Goal: Task Accomplishment & Management: Manage account settings

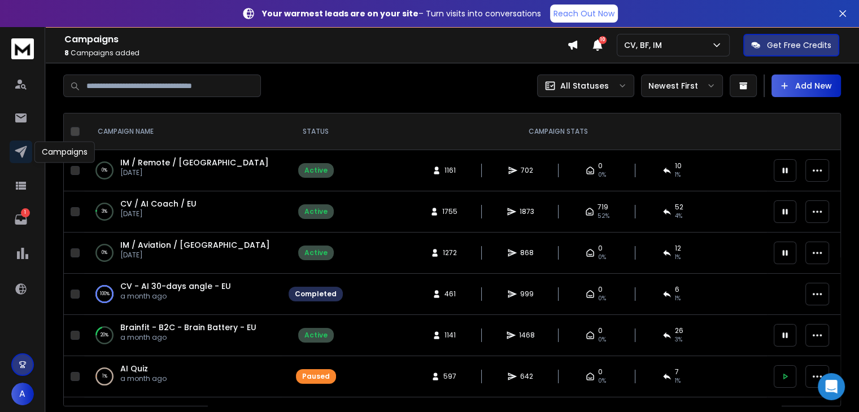
click at [158, 216] on p "[DATE]" at bounding box center [158, 214] width 76 height 9
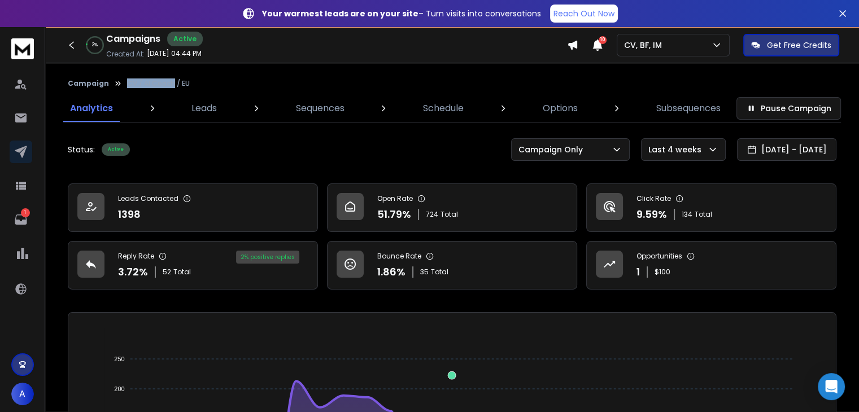
drag, startPoint x: 123, startPoint y: 82, endPoint x: 171, endPoint y: 83, distance: 47.5
click at [171, 83] on p "CV / AI Coach / EU" at bounding box center [158, 83] width 63 height 9
copy p "CV / AI Coach"
click at [19, 160] on link at bounding box center [21, 152] width 23 height 23
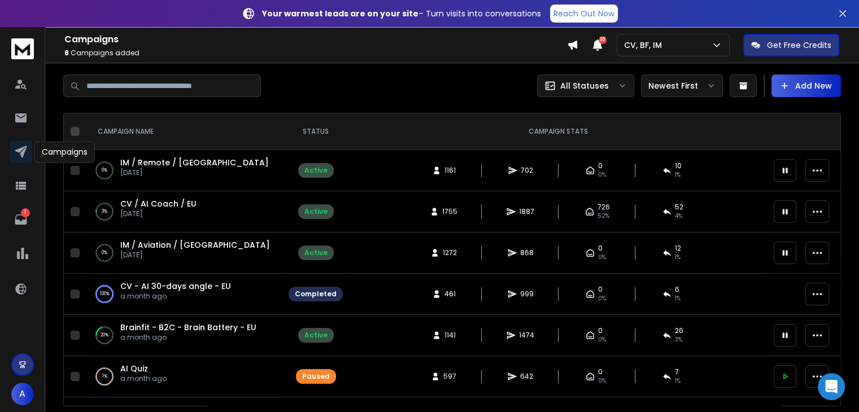
click at [175, 172] on p "20 days ago" at bounding box center [194, 172] width 149 height 9
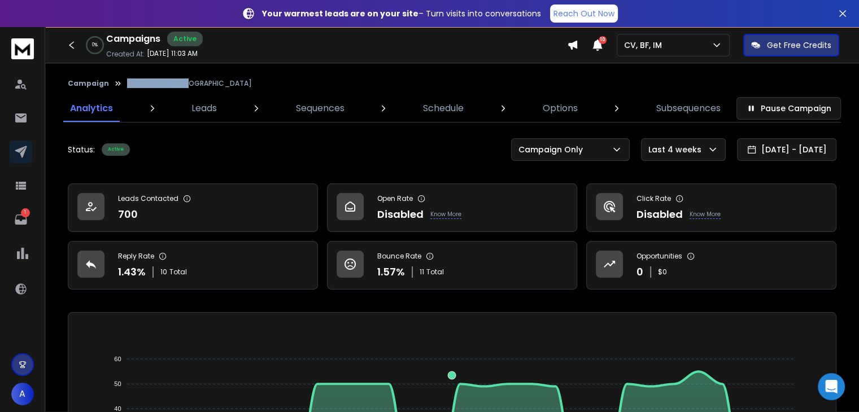
drag, startPoint x: 191, startPoint y: 80, endPoint x: 107, endPoint y: 74, distance: 84.4
click at [107, 75] on div "Campaign IM / Remote / USA" at bounding box center [452, 84] width 778 height 18
copy div "IM / Remote / USA"
click at [27, 145] on icon at bounding box center [21, 152] width 14 height 14
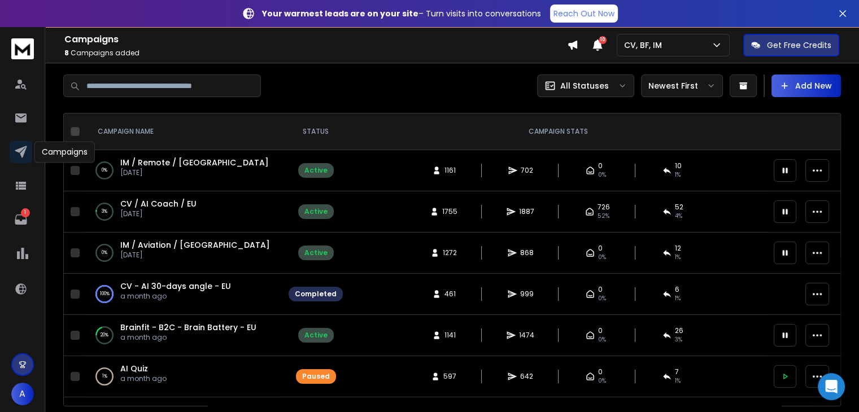
click at [200, 242] on div "0 % IM / Aviation / USA 24 days ago" at bounding box center [182, 253] width 175 height 27
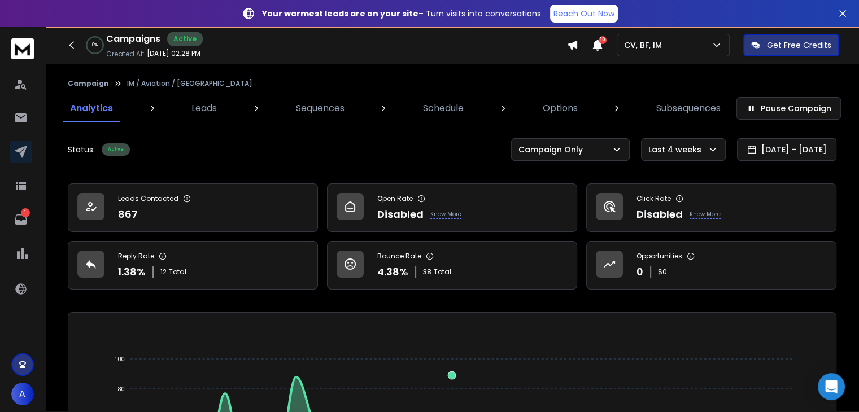
drag, startPoint x: 190, startPoint y: 82, endPoint x: 123, endPoint y: 80, distance: 66.7
click at [123, 79] on div "Campaign IM / Aviation / USA" at bounding box center [452, 84] width 778 height 18
drag, startPoint x: 124, startPoint y: 81, endPoint x: 209, endPoint y: 82, distance: 84.7
click at [209, 82] on div "Campaign IM / Aviation / USA" at bounding box center [452, 84] width 778 height 18
copy p "IM / Aviation / [GEOGRAPHIC_DATA]"
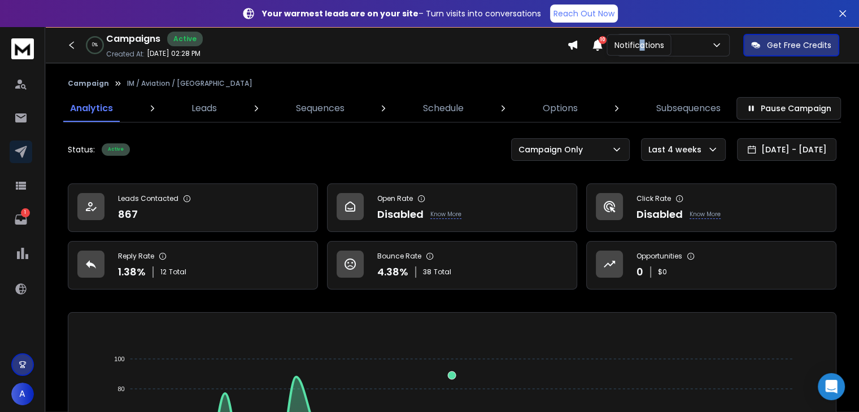
click at [642, 39] on div "Notifications" at bounding box center [639, 44] width 64 height 21
click at [620, 83] on div "Campaign IM / Aviation / USA" at bounding box center [452, 84] width 778 height 18
click at [682, 45] on div "CV, BF, IM" at bounding box center [673, 45] width 98 height 11
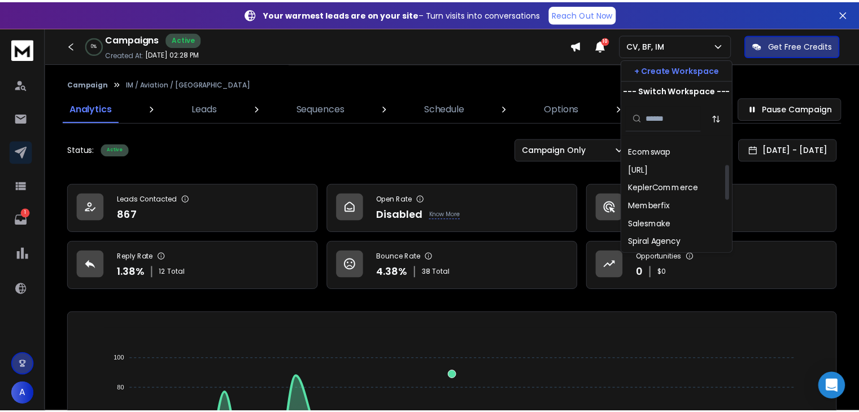
scroll to position [249, 0]
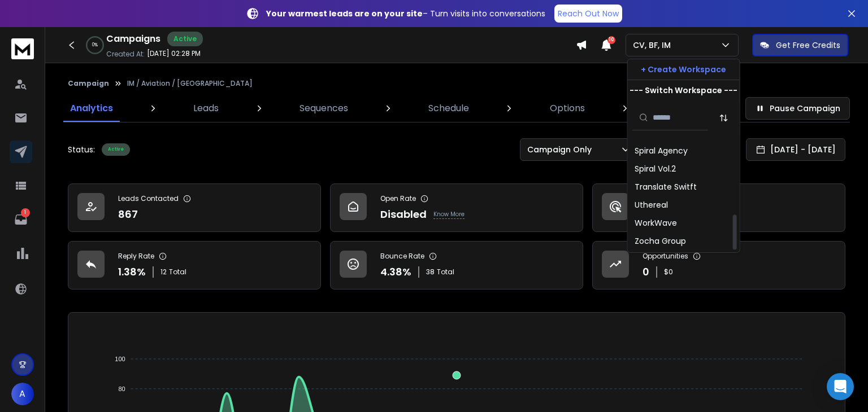
drag, startPoint x: 734, startPoint y: 181, endPoint x: 722, endPoint y: 243, distance: 63.3
click at [736, 246] on div at bounding box center [735, 232] width 4 height 35
click at [676, 220] on div "WorkWave" at bounding box center [655, 222] width 42 height 11
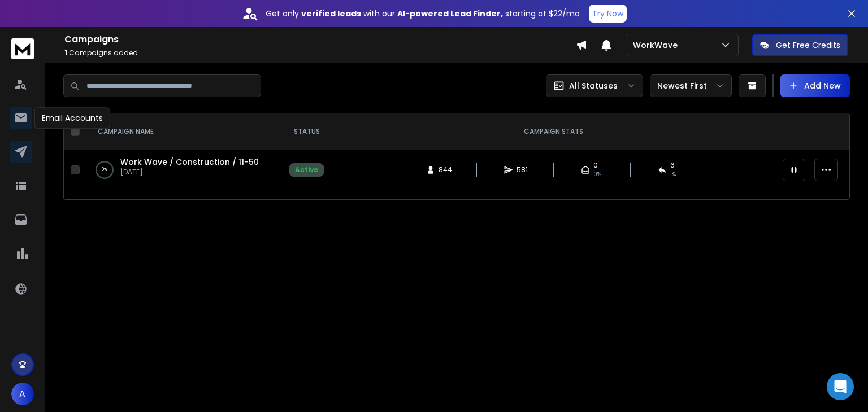
click at [21, 108] on link at bounding box center [21, 118] width 23 height 23
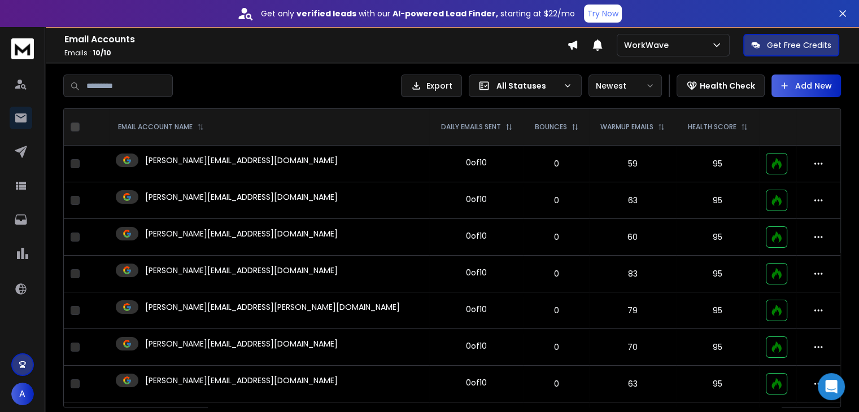
click at [850, 68] on div "Export All Statuses Newest Health Check Add New EMAIL ACCOUNT NAME DAILY EMAILS…" at bounding box center [452, 241] width 814 height 356
click at [660, 54] on button "WorkWave" at bounding box center [673, 45] width 113 height 23
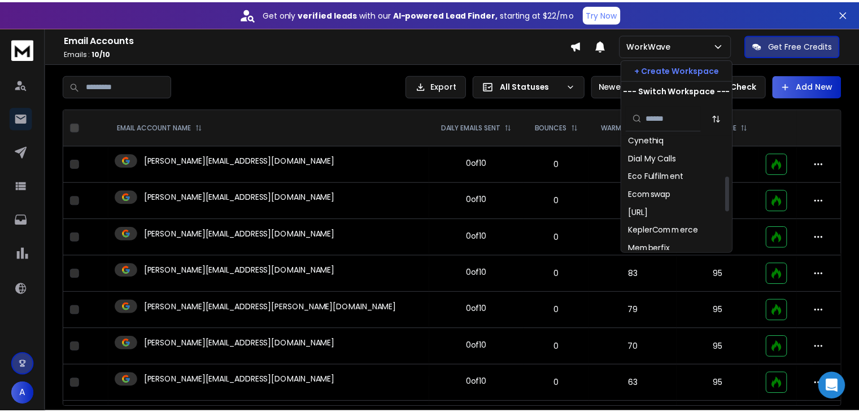
scroll to position [105, 0]
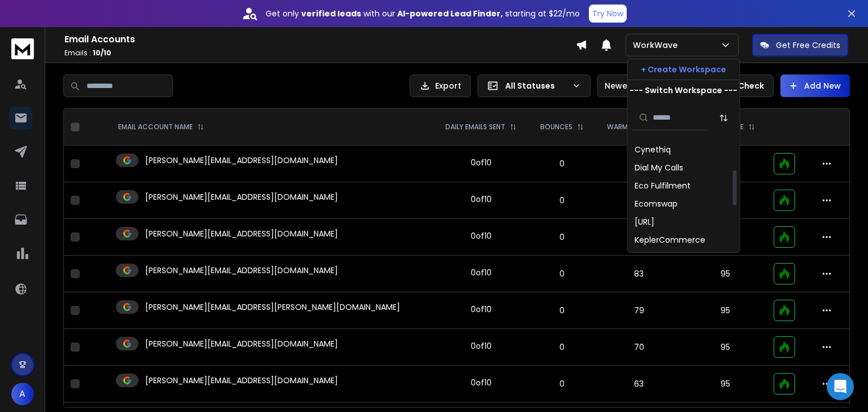
drag, startPoint x: 734, startPoint y: 155, endPoint x: 743, endPoint y: 188, distance: 34.0
click at [737, 188] on div at bounding box center [735, 188] width 4 height 35
click at [697, 188] on div "Eco Fulfilment" at bounding box center [683, 186] width 107 height 18
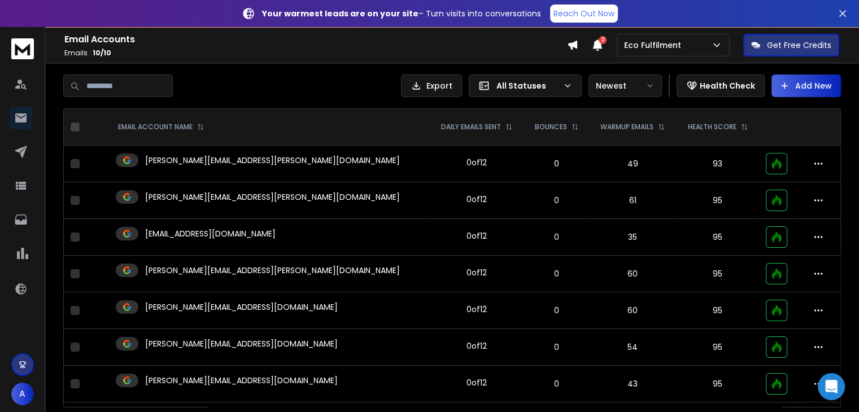
click at [303, 174] on td "[PERSON_NAME][EMAIL_ADDRESS][PERSON_NAME][DOMAIN_NAME]" at bounding box center [269, 164] width 320 height 37
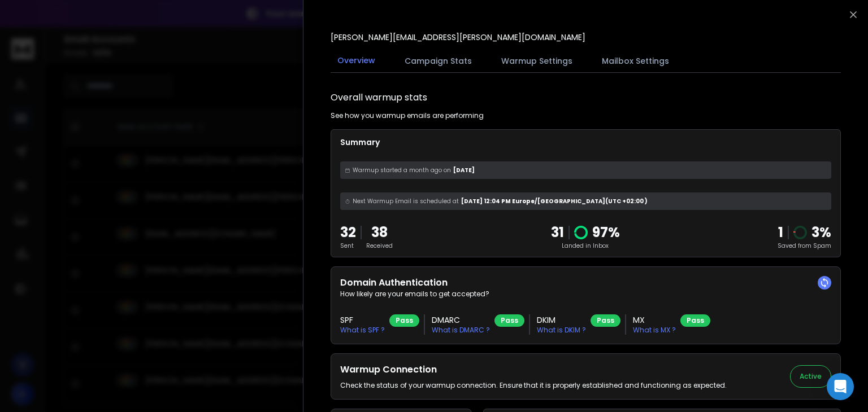
click at [464, 51] on button "Campaign Stats" at bounding box center [438, 61] width 81 height 25
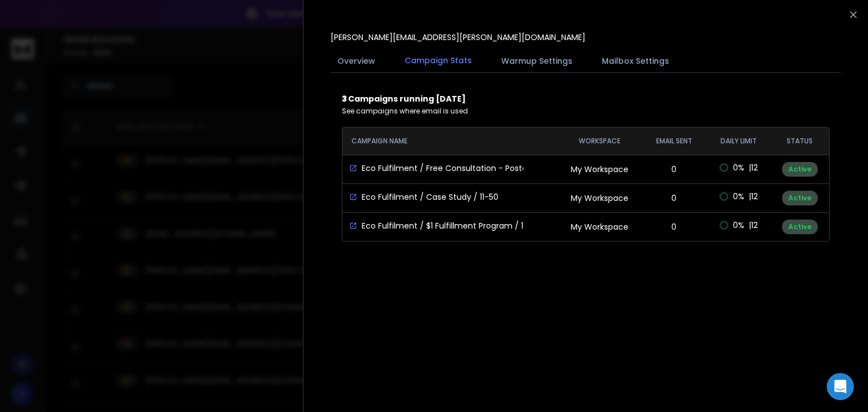
click at [537, 55] on button "Warmup Settings" at bounding box center [536, 61] width 85 height 25
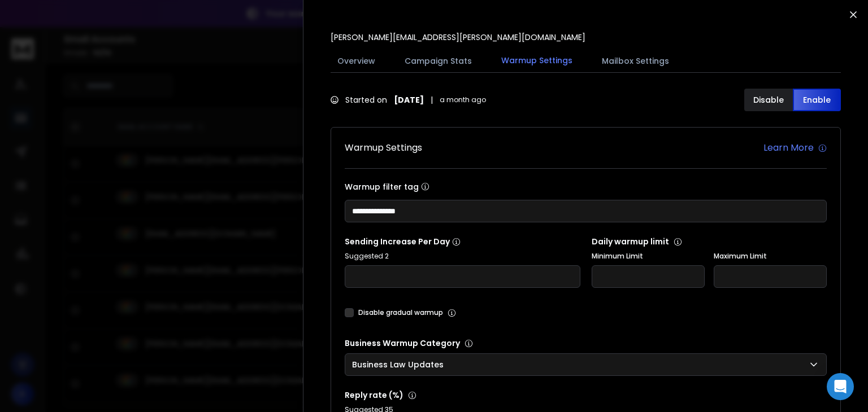
click at [847, 14] on icon "button" at bounding box center [852, 14] width 11 height 11
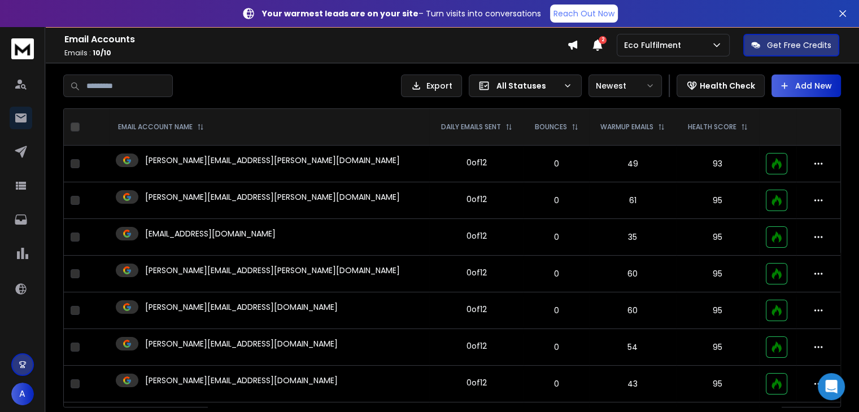
click at [255, 156] on p "viltz.christopher@tryecofulfil.com" at bounding box center [272, 160] width 255 height 11
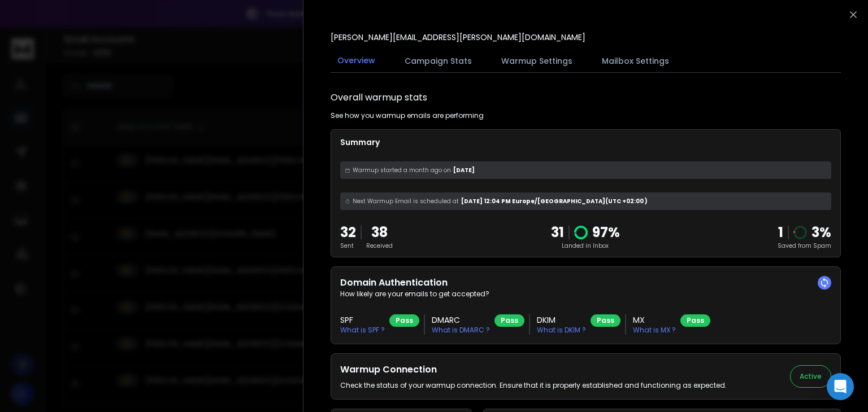
click at [449, 59] on button "Campaign Stats" at bounding box center [438, 61] width 81 height 25
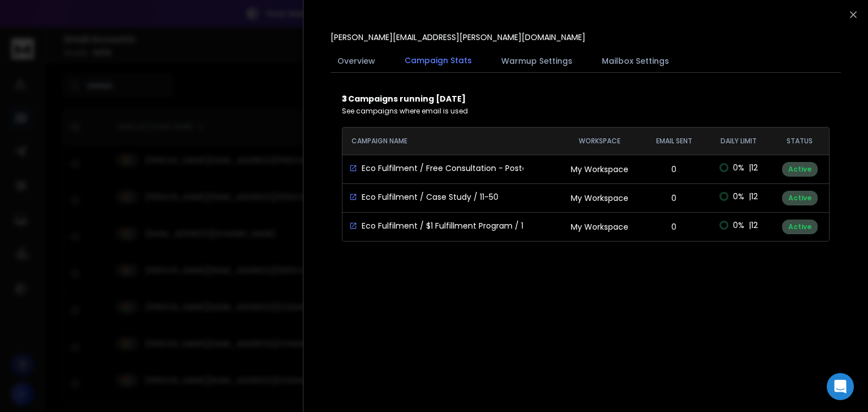
click at [546, 57] on button "Warmup Settings" at bounding box center [536, 61] width 85 height 25
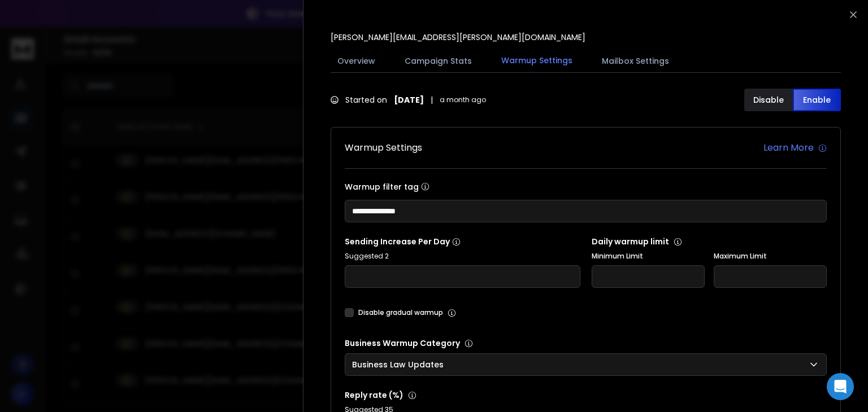
click at [633, 59] on button "Mailbox Settings" at bounding box center [635, 61] width 81 height 25
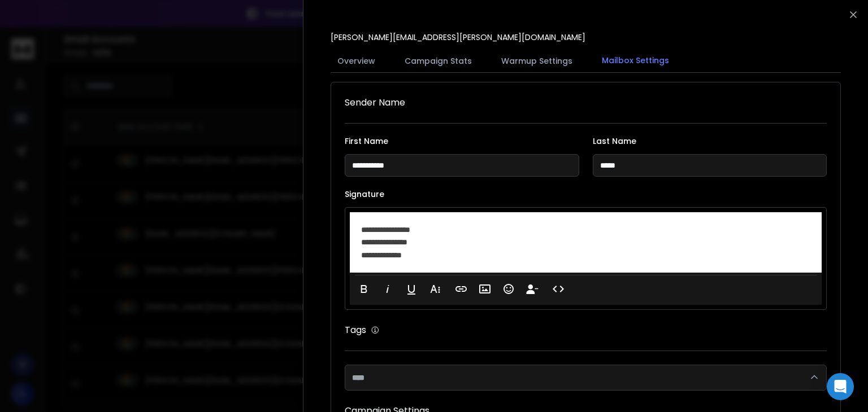
scroll to position [296, 0]
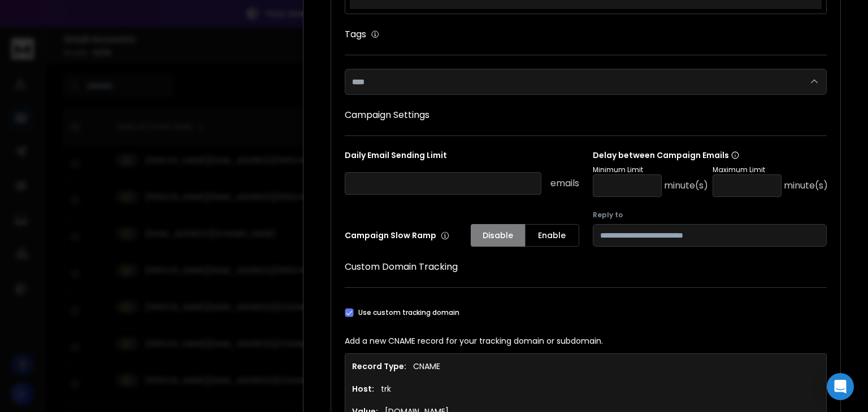
click at [394, 185] on input "**" at bounding box center [443, 183] width 197 height 23
type input "**"
click at [404, 217] on div "Campaign Slow Ramp Disable Enable" at bounding box center [462, 229] width 234 height 36
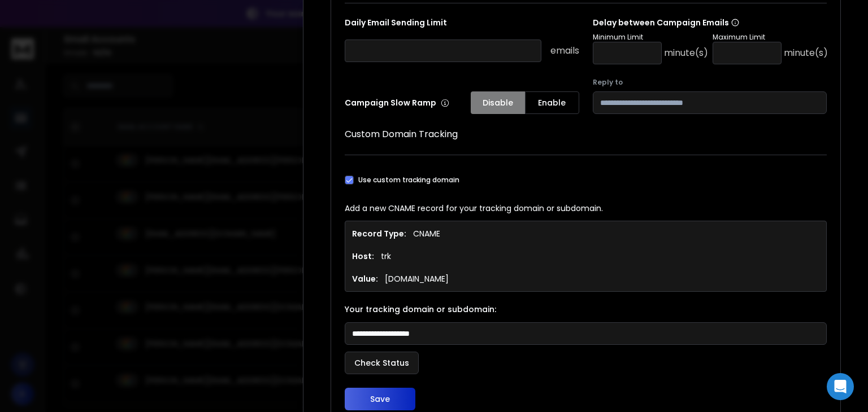
scroll to position [472, 0]
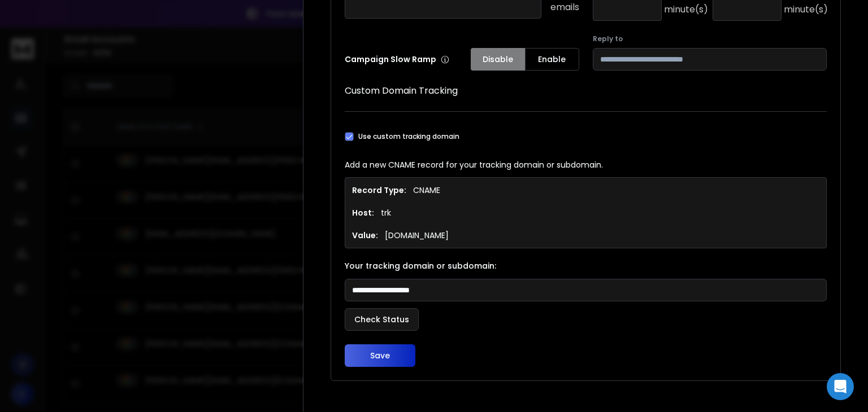
click at [382, 354] on button "Save" at bounding box center [380, 356] width 71 height 23
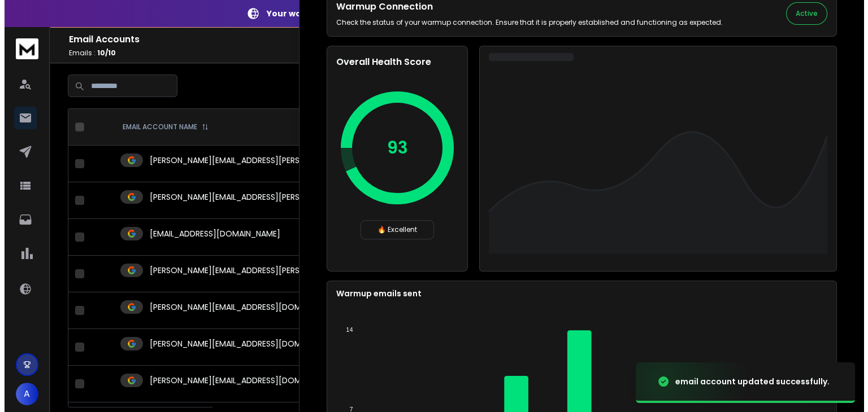
scroll to position [0, 0]
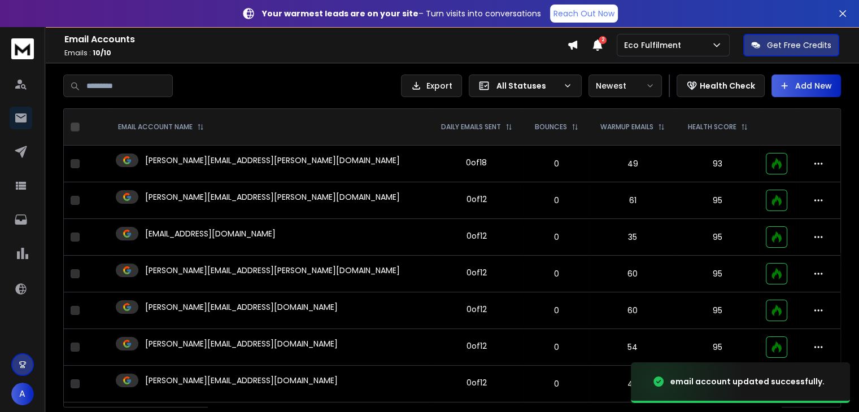
click at [320, 194] on div "christopher.viltz@ecofulfil.com" at bounding box center [269, 197] width 307 height 14
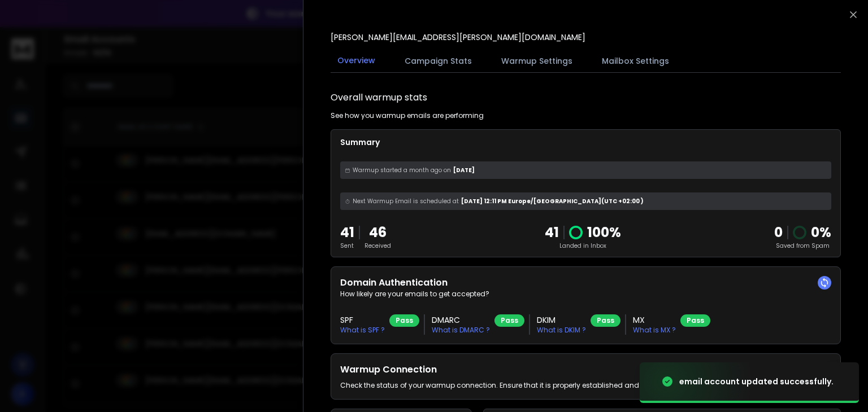
click at [634, 57] on button "Mailbox Settings" at bounding box center [635, 61] width 81 height 25
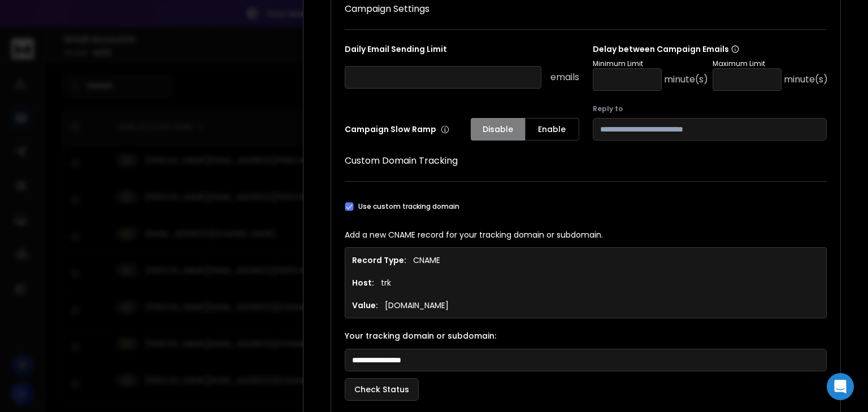
scroll to position [472, 0]
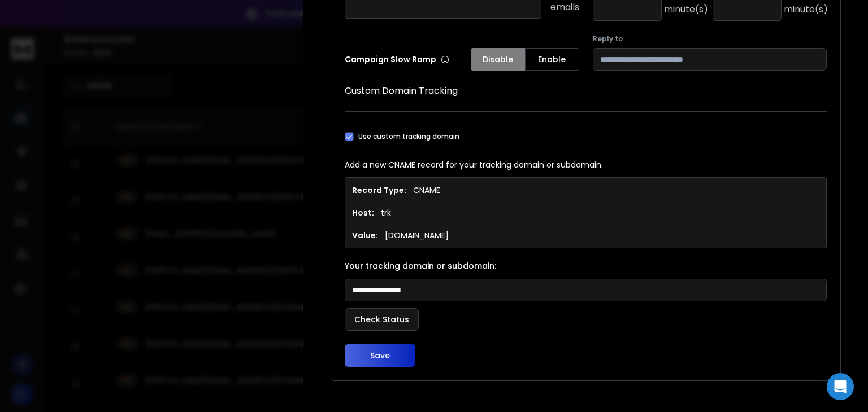
click at [394, 7] on input "**" at bounding box center [443, 7] width 197 height 23
type input "**"
click at [384, 356] on button "Save" at bounding box center [380, 356] width 71 height 23
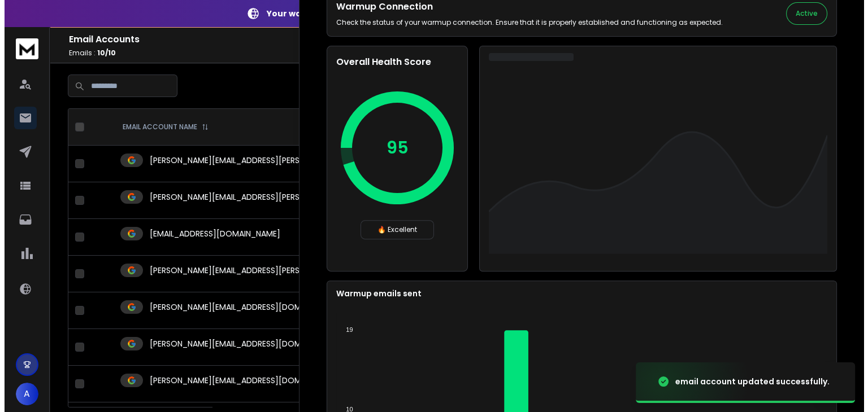
scroll to position [0, 0]
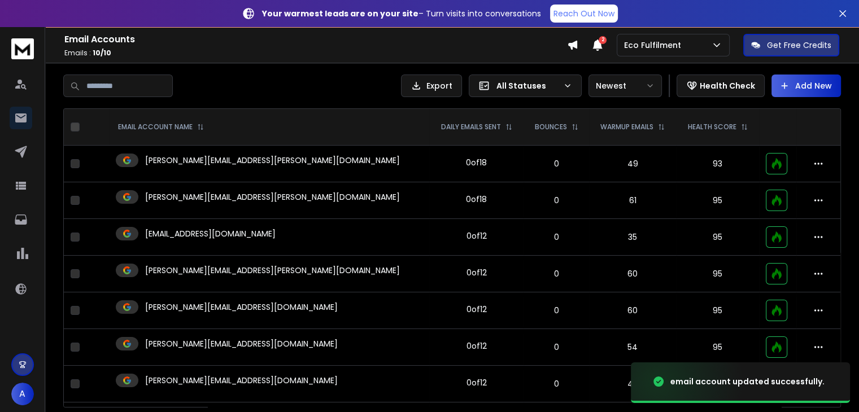
click at [327, 233] on div "cviltz@goecofulfil.com" at bounding box center [269, 234] width 307 height 14
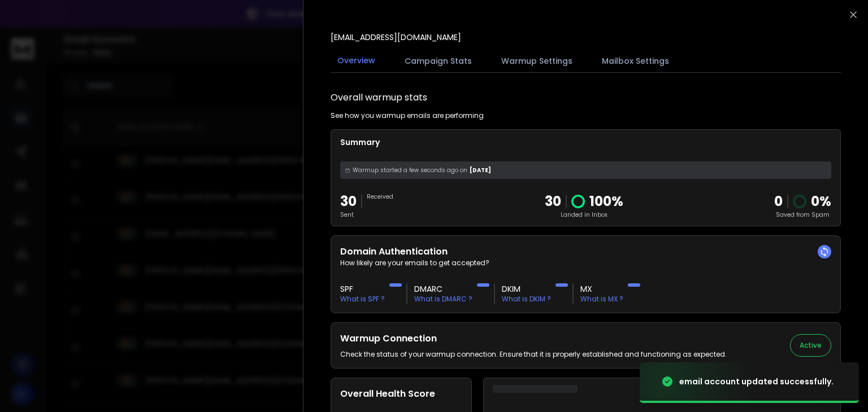
click at [632, 57] on button "Mailbox Settings" at bounding box center [635, 61] width 81 height 25
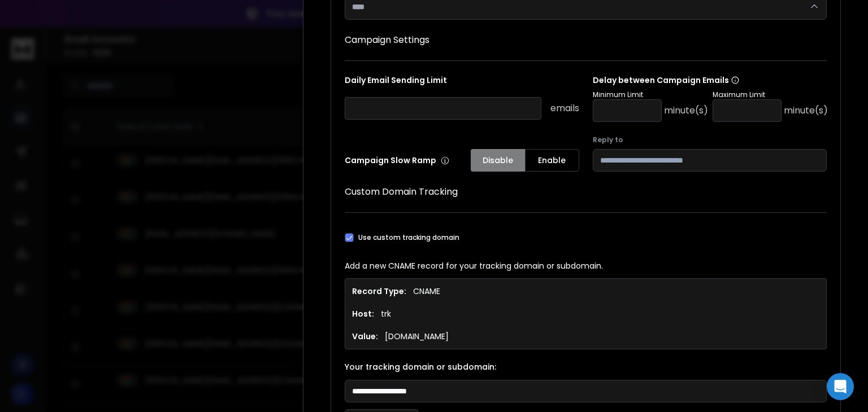
scroll to position [371, 0]
click at [380, 115] on input "**" at bounding box center [443, 109] width 197 height 23
type input "**"
click at [382, 132] on div "Daily Email Sending Limit ** emails Delay between Campaign Emails Minimum Limit…" at bounding box center [586, 123] width 482 height 97
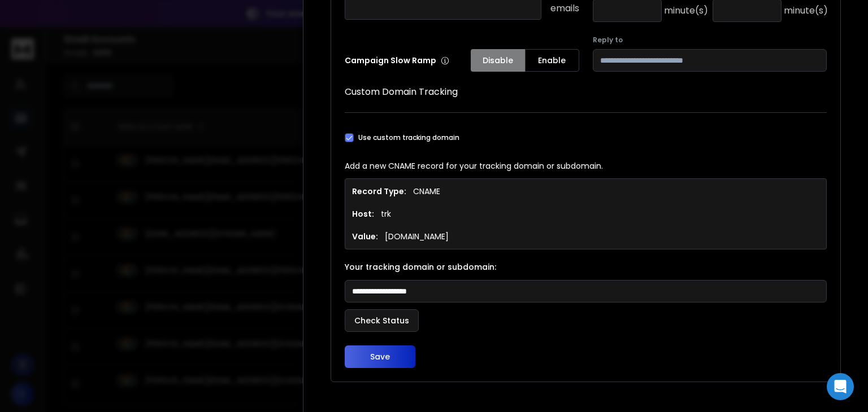
scroll to position [472, 0]
click at [391, 364] on button "Save" at bounding box center [380, 356] width 71 height 23
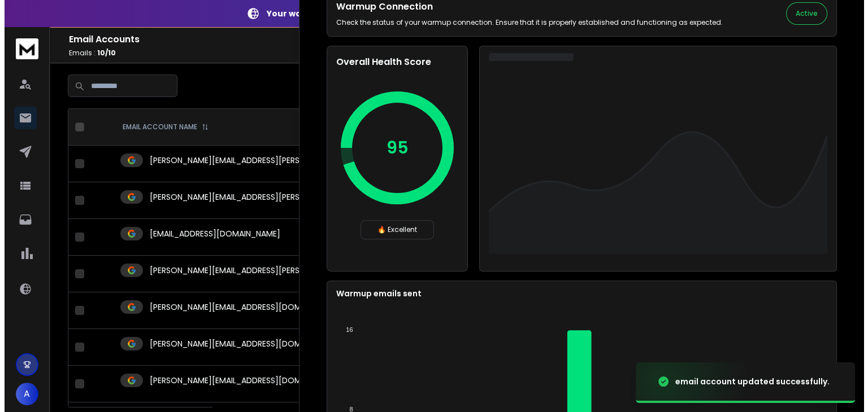
scroll to position [0, 0]
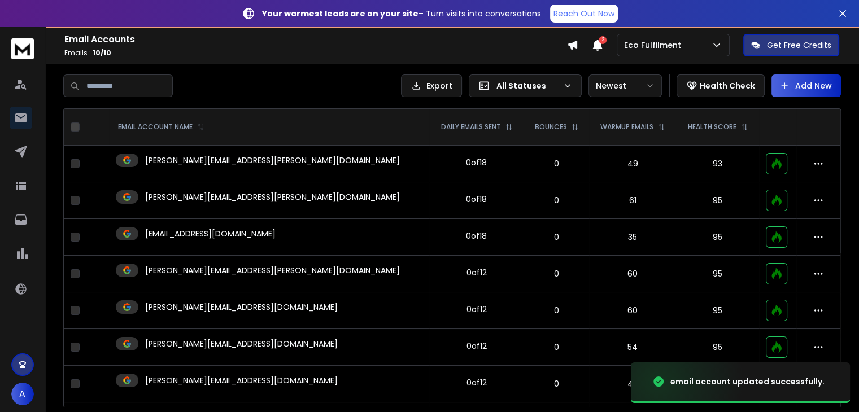
click at [314, 280] on td "viltz.chris@getecofulfil.com" at bounding box center [269, 274] width 320 height 37
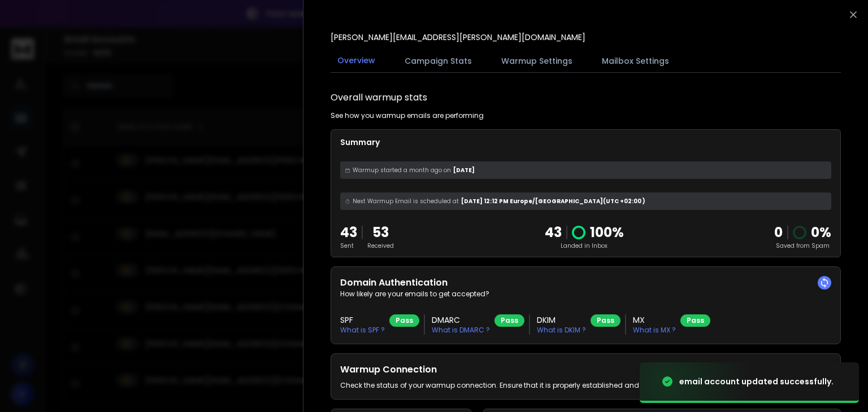
click at [639, 55] on button "Mailbox Settings" at bounding box center [635, 61] width 81 height 25
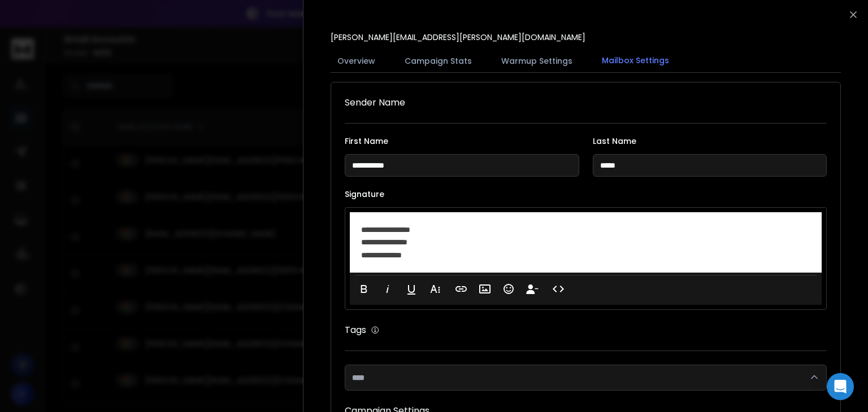
scroll to position [472, 0]
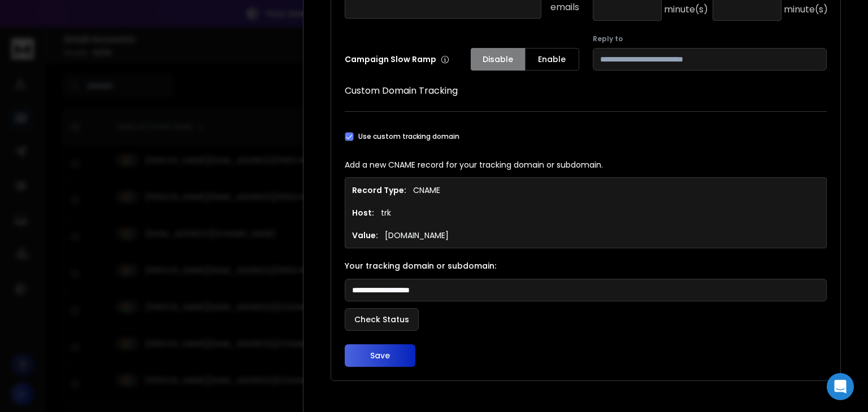
click at [392, 5] on input "**" at bounding box center [443, 7] width 197 height 23
type input "**"
click at [393, 345] on button "Save" at bounding box center [380, 356] width 71 height 23
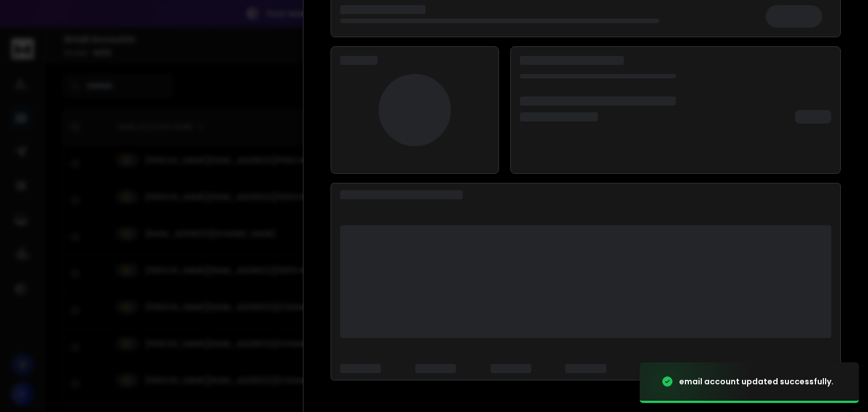
scroll to position [332, 0]
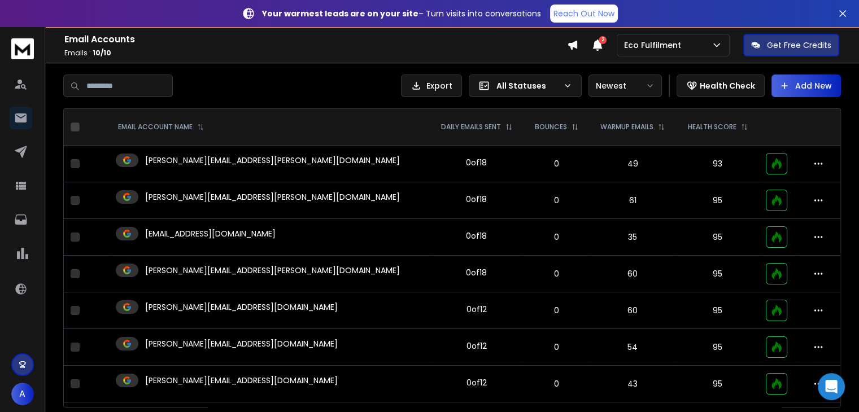
click at [314, 306] on div "christopher.v@useecofulfil.com" at bounding box center [269, 308] width 307 height 14
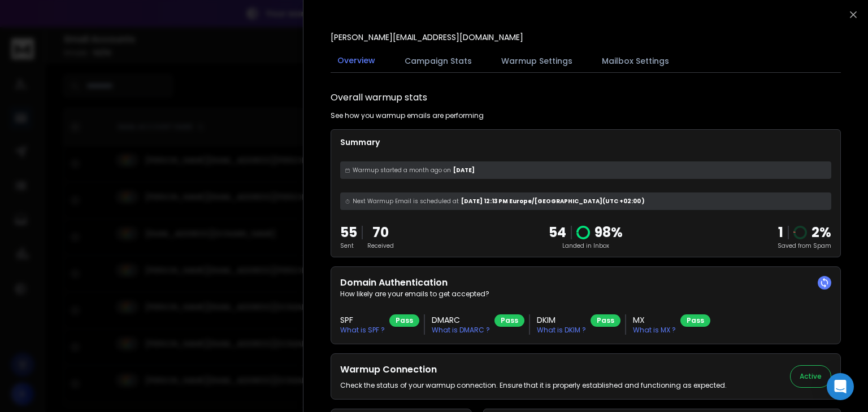
click at [631, 63] on button "Mailbox Settings" at bounding box center [635, 61] width 81 height 25
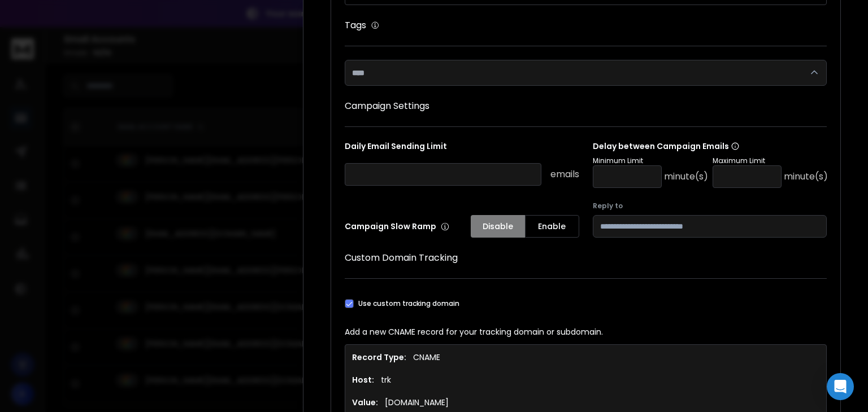
scroll to position [303, 0]
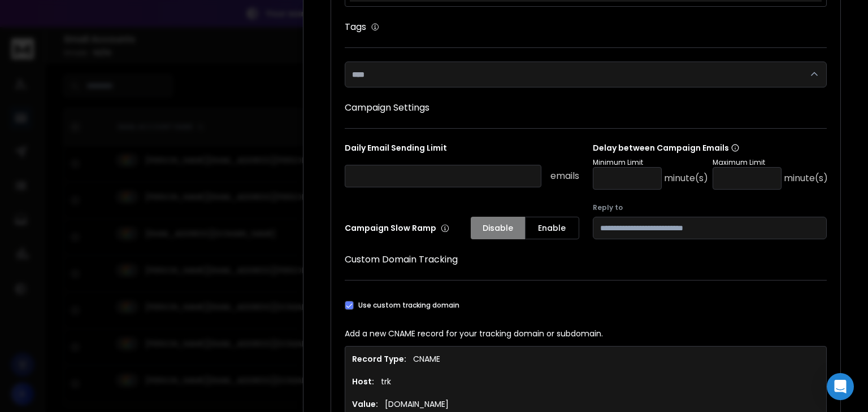
click at [384, 173] on input "**" at bounding box center [443, 176] width 197 height 23
type input "**"
click at [381, 188] on div "** emails" at bounding box center [462, 176] width 234 height 27
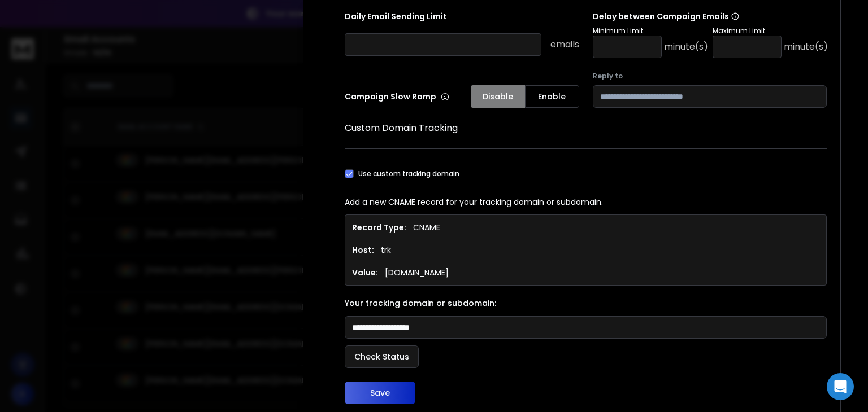
scroll to position [472, 0]
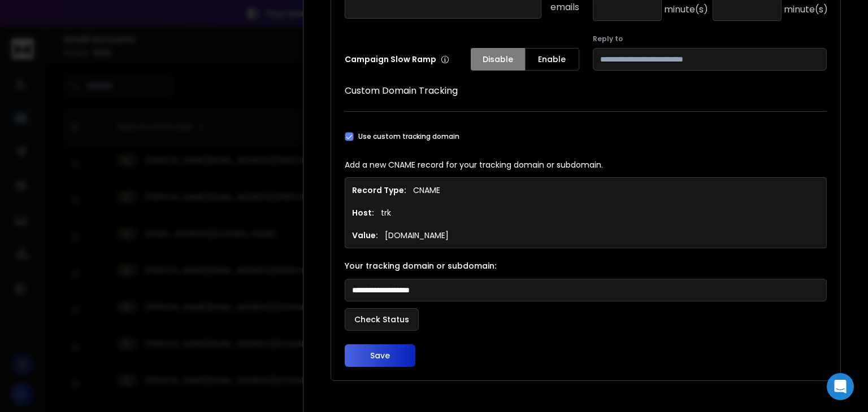
click at [397, 358] on button "Save" at bounding box center [380, 356] width 71 height 23
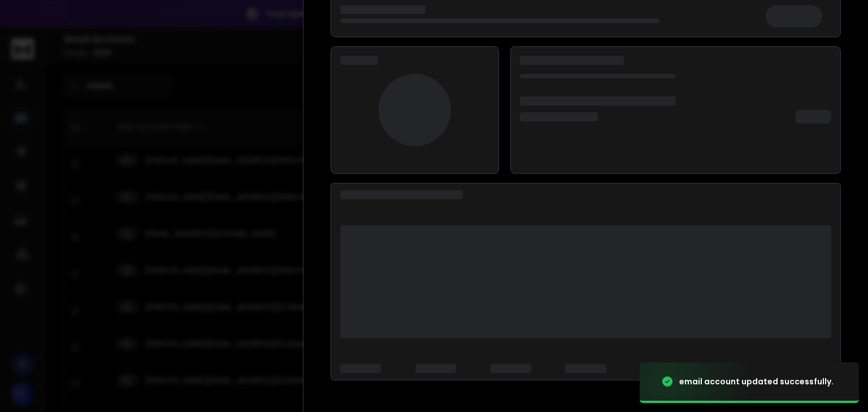
scroll to position [332, 0]
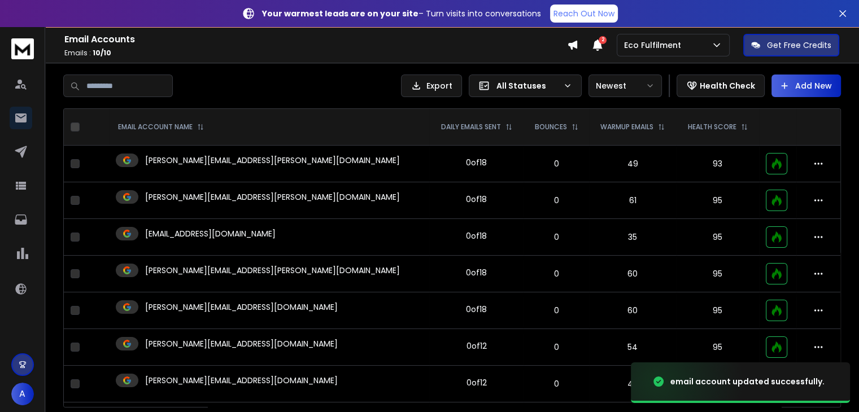
click at [316, 353] on td "chris@getecofulfil.com" at bounding box center [269, 347] width 320 height 37
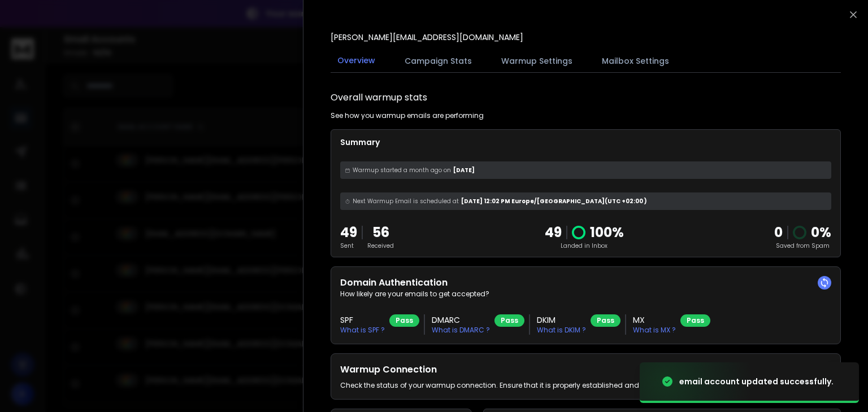
click at [633, 53] on button "Mailbox Settings" at bounding box center [635, 61] width 81 height 25
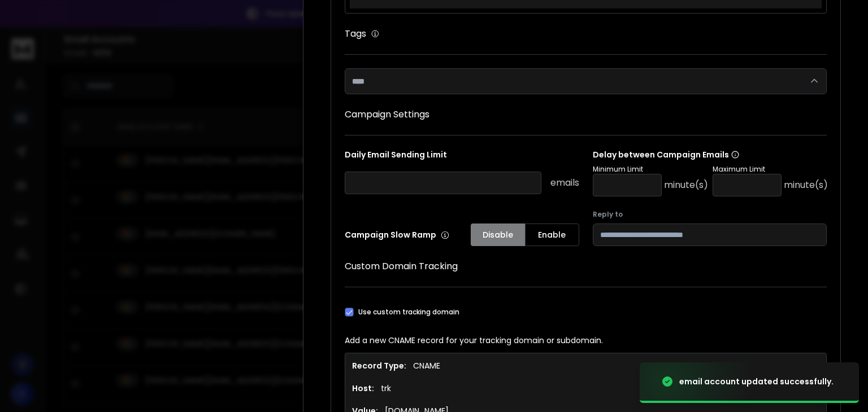
scroll to position [318, 0]
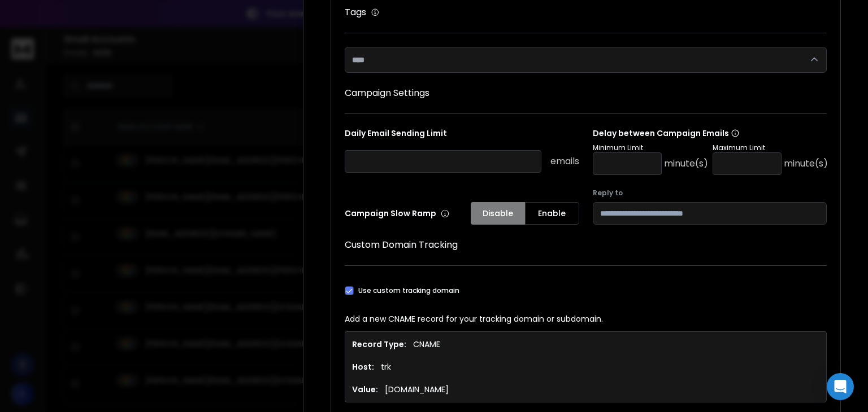
click at [368, 162] on input "**" at bounding box center [443, 161] width 197 height 23
type input "**"
click at [384, 190] on div "Campaign Slow Ramp Disable Enable" at bounding box center [462, 207] width 234 height 36
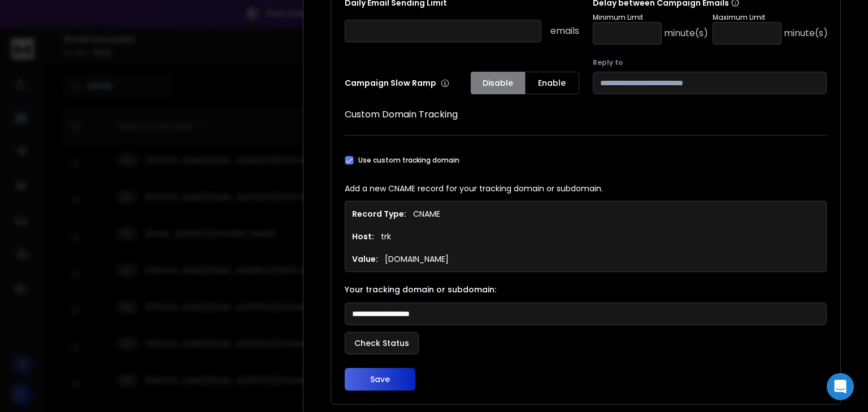
scroll to position [472, 0]
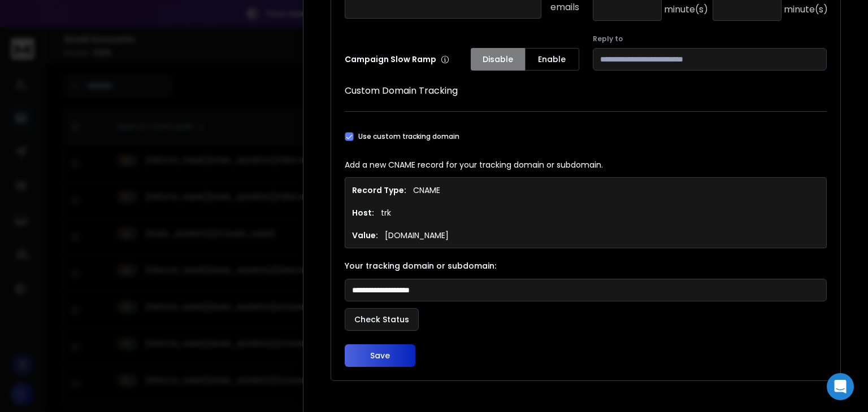
click at [380, 362] on button "Save" at bounding box center [380, 356] width 71 height 23
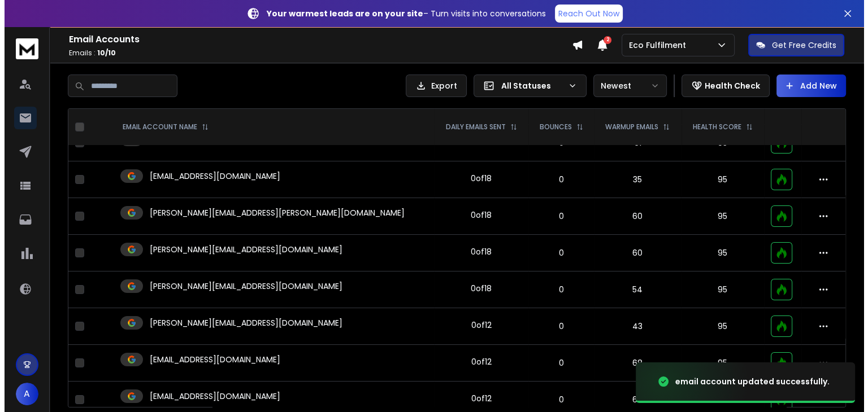
scroll to position [113, 0]
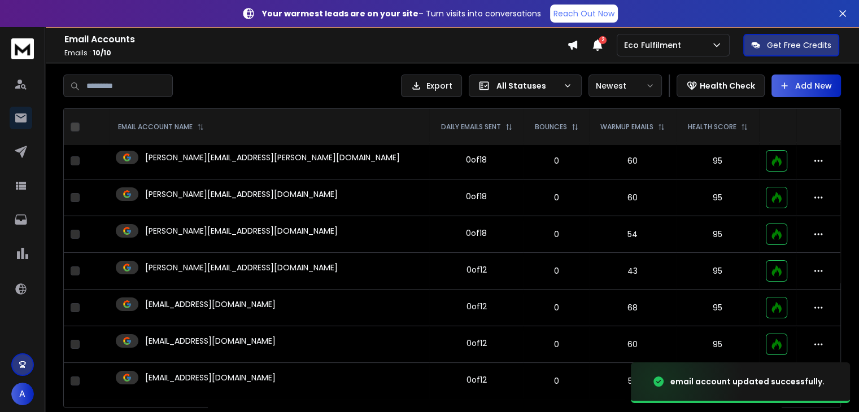
click at [429, 271] on td "0 of 12" at bounding box center [476, 267] width 94 height 29
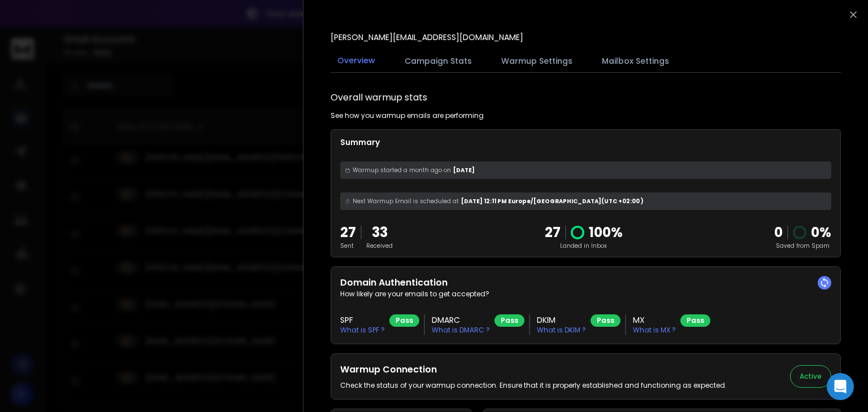
click at [614, 56] on button "Mailbox Settings" at bounding box center [635, 61] width 81 height 25
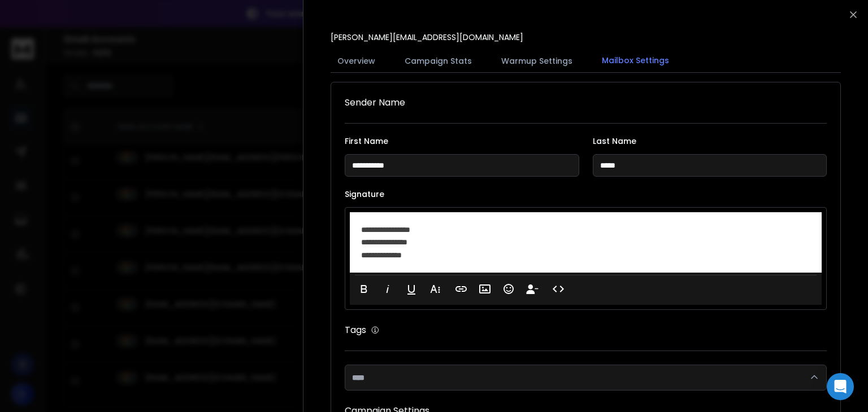
scroll to position [386, 0]
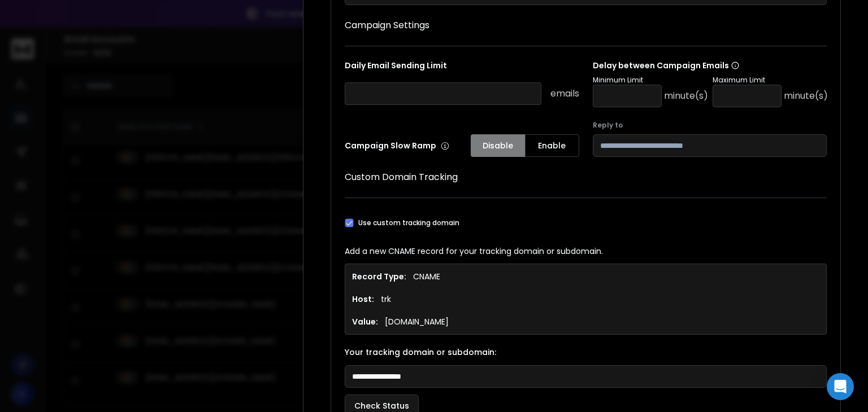
click at [382, 94] on input "**" at bounding box center [443, 93] width 197 height 23
type input "**"
click at [386, 128] on div "Campaign Slow Ramp Disable Enable" at bounding box center [462, 139] width 234 height 36
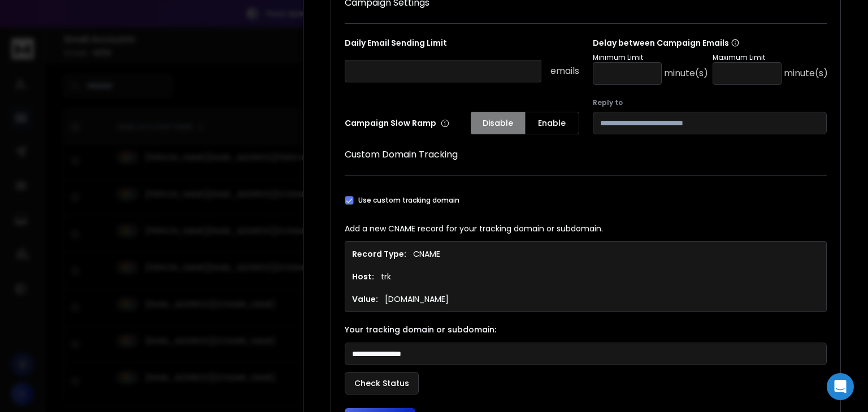
scroll to position [472, 0]
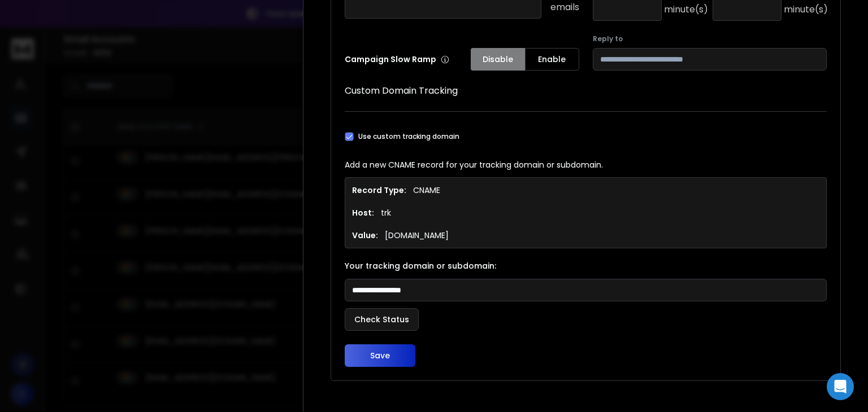
click at [403, 365] on button "Save" at bounding box center [380, 356] width 71 height 23
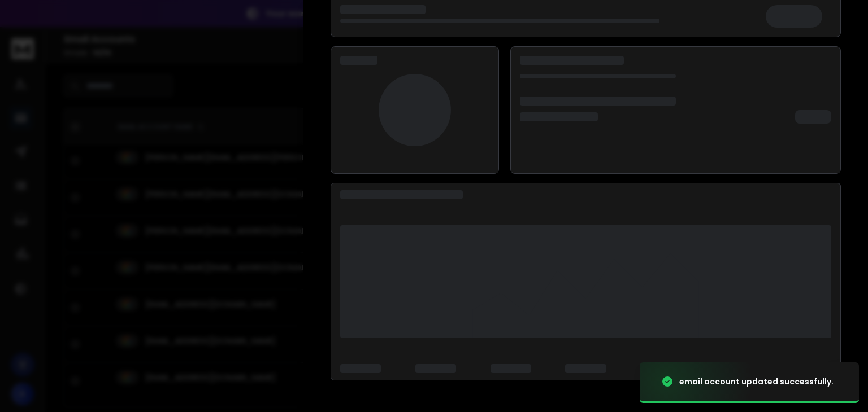
scroll to position [332, 0]
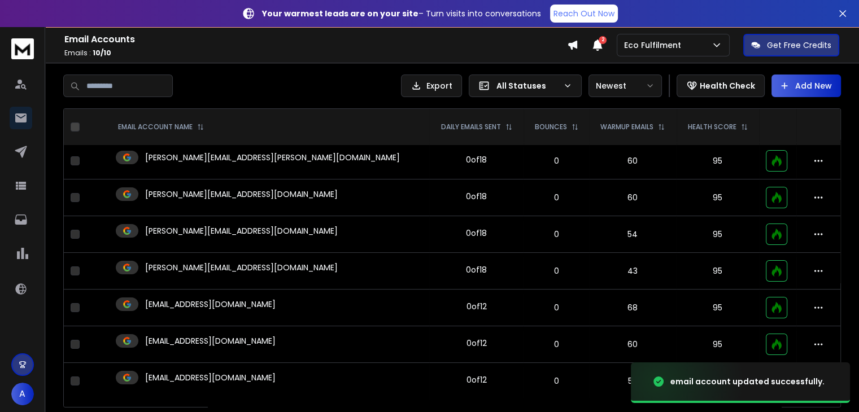
click at [330, 312] on td "chrisviltz@useecofulfil.com" at bounding box center [269, 308] width 320 height 37
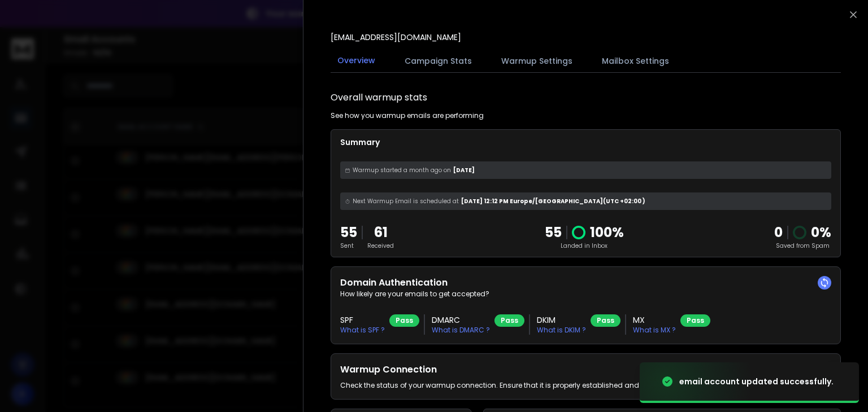
click at [642, 58] on button "Mailbox Settings" at bounding box center [635, 61] width 81 height 25
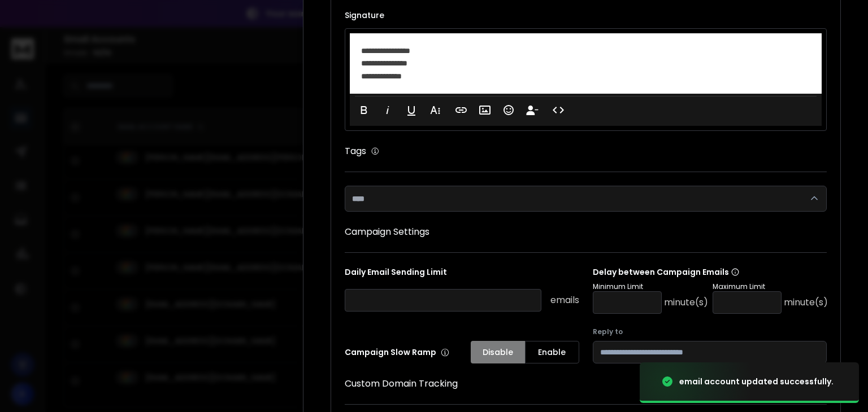
scroll to position [472, 0]
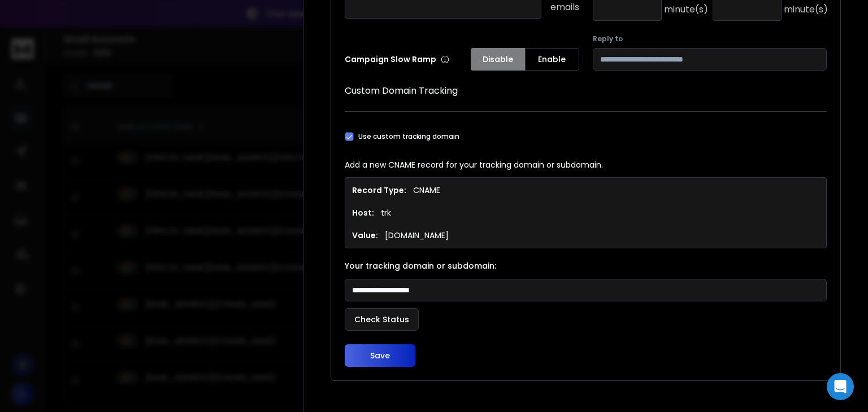
click at [381, 12] on input "**" at bounding box center [443, 7] width 197 height 23
type input "**"
click at [382, 348] on button "Save" at bounding box center [380, 356] width 71 height 23
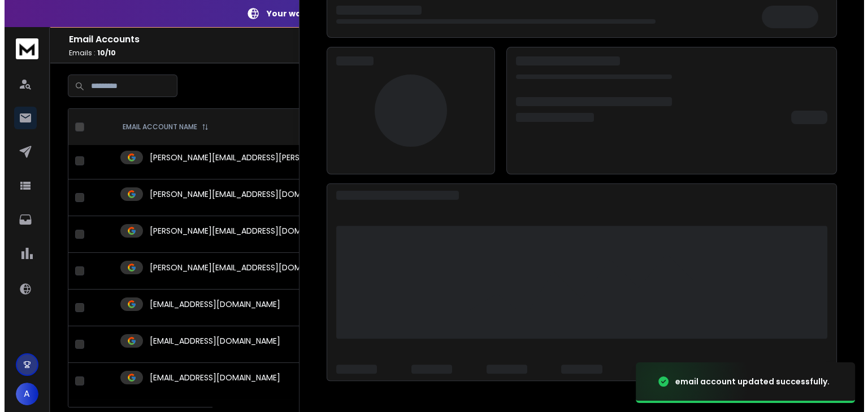
scroll to position [0, 0]
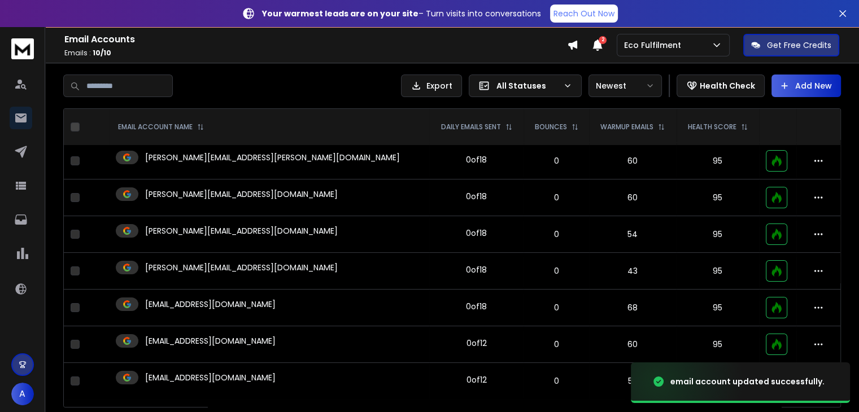
click at [323, 346] on div "christopherviltz@tryecofulfil.com" at bounding box center [269, 341] width 307 height 14
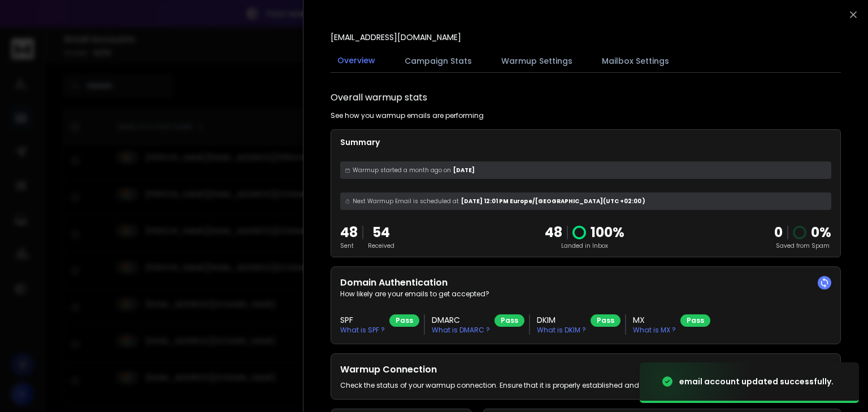
click at [652, 58] on button "Mailbox Settings" at bounding box center [635, 61] width 81 height 25
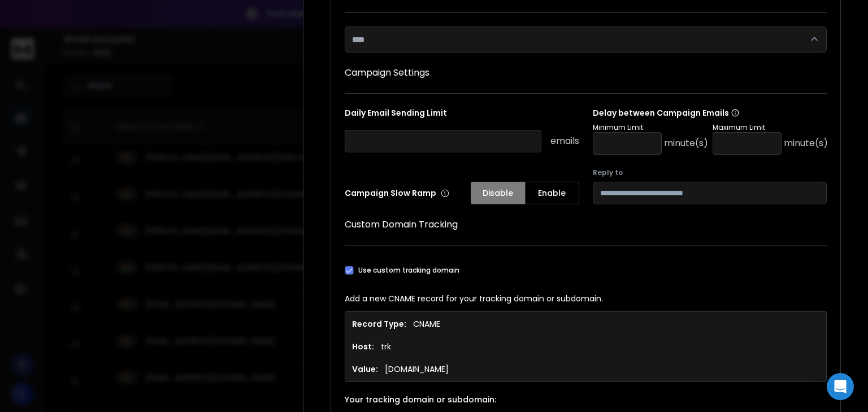
scroll to position [320, 0]
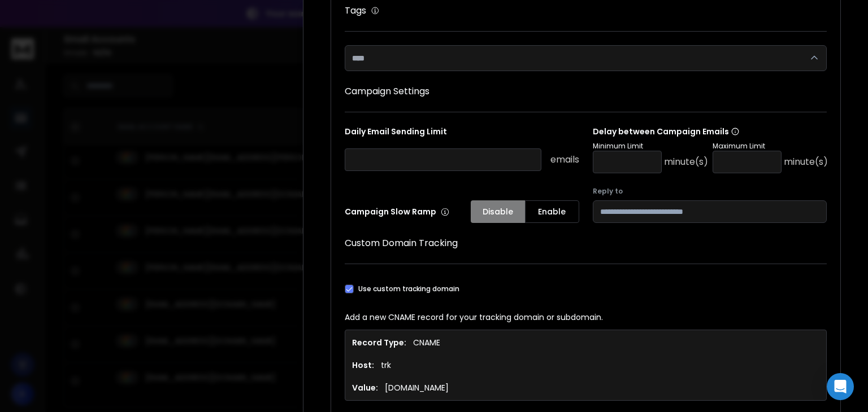
click at [380, 156] on input "**" at bounding box center [443, 160] width 197 height 23
type input "**"
click at [391, 204] on div "Campaign Slow Ramp Disable Enable" at bounding box center [462, 212] width 234 height 23
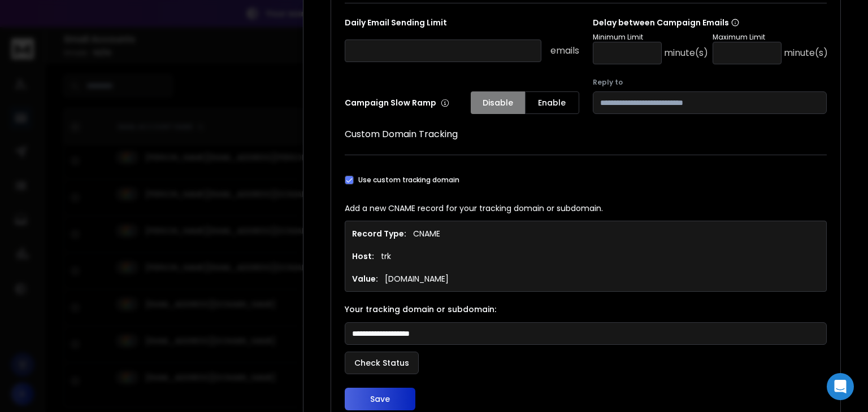
scroll to position [472, 0]
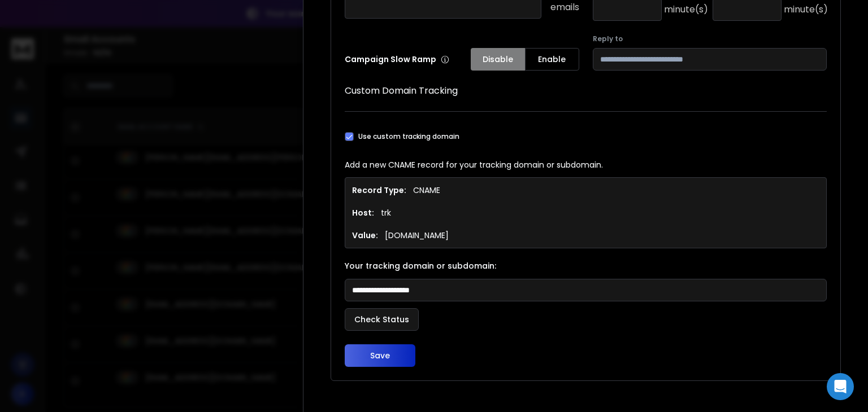
click at [382, 352] on button "Save" at bounding box center [380, 356] width 71 height 23
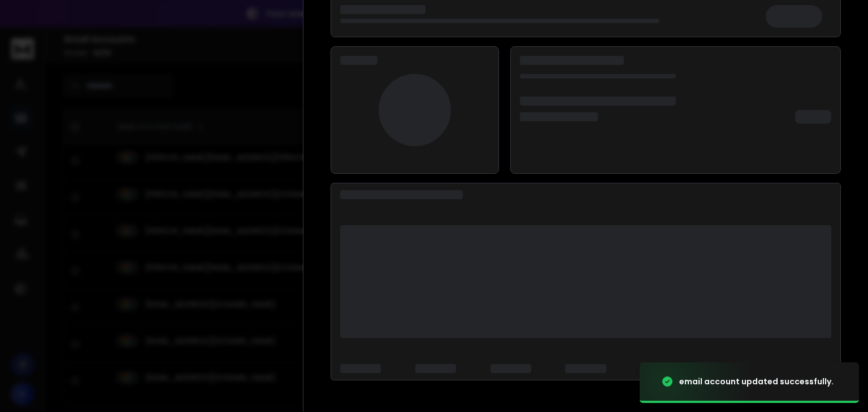
scroll to position [332, 0]
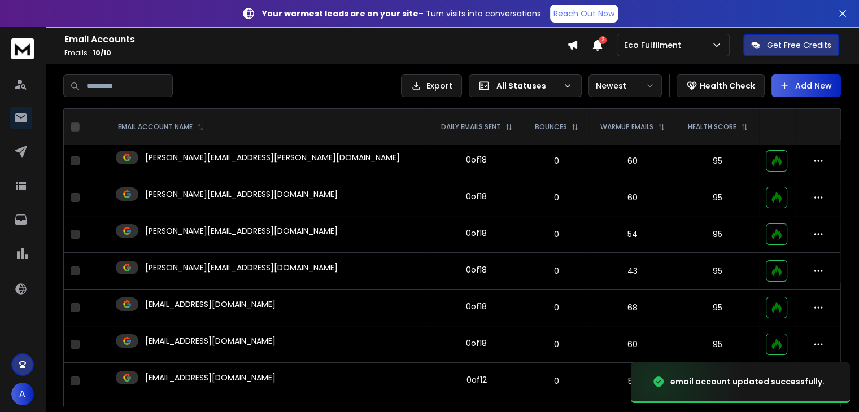
click at [316, 369] on td "viltzc@goecofulfil.com" at bounding box center [269, 381] width 320 height 37
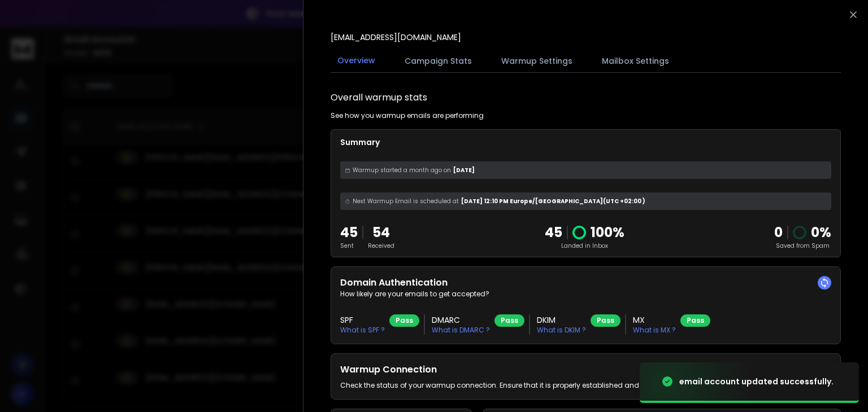
click at [635, 56] on button "Mailbox Settings" at bounding box center [635, 61] width 81 height 25
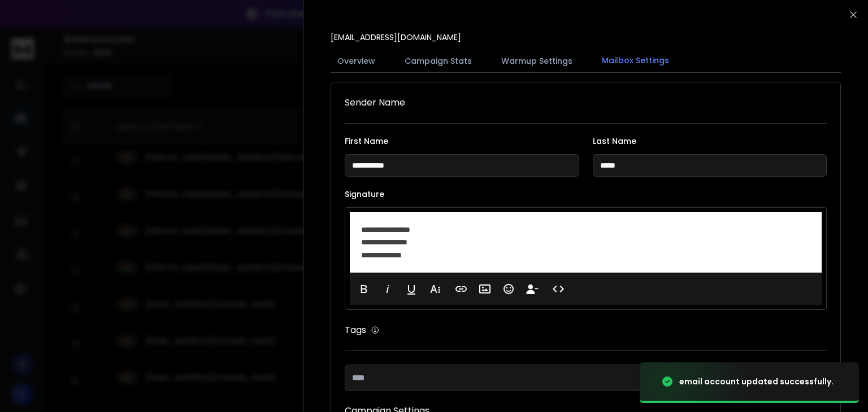
scroll to position [472, 0]
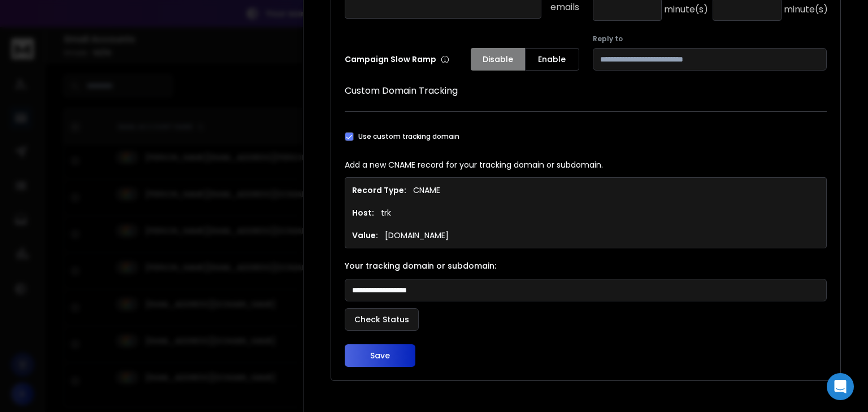
click at [377, 37] on div "Campaign Slow Ramp Disable Enable" at bounding box center [462, 52] width 234 height 36
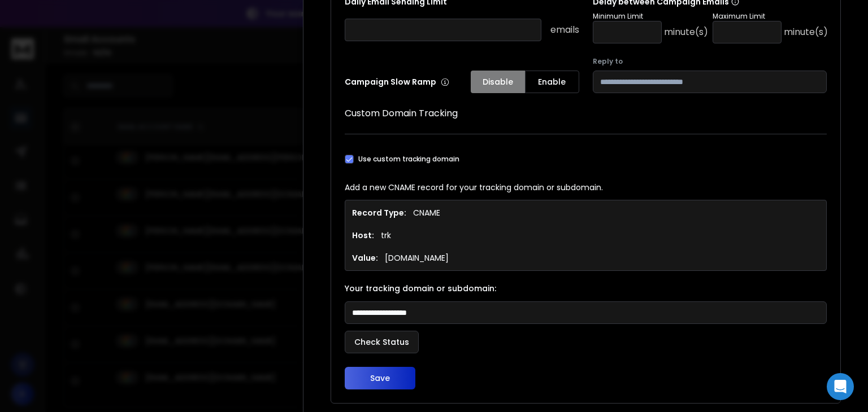
click at [377, 38] on input "**" at bounding box center [443, 30] width 197 height 23
type input "**"
click at [367, 381] on button "Save" at bounding box center [380, 378] width 71 height 23
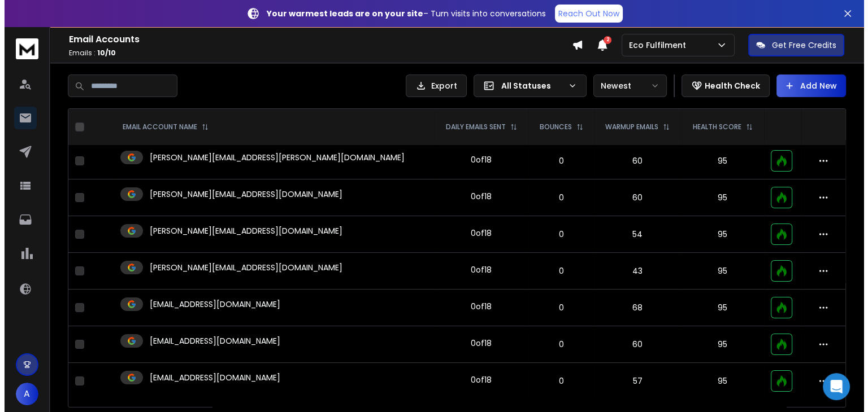
scroll to position [0, 0]
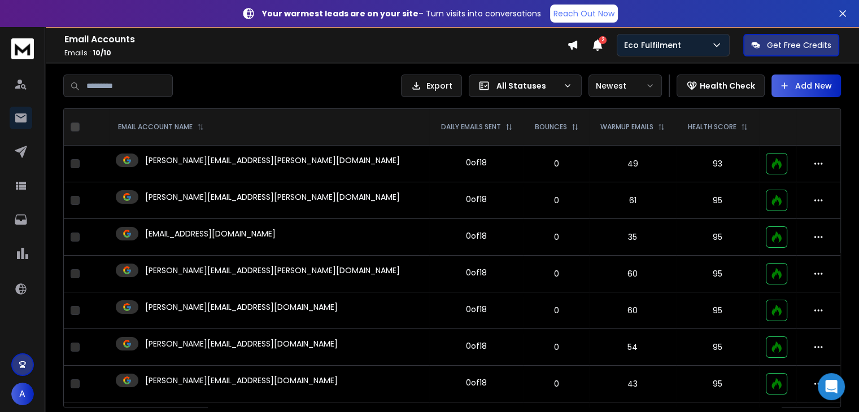
click at [655, 43] on p "Eco Fulfilment" at bounding box center [655, 45] width 62 height 11
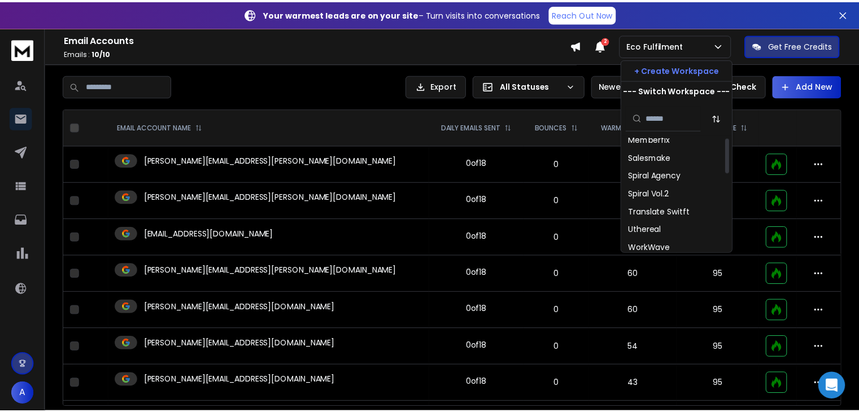
scroll to position [249, 0]
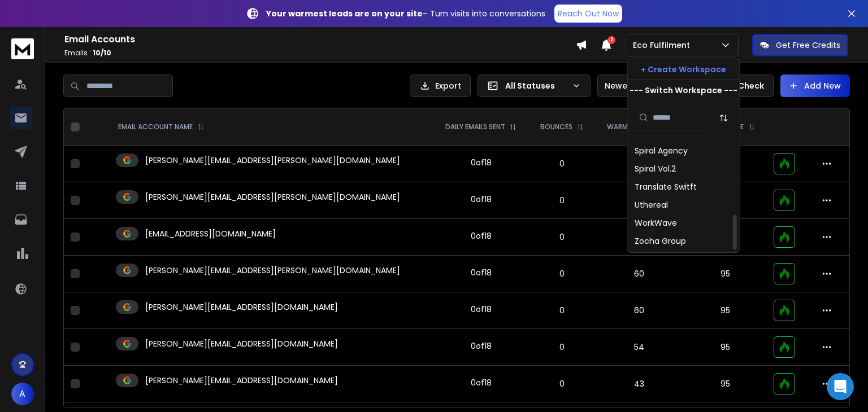
drag, startPoint x: 734, startPoint y: 159, endPoint x: 737, endPoint y: 248, distance: 89.3
click at [737, 248] on div at bounding box center [735, 232] width 4 height 35
click at [660, 216] on div "WorkWave" at bounding box center [683, 223] width 107 height 18
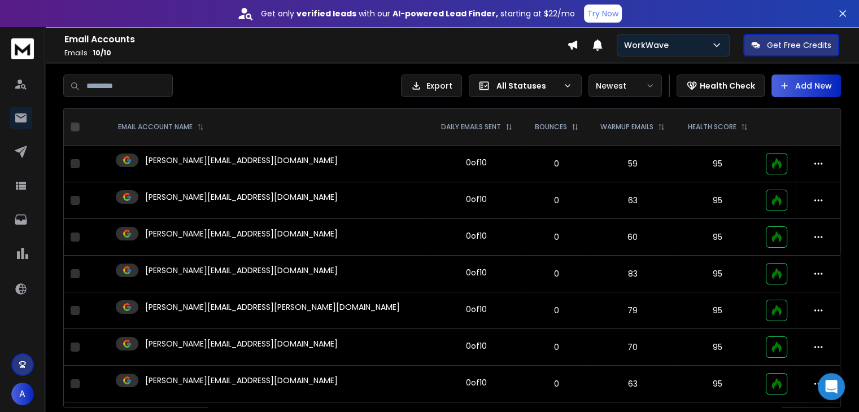
click at [673, 40] on div "WorkWave" at bounding box center [673, 45] width 98 height 11
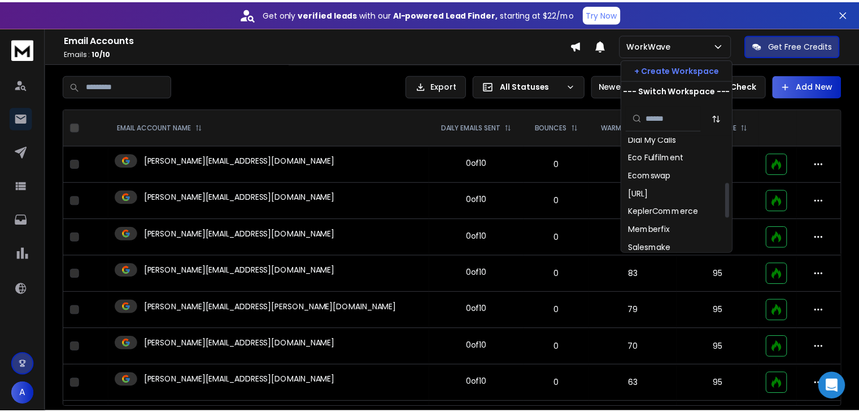
scroll to position [145, 0]
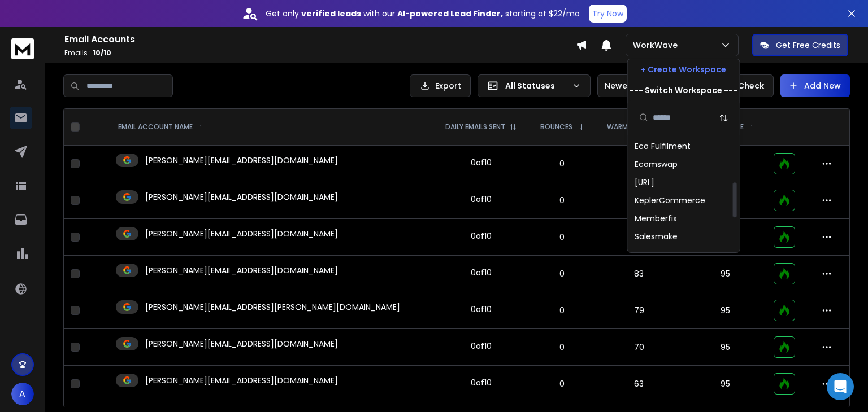
drag, startPoint x: 735, startPoint y: 164, endPoint x: 737, endPoint y: 206, distance: 41.8
click at [737, 206] on div at bounding box center [735, 199] width 4 height 35
click at [696, 145] on div "Eco Fulfilment" at bounding box center [683, 146] width 107 height 18
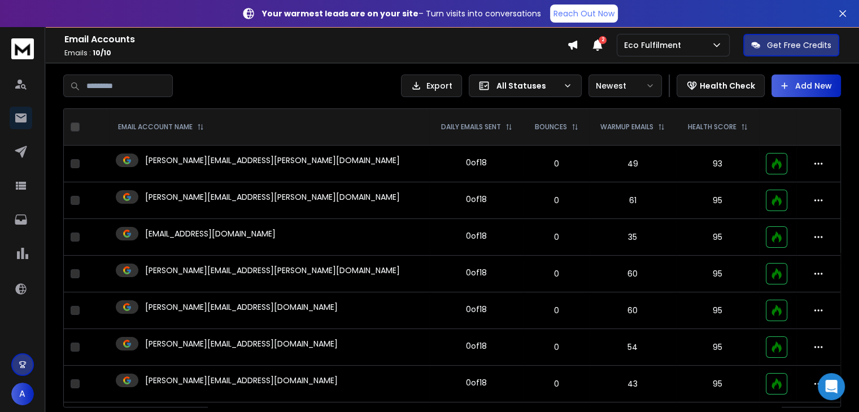
click at [429, 159] on td "0 of 18" at bounding box center [476, 160] width 94 height 29
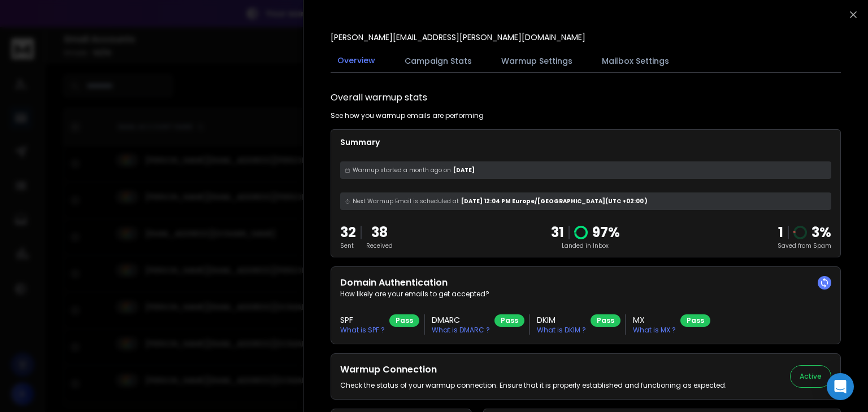
click at [619, 56] on button "Mailbox Settings" at bounding box center [635, 61] width 81 height 25
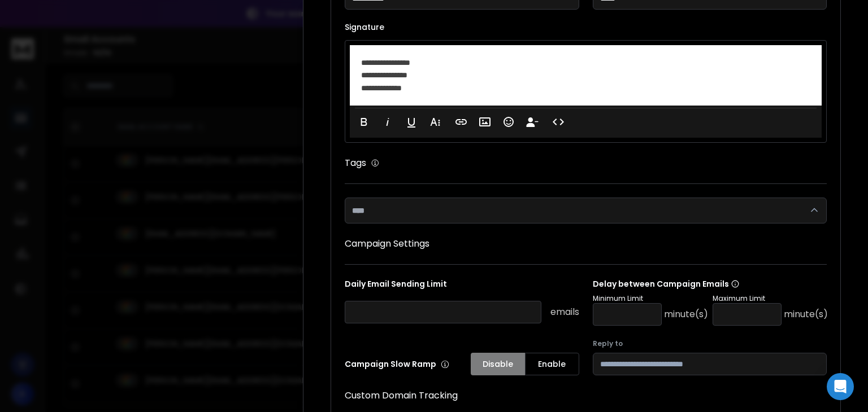
scroll to position [169, 0]
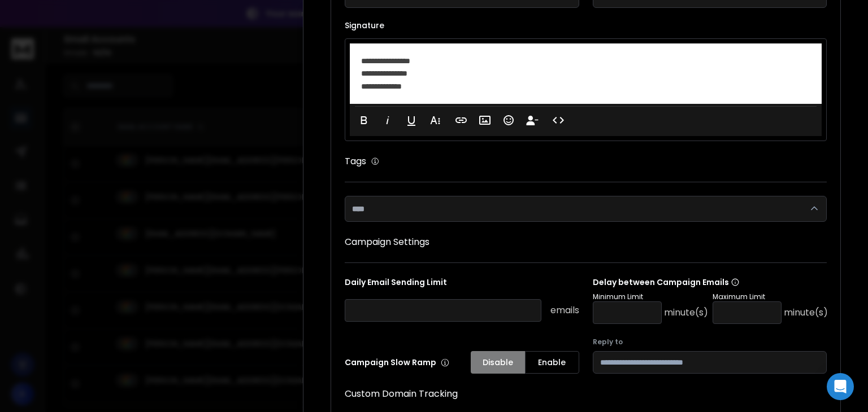
click at [380, 316] on input "**" at bounding box center [443, 310] width 197 height 23
click at [379, 314] on input "**" at bounding box center [443, 310] width 197 height 23
click at [381, 321] on input "**" at bounding box center [443, 310] width 197 height 23
type input "**"
click at [385, 337] on div "Daily Email Sending Limit ** emails Delay between Campaign Emails Minimum Limit…" at bounding box center [586, 325] width 482 height 97
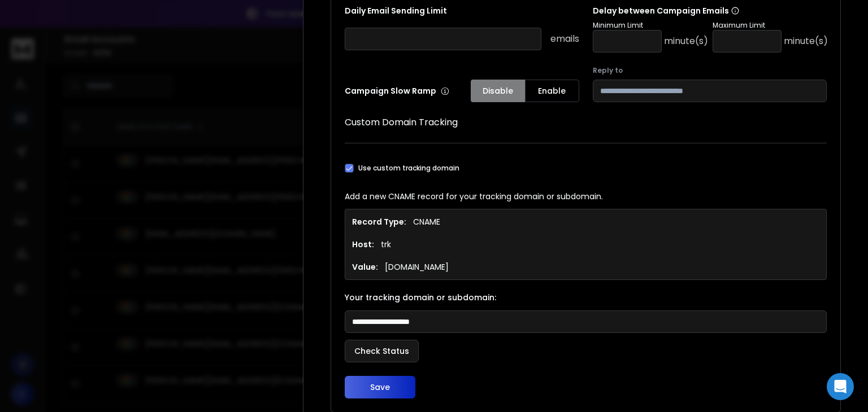
scroll to position [472, 0]
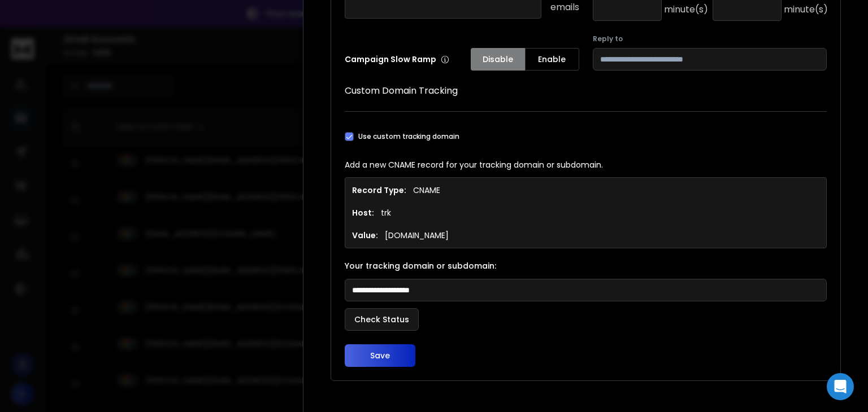
click at [384, 360] on button "Save" at bounding box center [380, 356] width 71 height 23
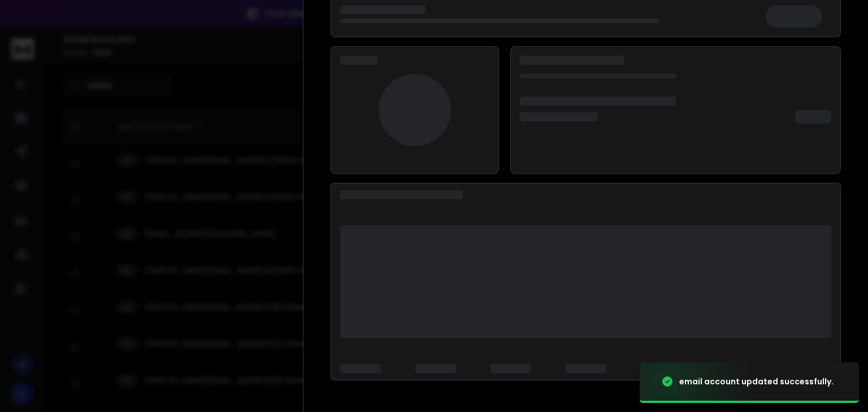
scroll to position [332, 0]
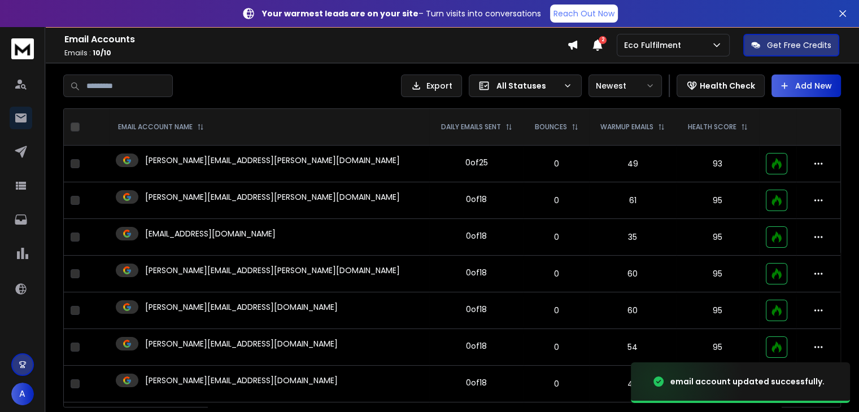
click at [330, 190] on td "christopher.viltz@ecofulfil.com" at bounding box center [269, 200] width 320 height 37
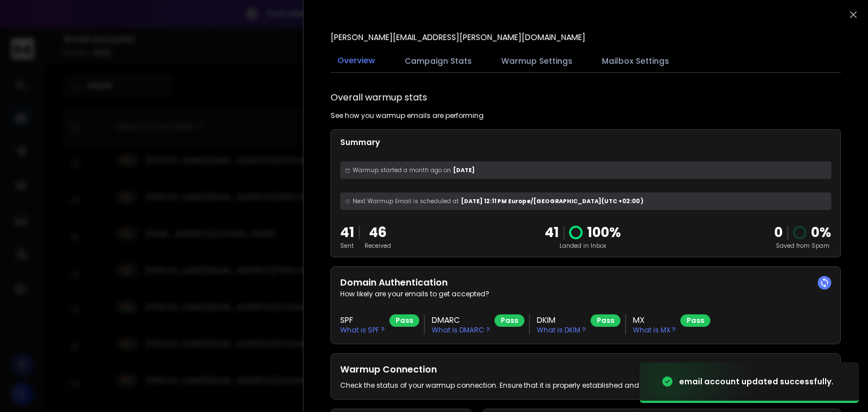
drag, startPoint x: 630, startPoint y: 55, endPoint x: 637, endPoint y: 54, distance: 6.2
click at [630, 55] on button "Mailbox Settings" at bounding box center [635, 61] width 81 height 25
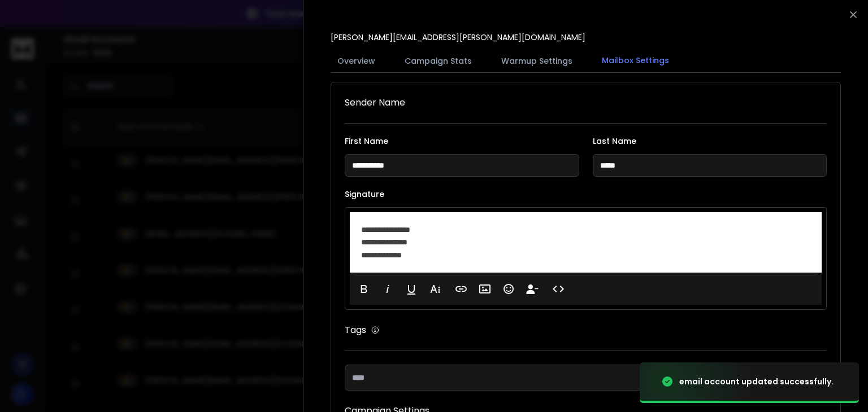
scroll to position [472, 0]
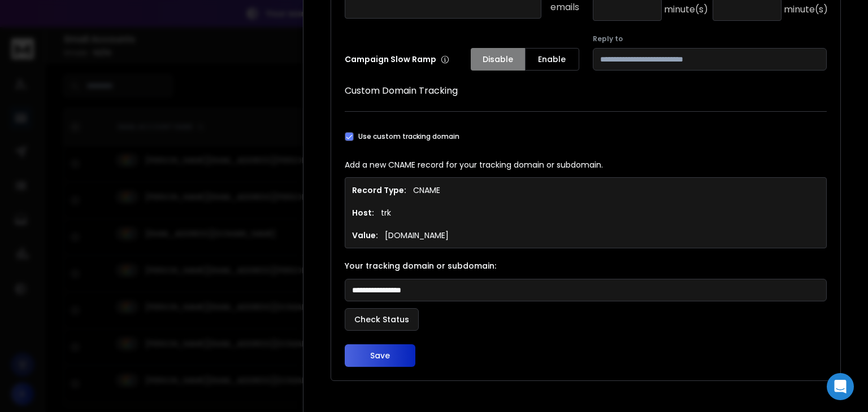
click at [398, 39] on div "Campaign Slow Ramp Disable Enable" at bounding box center [462, 52] width 234 height 36
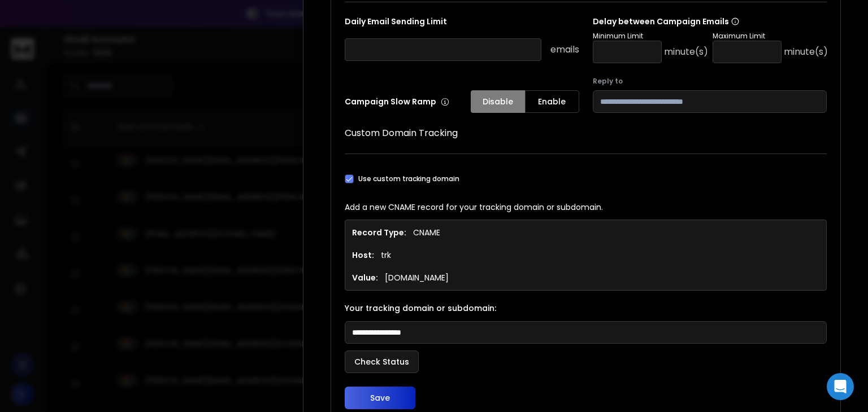
scroll to position [427, 0]
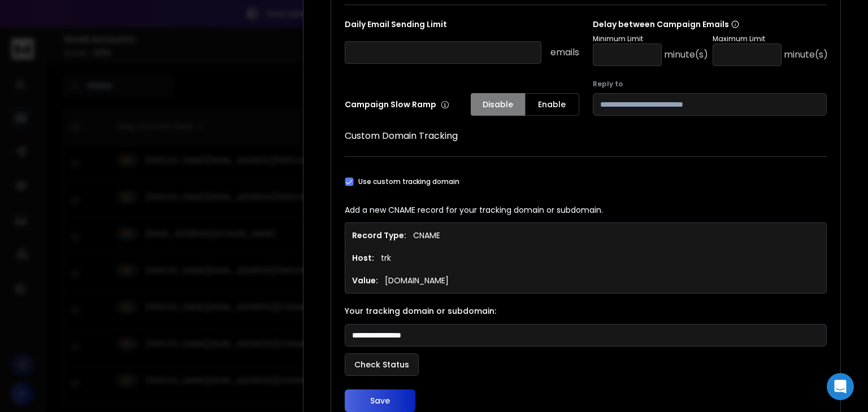
drag, startPoint x: 283, startPoint y: 73, endPoint x: 253, endPoint y: 74, distance: 30.5
click at [253, 74] on body "**********" at bounding box center [429, 206] width 859 height 412
type input "**"
click at [388, 403] on button "Save" at bounding box center [380, 401] width 71 height 23
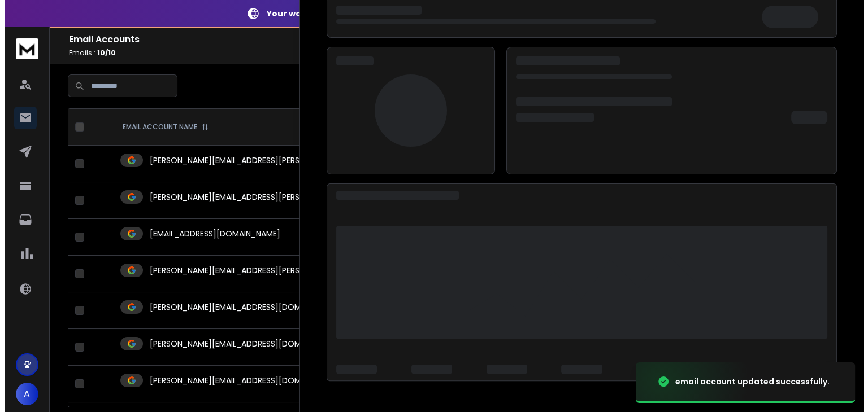
scroll to position [0, 0]
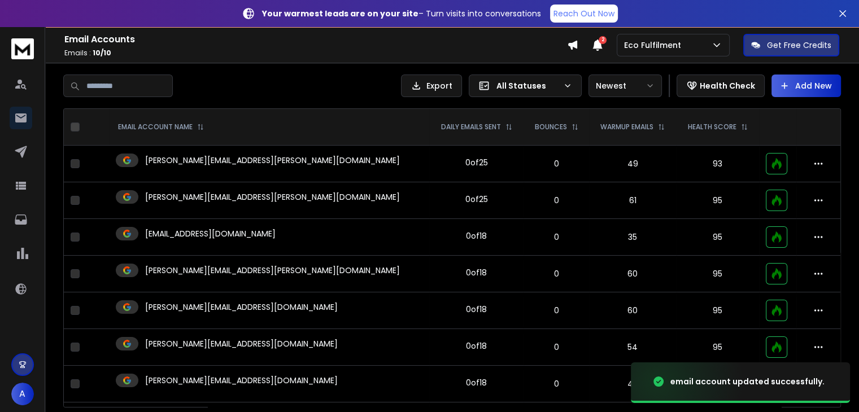
click at [429, 230] on td "0 of 18" at bounding box center [476, 233] width 94 height 29
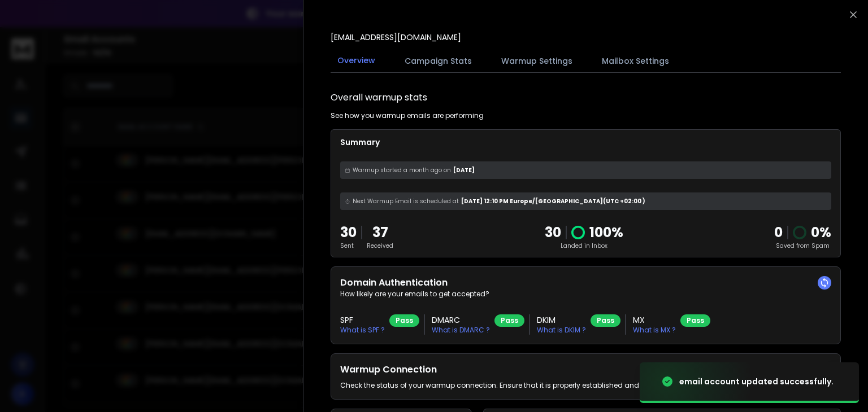
click at [638, 60] on button "Mailbox Settings" at bounding box center [635, 61] width 81 height 25
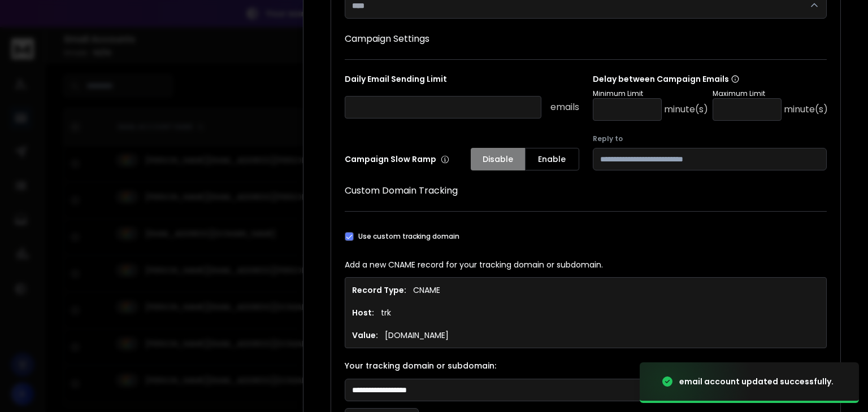
scroll to position [371, 0]
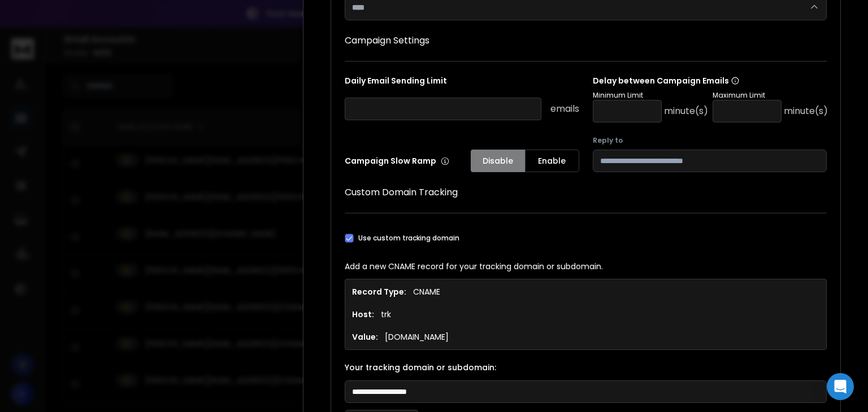
click at [398, 116] on input "**" at bounding box center [443, 109] width 197 height 23
type input "**"
click at [401, 138] on div "Campaign Slow Ramp Disable Enable" at bounding box center [462, 154] width 234 height 36
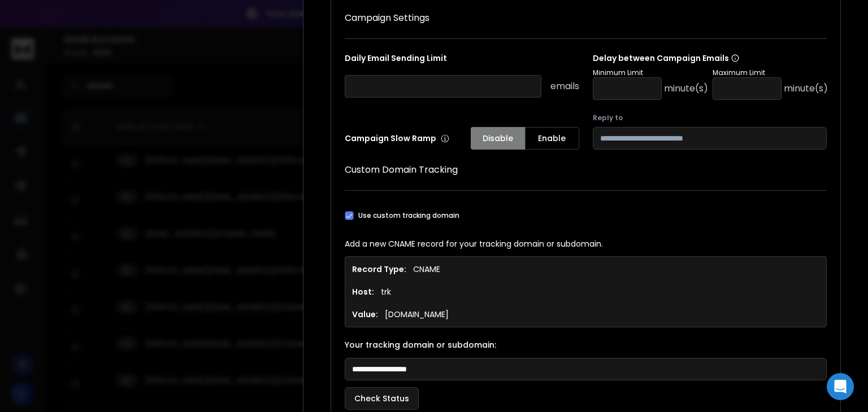
scroll to position [472, 0]
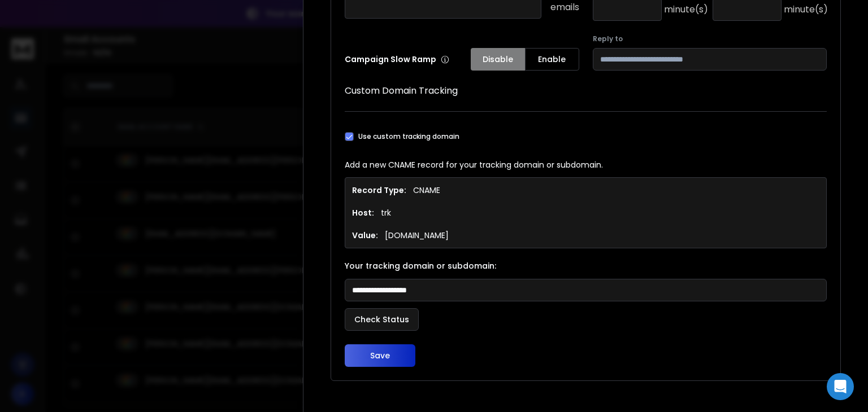
click at [376, 356] on button "Save" at bounding box center [380, 356] width 71 height 23
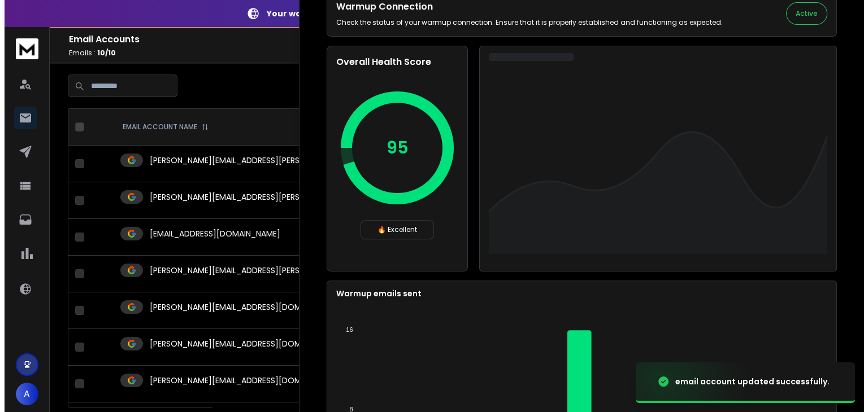
scroll to position [0, 0]
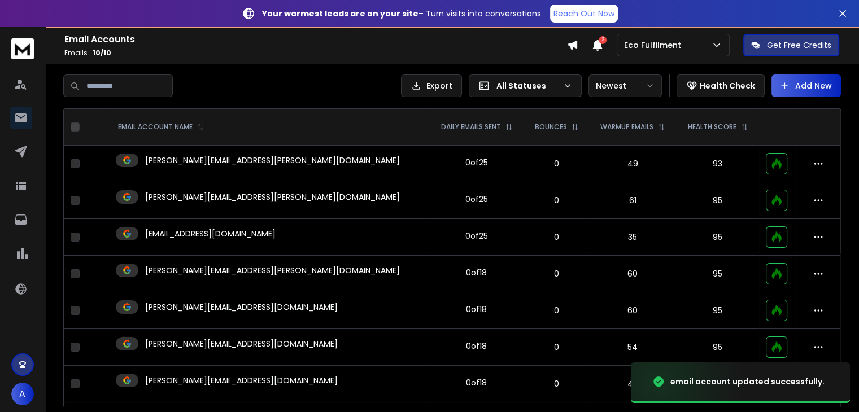
click at [429, 273] on td "0 of 18" at bounding box center [476, 270] width 94 height 29
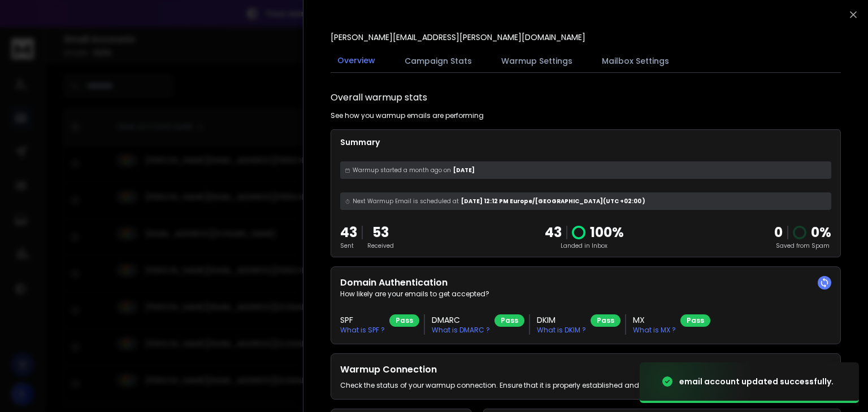
click at [608, 59] on button "Mailbox Settings" at bounding box center [635, 61] width 81 height 25
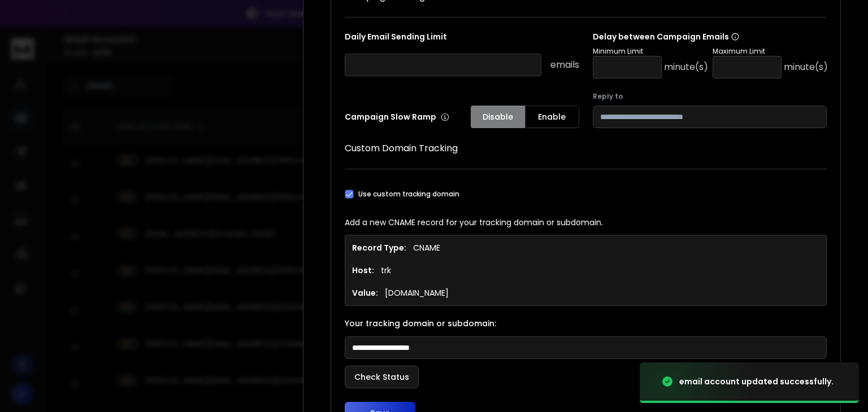
scroll to position [417, 0]
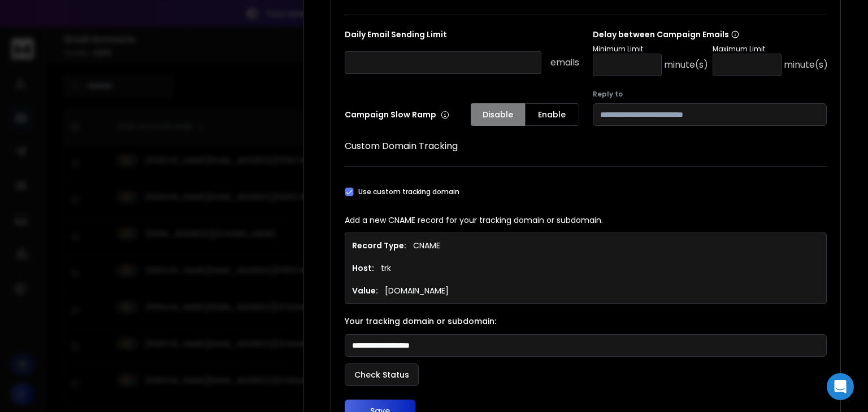
drag, startPoint x: 388, startPoint y: 50, endPoint x: 265, endPoint y: 71, distance: 124.3
click at [265, 71] on body "**********" at bounding box center [429, 206] width 859 height 412
type input "**"
click at [381, 407] on button "Save" at bounding box center [380, 411] width 71 height 23
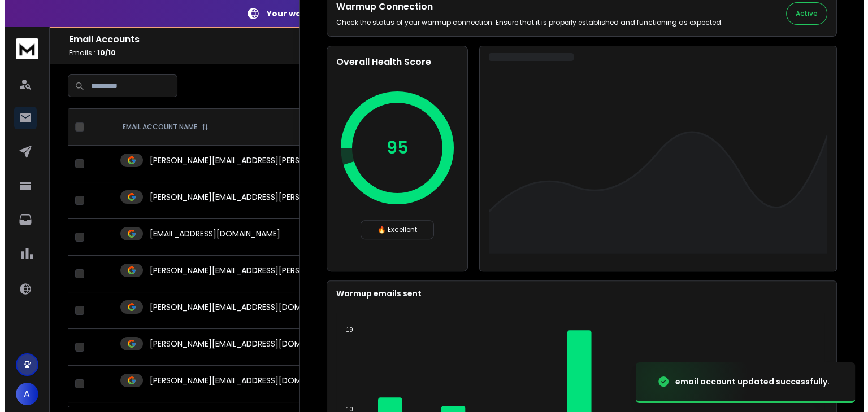
scroll to position [0, 0]
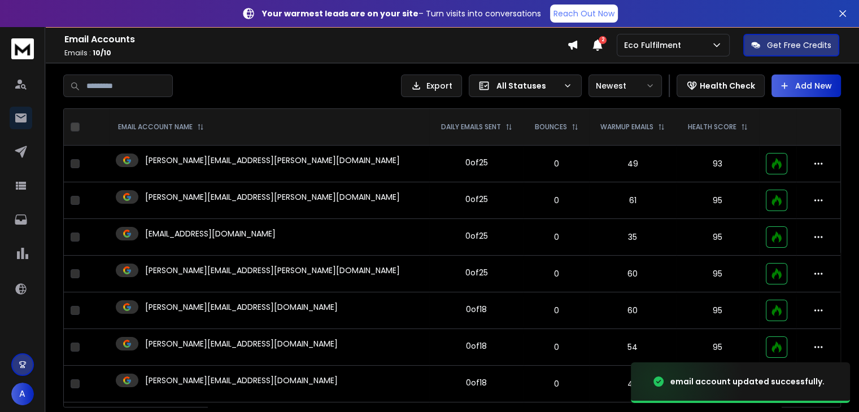
click at [309, 312] on div "christopher.v@useecofulfil.com" at bounding box center [269, 308] width 307 height 14
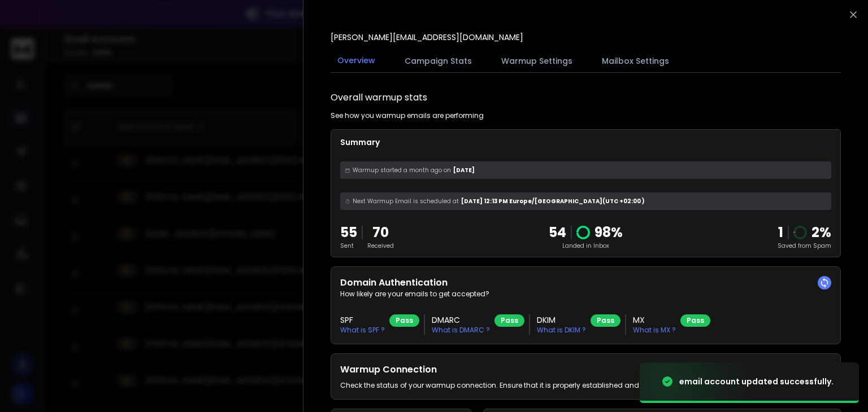
click at [620, 59] on button "Mailbox Settings" at bounding box center [635, 61] width 81 height 25
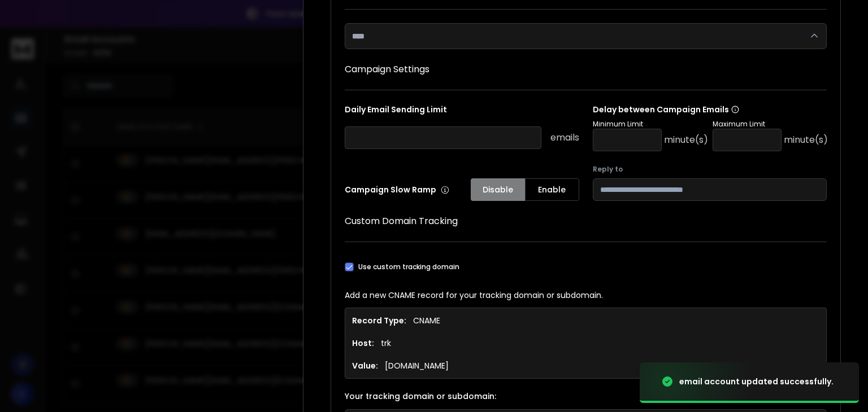
scroll to position [369, 0]
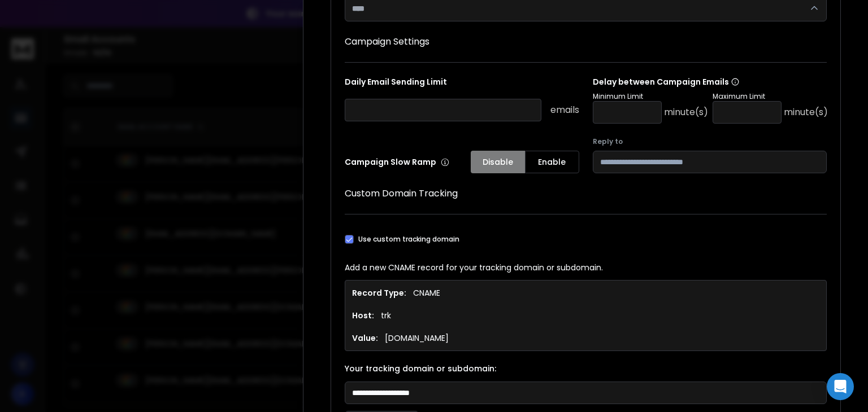
drag, startPoint x: 438, startPoint y: 111, endPoint x: 270, endPoint y: 116, distance: 167.8
click at [270, 116] on body "**********" at bounding box center [429, 206] width 859 height 412
type input "**"
click at [407, 156] on p "Campaign Slow Ramp" at bounding box center [397, 161] width 105 height 11
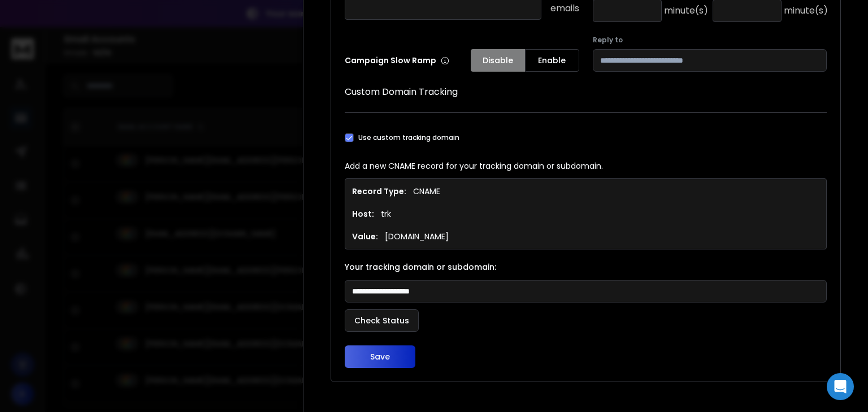
scroll to position [472, 0]
click at [406, 355] on button "Save" at bounding box center [380, 356] width 71 height 23
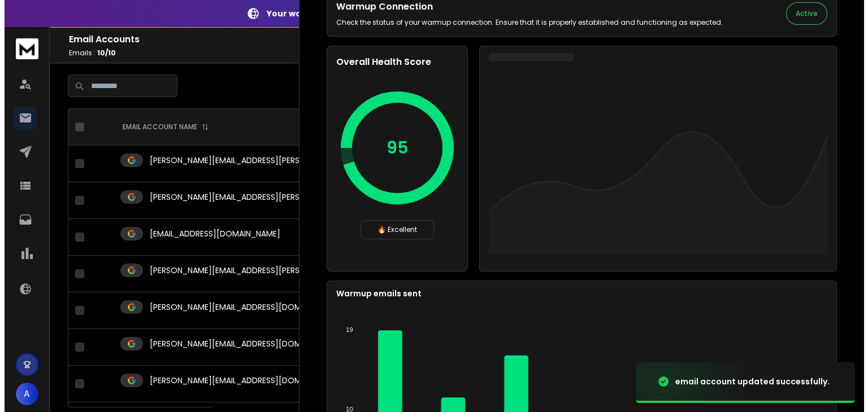
scroll to position [0, 0]
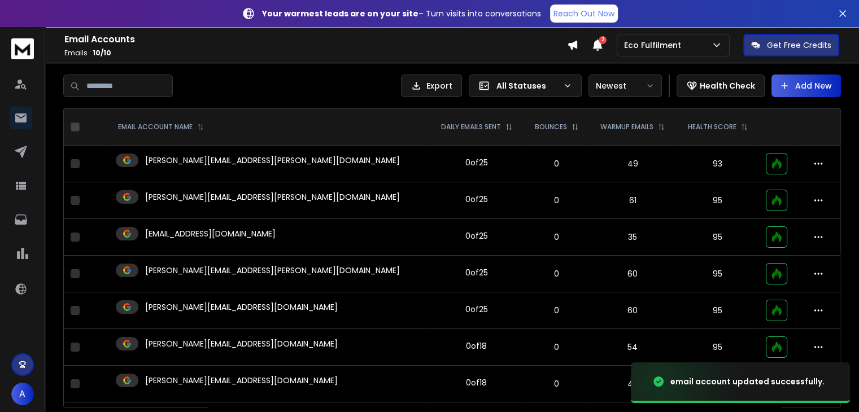
click at [317, 351] on td "chris@getecofulfil.com" at bounding box center [269, 347] width 320 height 37
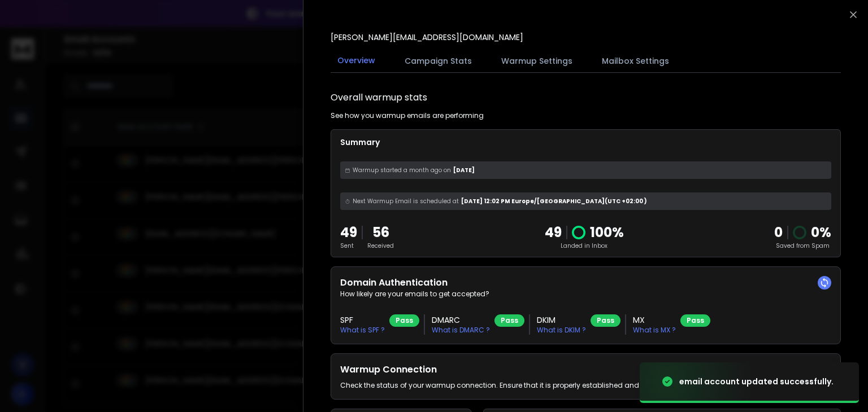
click at [633, 60] on button "Mailbox Settings" at bounding box center [635, 61] width 81 height 25
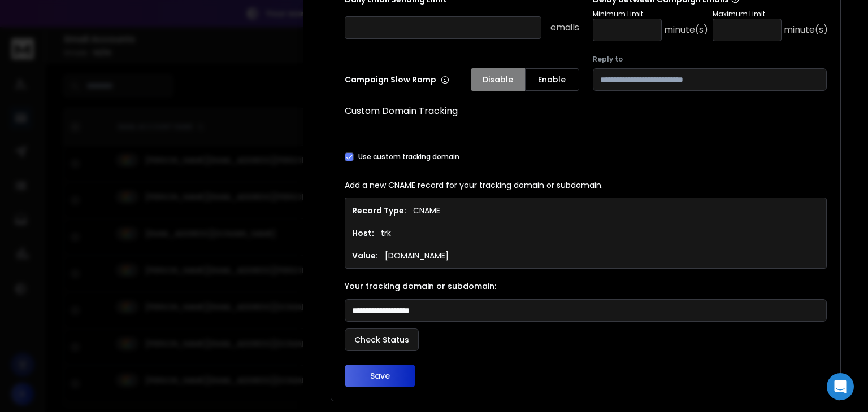
scroll to position [277, 0]
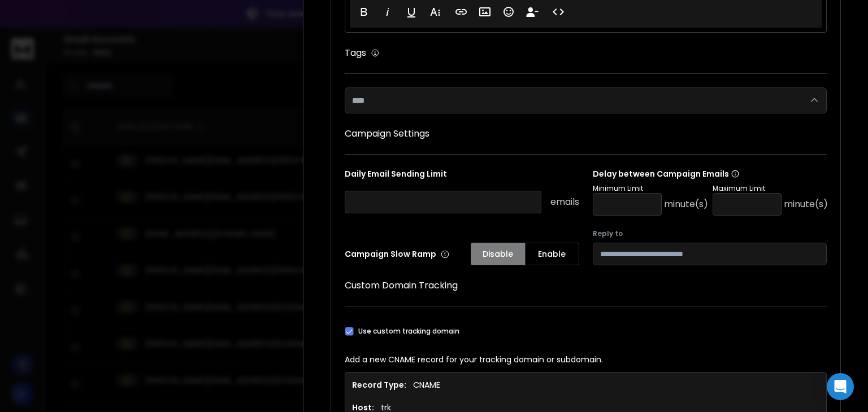
drag, startPoint x: 402, startPoint y: 194, endPoint x: 272, endPoint y: 224, distance: 133.3
click at [272, 224] on body "**********" at bounding box center [429, 206] width 859 height 412
type input "**"
click at [398, 243] on div "Campaign Slow Ramp Disable Enable" at bounding box center [462, 254] width 234 height 23
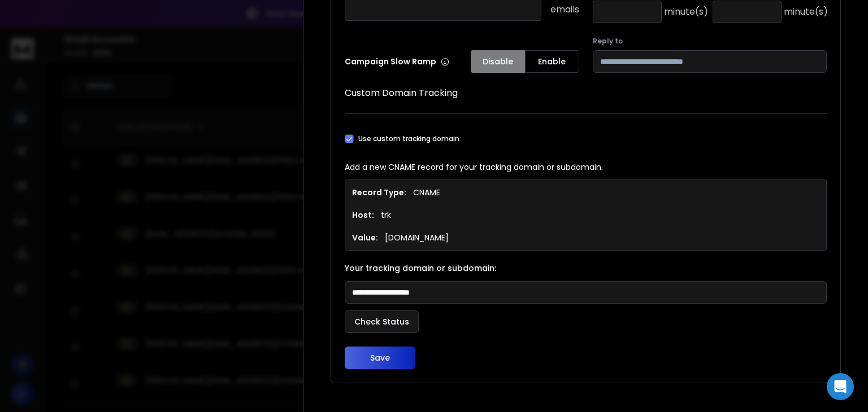
scroll to position [472, 0]
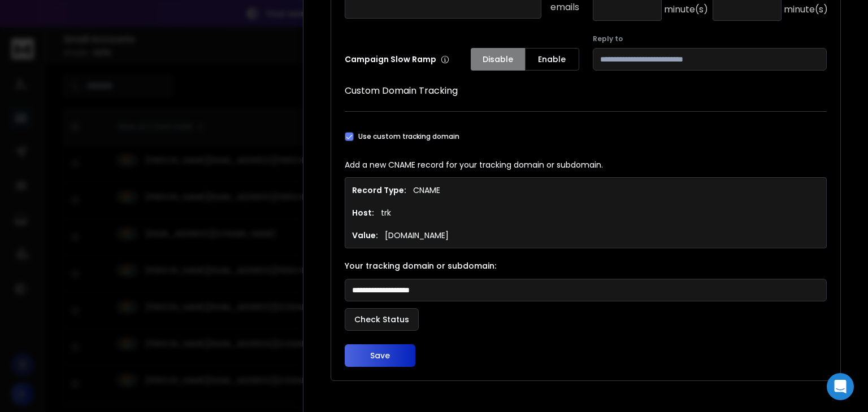
click at [384, 350] on button "Save" at bounding box center [380, 356] width 71 height 23
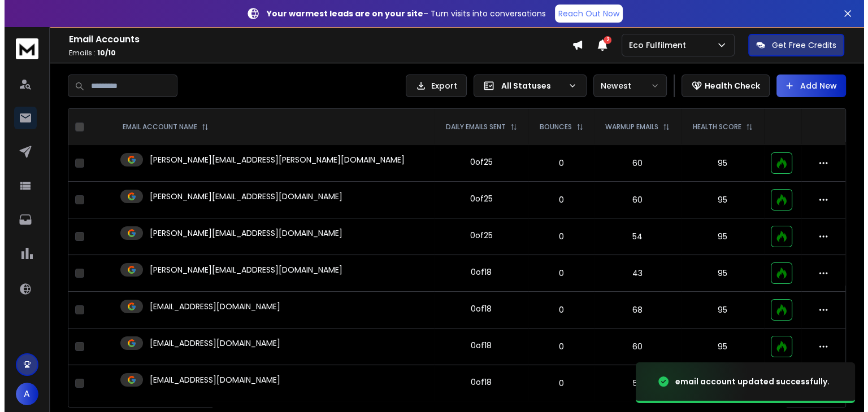
scroll to position [113, 0]
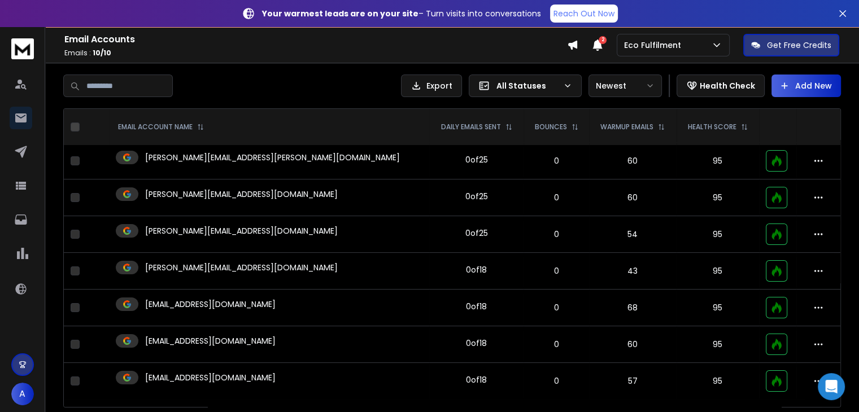
click at [323, 274] on td "viltz@ecofulfil.com" at bounding box center [269, 271] width 320 height 37
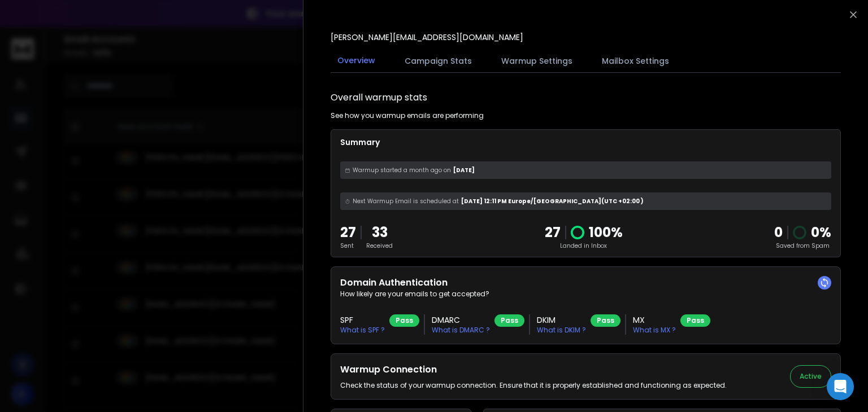
click at [648, 55] on button "Mailbox Settings" at bounding box center [635, 61] width 81 height 25
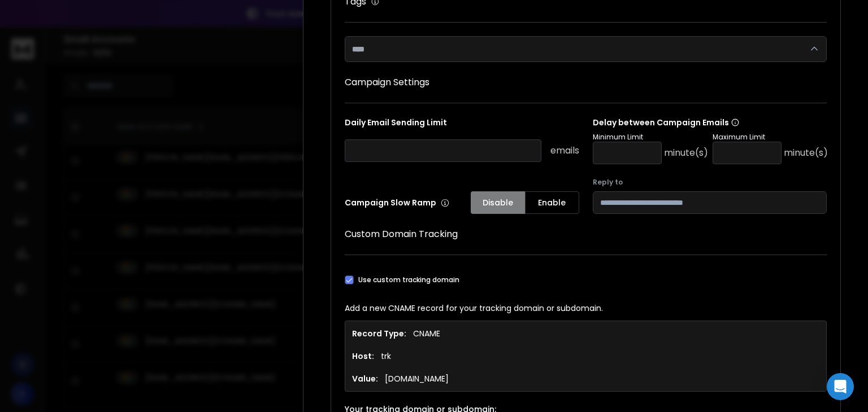
scroll to position [332, 0]
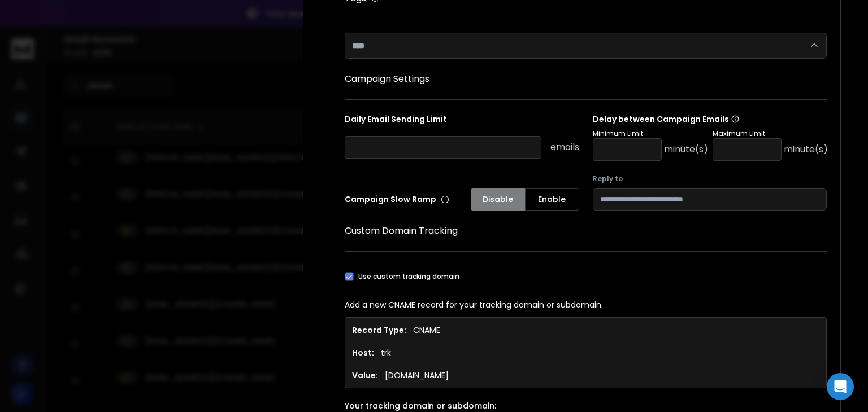
drag, startPoint x: 382, startPoint y: 143, endPoint x: 273, endPoint y: 154, distance: 109.0
click at [273, 154] on body "**********" at bounding box center [429, 206] width 859 height 412
type input "**"
click at [411, 202] on p "Campaign Slow Ramp" at bounding box center [397, 199] width 105 height 11
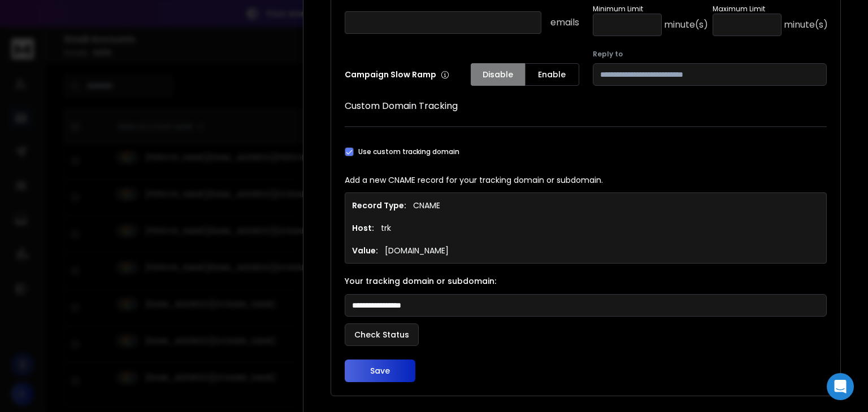
scroll to position [472, 0]
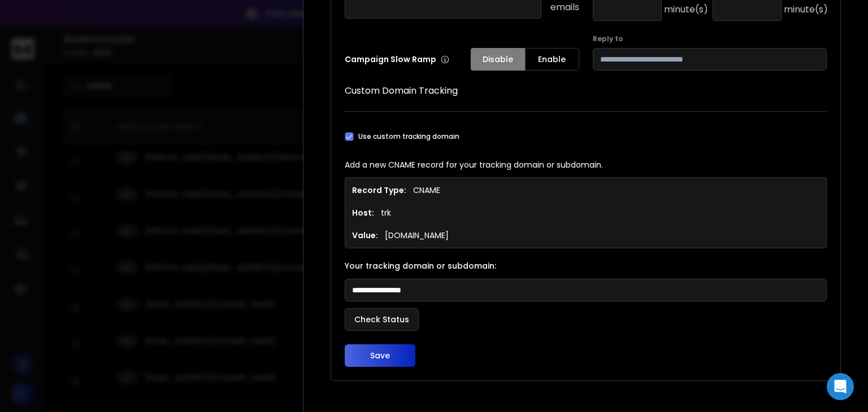
click at [373, 350] on button "Save" at bounding box center [380, 356] width 71 height 23
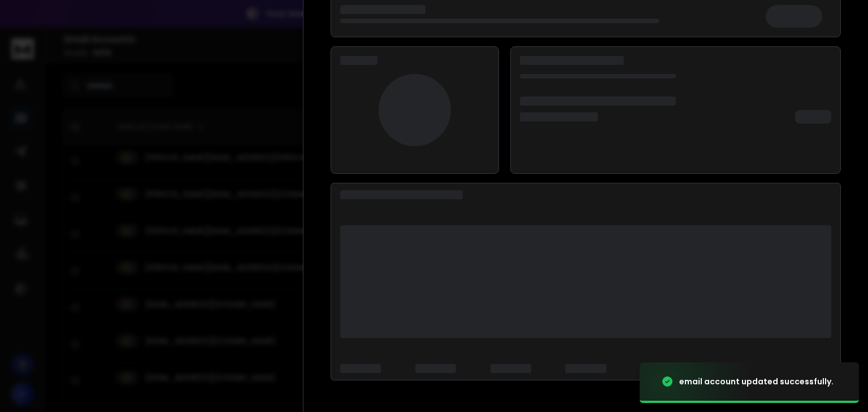
scroll to position [332, 0]
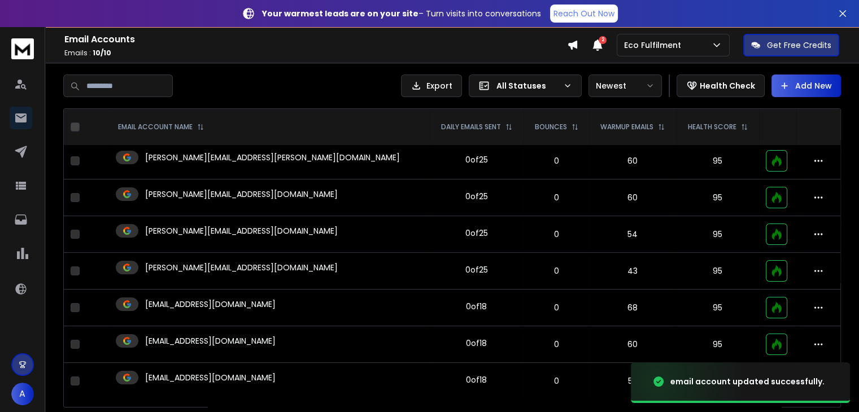
click at [333, 312] on td "chrisviltz@useecofulfil.com" at bounding box center [269, 308] width 320 height 37
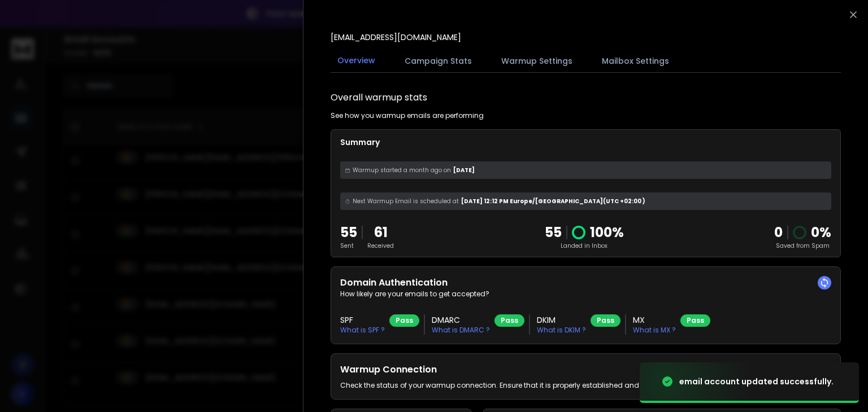
click at [663, 56] on button "Mailbox Settings" at bounding box center [635, 61] width 81 height 25
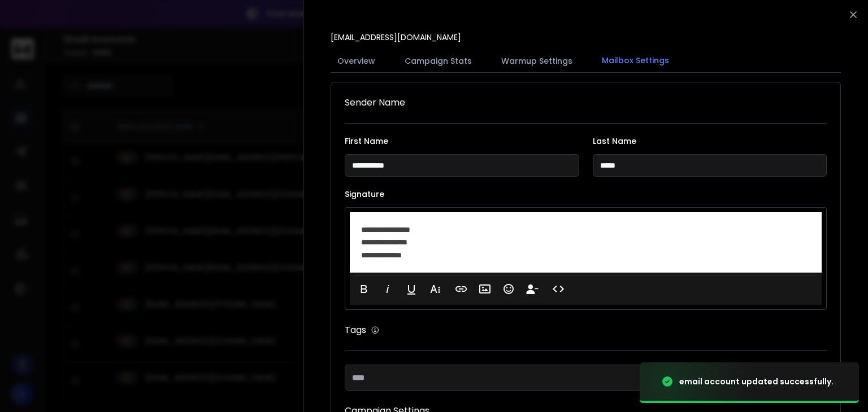
scroll to position [472, 0]
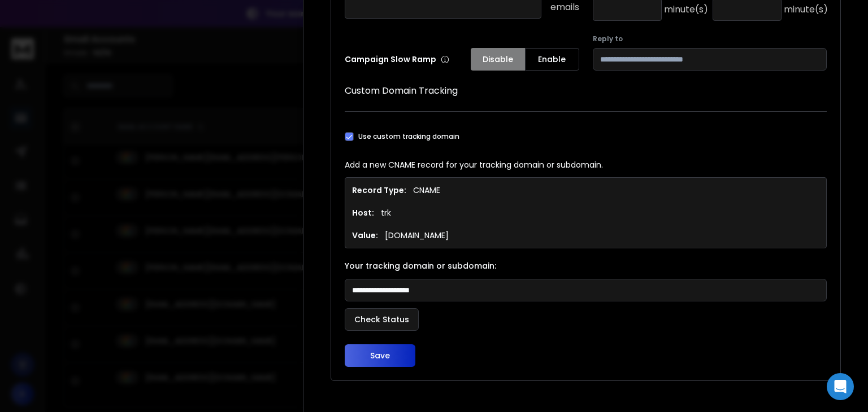
click at [384, 36] on div "Campaign Slow Ramp Disable Enable" at bounding box center [462, 52] width 234 height 36
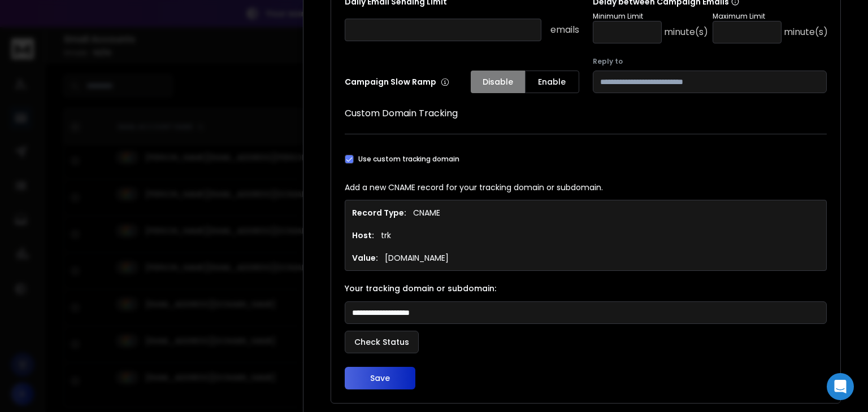
drag, startPoint x: 391, startPoint y: 38, endPoint x: 307, endPoint y: 34, distance: 84.3
click at [307, 34] on div "**********" at bounding box center [585, 206] width 565 height 412
type input "**"
click at [382, 381] on button "Save" at bounding box center [380, 378] width 71 height 23
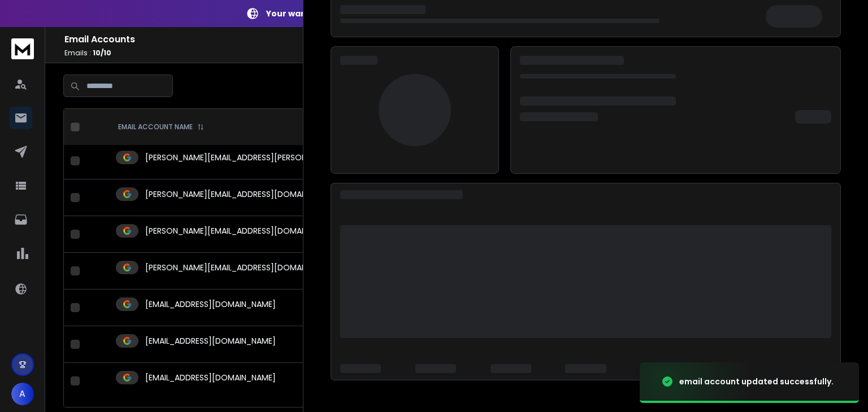
scroll to position [271, 0]
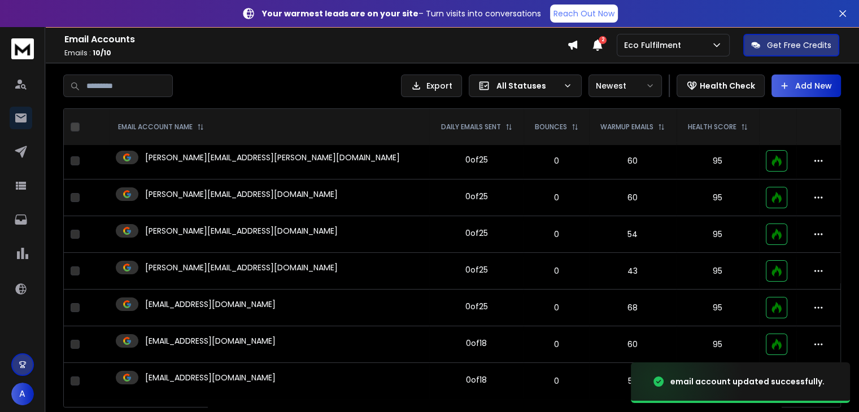
click at [429, 335] on td "0 of 18" at bounding box center [476, 341] width 94 height 29
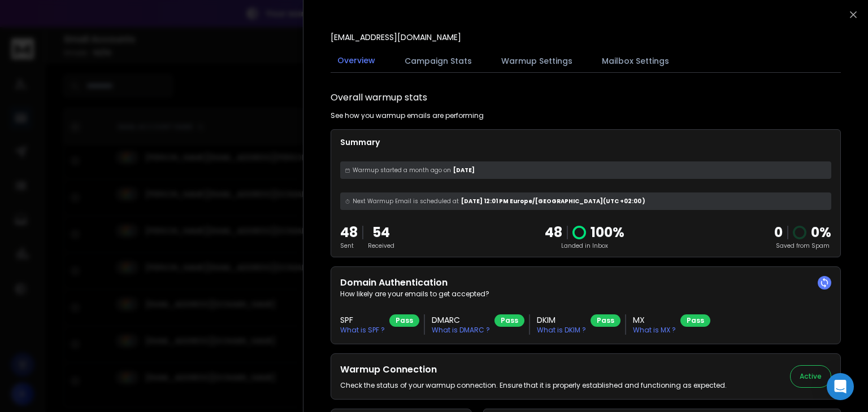
click at [620, 55] on button "Mailbox Settings" at bounding box center [635, 61] width 81 height 25
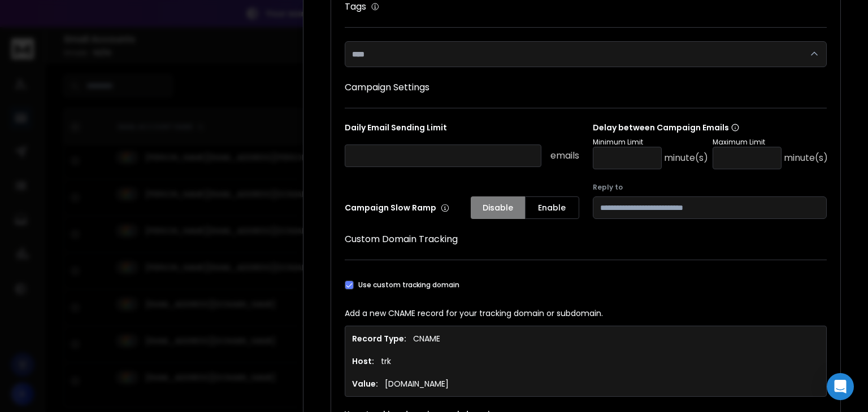
scroll to position [323, 0]
drag, startPoint x: 364, startPoint y: 164, endPoint x: 276, endPoint y: 159, distance: 87.7
click at [276, 159] on body "**********" at bounding box center [429, 206] width 859 height 412
type input "**"
click at [390, 194] on div "Campaign Slow Ramp Disable Enable" at bounding box center [462, 202] width 234 height 36
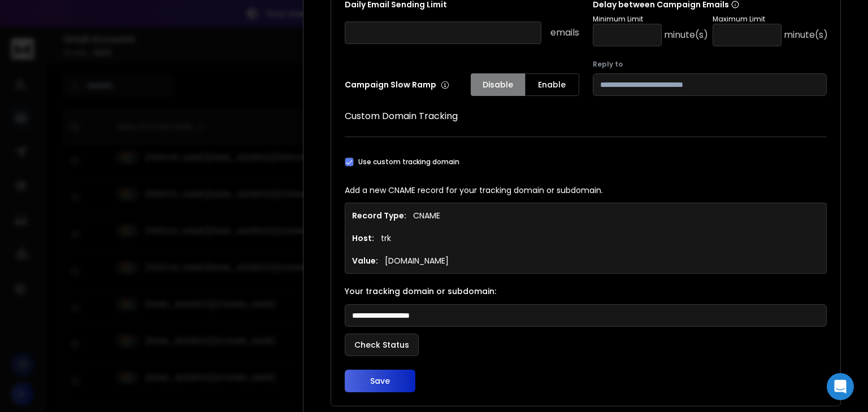
scroll to position [472, 0]
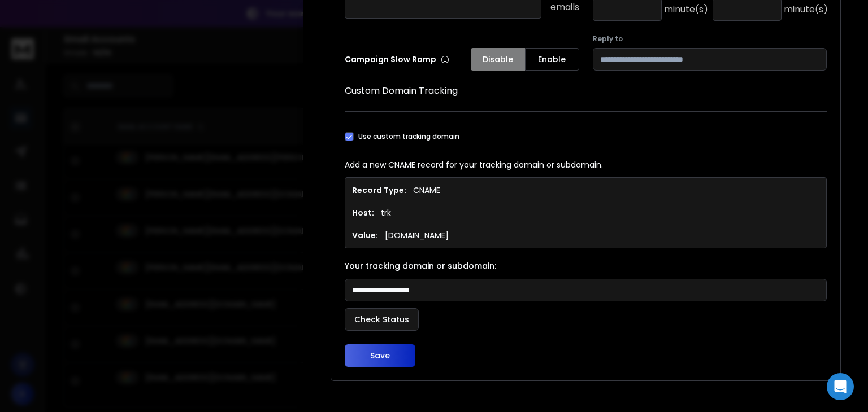
click at [404, 364] on button "Save" at bounding box center [380, 356] width 71 height 23
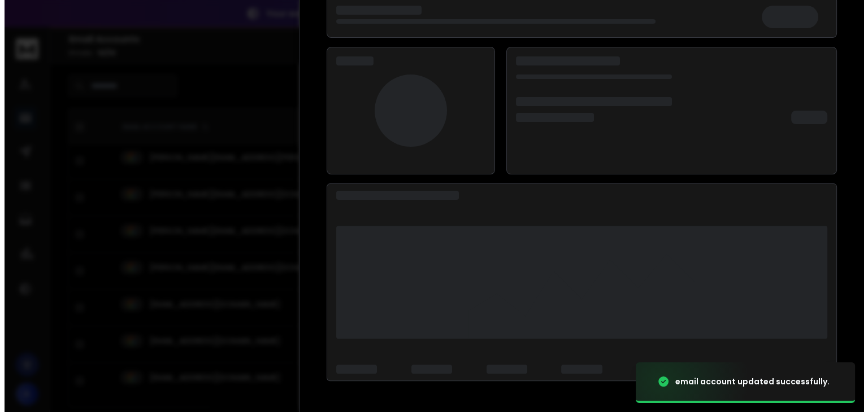
scroll to position [0, 0]
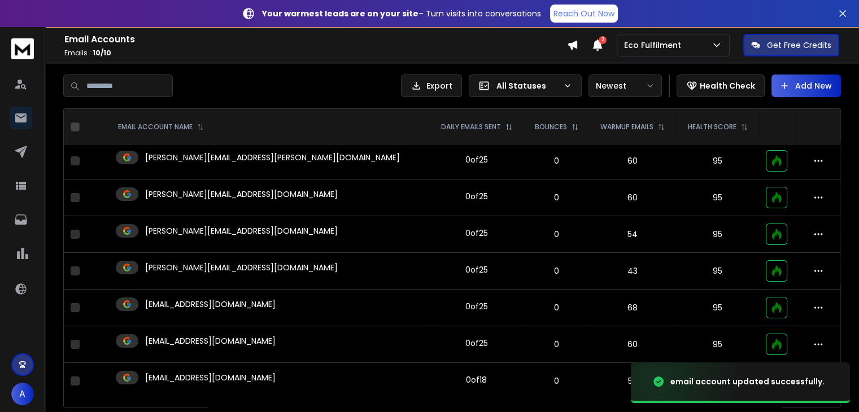
click at [325, 371] on div "viltzc@goecofulfil.com" at bounding box center [269, 378] width 307 height 14
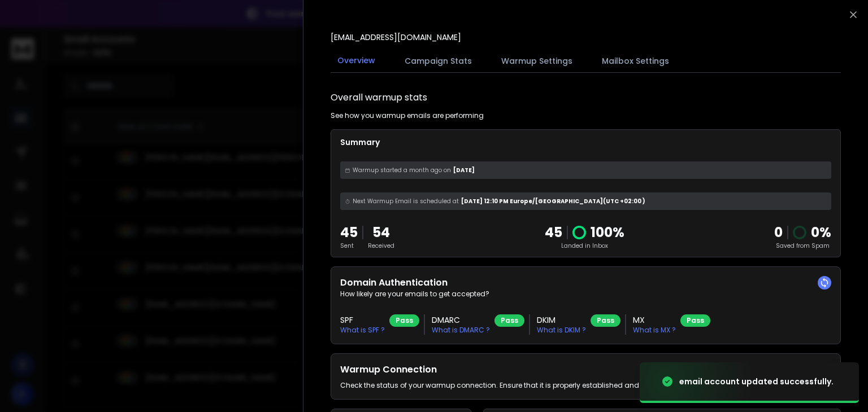
click at [630, 62] on button "Mailbox Settings" at bounding box center [635, 61] width 81 height 25
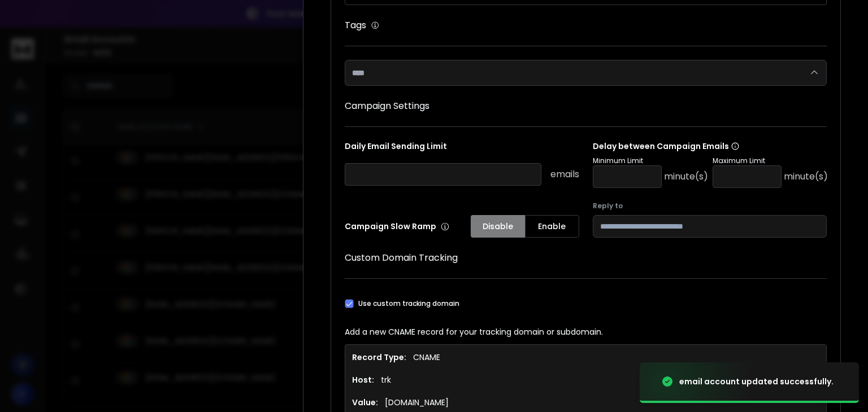
scroll to position [306, 0]
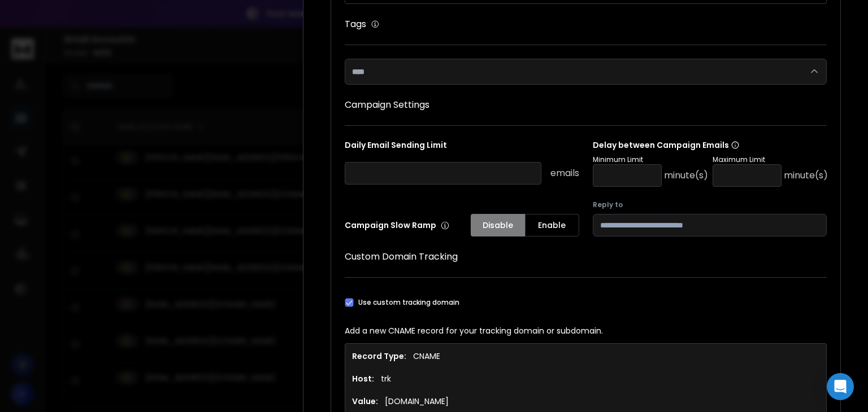
drag, startPoint x: 405, startPoint y: 182, endPoint x: 297, endPoint y: 182, distance: 108.5
click at [297, 182] on body "**********" at bounding box center [429, 206] width 859 height 412
type input "**"
click at [421, 216] on div "Campaign Slow Ramp Disable Enable" at bounding box center [462, 225] width 234 height 23
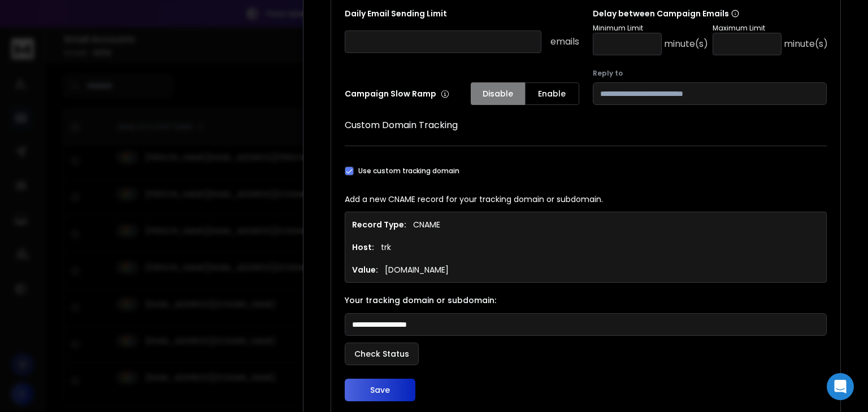
scroll to position [472, 0]
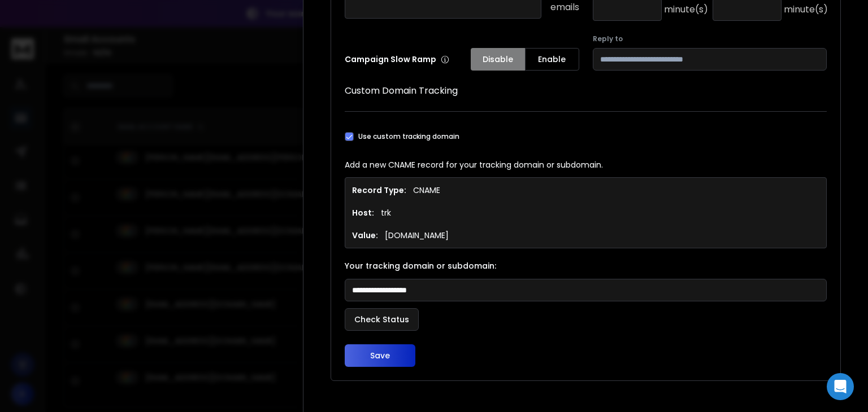
click at [393, 353] on button "Save" at bounding box center [380, 356] width 71 height 23
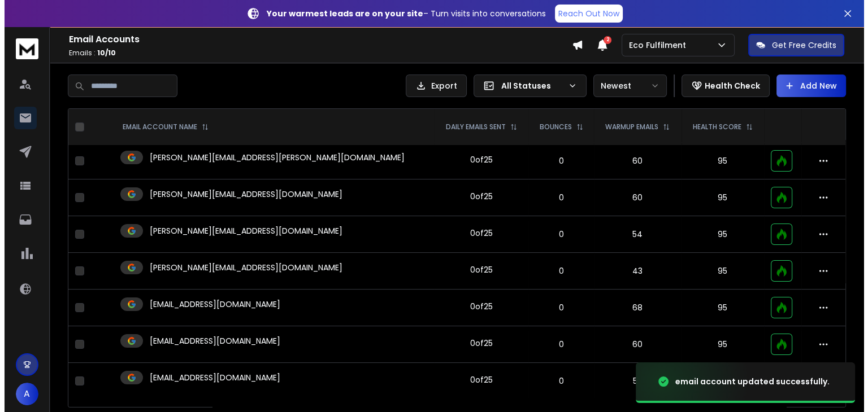
scroll to position [0, 0]
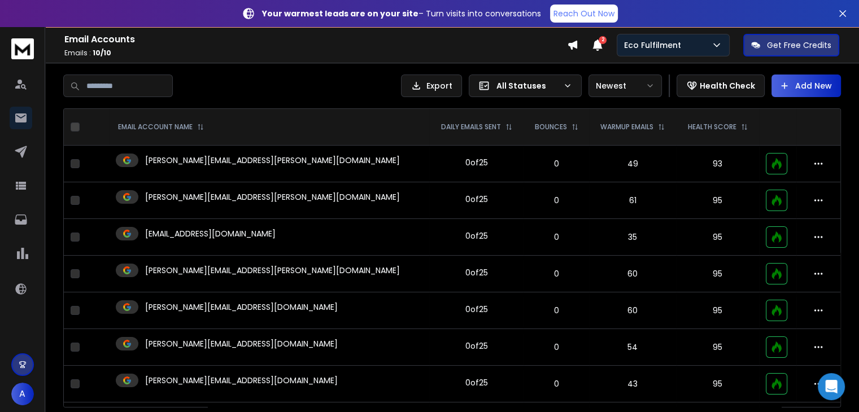
click at [668, 46] on p "Eco Fulfilment" at bounding box center [655, 45] width 62 height 11
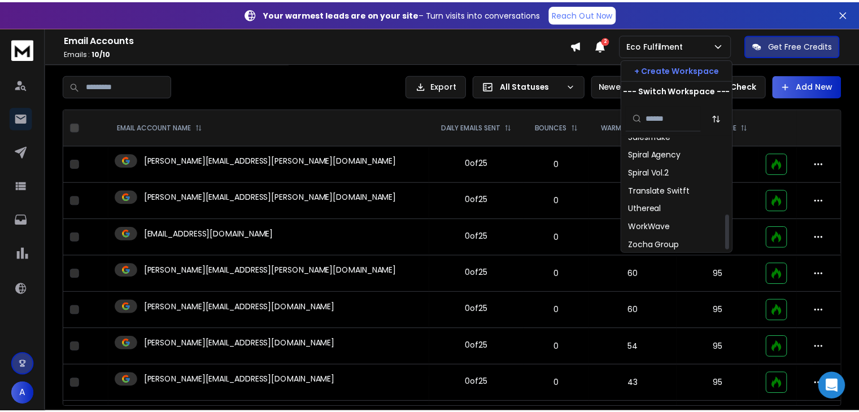
scroll to position [249, 0]
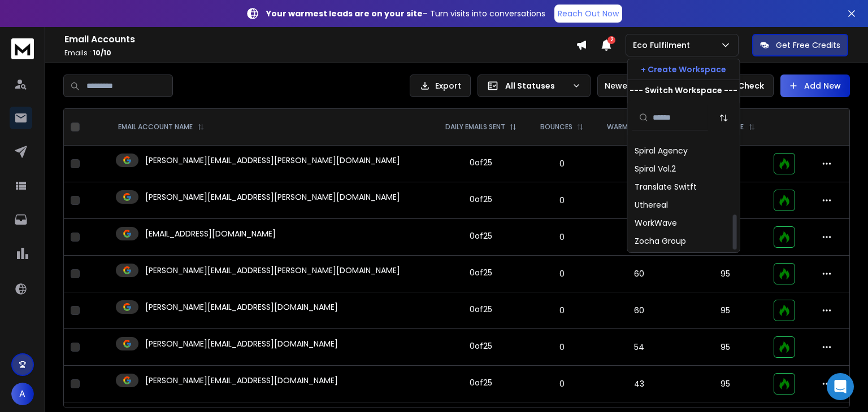
drag, startPoint x: 735, startPoint y: 160, endPoint x: 725, endPoint y: 249, distance: 88.7
click at [733, 249] on div at bounding box center [735, 232] width 4 height 35
click at [668, 224] on div "WorkWave" at bounding box center [655, 222] width 42 height 11
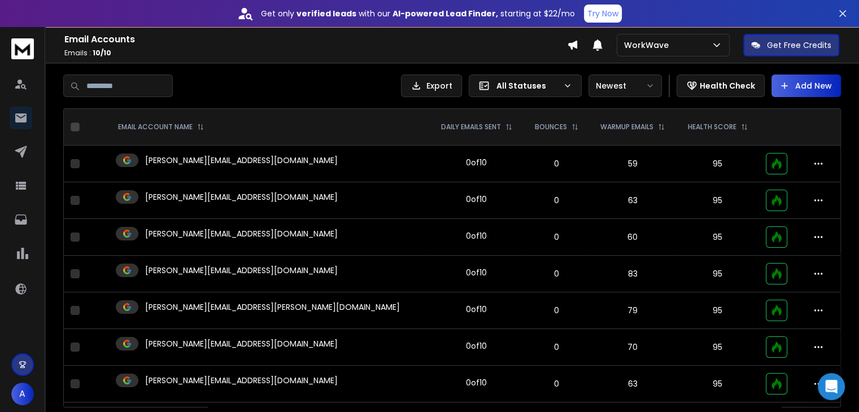
click at [327, 157] on div "[PERSON_NAME][EMAIL_ADDRESS][DOMAIN_NAME]" at bounding box center [269, 161] width 307 height 14
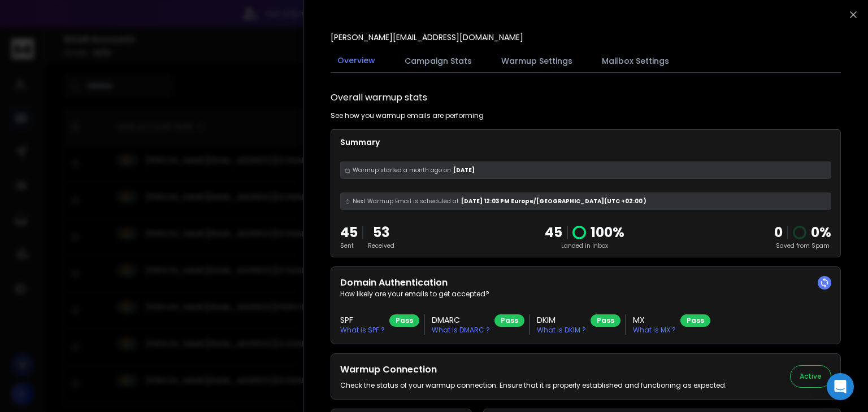
click at [620, 58] on button "Mailbox Settings" at bounding box center [635, 61] width 81 height 25
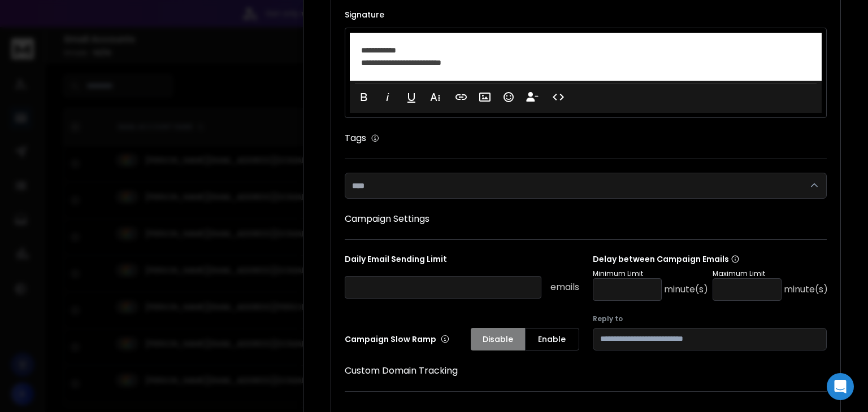
scroll to position [181, 0]
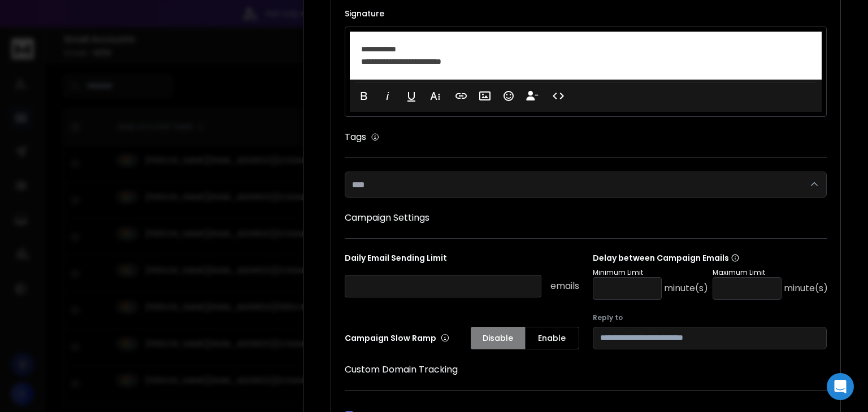
click at [409, 295] on div "Daily Email Sending Limit ** emails Delay between Campaign Emails Minimum Limit…" at bounding box center [586, 301] width 482 height 97
drag, startPoint x: 370, startPoint y: 289, endPoint x: 289, endPoint y: 297, distance: 81.2
click at [289, 297] on body "**********" at bounding box center [429, 206] width 859 height 412
type input "**"
click at [403, 315] on div "Campaign Slow Ramp Disable Enable" at bounding box center [462, 332] width 234 height 36
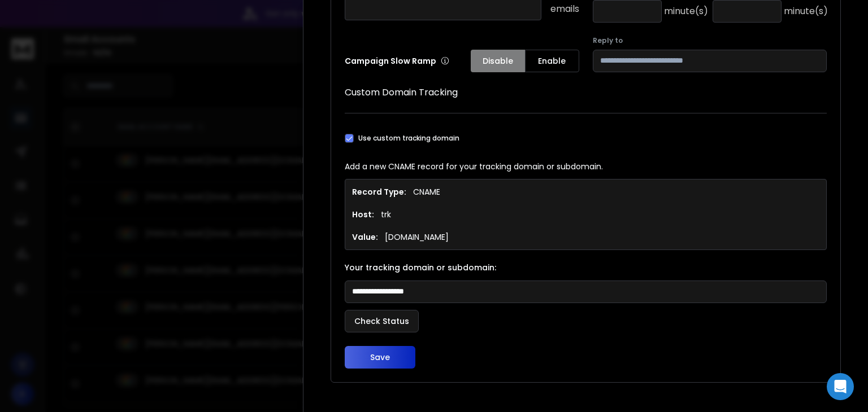
scroll to position [459, 0]
click at [391, 362] on button "Save" at bounding box center [380, 356] width 71 height 23
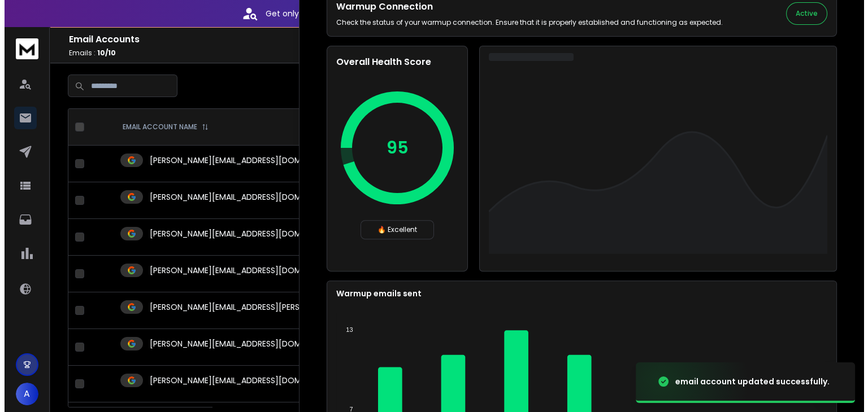
scroll to position [0, 0]
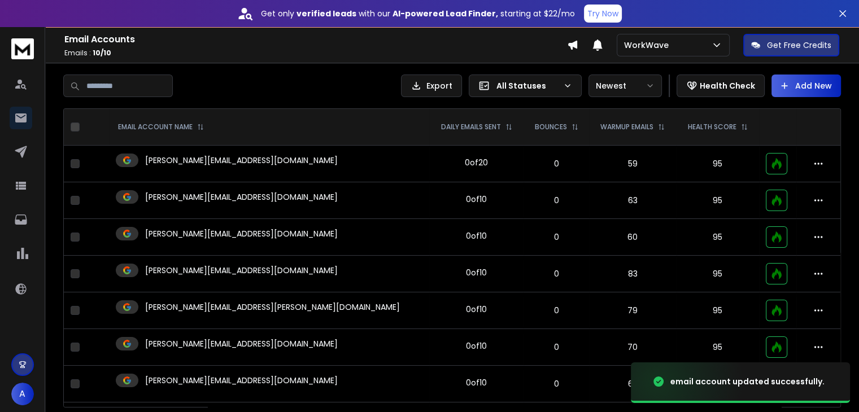
click at [236, 199] on p "[PERSON_NAME][EMAIL_ADDRESS][DOMAIN_NAME]" at bounding box center [241, 196] width 193 height 11
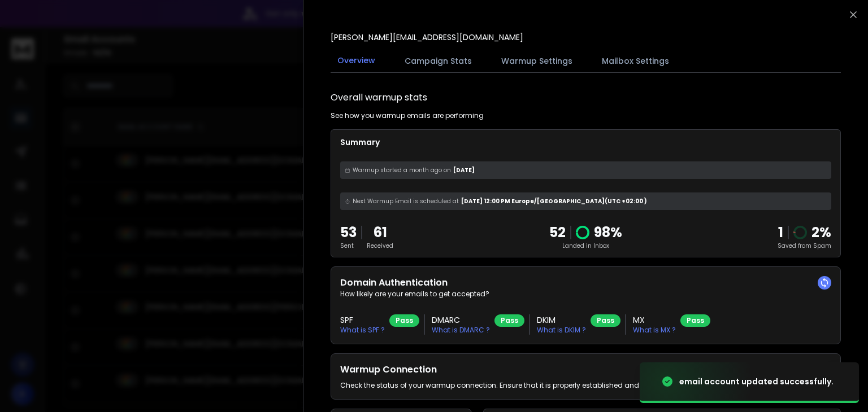
click at [597, 54] on button "Mailbox Settings" at bounding box center [635, 61] width 81 height 25
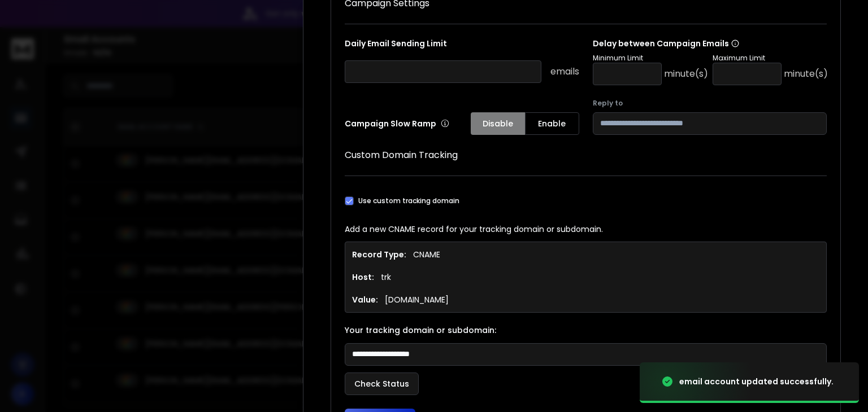
scroll to position [396, 0]
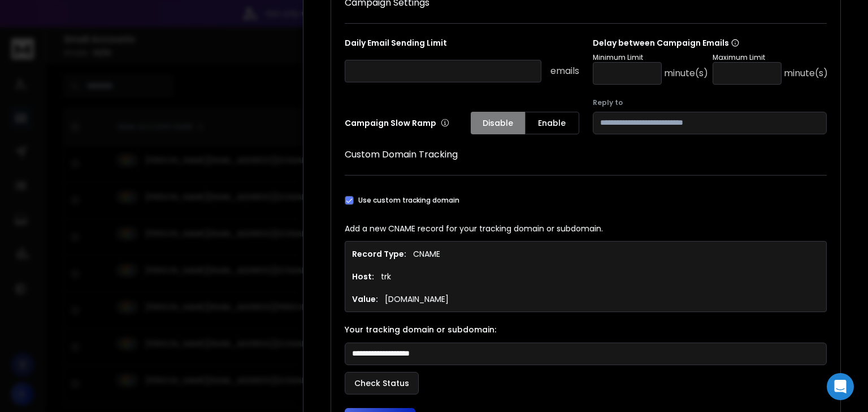
drag, startPoint x: 382, startPoint y: 75, endPoint x: 274, endPoint y: 86, distance: 108.5
click at [274, 86] on body "**********" at bounding box center [429, 206] width 859 height 412
type input "**"
click at [397, 408] on button "Save" at bounding box center [380, 419] width 71 height 23
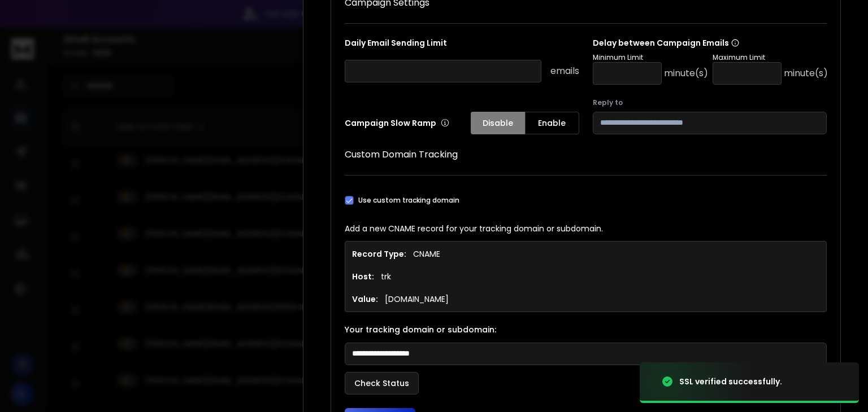
scroll to position [332, 0]
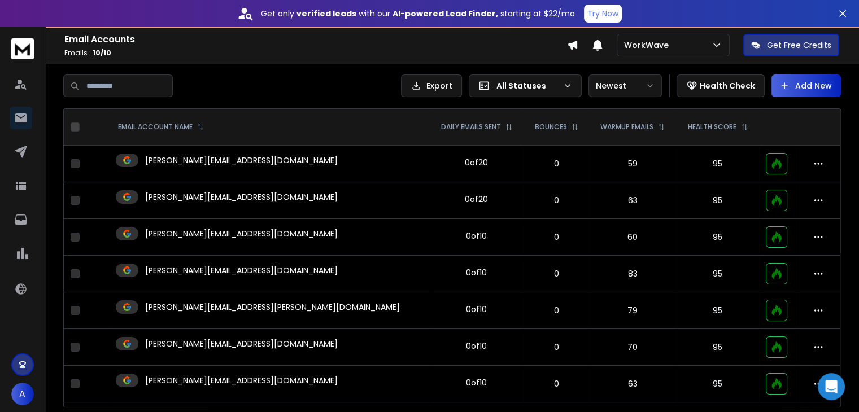
click at [349, 242] on td "[PERSON_NAME][EMAIL_ADDRESS][DOMAIN_NAME]" at bounding box center [269, 237] width 320 height 37
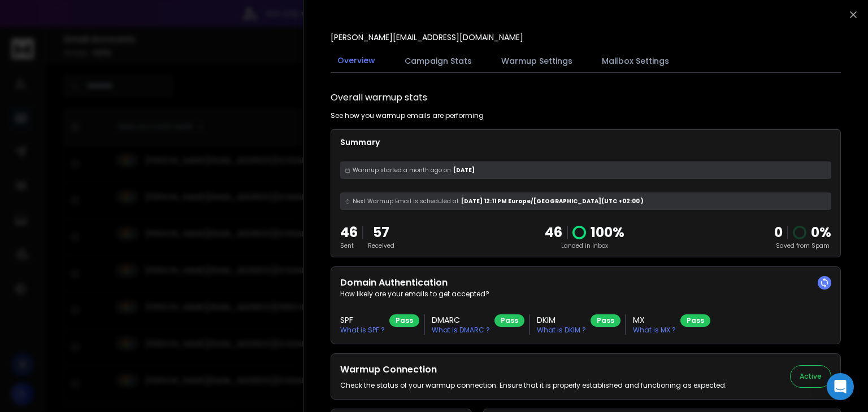
click at [645, 53] on button "Mailbox Settings" at bounding box center [635, 61] width 81 height 25
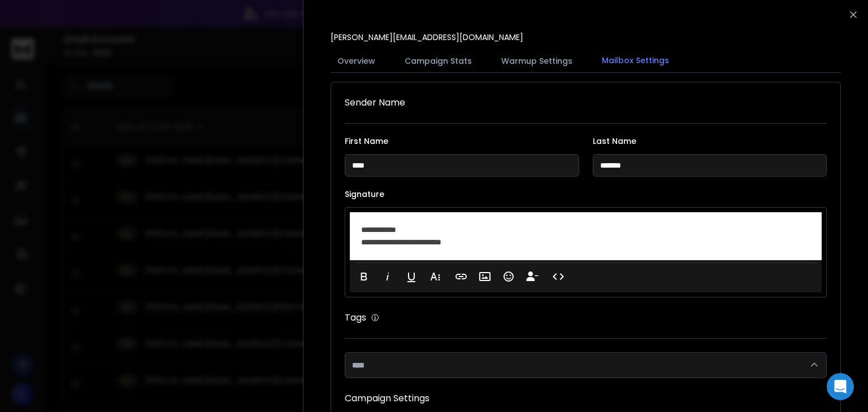
scroll to position [174, 0]
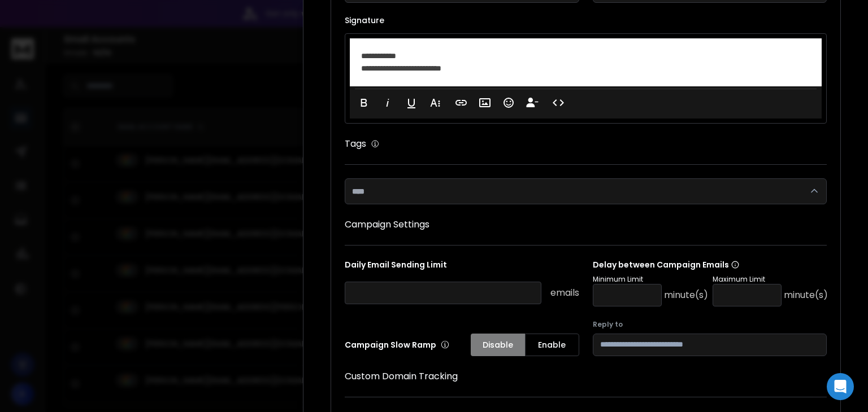
drag, startPoint x: 395, startPoint y: 293, endPoint x: 242, endPoint y: 291, distance: 153.1
click at [244, 291] on body "**********" at bounding box center [429, 206] width 859 height 412
type input "**"
click at [389, 332] on div "Campaign Slow Ramp Disable Enable" at bounding box center [462, 338] width 234 height 36
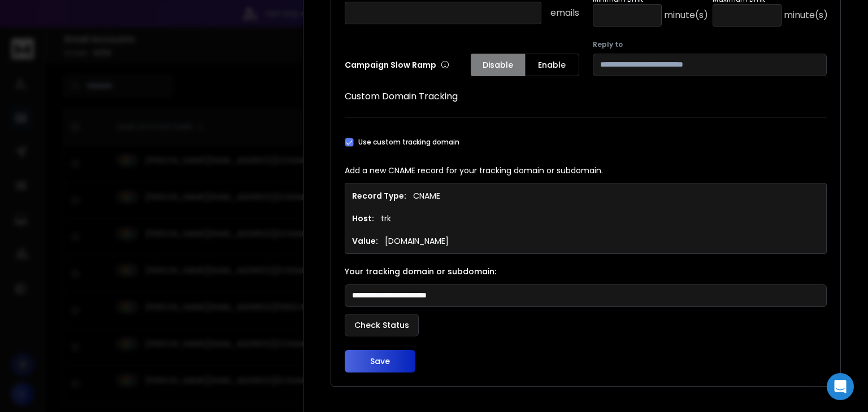
scroll to position [459, 0]
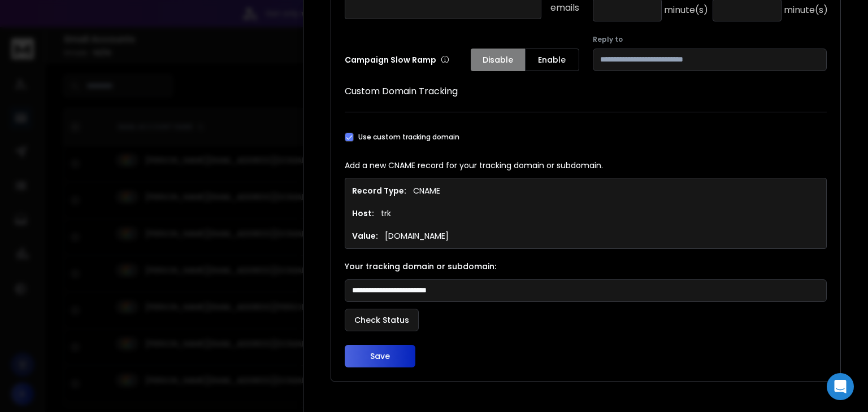
click at [389, 359] on button "Save" at bounding box center [380, 356] width 71 height 23
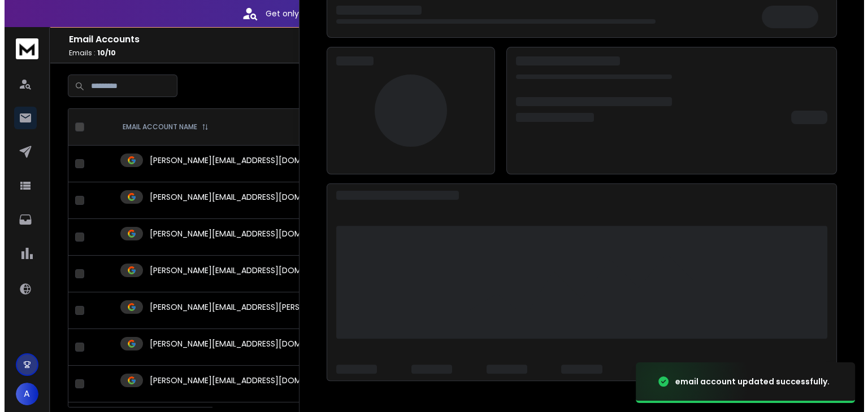
scroll to position [0, 0]
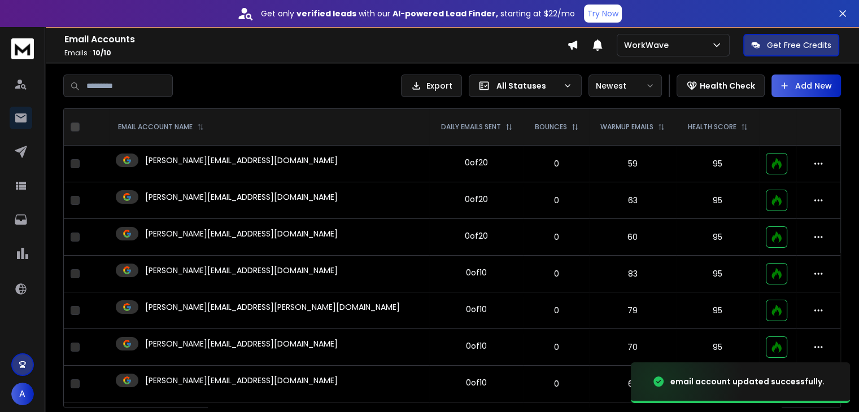
click at [429, 271] on td "0 of 10" at bounding box center [476, 270] width 94 height 29
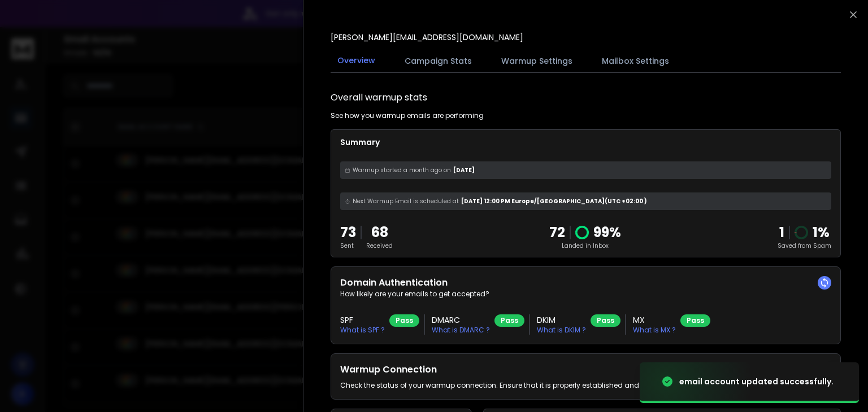
click at [633, 58] on button "Mailbox Settings" at bounding box center [635, 61] width 81 height 25
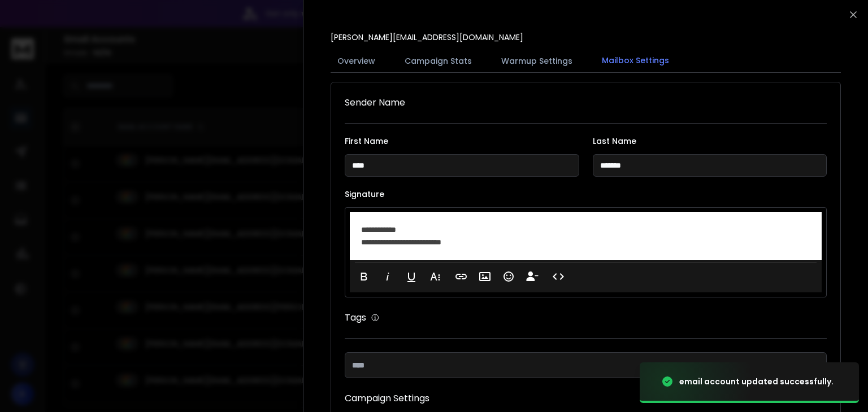
scroll to position [404, 0]
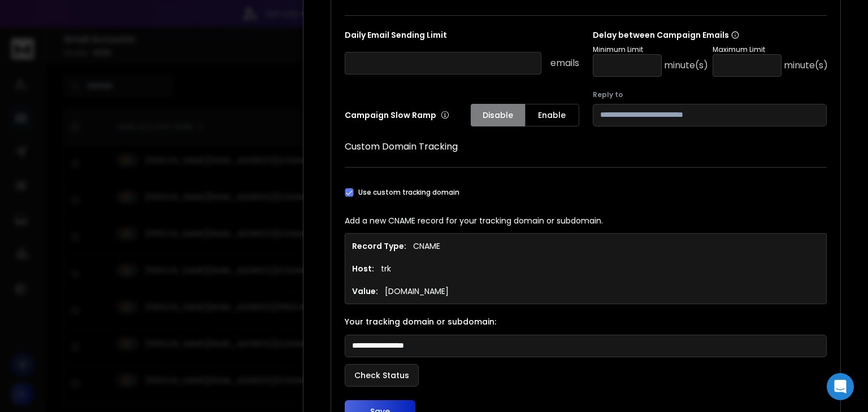
drag, startPoint x: 398, startPoint y: 66, endPoint x: 272, endPoint y: 81, distance: 126.9
click at [272, 81] on body "**********" at bounding box center [429, 206] width 859 height 412
type input "**"
click at [413, 91] on div "Campaign Slow Ramp Disable Enable" at bounding box center [462, 108] width 234 height 36
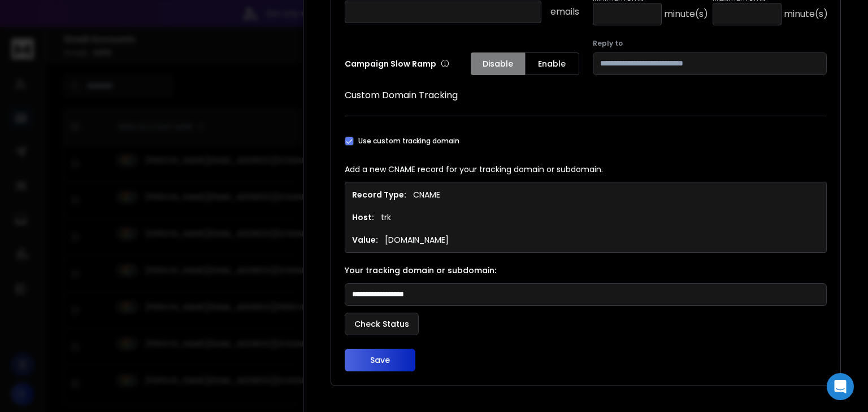
scroll to position [459, 0]
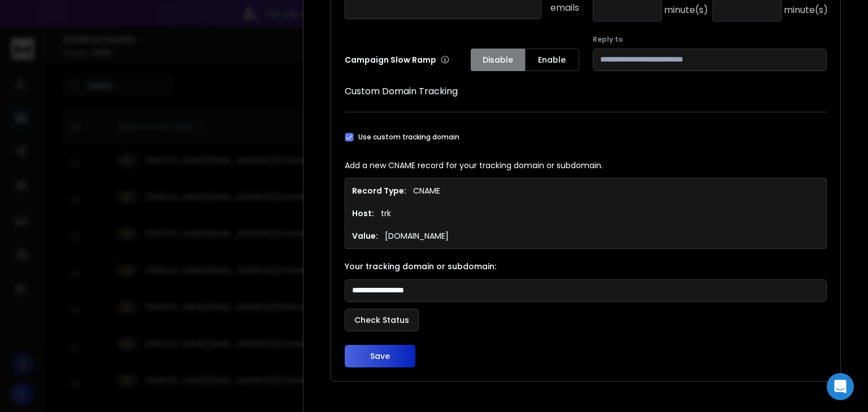
click at [384, 356] on button "Save" at bounding box center [380, 356] width 71 height 23
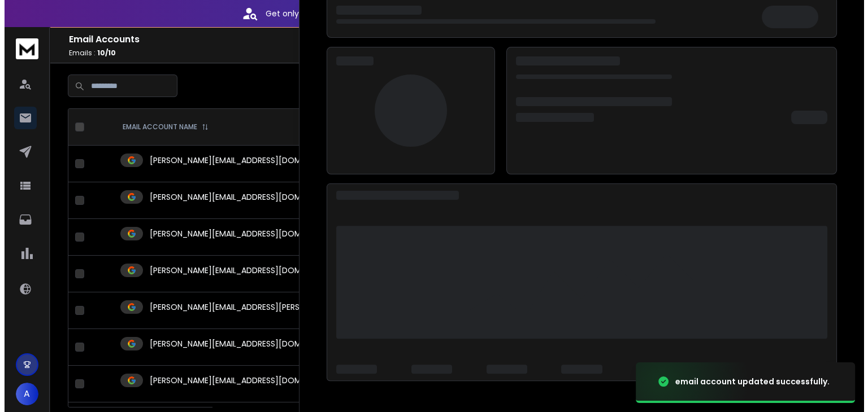
scroll to position [0, 0]
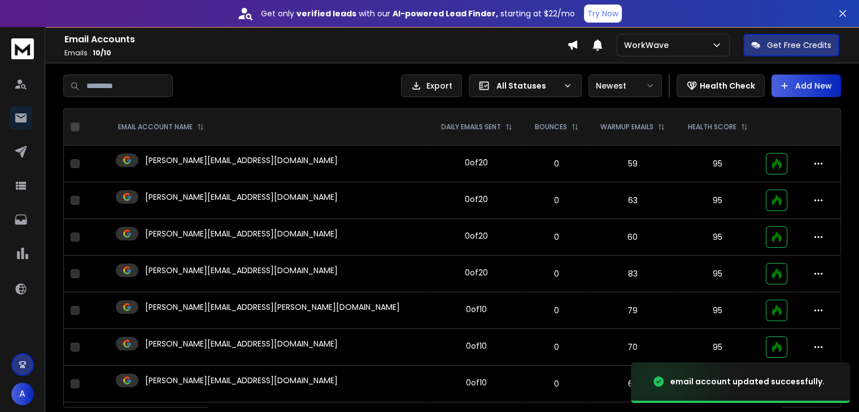
click at [359, 324] on td "tyler.morgan@workwavesolutionsco.com" at bounding box center [269, 311] width 320 height 37
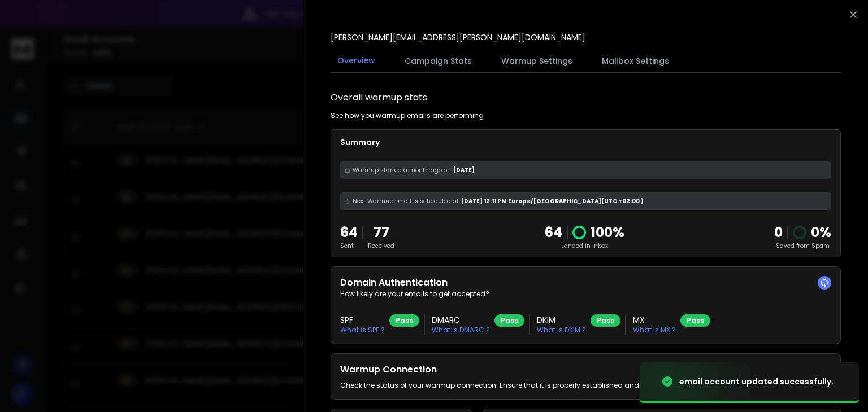
click at [629, 60] on button "Mailbox Settings" at bounding box center [635, 61] width 81 height 25
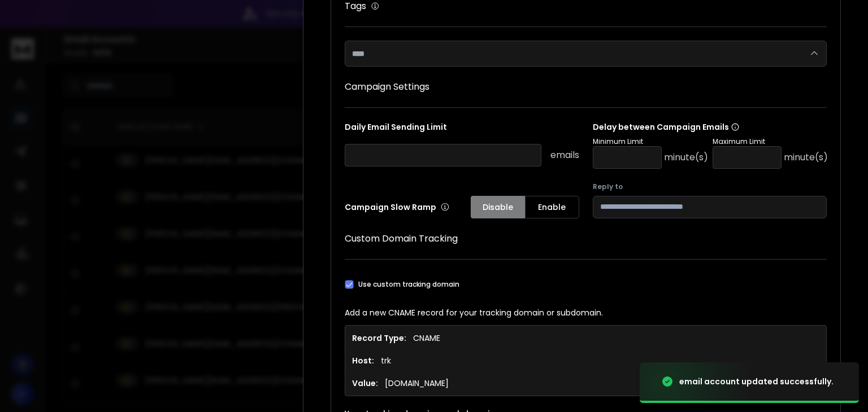
scroll to position [314, 0]
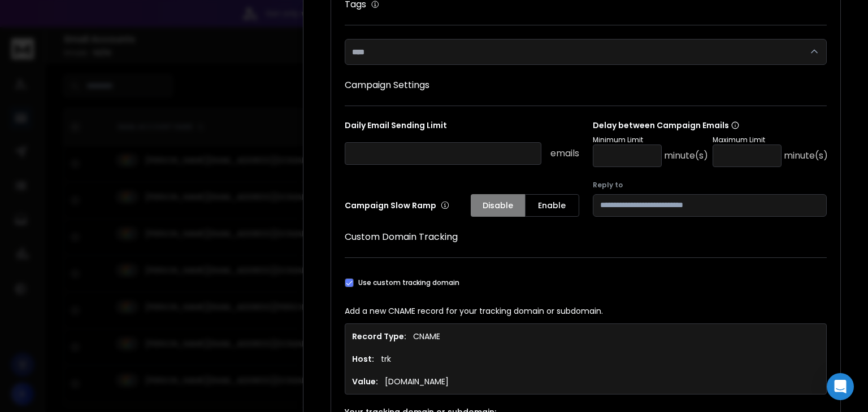
drag, startPoint x: 427, startPoint y: 153, endPoint x: 232, endPoint y: 160, distance: 195.0
click at [232, 160] on body "**********" at bounding box center [429, 206] width 859 height 412
type input "**"
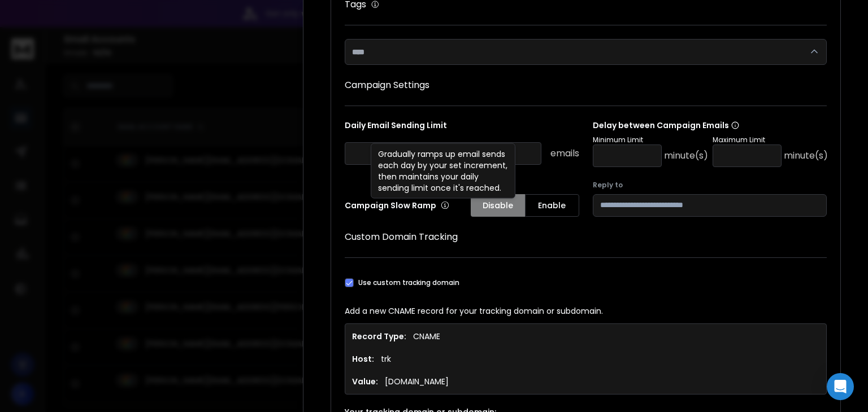
click at [446, 210] on p "Campaign Slow Ramp" at bounding box center [397, 205] width 105 height 11
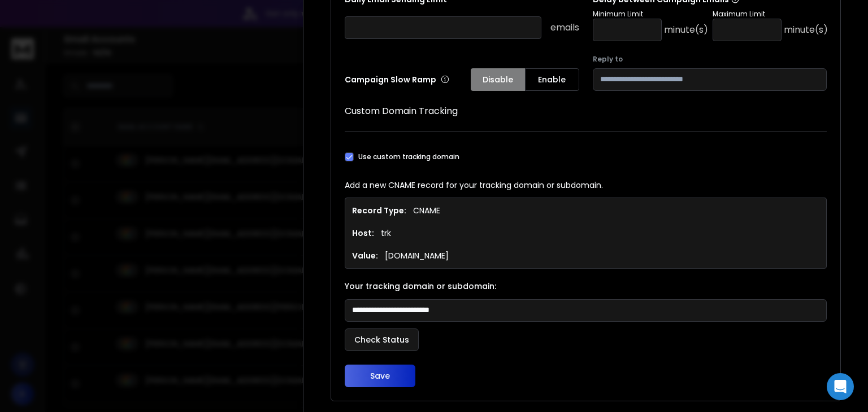
scroll to position [459, 0]
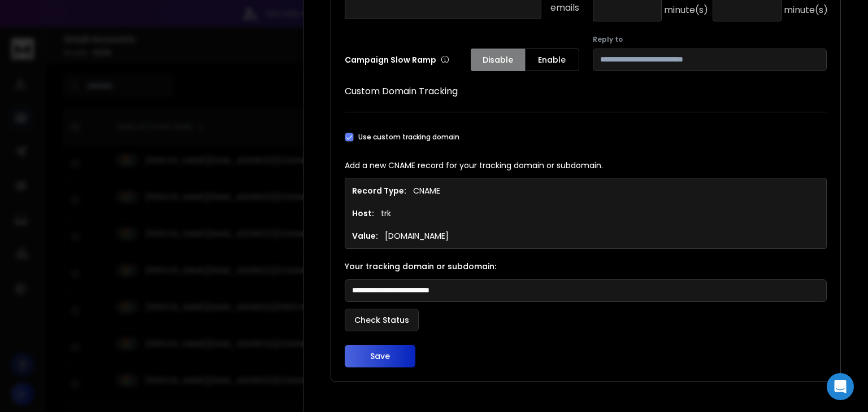
click at [394, 354] on button "Save" at bounding box center [380, 356] width 71 height 23
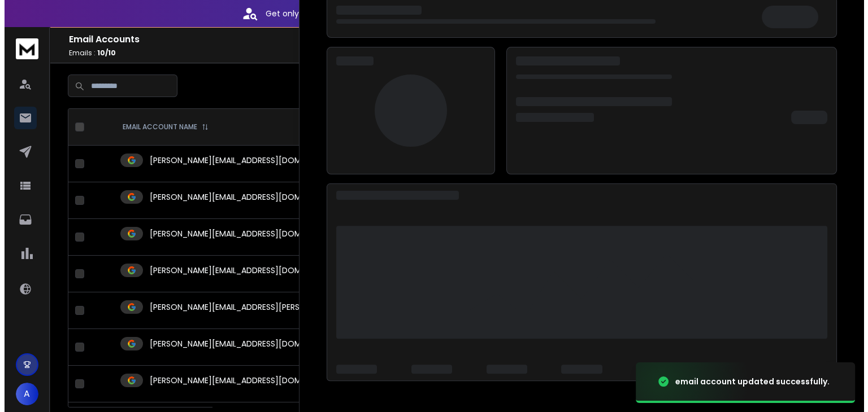
scroll to position [0, 0]
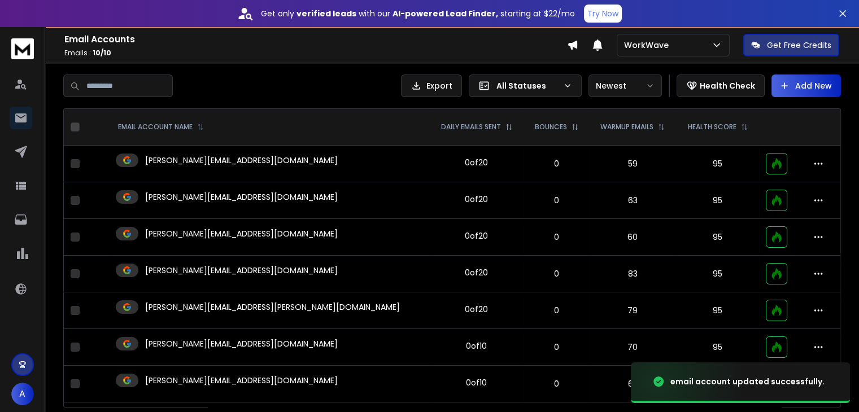
click at [359, 353] on td "r.bradley@workwavecompany.com" at bounding box center [269, 347] width 320 height 37
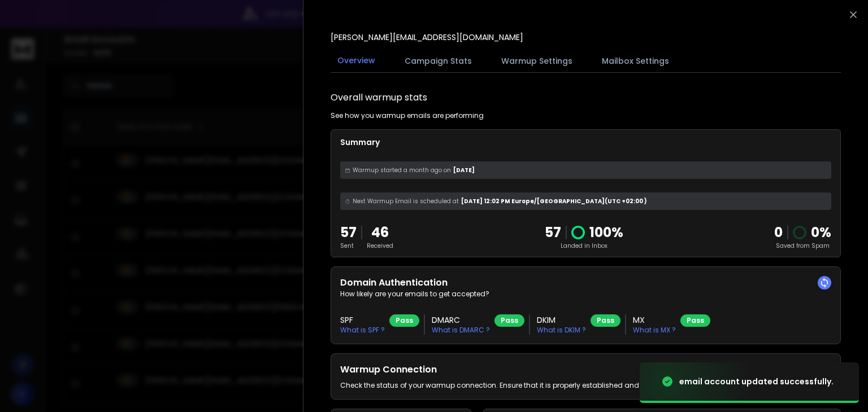
click at [643, 53] on button "Mailbox Settings" at bounding box center [635, 61] width 81 height 25
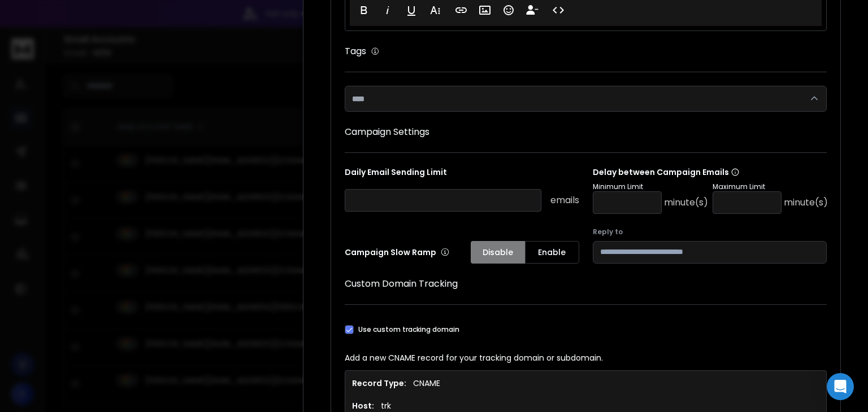
scroll to position [272, 0]
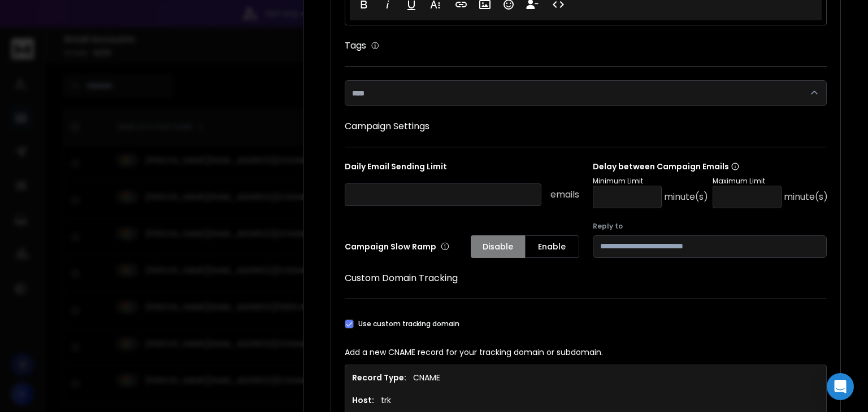
drag, startPoint x: 373, startPoint y: 200, endPoint x: 247, endPoint y: 190, distance: 126.9
click at [247, 190] on body "**********" at bounding box center [429, 206] width 859 height 412
type input "**"
click at [391, 236] on div "Campaign Slow Ramp Disable Enable" at bounding box center [462, 247] width 234 height 23
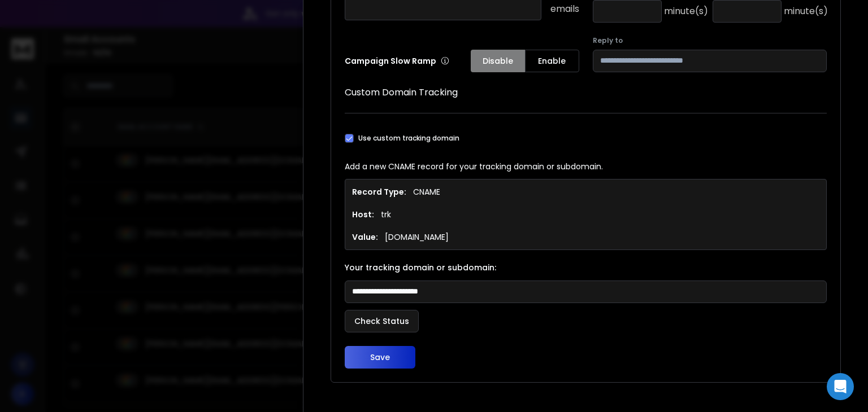
scroll to position [459, 0]
click at [385, 349] on button "Save" at bounding box center [380, 356] width 71 height 23
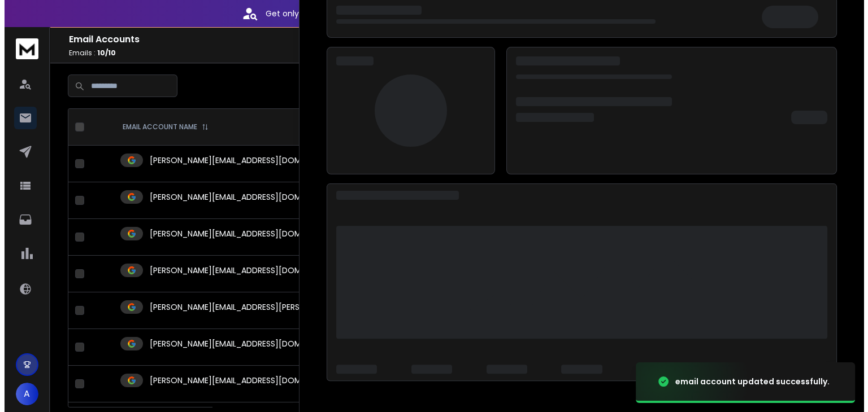
scroll to position [0, 0]
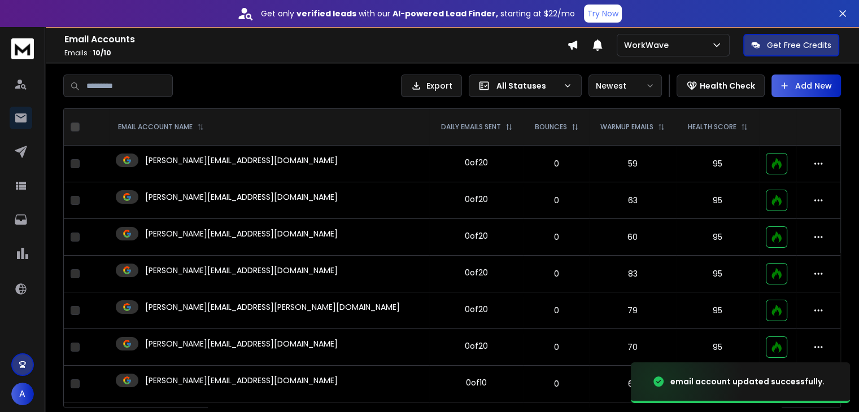
click at [341, 390] on td "tyler@workwavecompany.com" at bounding box center [269, 384] width 320 height 37
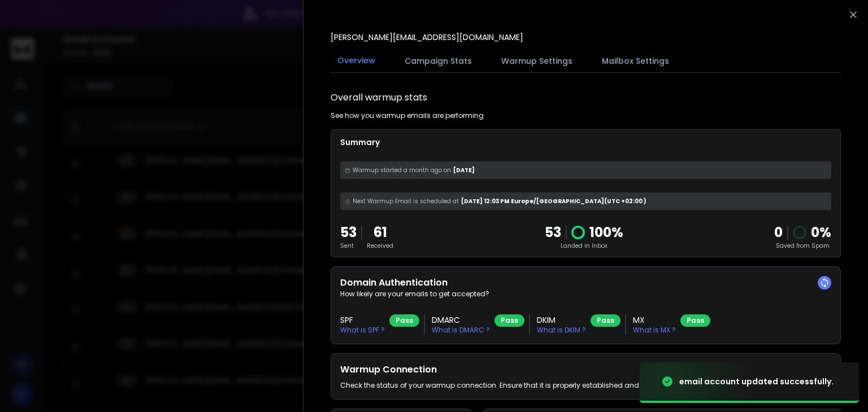
click at [648, 62] on button "Mailbox Settings" at bounding box center [635, 61] width 81 height 25
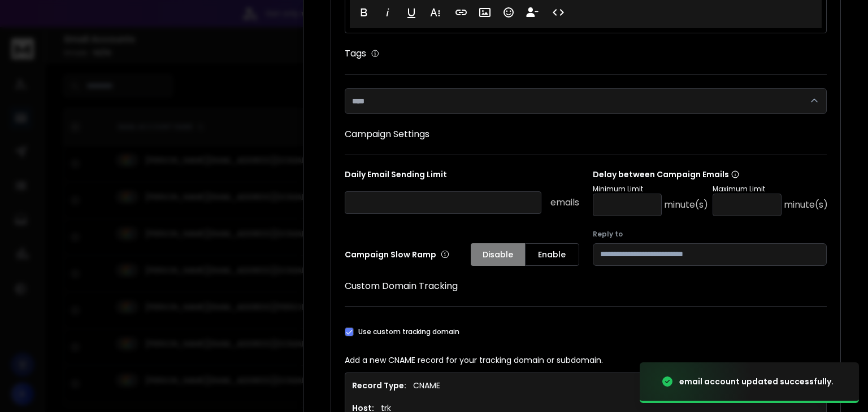
scroll to position [272, 0]
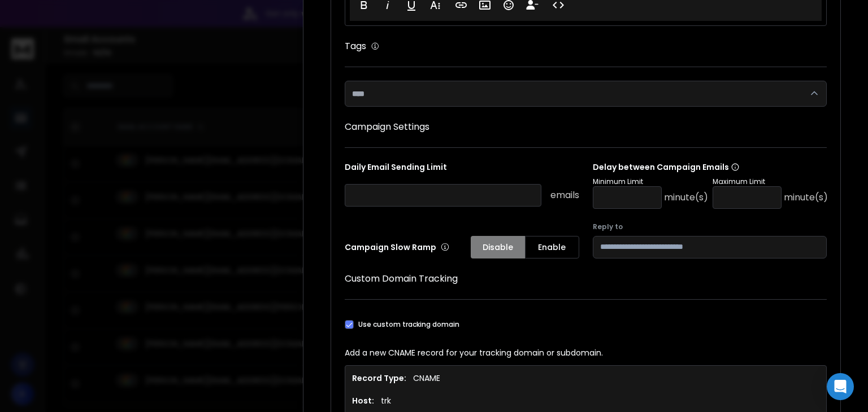
drag, startPoint x: 399, startPoint y: 189, endPoint x: 273, endPoint y: 204, distance: 127.0
click at [273, 204] on body "**********" at bounding box center [429, 206] width 859 height 412
type input "**"
click at [416, 258] on form "**********" at bounding box center [586, 211] width 482 height 690
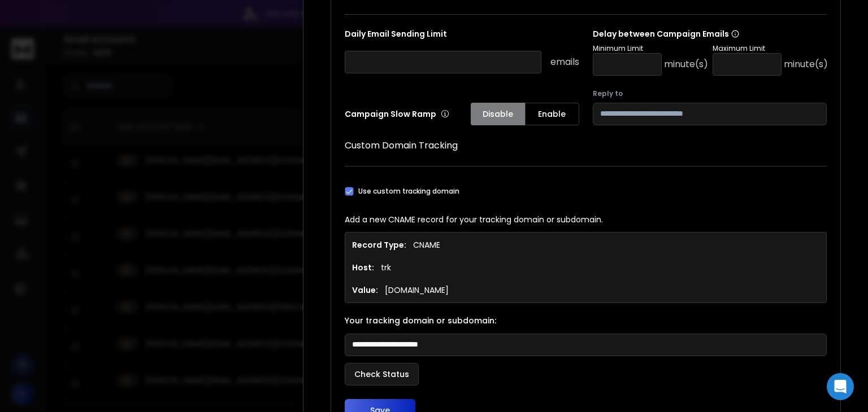
scroll to position [459, 0]
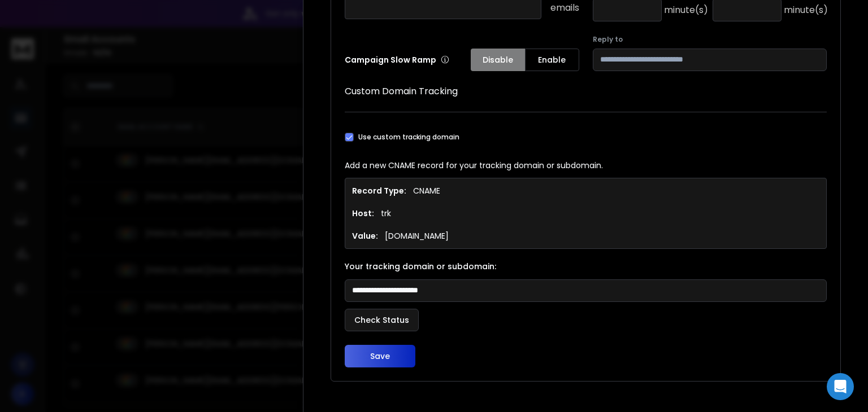
click at [398, 343] on form "**********" at bounding box center [586, 23] width 482 height 690
click at [398, 345] on button "Save" at bounding box center [380, 356] width 71 height 23
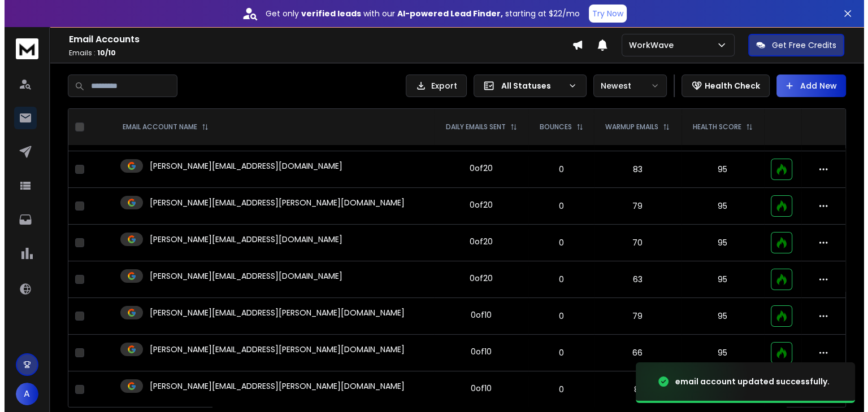
scroll to position [113, 0]
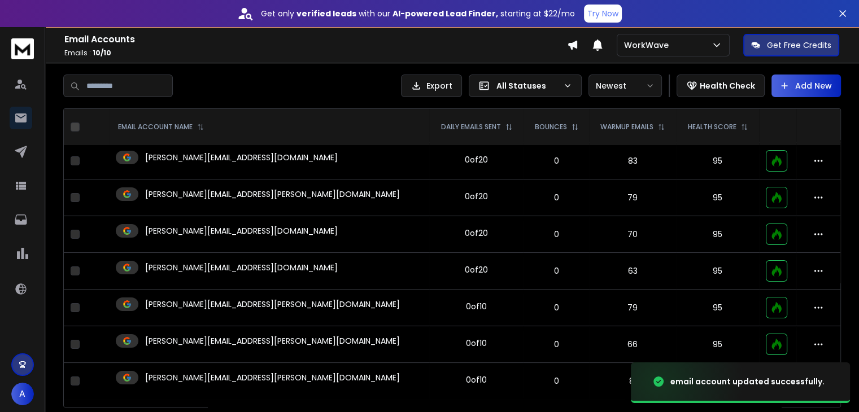
click at [352, 314] on td "tyler.morgan@workwaverecruiting.com" at bounding box center [269, 308] width 320 height 37
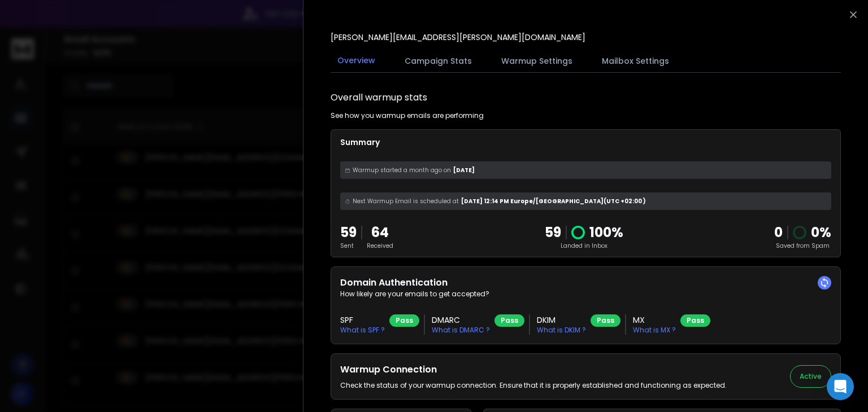
click at [638, 55] on button "Mailbox Settings" at bounding box center [635, 61] width 81 height 25
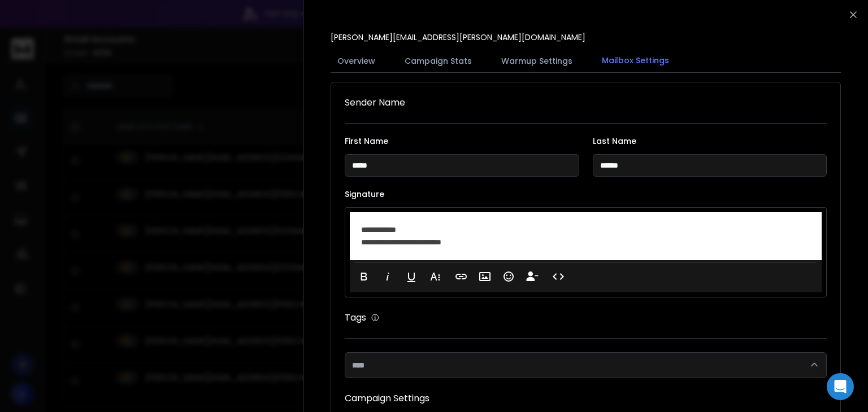
scroll to position [340, 0]
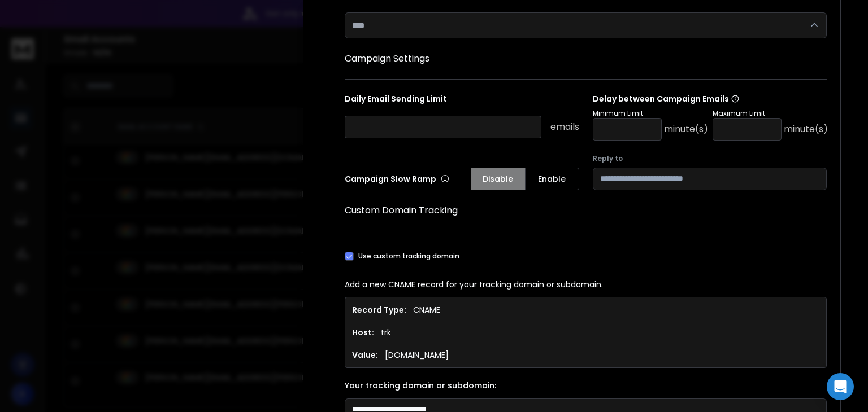
drag, startPoint x: 390, startPoint y: 120, endPoint x: 215, endPoint y: 127, distance: 175.2
click at [215, 127] on body "**********" at bounding box center [429, 206] width 859 height 412
type input "**"
click at [394, 182] on p "Campaign Slow Ramp" at bounding box center [397, 178] width 105 height 11
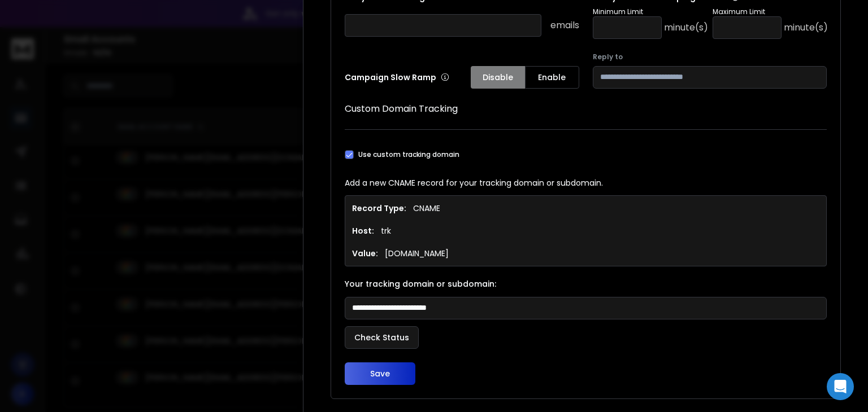
scroll to position [459, 0]
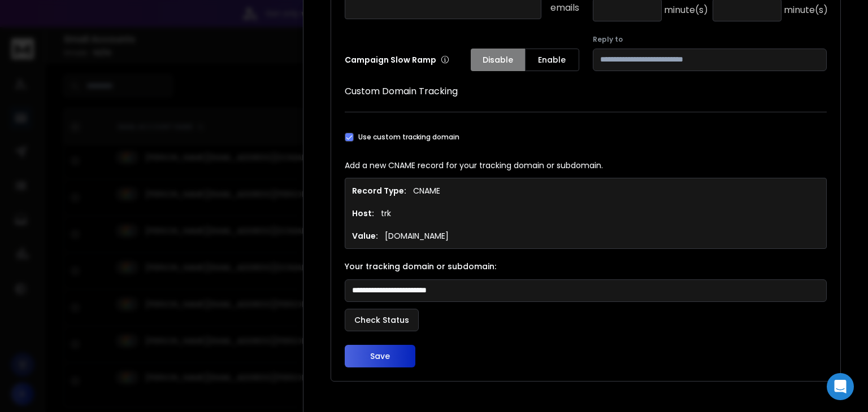
click at [384, 355] on button "Save" at bounding box center [380, 356] width 71 height 23
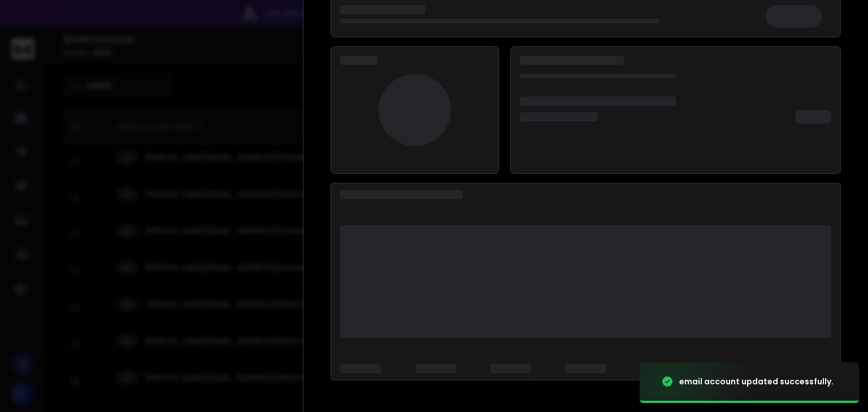
scroll to position [332, 0]
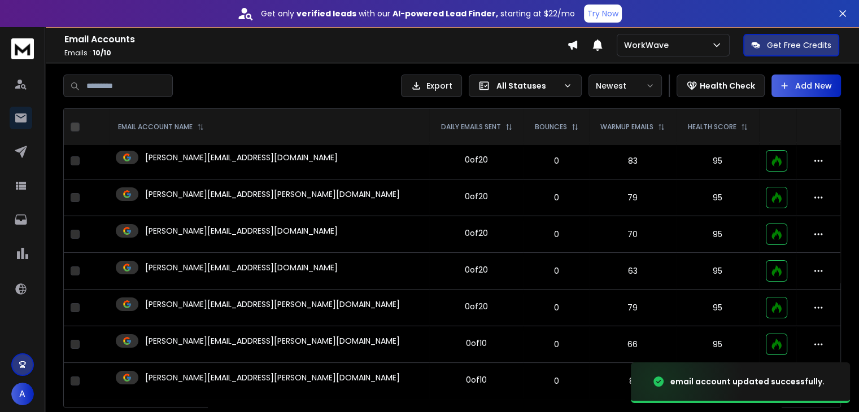
click at [366, 322] on tr "tyler.morgan@workwaverecruiting.com 0 of 20 0 79 95" at bounding box center [452, 308] width 777 height 37
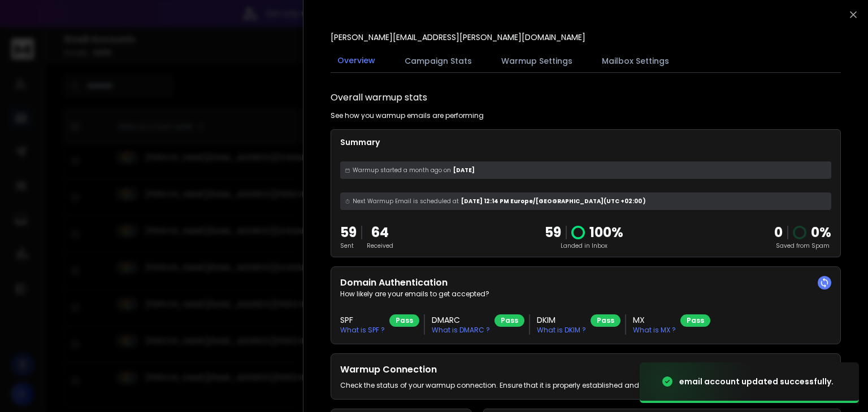
click at [642, 53] on button "Mailbox Settings" at bounding box center [635, 61] width 81 height 25
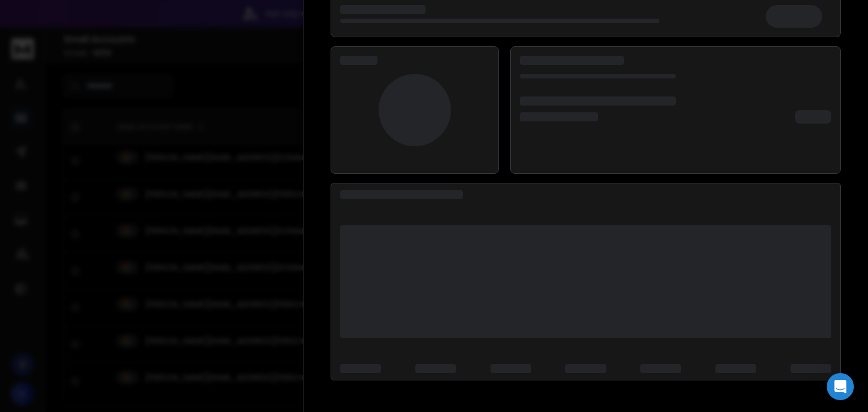
scroll to position [173, 0]
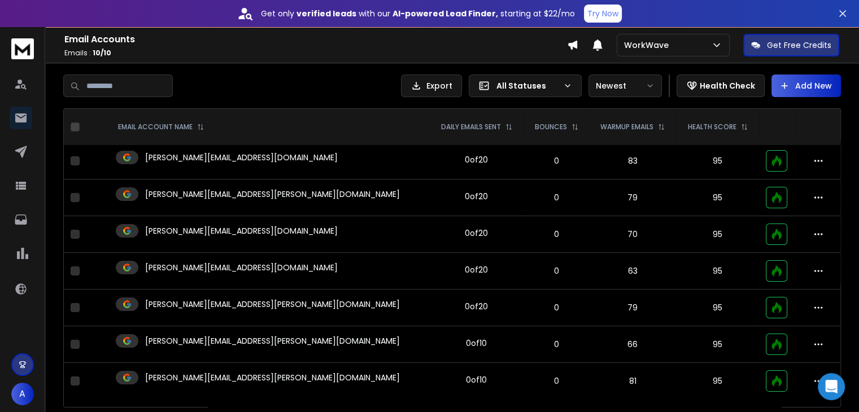
click at [353, 337] on div "ryan.bradley@workwavesolutionsco.com" at bounding box center [269, 341] width 307 height 14
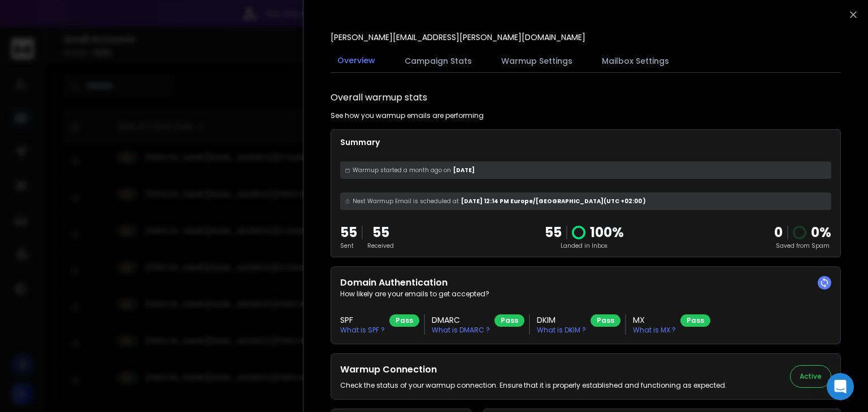
click at [610, 60] on button "Mailbox Settings" at bounding box center [635, 61] width 81 height 25
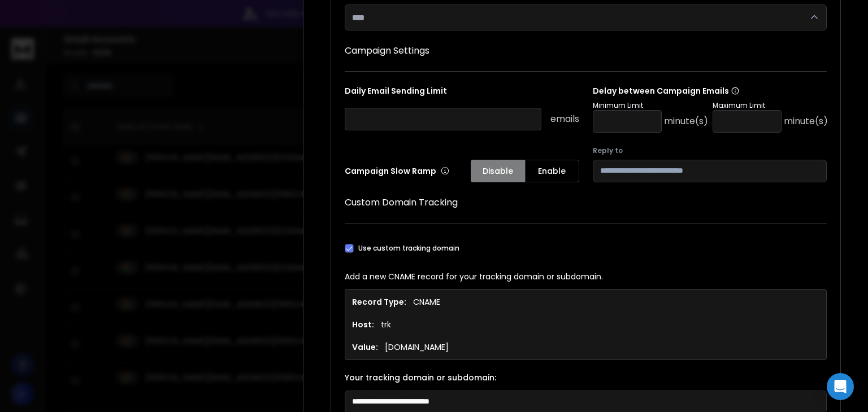
scroll to position [384, 0]
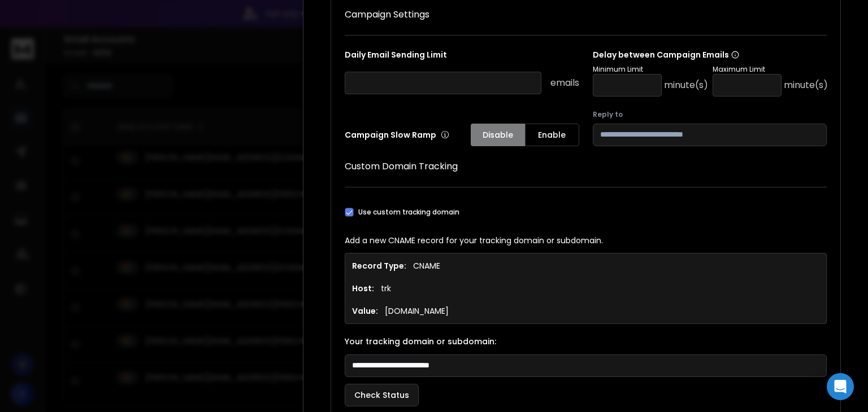
drag, startPoint x: 376, startPoint y: 80, endPoint x: 278, endPoint y: 88, distance: 98.1
click at [278, 88] on body "**********" at bounding box center [429, 206] width 859 height 412
type input "**"
click at [401, 175] on form "**********" at bounding box center [586, 98] width 482 height 690
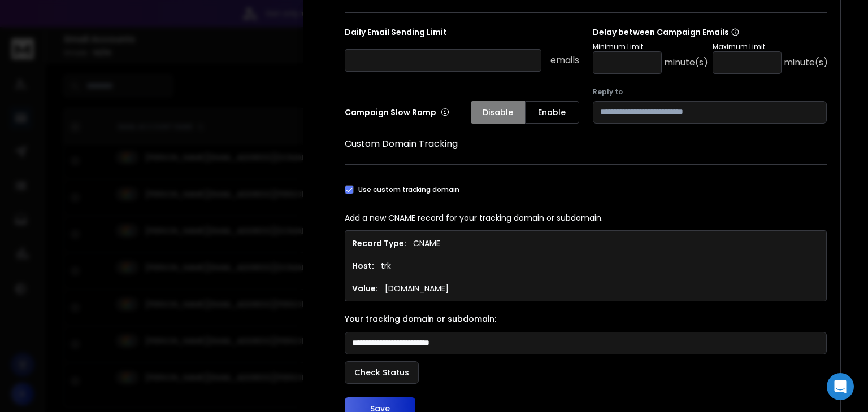
scroll to position [459, 0]
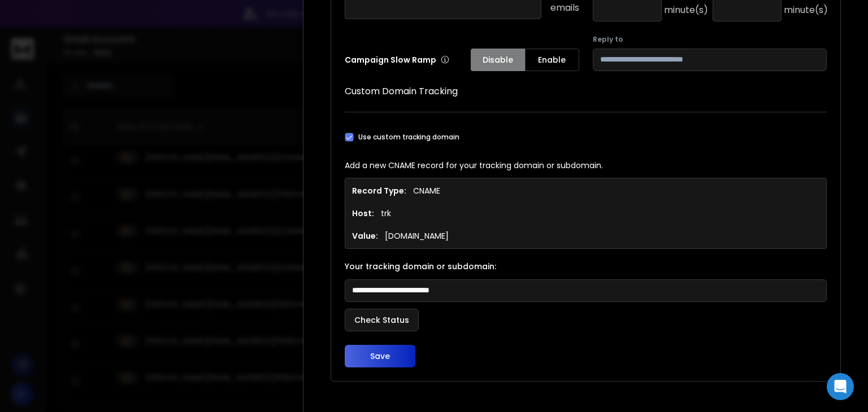
click at [369, 349] on button "Save" at bounding box center [380, 356] width 71 height 23
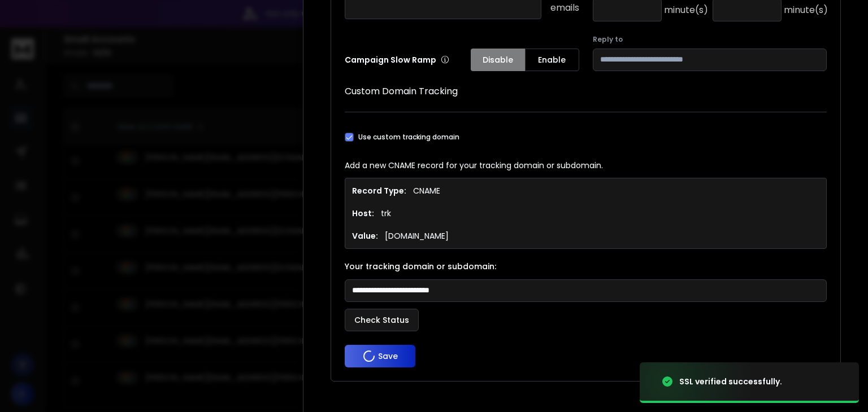
scroll to position [332, 0]
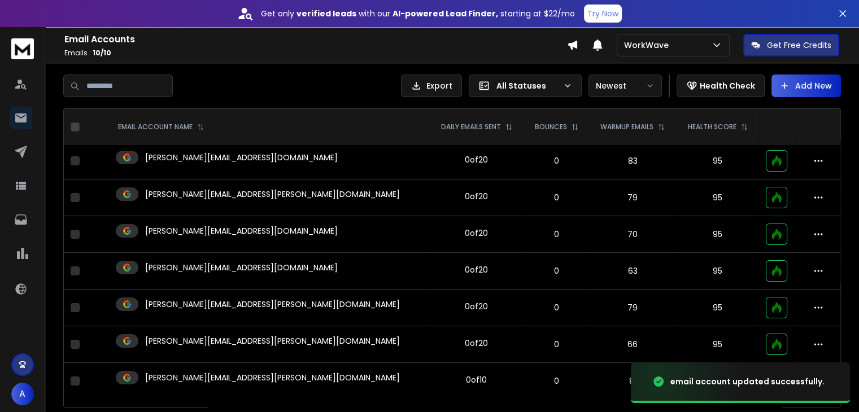
click at [429, 384] on td "0 of 10" at bounding box center [476, 377] width 94 height 29
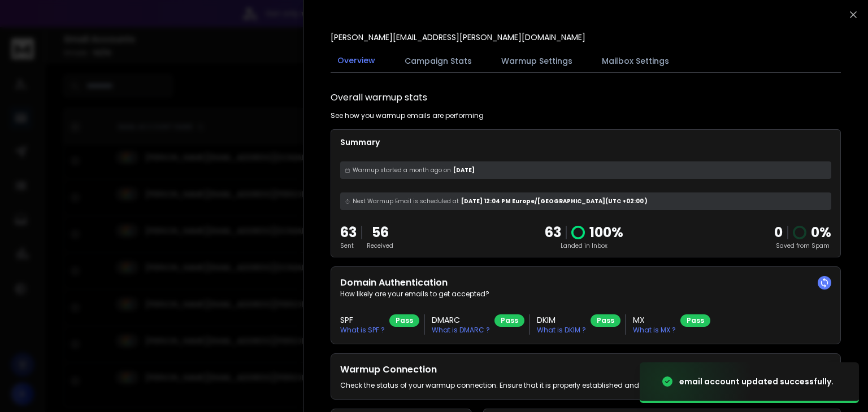
click at [638, 57] on button "Mailbox Settings" at bounding box center [635, 61] width 81 height 25
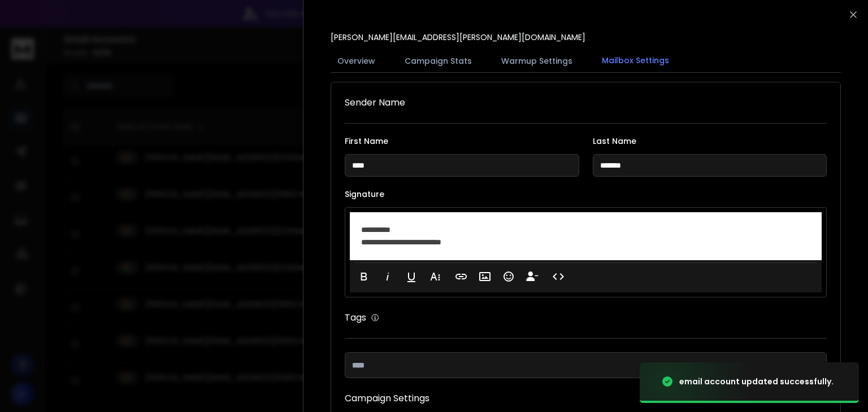
scroll to position [317, 0]
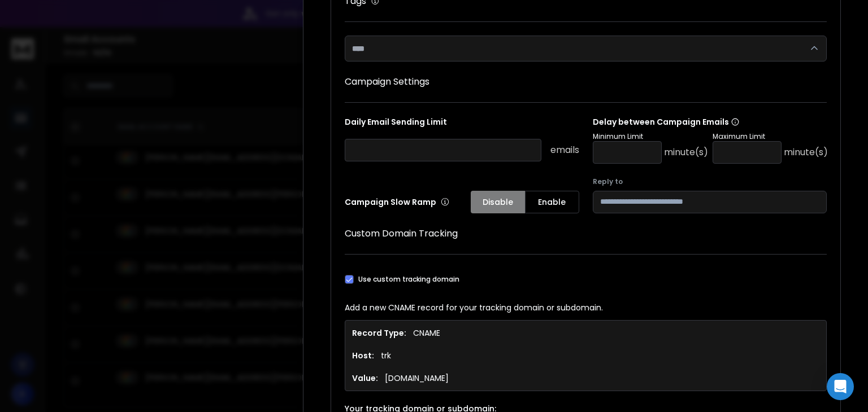
drag, startPoint x: 412, startPoint y: 147, endPoint x: 271, endPoint y: 161, distance: 141.9
click at [271, 161] on body "**********" at bounding box center [429, 206] width 859 height 412
type input "**"
click at [402, 199] on p "Campaign Slow Ramp" at bounding box center [397, 202] width 105 height 11
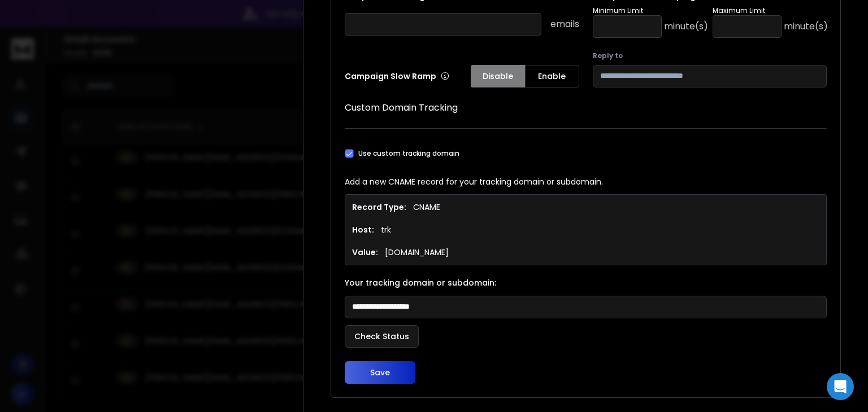
scroll to position [459, 0]
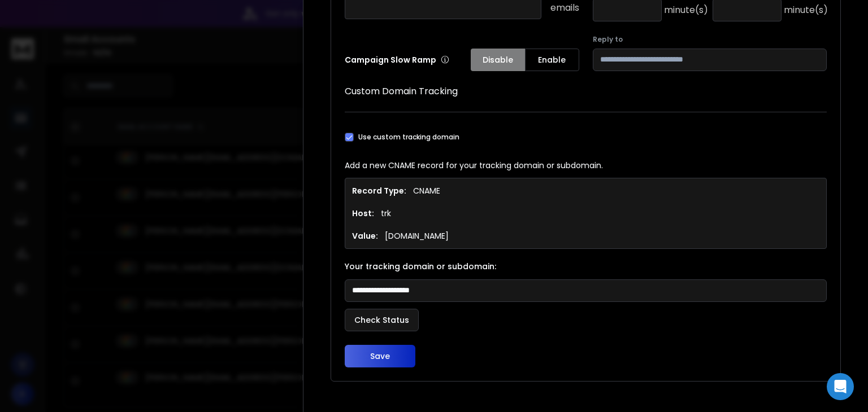
click at [376, 351] on button "Save" at bounding box center [380, 356] width 71 height 23
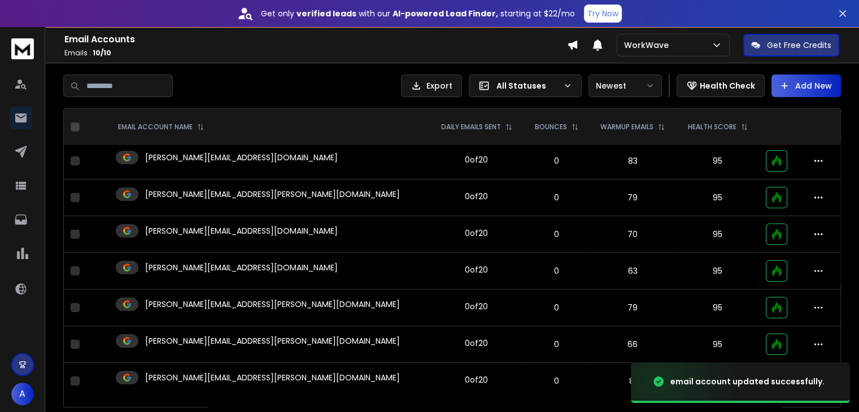
scroll to position [0, 0]
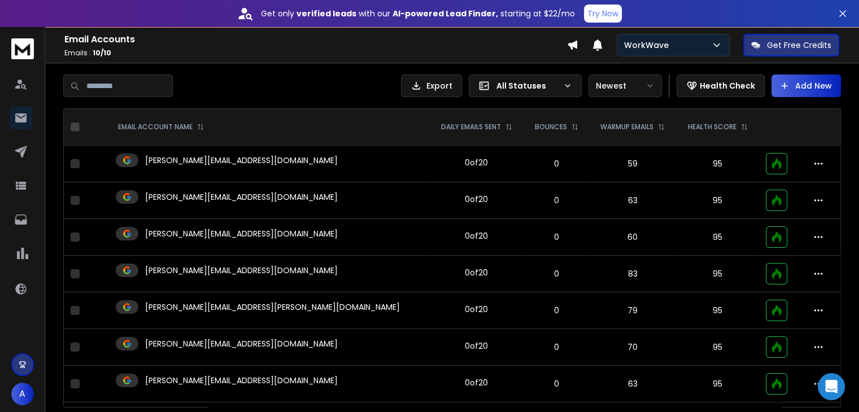
click at [665, 53] on button "WorkWave" at bounding box center [673, 45] width 113 height 23
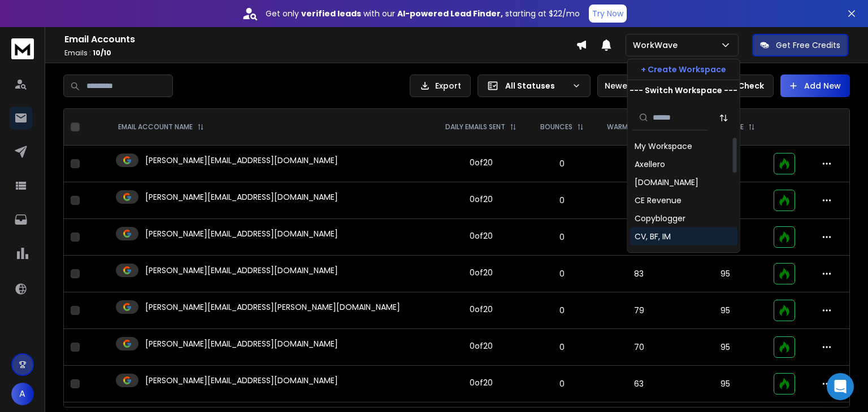
click at [668, 232] on div "CV, BF, IM" at bounding box center [652, 236] width 36 height 11
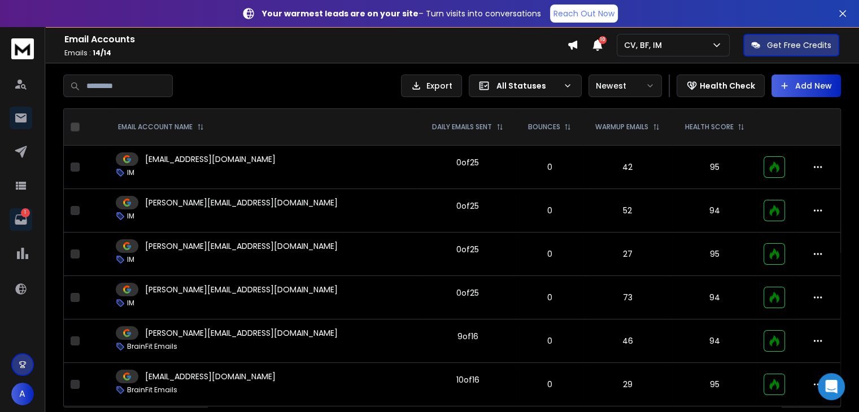
click at [27, 224] on link "1" at bounding box center [21, 219] width 23 height 23
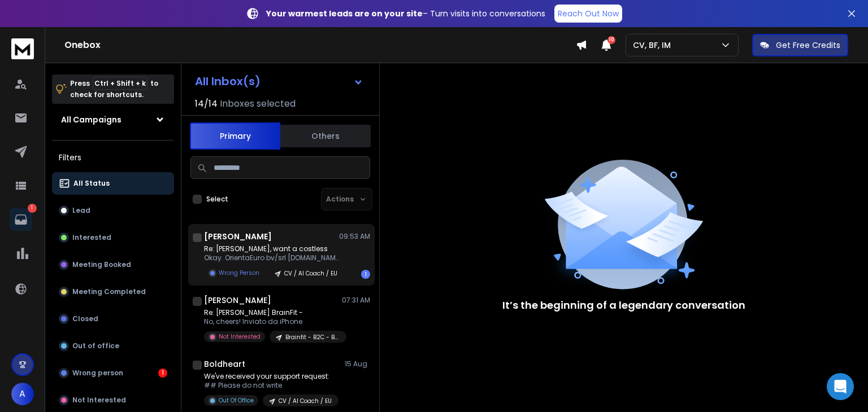
click at [277, 246] on p "Re: [PERSON_NAME], want a costless" at bounding box center [272, 249] width 136 height 9
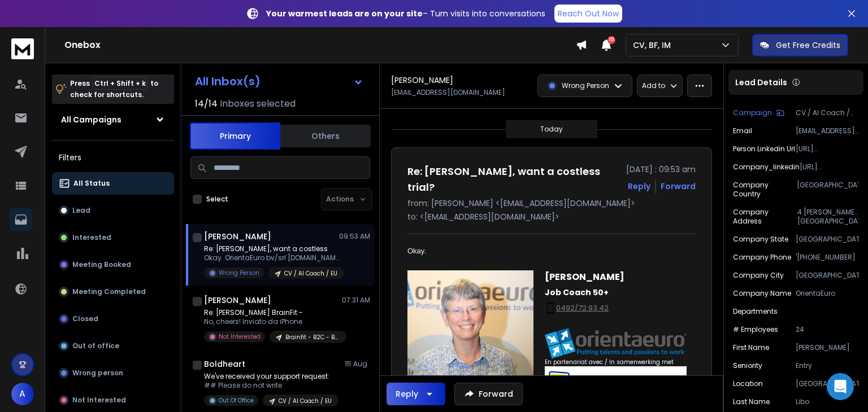
click at [599, 84] on p "Wrong Person" at bounding box center [585, 85] width 47 height 9
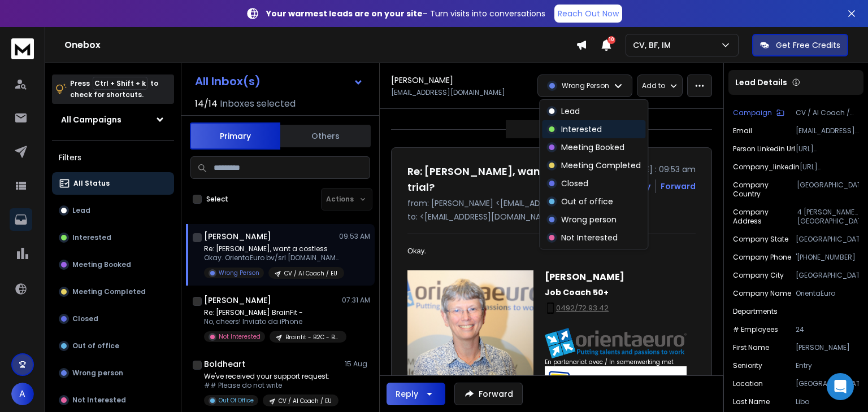
click at [591, 127] on p "Interested" at bounding box center [581, 129] width 41 height 11
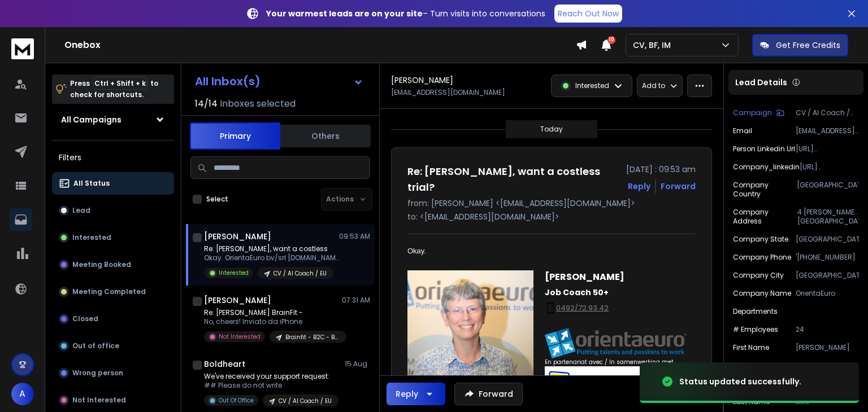
click at [287, 284] on div "[PERSON_NAME] 09:53 AM Re: [PERSON_NAME], want a costless Okay. OrientaEuro bv/…" at bounding box center [281, 255] width 186 height 62
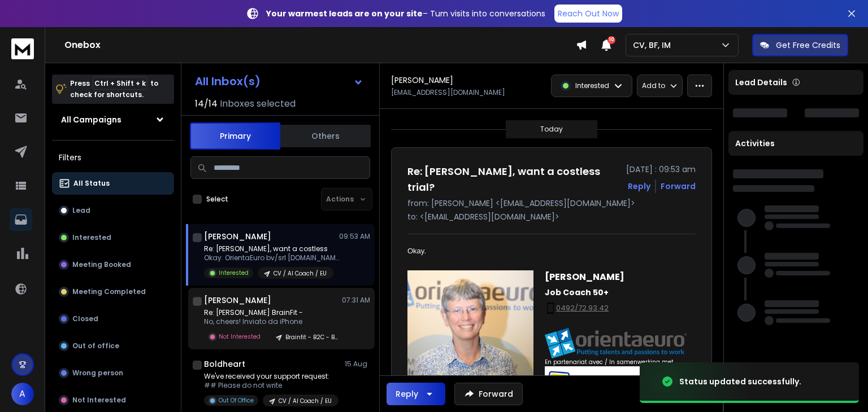
click at [287, 310] on p "Re: [PERSON_NAME] BrainFit -" at bounding box center [272, 312] width 136 height 9
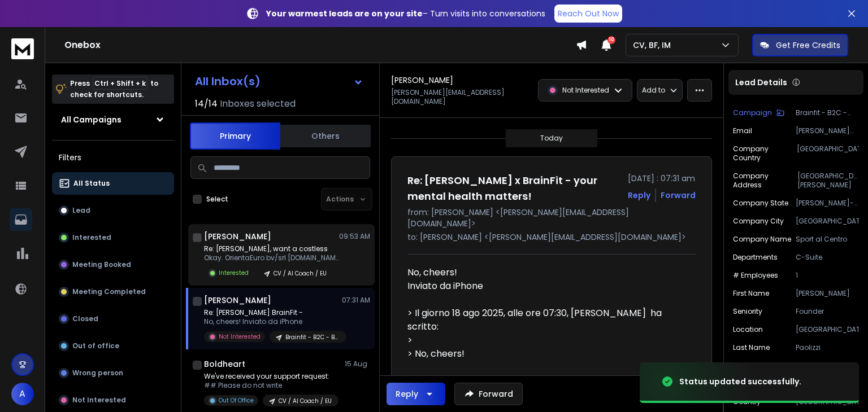
click at [312, 241] on div "[PERSON_NAME] 09:53 AM" at bounding box center [287, 236] width 166 height 11
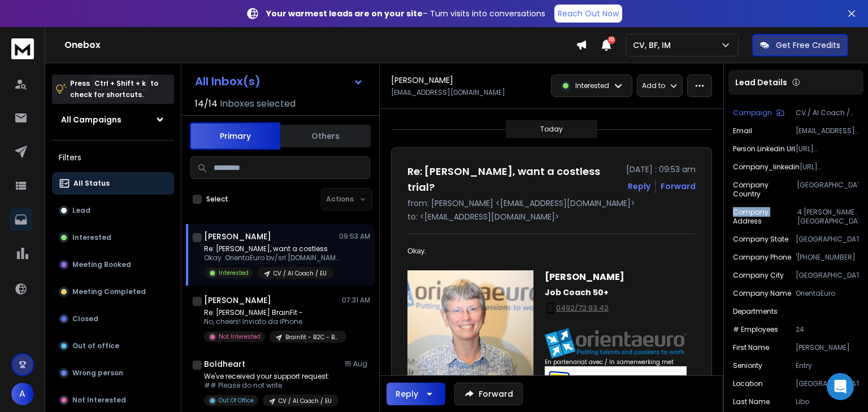
drag, startPoint x: 724, startPoint y: 221, endPoint x: 725, endPoint y: 227, distance: 6.4
click at [725, 227] on div "Lead Details Campaign CV / AI Coach / [GEOGRAPHIC_DATA] Email [EMAIL_ADDRESS][D…" at bounding box center [795, 269] width 145 height 412
click at [680, 259] on div "Okay." at bounding box center [546, 258] width 279 height 25
click at [547, 125] on p "Today" at bounding box center [551, 129] width 23 height 9
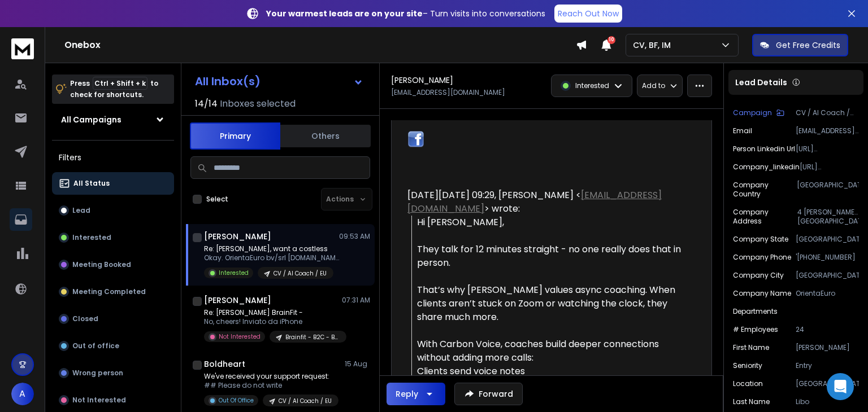
scroll to position [402, 0]
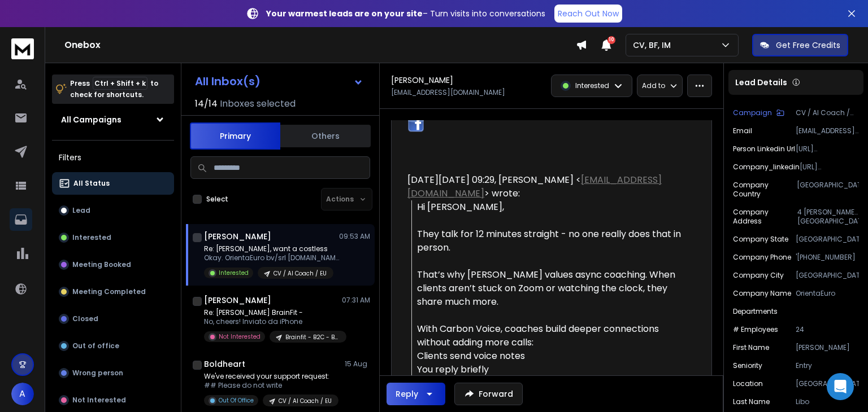
click at [536, 278] on div "That’s why [PERSON_NAME] values async coaching. When clients aren’t stuck on Zo…" at bounding box center [551, 288] width 269 height 41
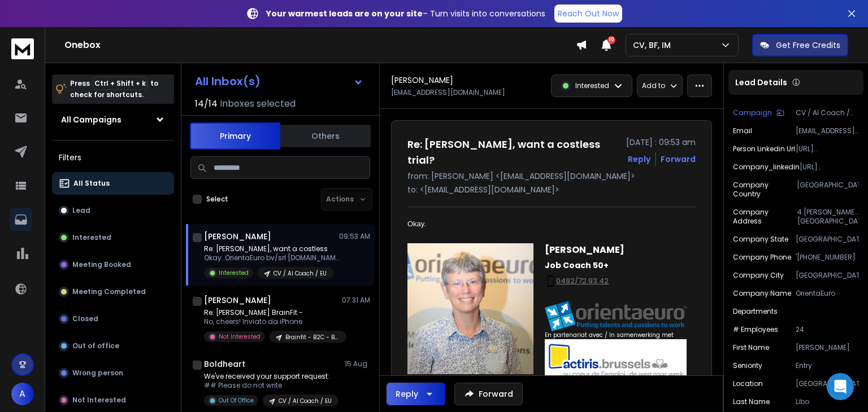
scroll to position [0, 0]
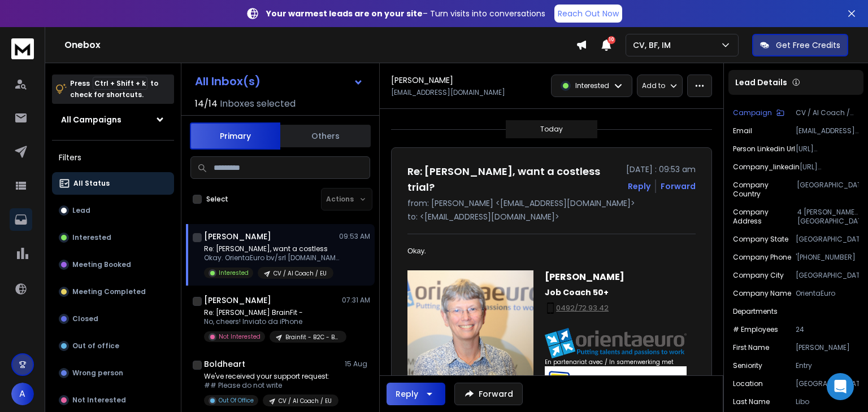
drag, startPoint x: 719, startPoint y: 192, endPoint x: 721, endPoint y: 172, distance: 20.5
click at [721, 172] on div "[DATE] Re: [PERSON_NAME], want a costless trial? [DATE] : 09:53 am Reply Forwar…" at bounding box center [551, 297] width 343 height 355
click at [676, 48] on div "CV, BF, IM" at bounding box center [682, 45] width 98 height 11
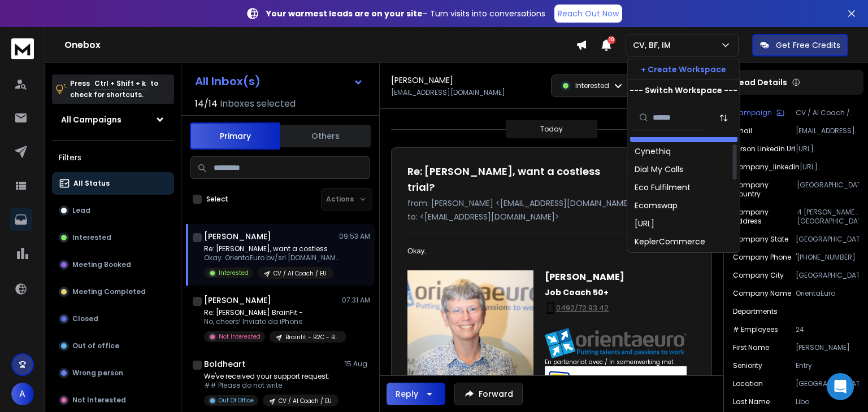
scroll to position [249, 0]
drag, startPoint x: 734, startPoint y: 154, endPoint x: 711, endPoint y: 238, distance: 87.7
click at [733, 247] on div at bounding box center [735, 232] width 4 height 35
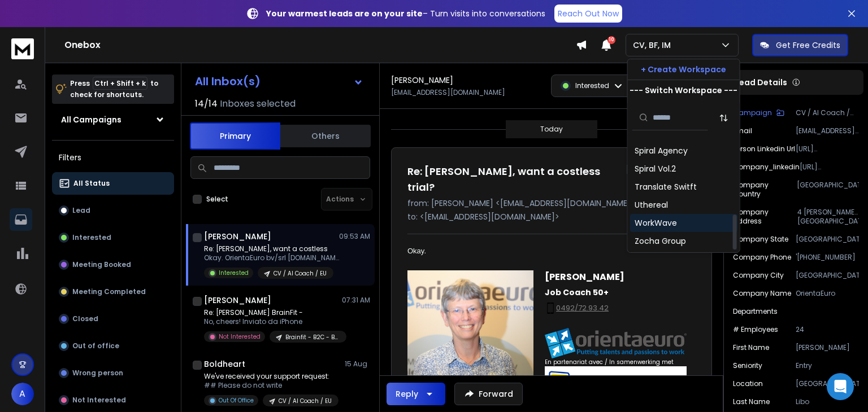
click at [680, 222] on div "WorkWave" at bounding box center [683, 223] width 107 height 18
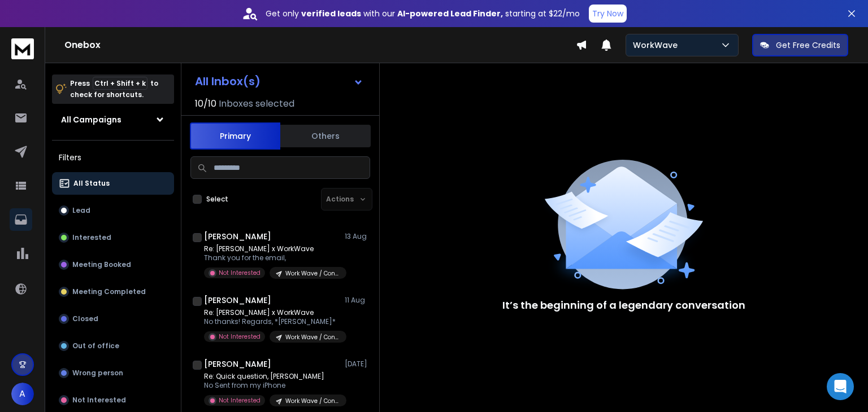
click at [662, 43] on p "WorkWave" at bounding box center [657, 45] width 49 height 11
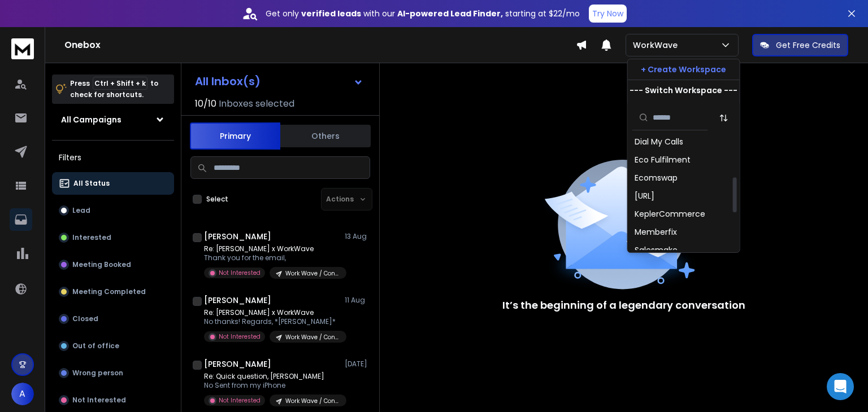
scroll to position [112, 0]
drag, startPoint x: 736, startPoint y: 158, endPoint x: 758, endPoint y: 193, distance: 40.6
click at [737, 193] on div at bounding box center [735, 190] width 4 height 35
click at [656, 179] on div "Eco Fulfilment" at bounding box center [662, 178] width 56 height 11
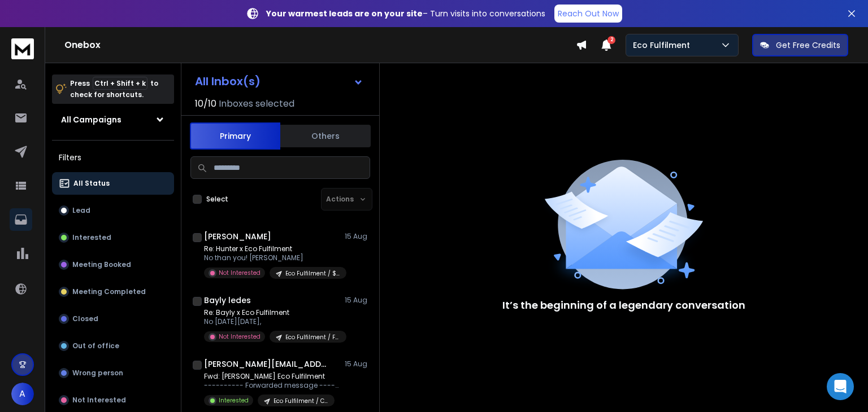
click at [689, 46] on p "Eco Fulfilment" at bounding box center [664, 45] width 62 height 11
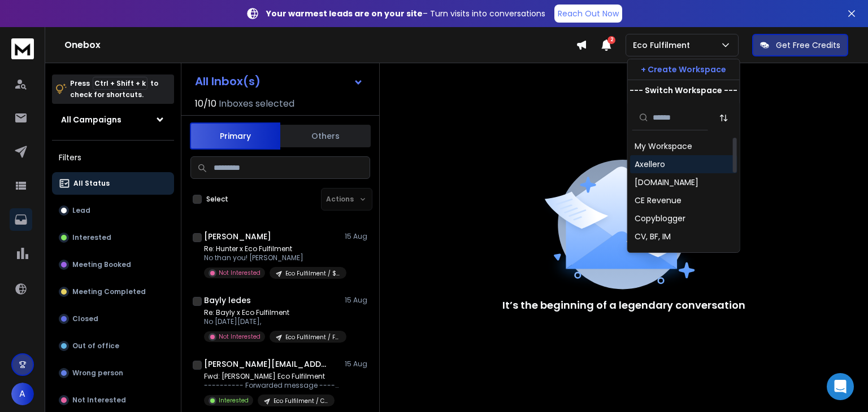
drag, startPoint x: 734, startPoint y: 164, endPoint x: 747, endPoint y: 94, distance: 71.2
click at [737, 138] on div at bounding box center [735, 155] width 4 height 35
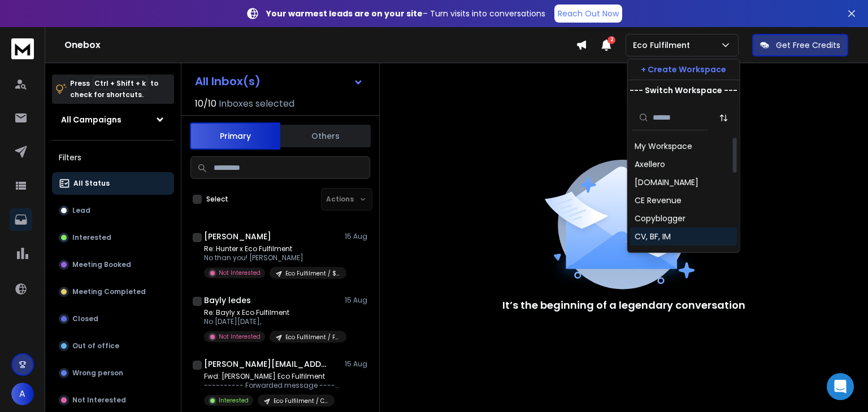
click at [678, 234] on div "CV, BF, IM" at bounding box center [683, 237] width 107 height 18
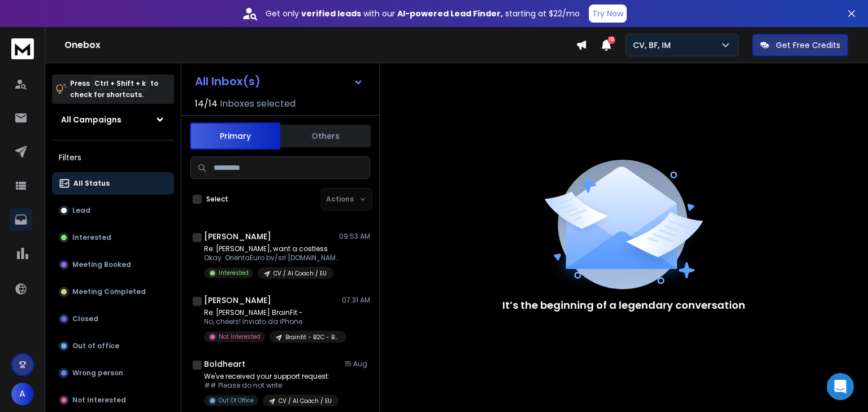
click at [685, 46] on div "CV, BF, IM" at bounding box center [682, 45] width 98 height 11
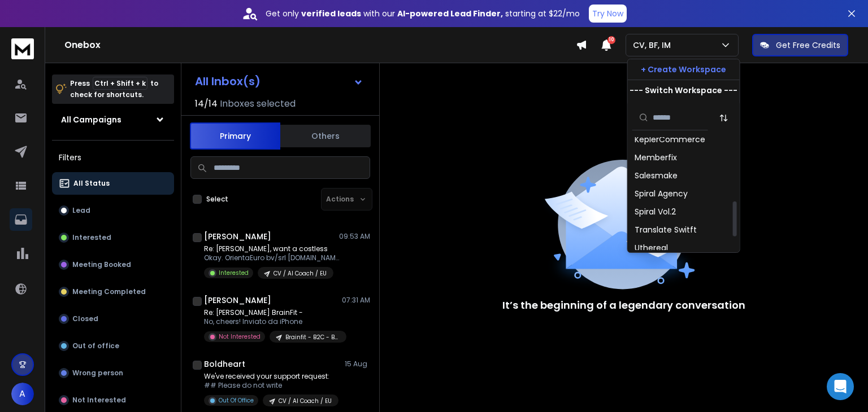
drag, startPoint x: 733, startPoint y: 154, endPoint x: 732, endPoint y: 216, distance: 62.7
click at [733, 216] on div at bounding box center [735, 219] width 4 height 35
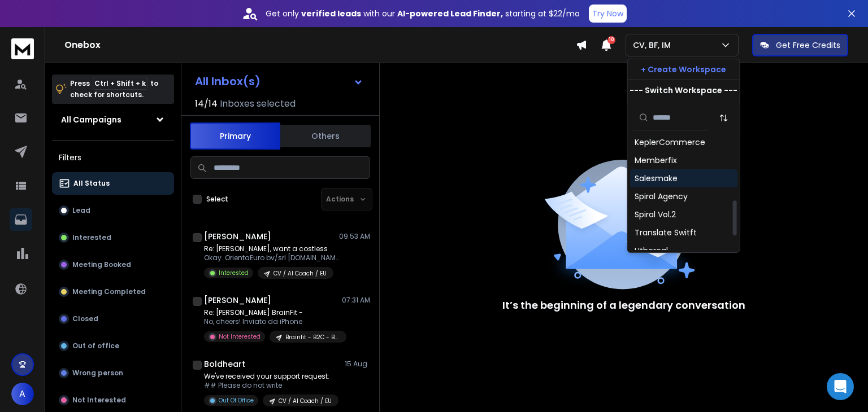
click at [652, 175] on div "Salesmake" at bounding box center [655, 178] width 43 height 11
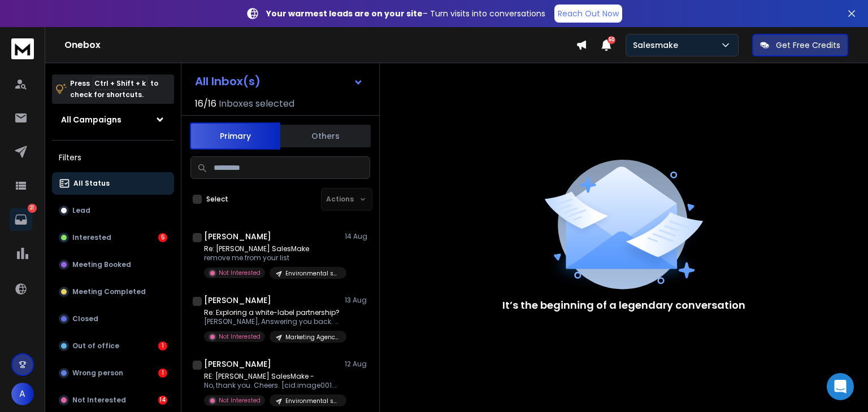
click at [664, 46] on p "Salesmake" at bounding box center [658, 45] width 50 height 11
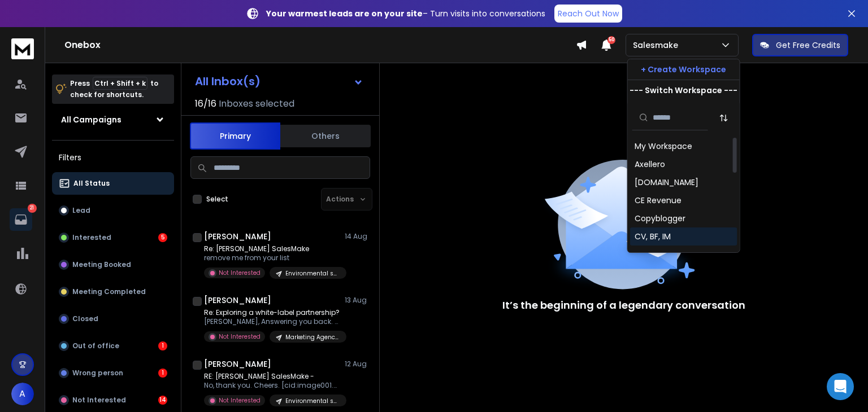
click at [668, 240] on div "CV, BF, IM" at bounding box center [652, 236] width 36 height 11
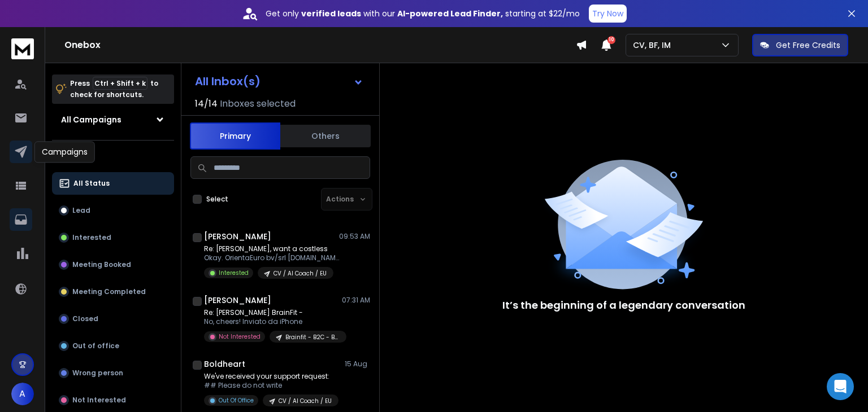
click at [21, 156] on icon at bounding box center [21, 152] width 12 height 12
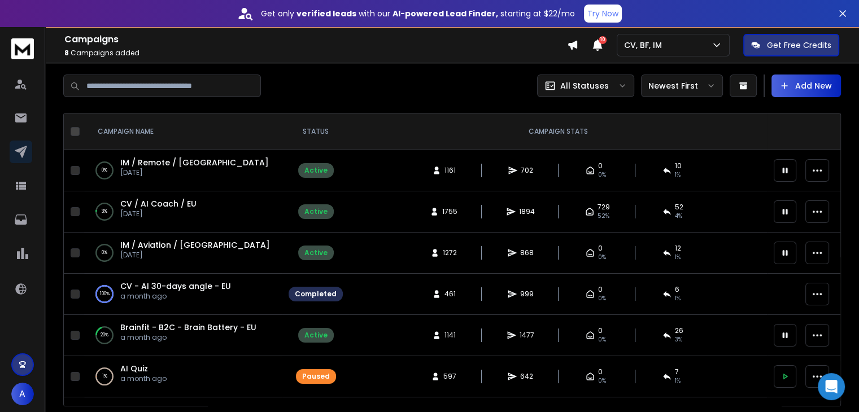
click at [206, 168] on div "0 % IM / Remote / [GEOGRAPHIC_DATA] [DATE]" at bounding box center [182, 170] width 175 height 27
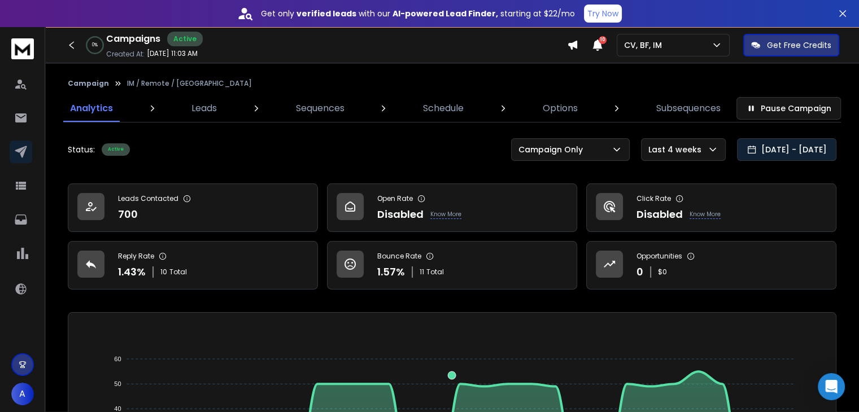
click at [772, 154] on button "[DATE] - [DATE]" at bounding box center [786, 149] width 99 height 23
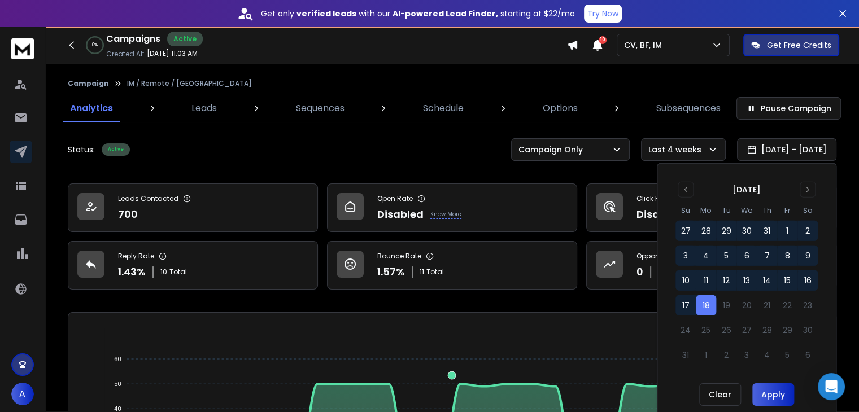
click at [710, 278] on button "11" at bounding box center [706, 281] width 20 height 20
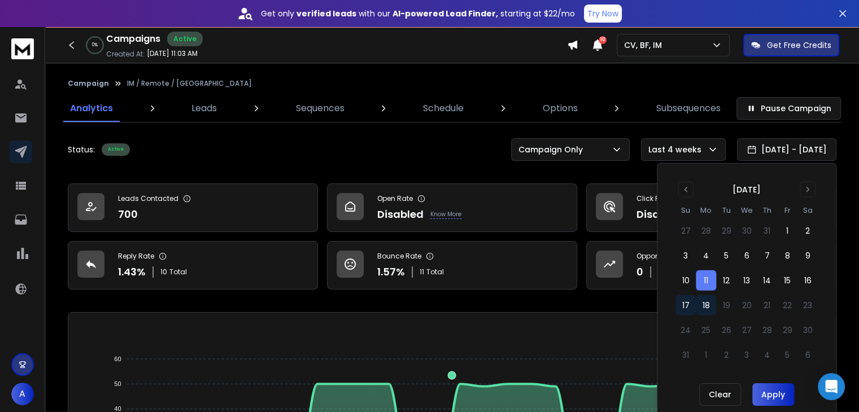
click at [685, 311] on button "17" at bounding box center [686, 305] width 20 height 20
click at [775, 390] on button "Apply" at bounding box center [773, 395] width 42 height 23
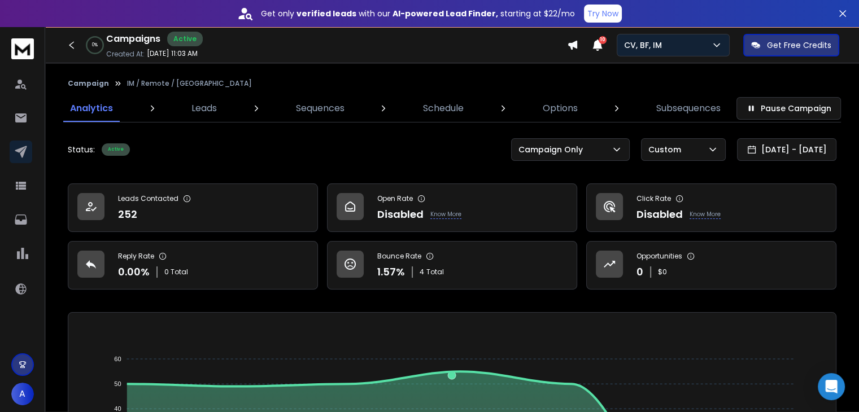
click at [694, 46] on div "CV, BF, IM" at bounding box center [673, 45] width 98 height 11
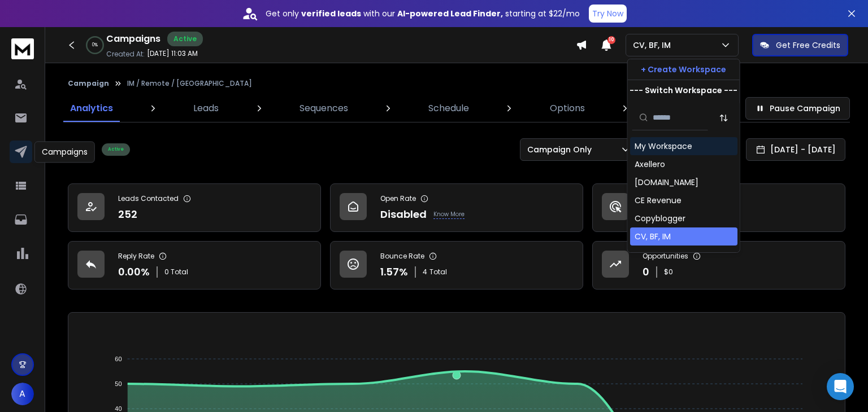
click at [21, 153] on icon at bounding box center [21, 152] width 12 height 12
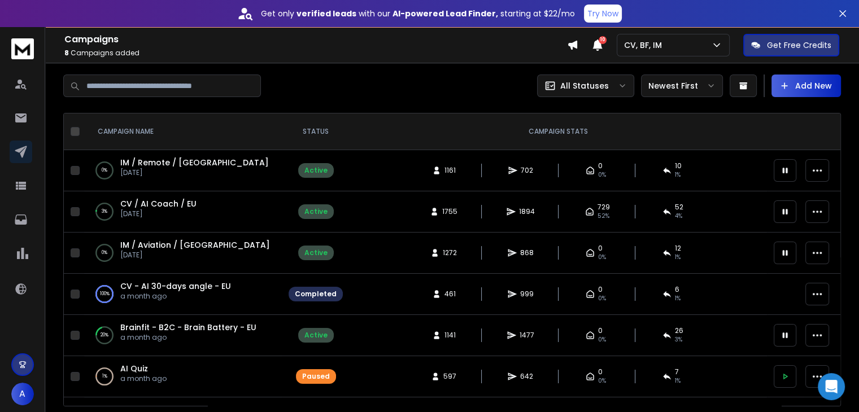
click at [188, 249] on span "IM / Aviation / [GEOGRAPHIC_DATA]" at bounding box center [195, 245] width 150 height 11
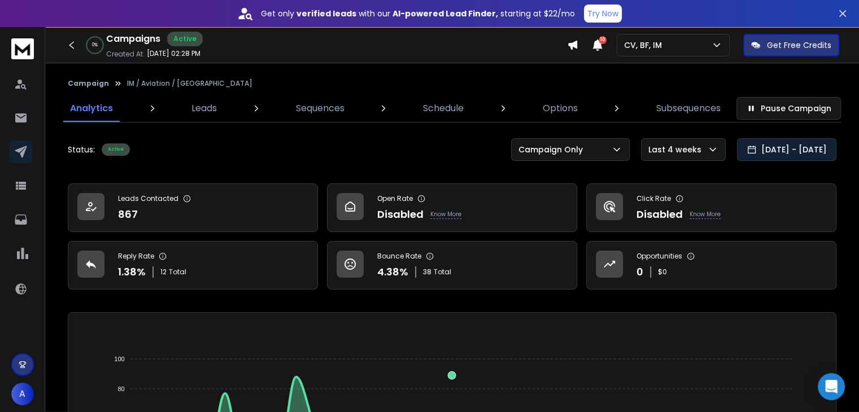
click at [778, 152] on button "[DATE] - [DATE]" at bounding box center [786, 149] width 99 height 23
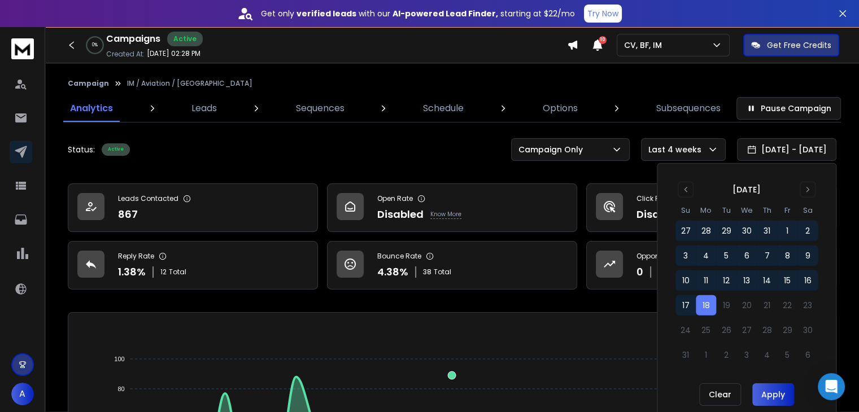
click at [703, 285] on button "11" at bounding box center [706, 281] width 20 height 20
click at [704, 283] on button "11" at bounding box center [706, 281] width 20 height 20
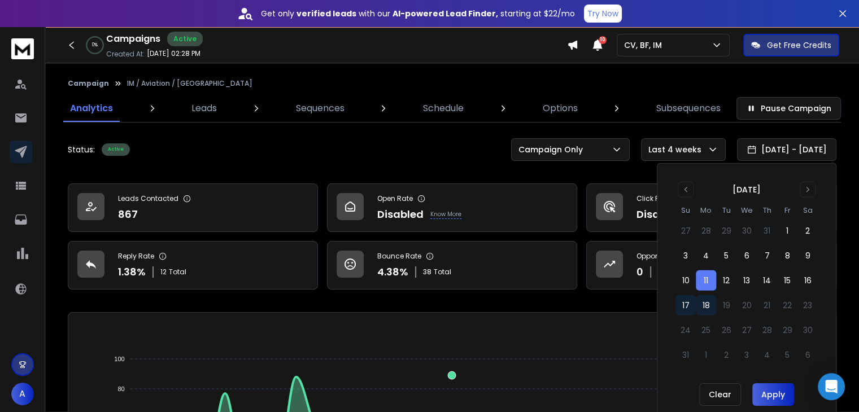
click at [686, 300] on button "17" at bounding box center [686, 305] width 20 height 20
click at [783, 397] on button "Apply" at bounding box center [773, 395] width 42 height 23
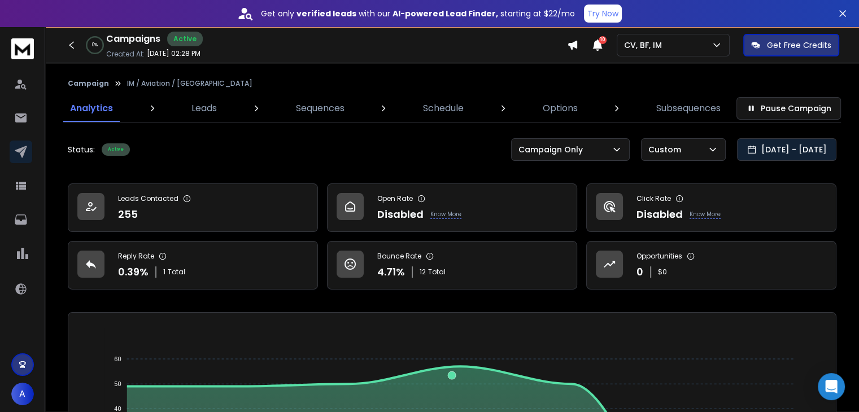
click at [780, 148] on button "11 Aug 2025 - 17 Aug 2025" at bounding box center [786, 149] width 99 height 23
click at [745, 151] on button "11 Aug 2025 - 17 Aug 2025" at bounding box center [786, 149] width 99 height 23
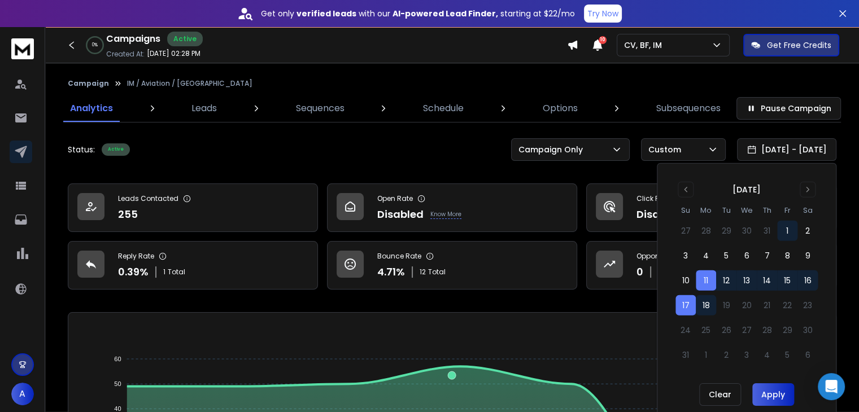
click at [782, 225] on button "1" at bounding box center [787, 231] width 20 height 20
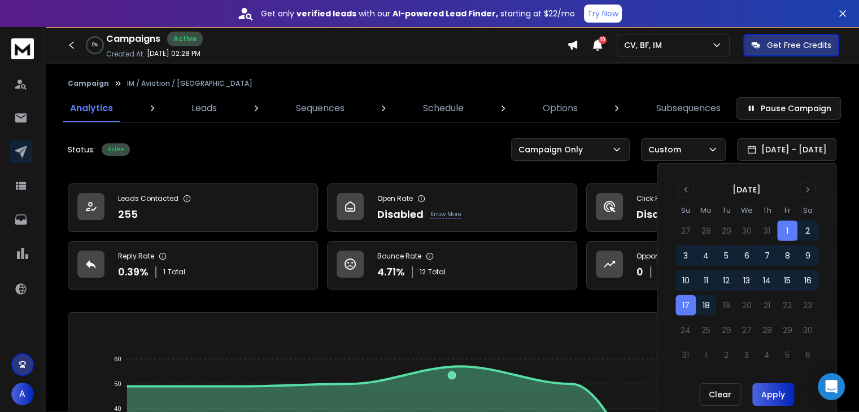
click at [707, 303] on button "18" at bounding box center [706, 305] width 20 height 20
click at [767, 401] on button "Apply" at bounding box center [773, 395] width 42 height 23
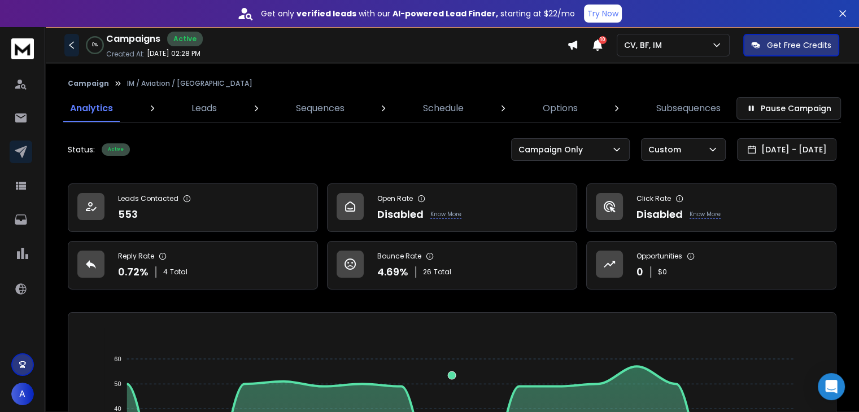
click at [75, 51] on button at bounding box center [71, 45] width 15 height 23
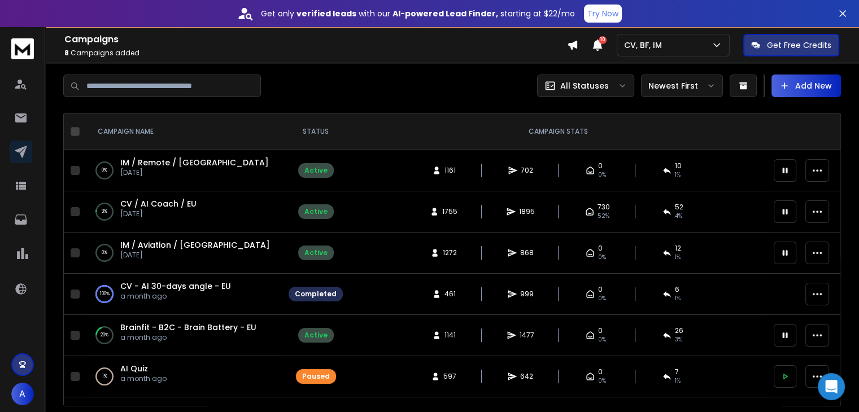
click at [198, 162] on div "0 % IM / Remote / [GEOGRAPHIC_DATA] [DATE]" at bounding box center [182, 170] width 175 height 27
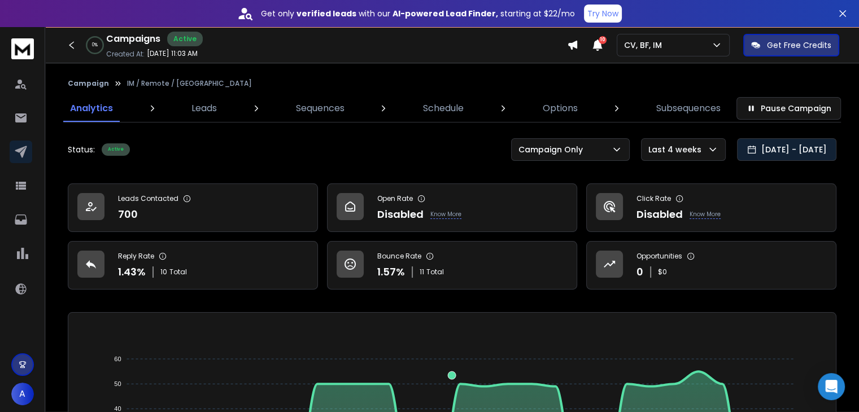
click at [777, 145] on button "[DATE] - [DATE]" at bounding box center [786, 149] width 99 height 23
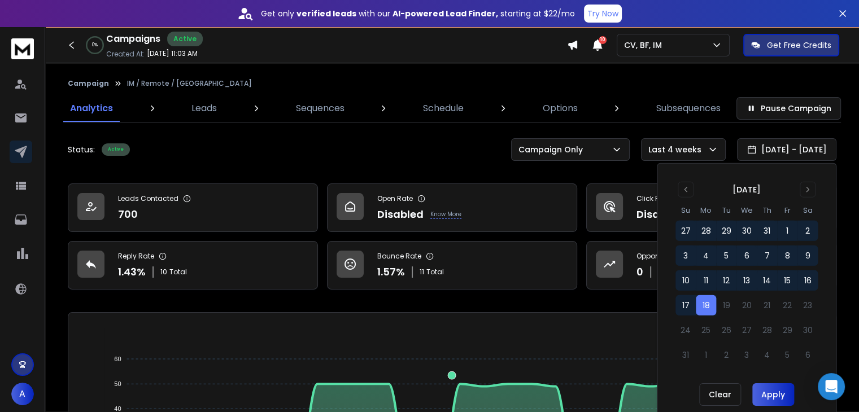
click at [778, 227] on button "1" at bounding box center [787, 231] width 20 height 20
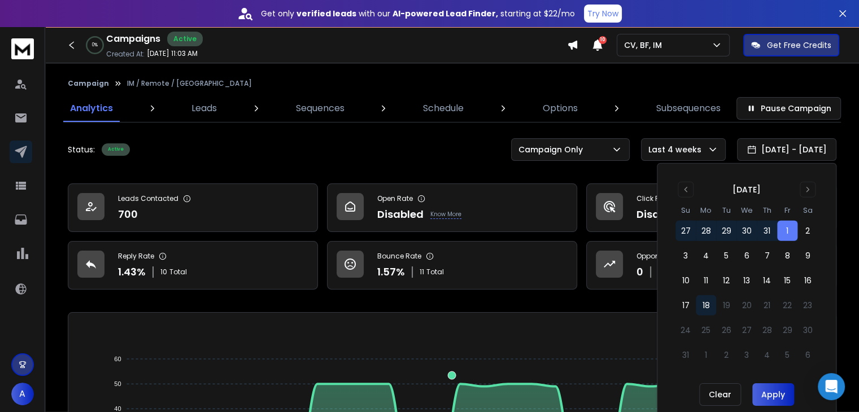
click at [786, 227] on button "1" at bounding box center [787, 231] width 20 height 20
click at [709, 310] on button "18" at bounding box center [706, 305] width 20 height 20
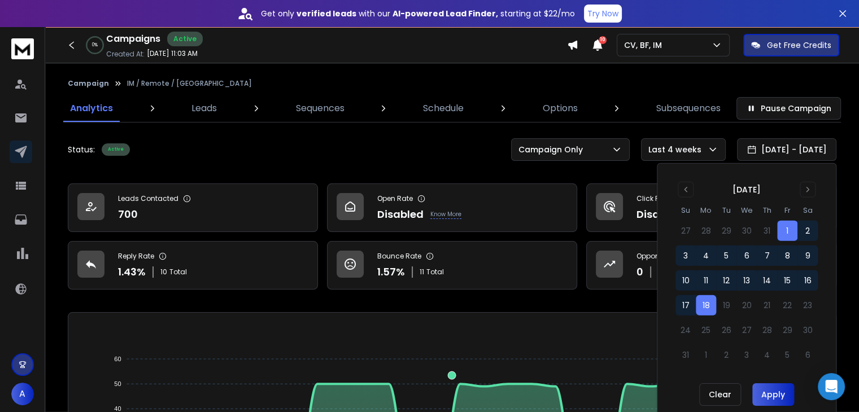
click at [764, 394] on button "Apply" at bounding box center [773, 395] width 42 height 23
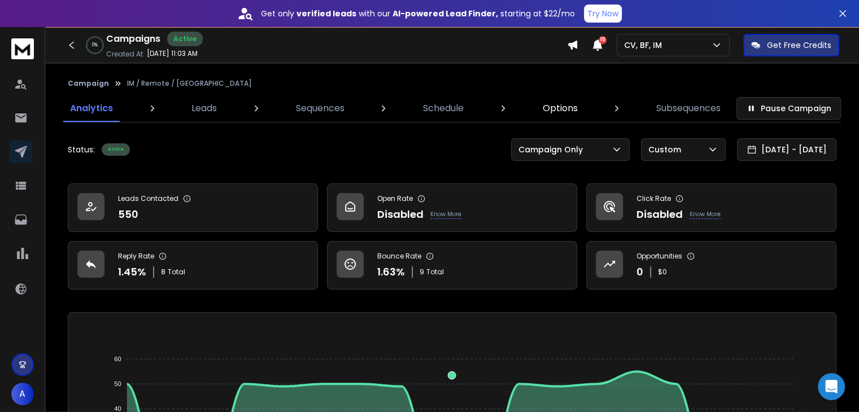
click at [573, 107] on p "Options" at bounding box center [560, 109] width 35 height 14
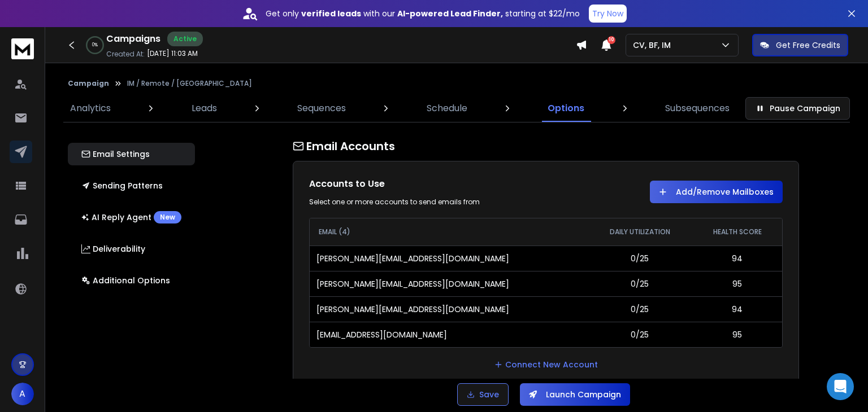
click at [840, 224] on div "Email Accounts Accounts to Use Select one or more accounts to send emails from …" at bounding box center [552, 258] width 679 height 241
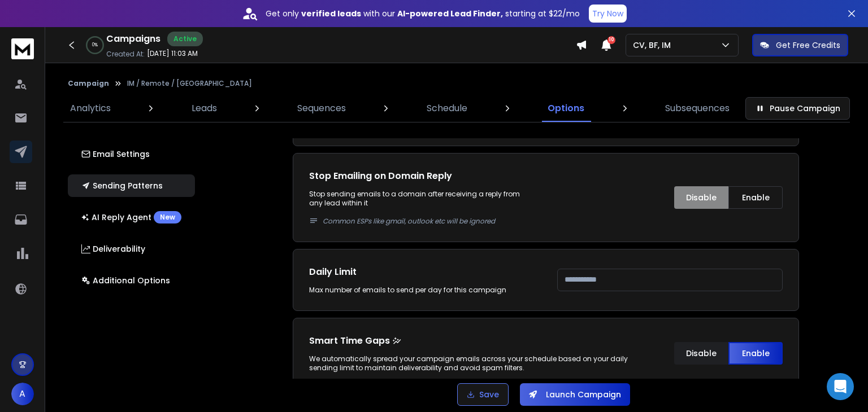
scroll to position [407, 0]
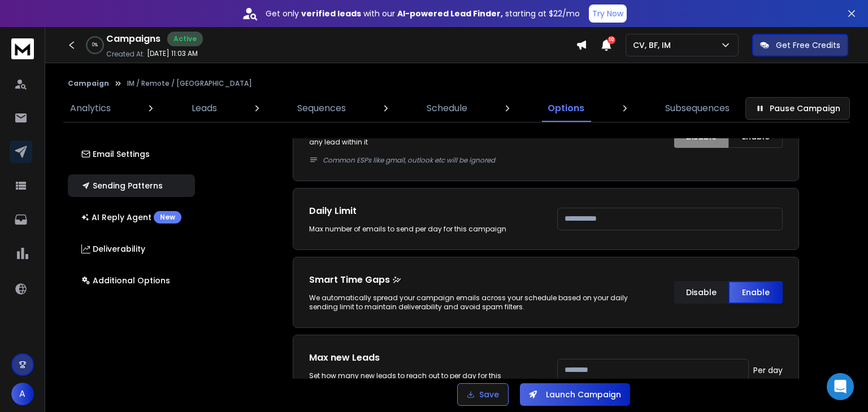
drag, startPoint x: 624, startPoint y: 217, endPoint x: 499, endPoint y: 222, distance: 124.9
click at [499, 222] on div "Daily Limit Max number of emails to send per day for this campaign **" at bounding box center [545, 218] width 473 height 29
click at [832, 202] on div "Email Accounts Accounts to Use Select one or more accounts to send emails from …" at bounding box center [552, 258] width 679 height 241
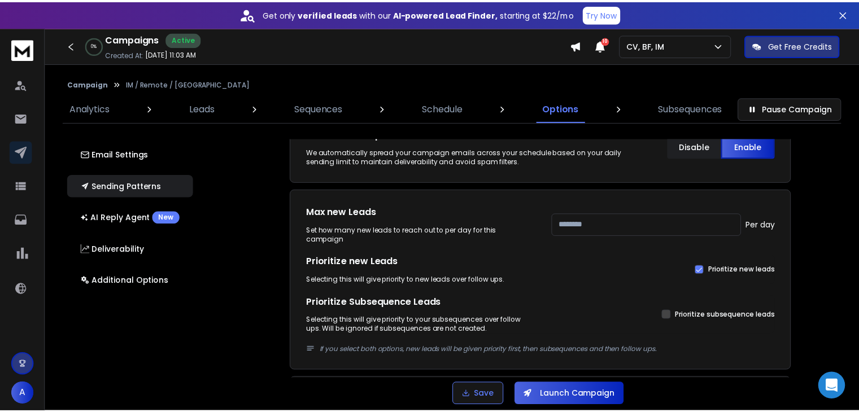
scroll to position [587, 0]
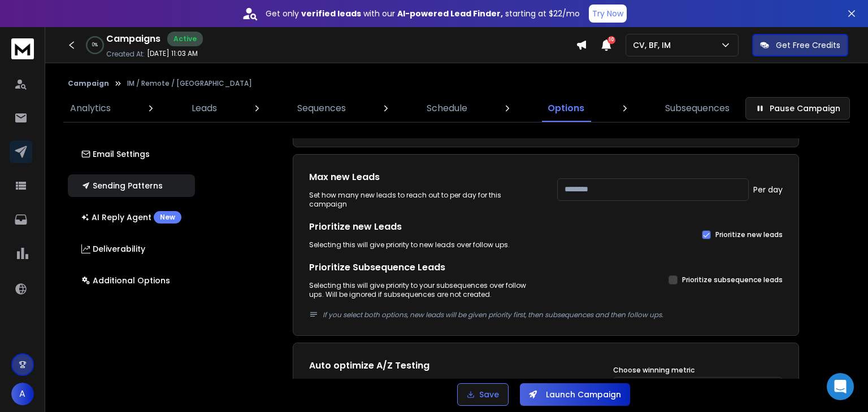
click at [854, 294] on div "Email Accounts Accounts to Use Select one or more accounts to send emails from …" at bounding box center [552, 258] width 679 height 241
click at [21, 159] on link at bounding box center [21, 152] width 23 height 23
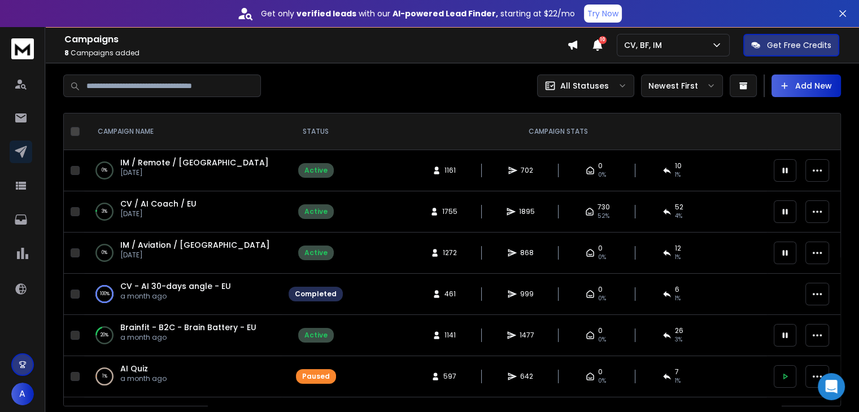
click at [194, 255] on p "[DATE]" at bounding box center [195, 255] width 150 height 9
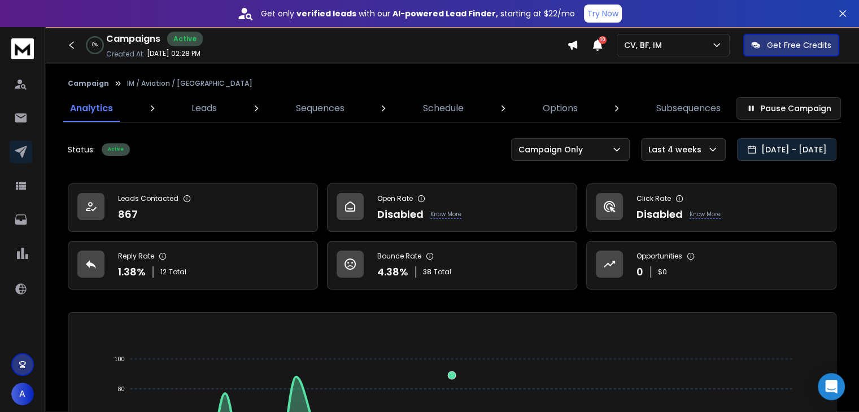
click at [772, 154] on button "[DATE] - [DATE]" at bounding box center [786, 149] width 99 height 23
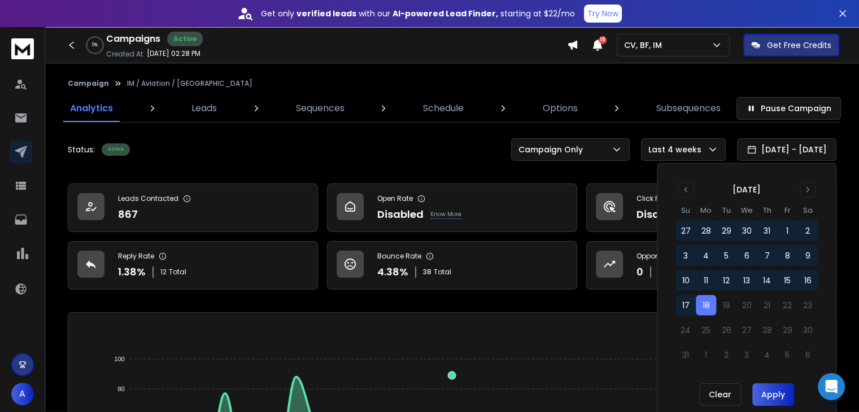
click at [777, 394] on button "Apply" at bounding box center [773, 395] width 42 height 23
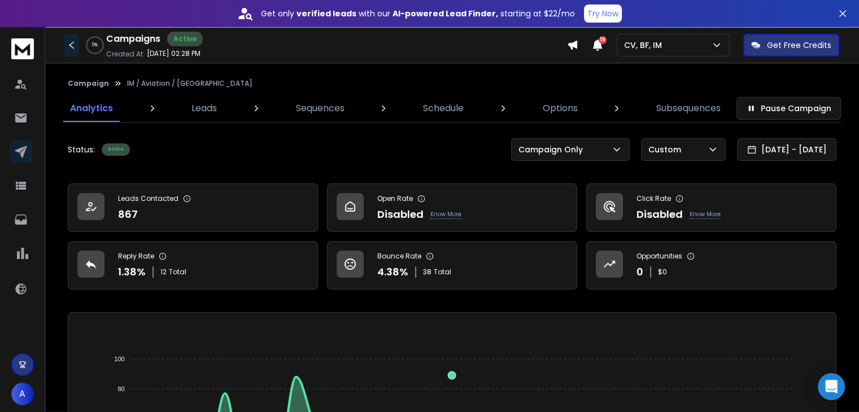
click at [67, 46] on icon at bounding box center [72, 45] width 10 height 10
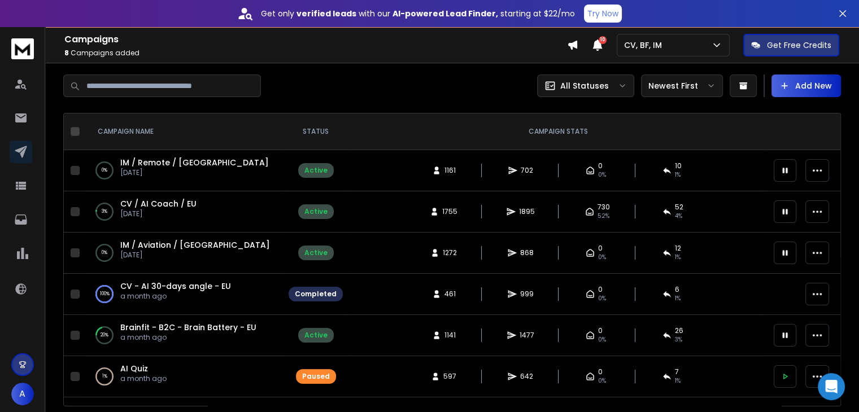
click at [193, 245] on span "IM / Aviation / [GEOGRAPHIC_DATA]" at bounding box center [195, 245] width 150 height 11
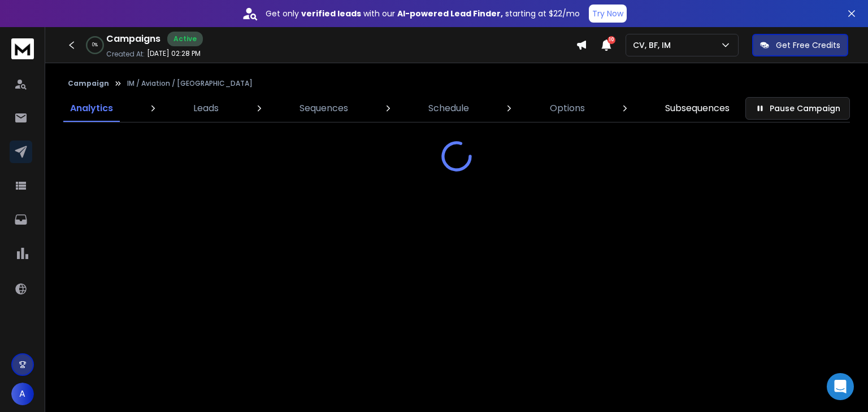
click at [682, 107] on p "Subsequences" at bounding box center [697, 109] width 64 height 14
click at [563, 107] on p "Options" at bounding box center [563, 109] width 35 height 14
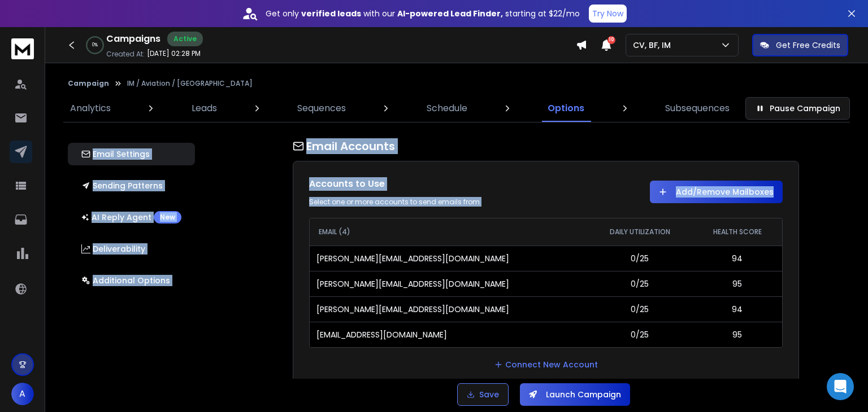
drag, startPoint x: 867, startPoint y: 137, endPoint x: 867, endPoint y: 264, distance: 127.7
click at [867, 154] on div "Campaign IM / Aviation / USA Analytics Leads Sequences Schedule Options Subsequ…" at bounding box center [456, 108] width 822 height 91
click at [856, 249] on div "Email Accounts Accounts to Use Select one or more accounts to send emails from …" at bounding box center [552, 258] width 679 height 241
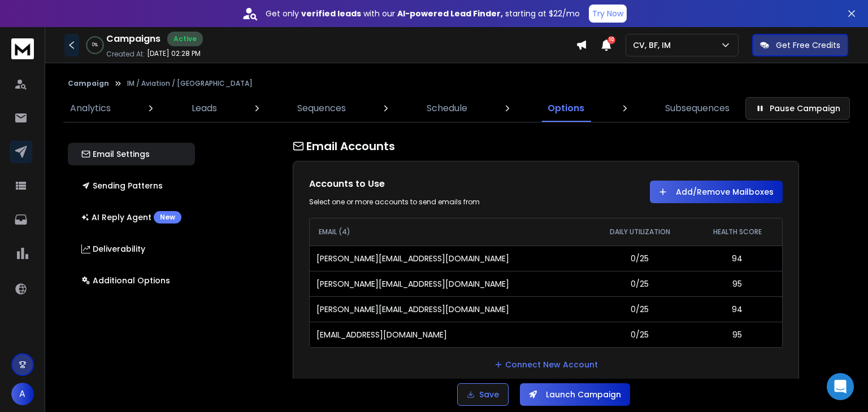
click at [71, 46] on icon at bounding box center [71, 44] width 5 height 7
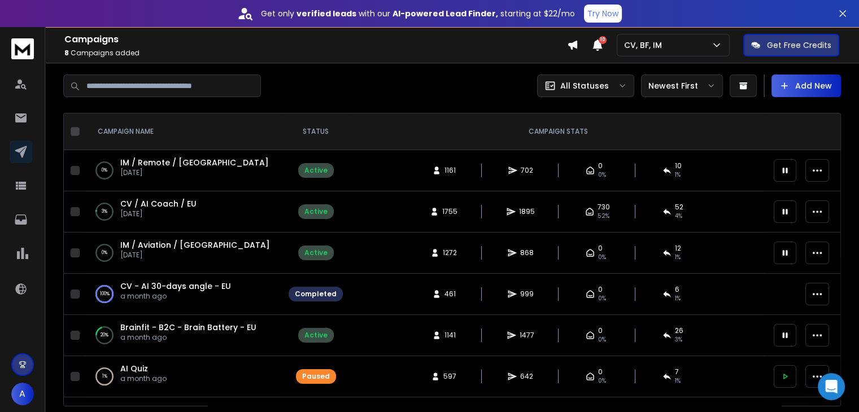
click at [205, 166] on div "0 % IM / Remote / [GEOGRAPHIC_DATA] [DATE]" at bounding box center [182, 170] width 175 height 27
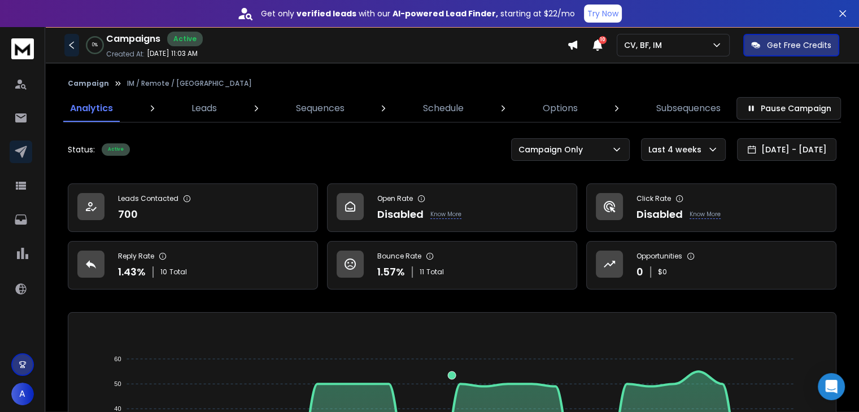
click at [68, 40] on icon at bounding box center [72, 45] width 10 height 10
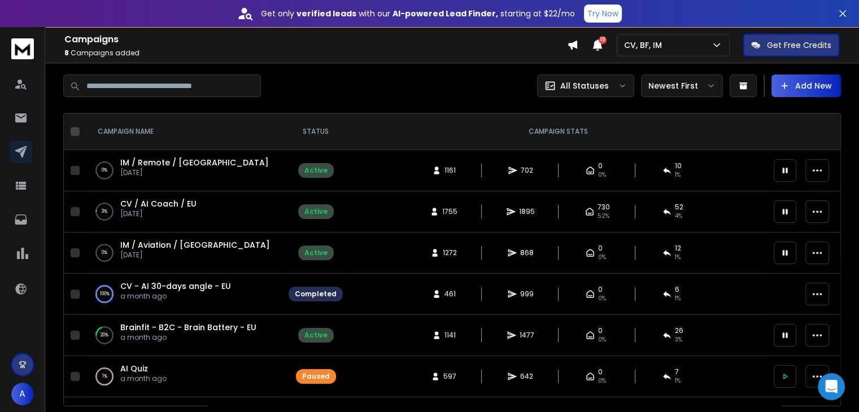
click at [216, 207] on div "3 % CV / AI Coach / EU 24 days ago" at bounding box center [182, 211] width 175 height 27
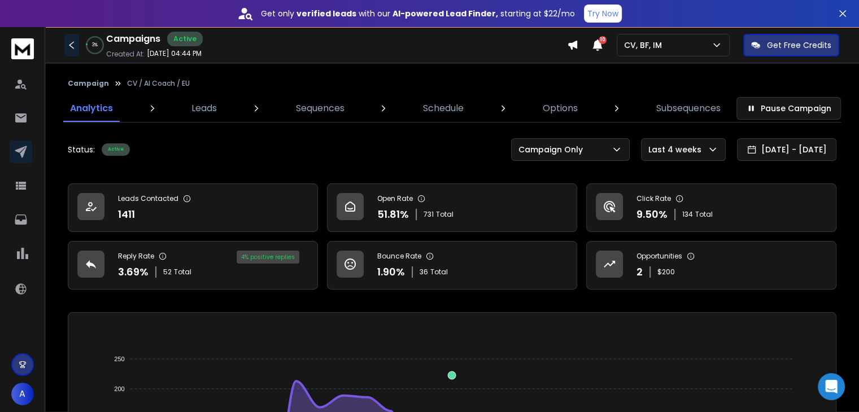
click at [69, 49] on icon at bounding box center [72, 45] width 10 height 10
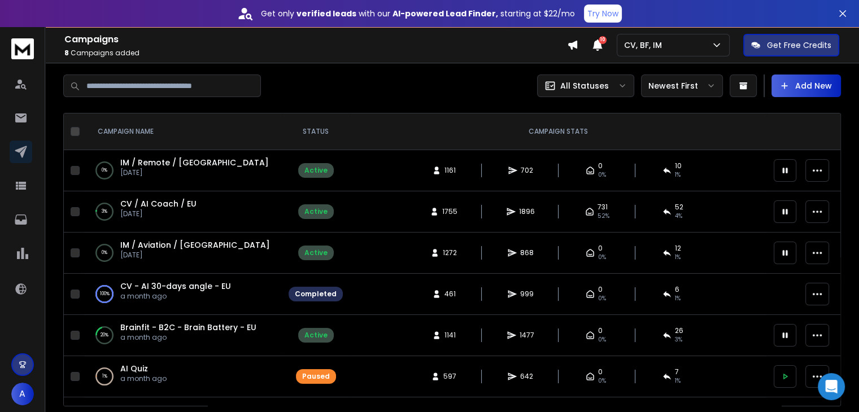
click at [199, 329] on span "Brainfit - B2C - Brain Battery - EU" at bounding box center [188, 327] width 136 height 11
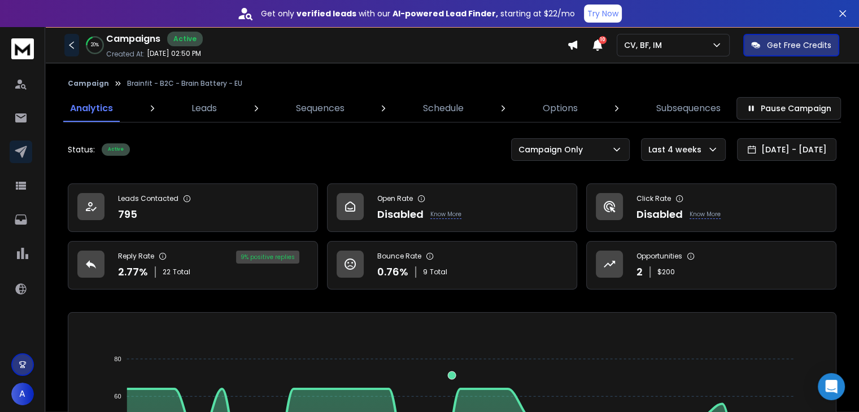
click at [70, 50] on icon at bounding box center [72, 45] width 10 height 10
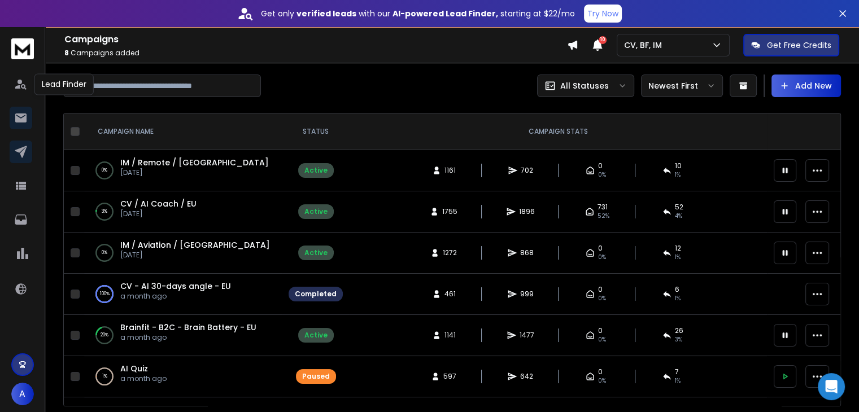
click at [10, 114] on link at bounding box center [21, 118] width 23 height 23
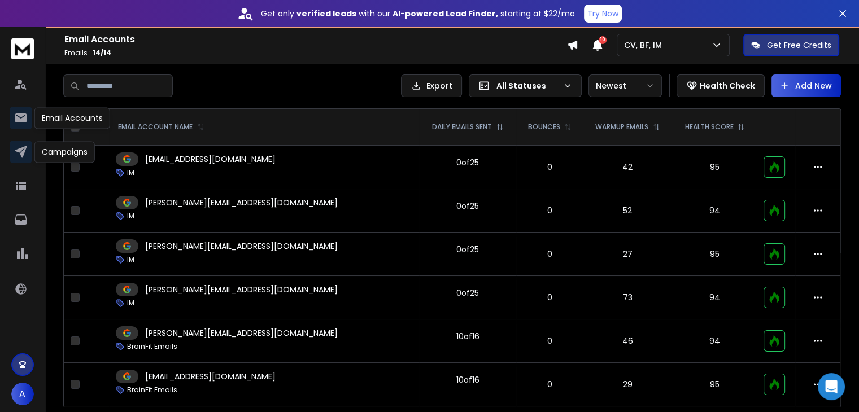
click at [21, 154] on icon at bounding box center [21, 152] width 12 height 12
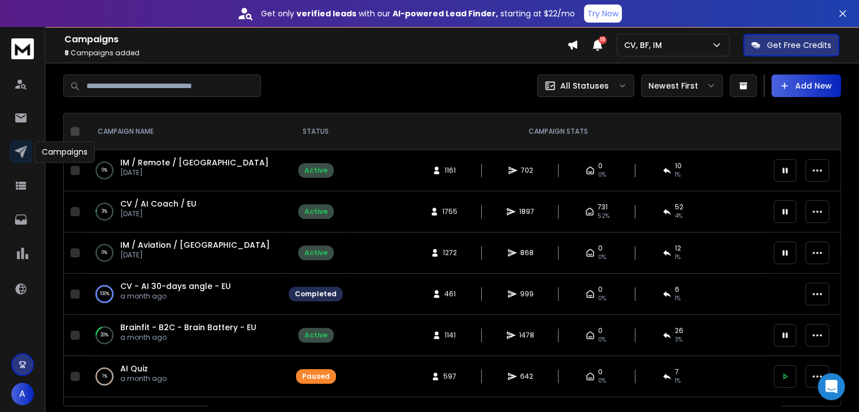
click at [196, 338] on p "a month ago" at bounding box center [188, 337] width 136 height 9
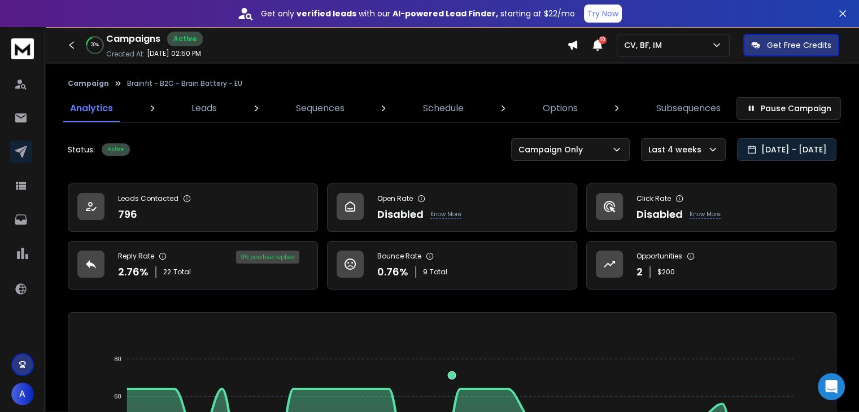
click at [793, 141] on button "[DATE] - [DATE]" at bounding box center [786, 149] width 99 height 23
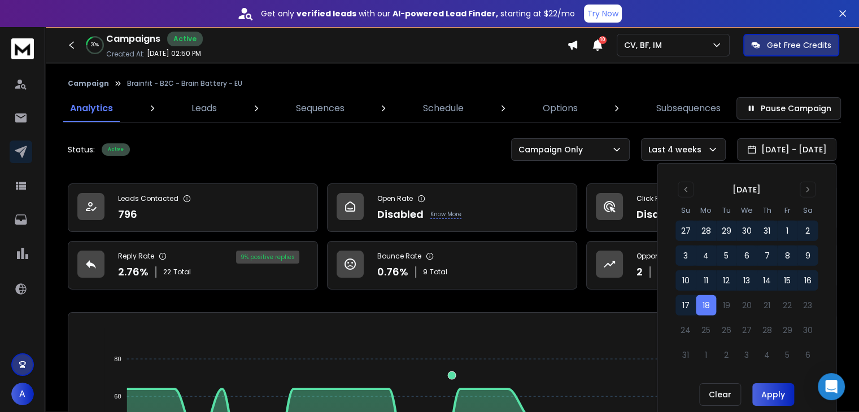
click at [705, 279] on button "11" at bounding box center [706, 281] width 20 height 20
click at [703, 285] on button "11" at bounding box center [706, 281] width 20 height 20
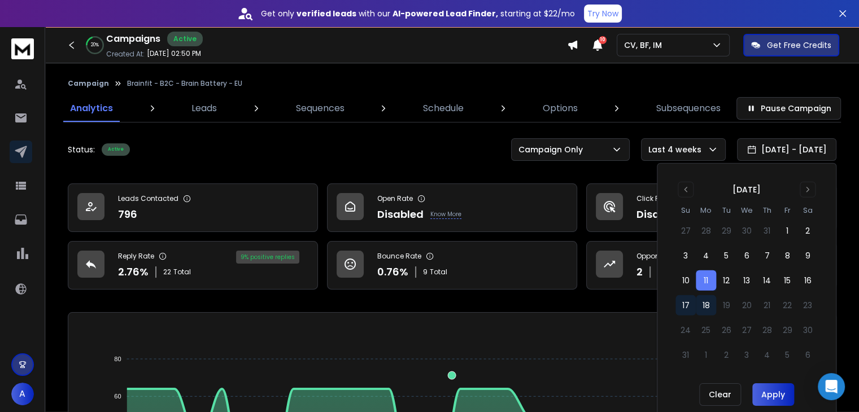
click at [684, 304] on button "17" at bounding box center [686, 305] width 20 height 20
click at [759, 393] on button "Apply" at bounding box center [773, 395] width 42 height 23
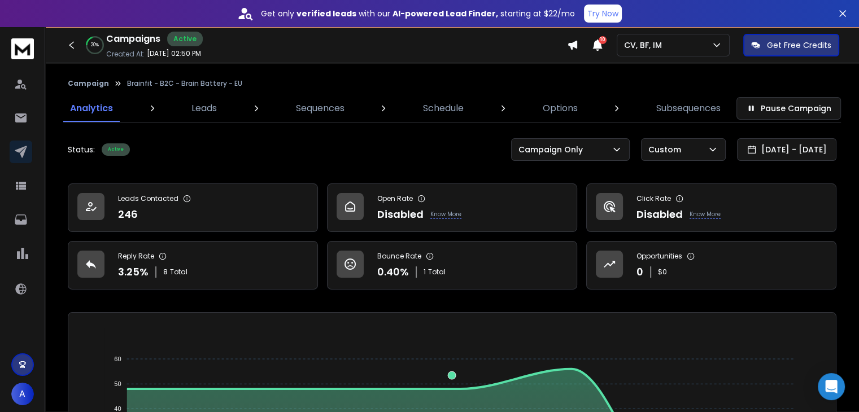
click at [771, 143] on button "11 Aug 2025 - 17 Aug 2025" at bounding box center [786, 149] width 99 height 23
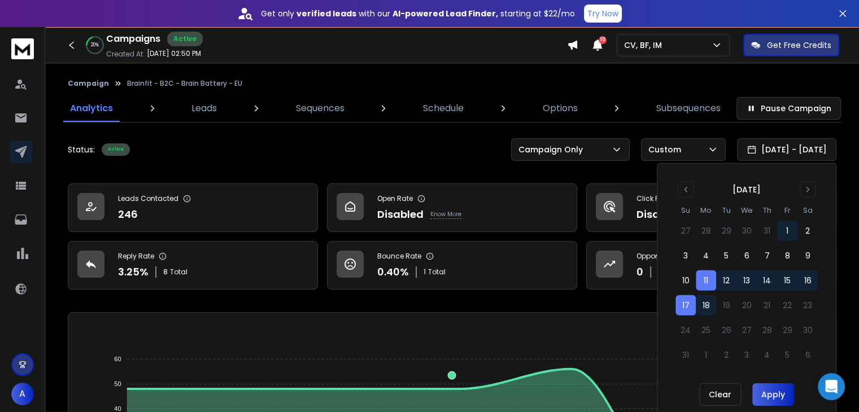
click at [786, 231] on button "1" at bounding box center [787, 231] width 20 height 20
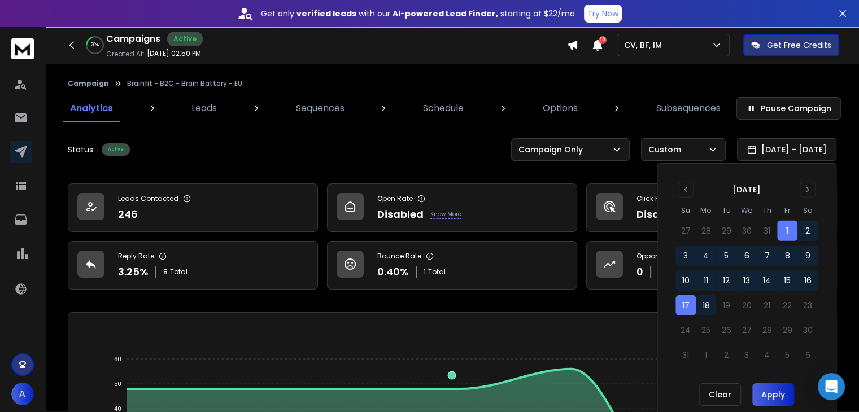
click at [710, 308] on button "18" at bounding box center [706, 305] width 20 height 20
click at [773, 385] on button "Apply" at bounding box center [773, 395] width 42 height 23
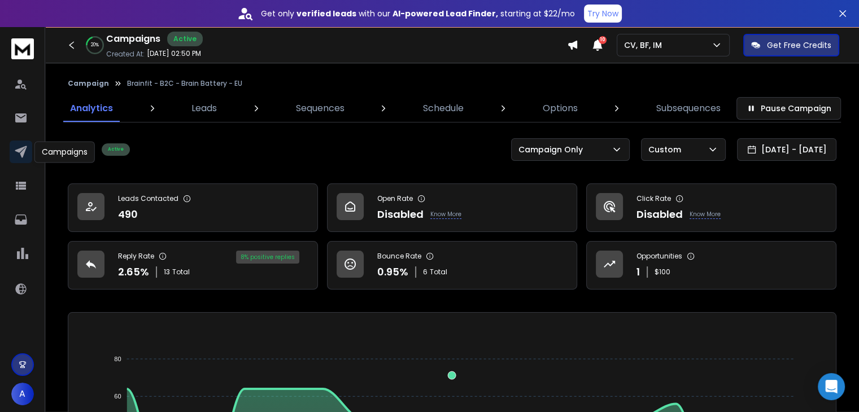
click at [25, 149] on icon at bounding box center [21, 152] width 12 height 12
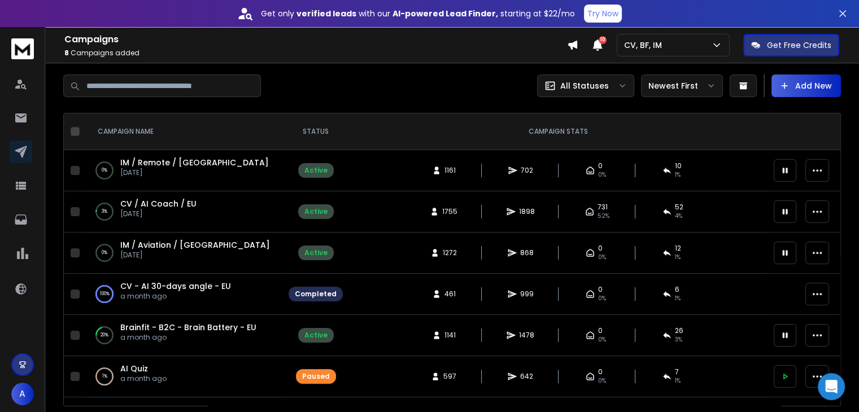
scroll to position [81, 0]
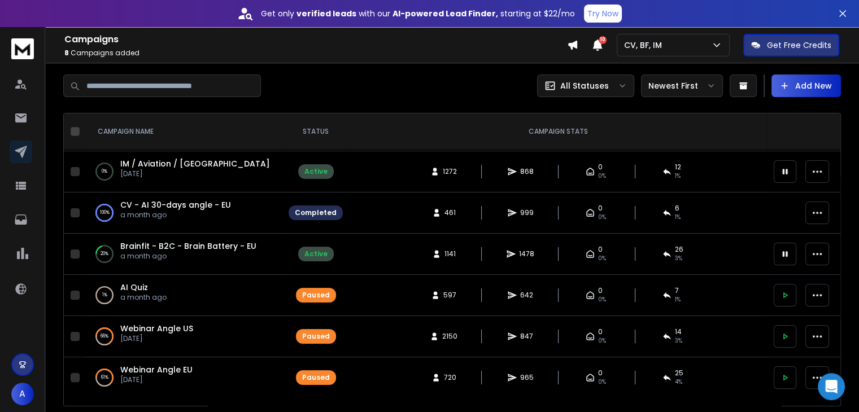
click at [193, 247] on span "Brainfit - B2C - Brain Battery - EU" at bounding box center [188, 246] width 136 height 11
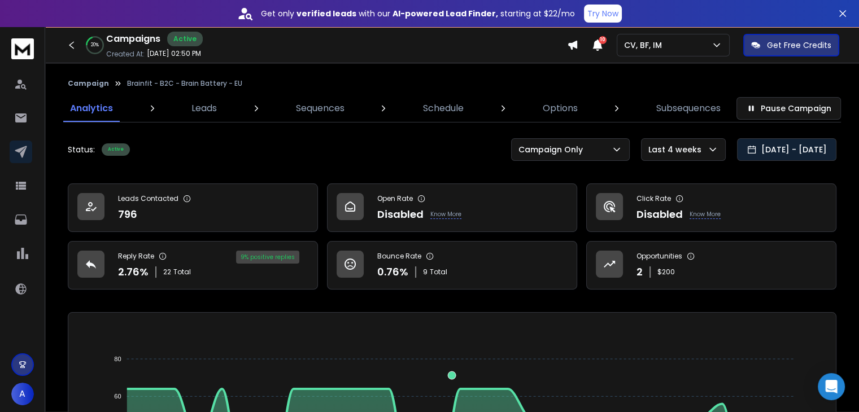
click at [767, 146] on button "[DATE] - [DATE]" at bounding box center [786, 149] width 99 height 23
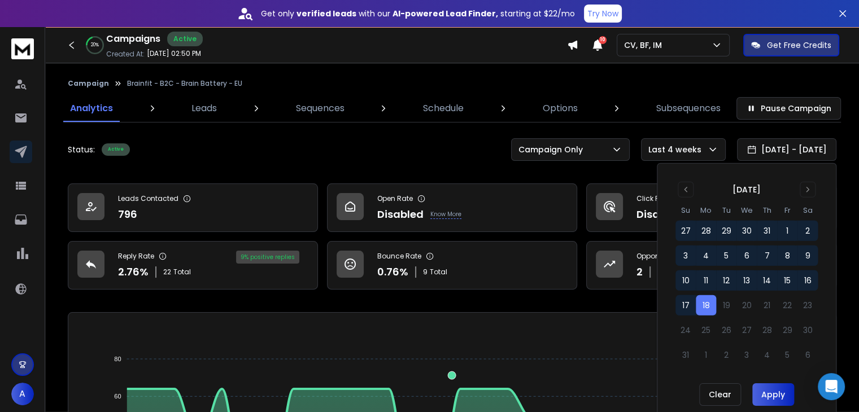
click at [705, 283] on button "11" at bounding box center [706, 281] width 20 height 20
click at [707, 278] on button "11" at bounding box center [706, 281] width 20 height 20
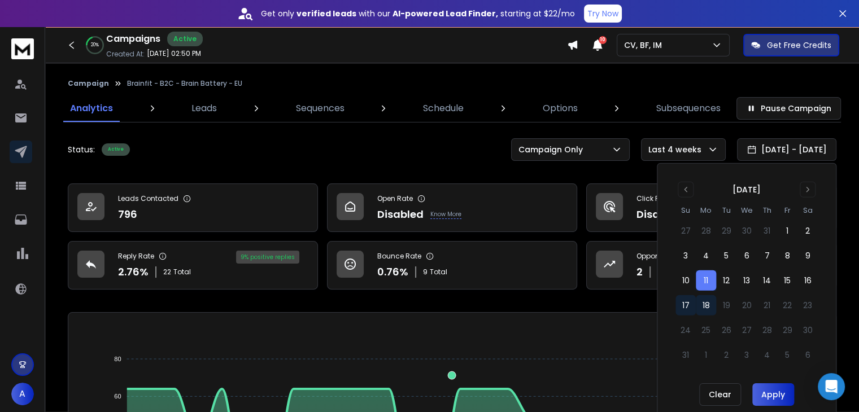
click at [685, 302] on button "17" at bounding box center [686, 305] width 20 height 20
click at [777, 397] on button "Apply" at bounding box center [773, 395] width 42 height 23
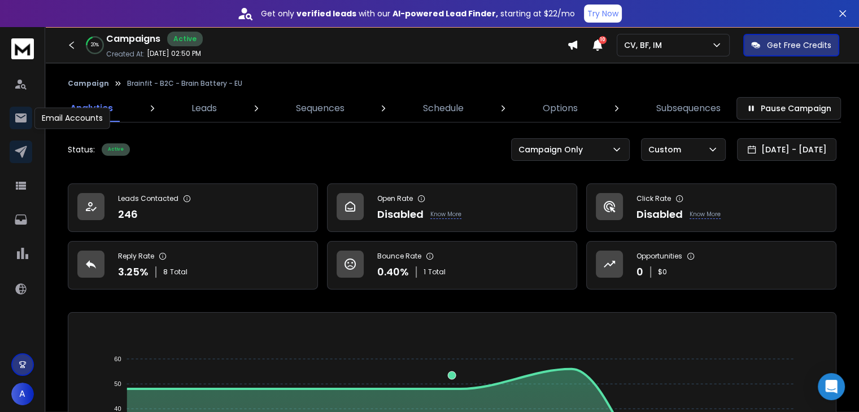
click at [31, 120] on link at bounding box center [21, 118] width 23 height 23
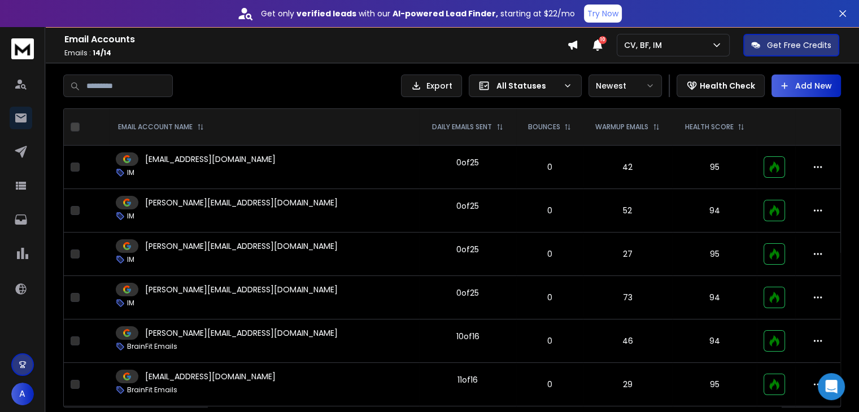
click at [318, 175] on div "IM" at bounding box center [264, 172] width 297 height 9
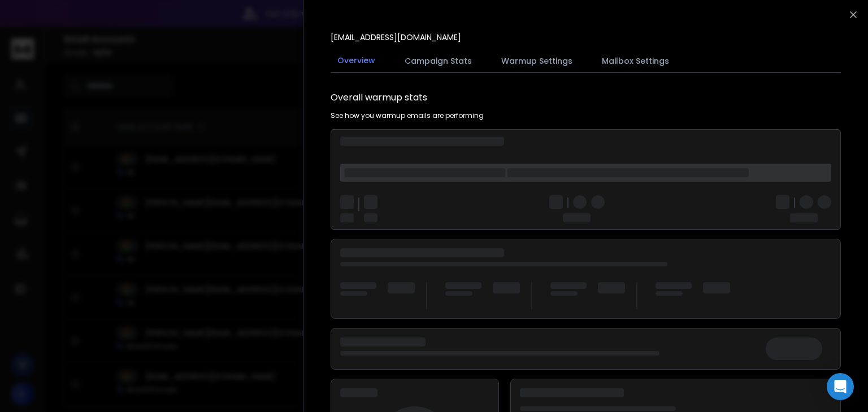
click at [630, 57] on button "Mailbox Settings" at bounding box center [635, 61] width 81 height 25
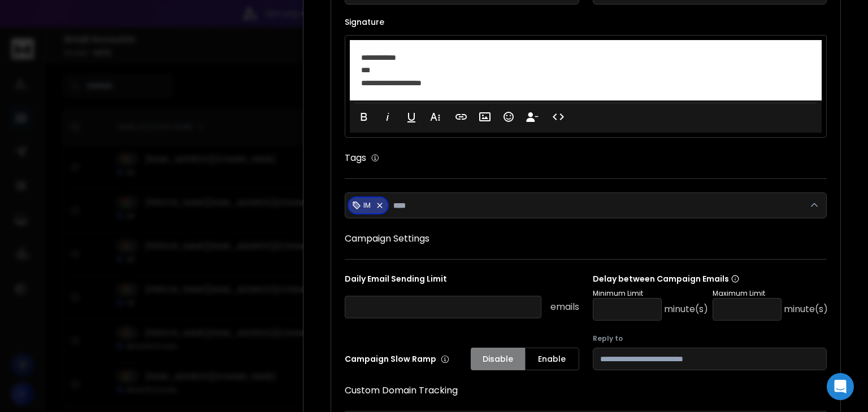
scroll to position [186, 0]
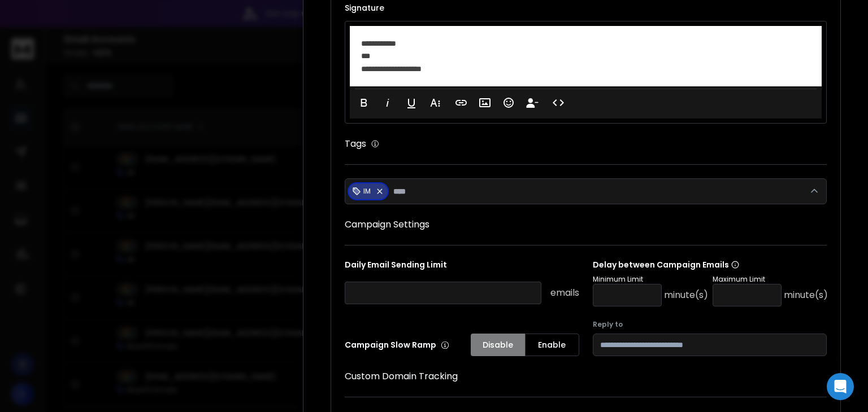
drag, startPoint x: 447, startPoint y: 286, endPoint x: 296, endPoint y: 293, distance: 151.5
click at [296, 293] on body "Get only verified leads with our AI-powered Lead Finder, starting at $22/mo Try…" at bounding box center [429, 206] width 859 height 412
type input "**"
click at [380, 320] on div "Campaign Slow Ramp Disable Enable" at bounding box center [462, 338] width 234 height 36
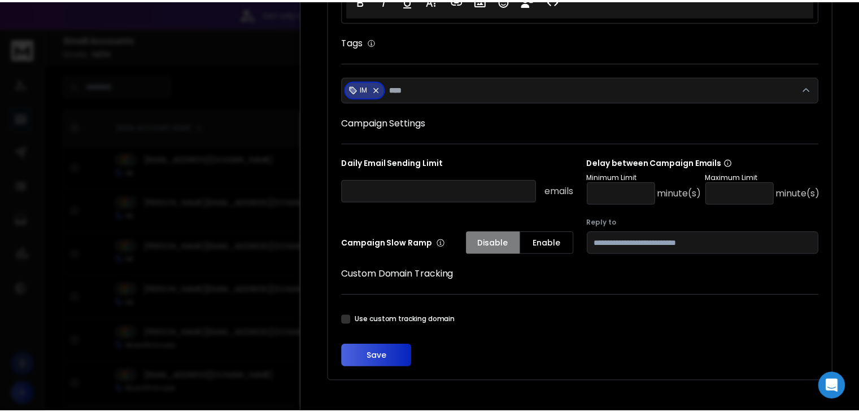
scroll to position [289, 0]
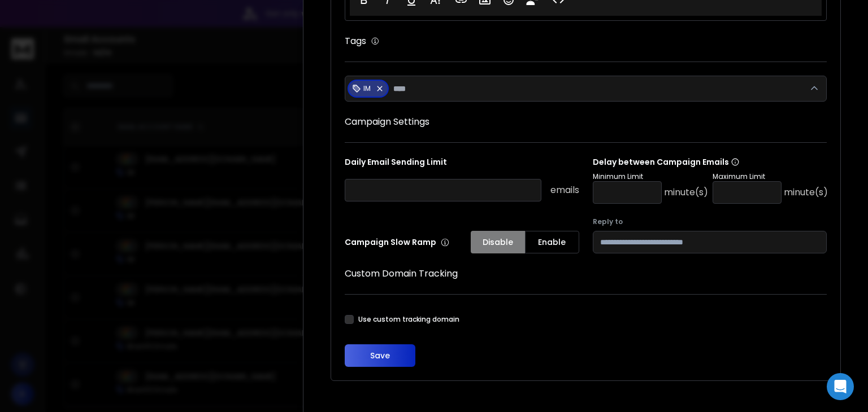
click at [389, 362] on button "Save" at bounding box center [380, 356] width 71 height 23
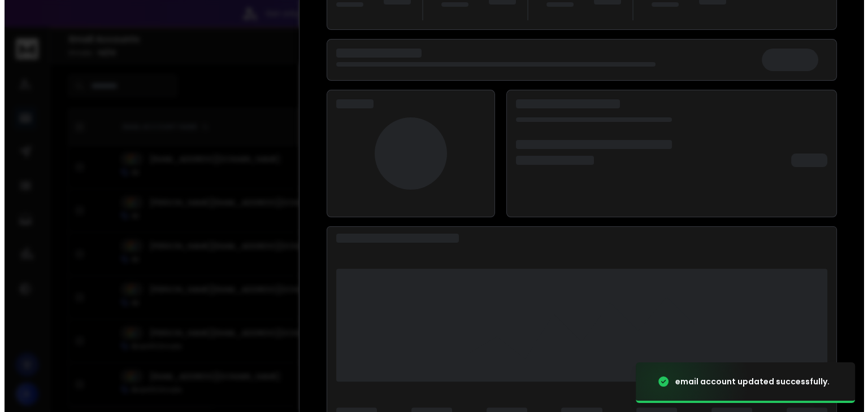
scroll to position [0, 0]
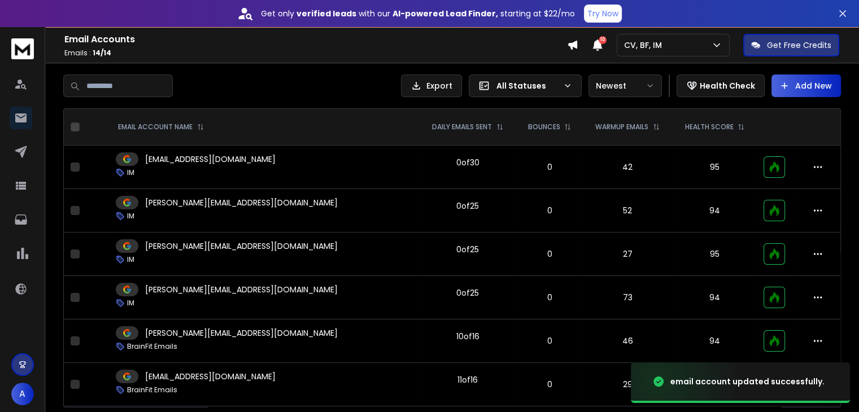
click at [334, 206] on div "[PERSON_NAME][EMAIL_ADDRESS][DOMAIN_NAME]" at bounding box center [264, 203] width 297 height 14
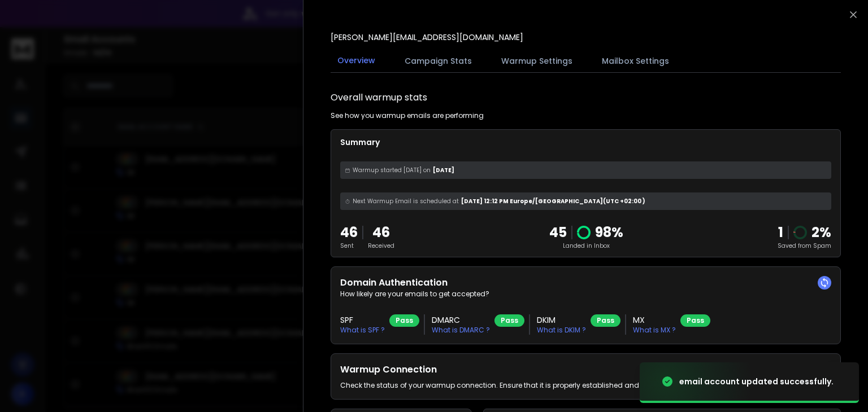
click at [634, 56] on button "Mailbox Settings" at bounding box center [635, 61] width 81 height 25
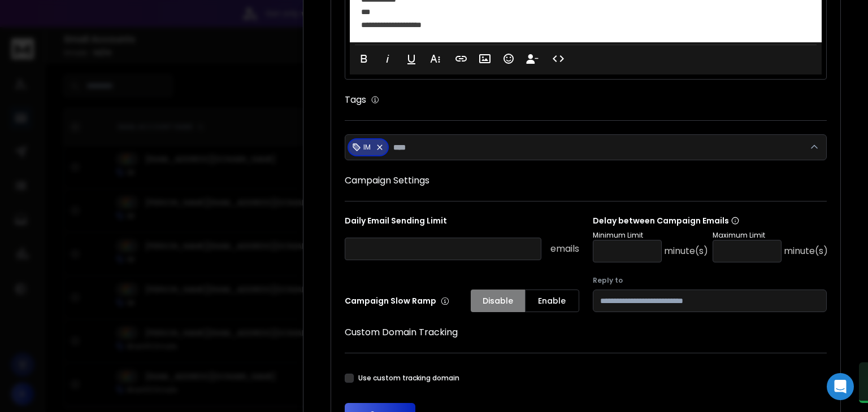
scroll to position [228, 0]
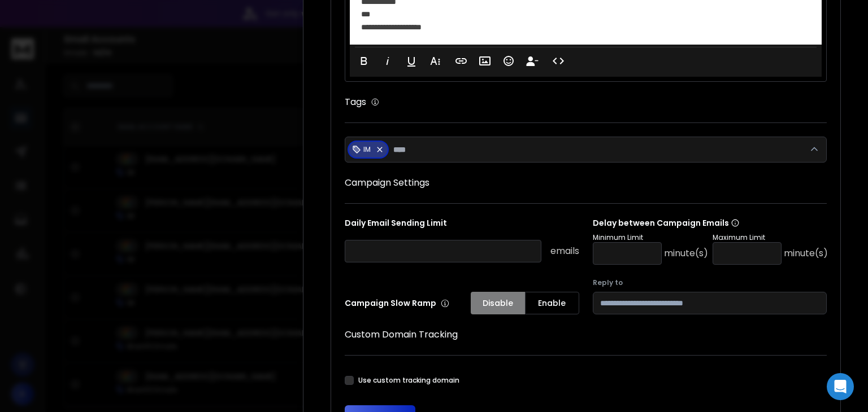
drag, startPoint x: 384, startPoint y: 251, endPoint x: 241, endPoint y: 235, distance: 143.9
click at [241, 235] on body "Get only verified leads with our AI-powered Lead Finder, starting at $22/mo Try…" at bounding box center [429, 206] width 859 height 412
type input "**"
click at [401, 287] on div "Campaign Slow Ramp Disable Enable" at bounding box center [462, 296] width 234 height 36
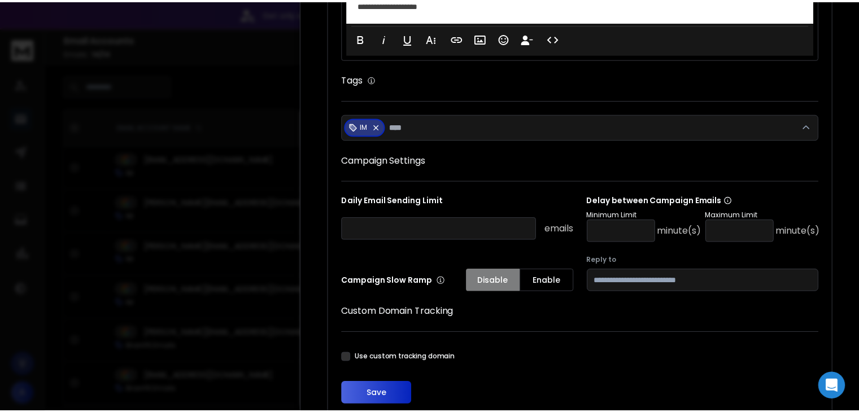
scroll to position [289, 0]
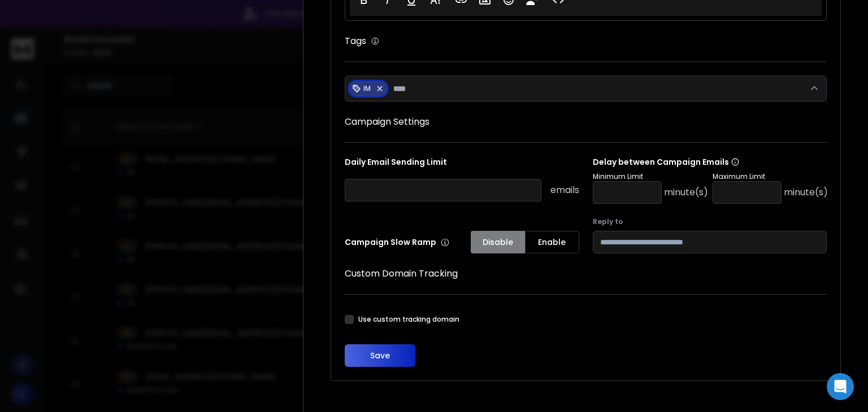
click at [384, 371] on div "**********" at bounding box center [585, 87] width 510 height 589
click at [384, 358] on button "Save" at bounding box center [380, 356] width 71 height 23
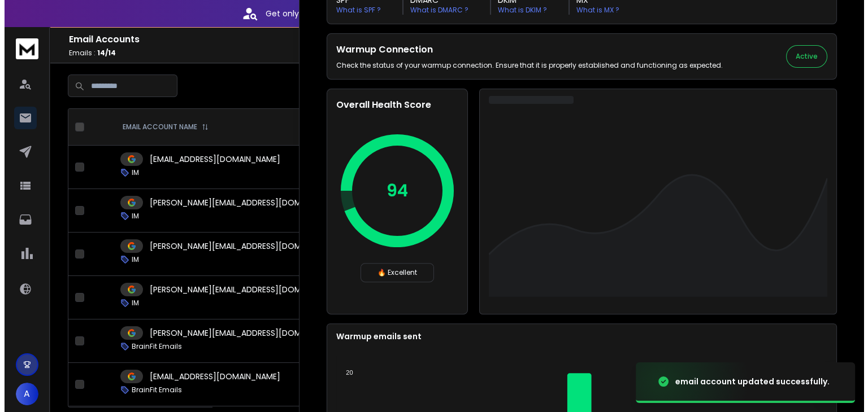
scroll to position [0, 0]
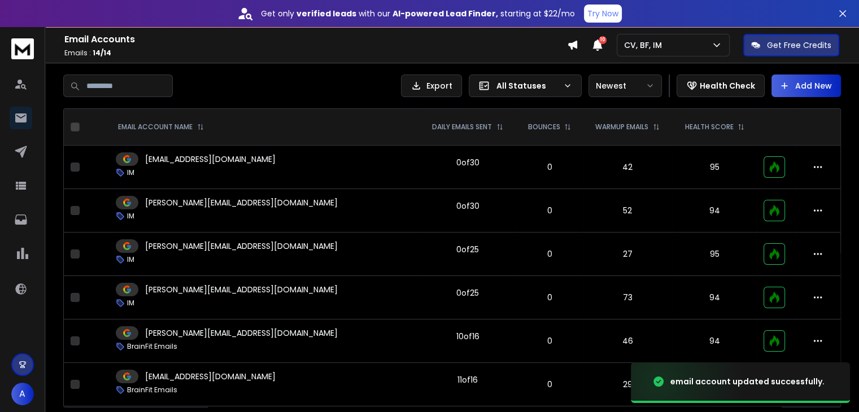
click at [311, 243] on div "[PERSON_NAME][EMAIL_ADDRESS][DOMAIN_NAME]" at bounding box center [264, 247] width 297 height 14
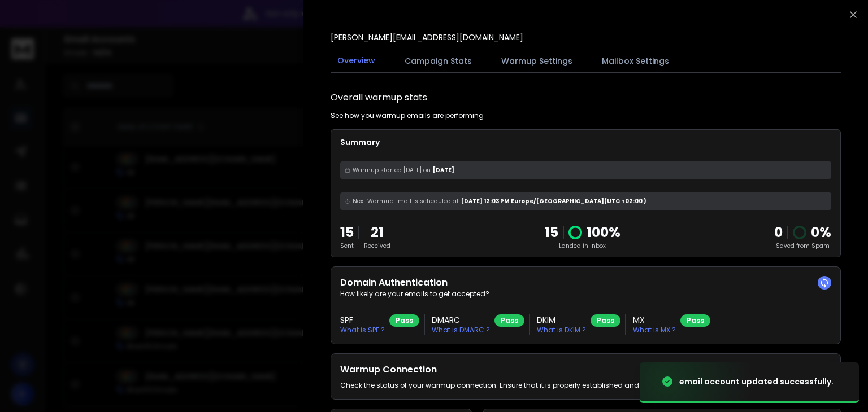
click at [634, 56] on button "Mailbox Settings" at bounding box center [635, 61] width 81 height 25
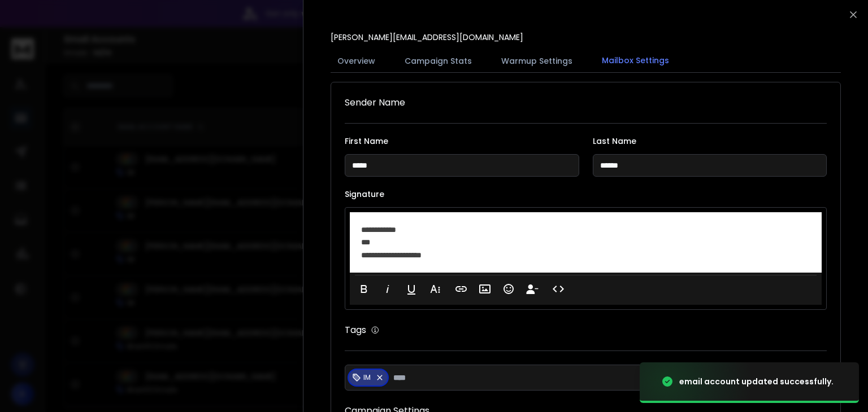
scroll to position [246, 0]
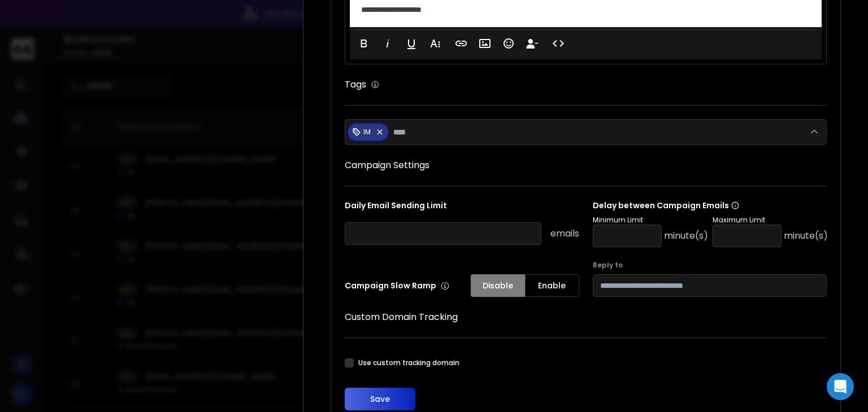
drag, startPoint x: 384, startPoint y: 236, endPoint x: 262, endPoint y: 244, distance: 122.3
click at [262, 244] on body "Get only verified leads with our AI-powered Lead Finder, starting at $22/mo Try…" at bounding box center [429, 206] width 859 height 412
type input "**"
click at [386, 388] on button "Save" at bounding box center [380, 399] width 71 height 23
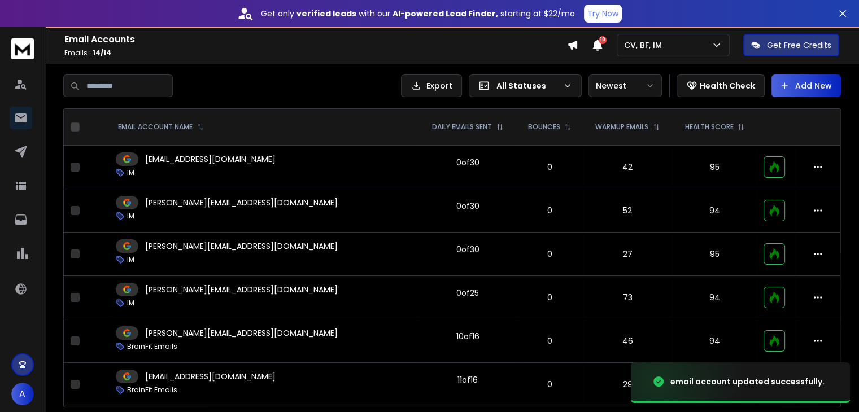
click at [339, 294] on td "bryan@goindustrymasters.com IM" at bounding box center [264, 297] width 310 height 43
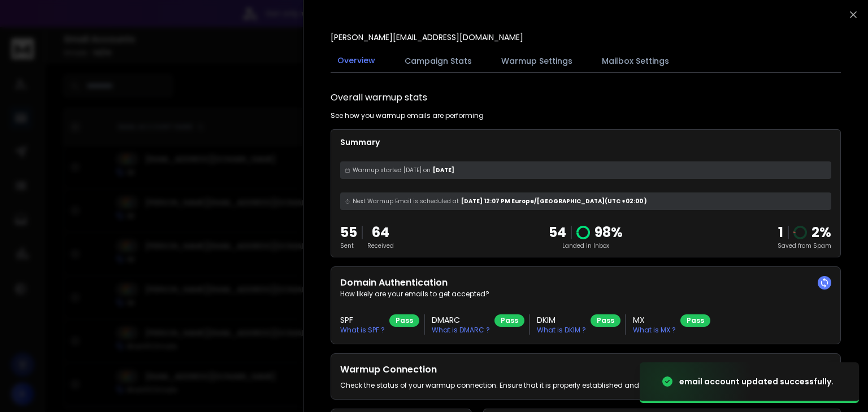
click at [624, 60] on button "Mailbox Settings" at bounding box center [635, 61] width 81 height 25
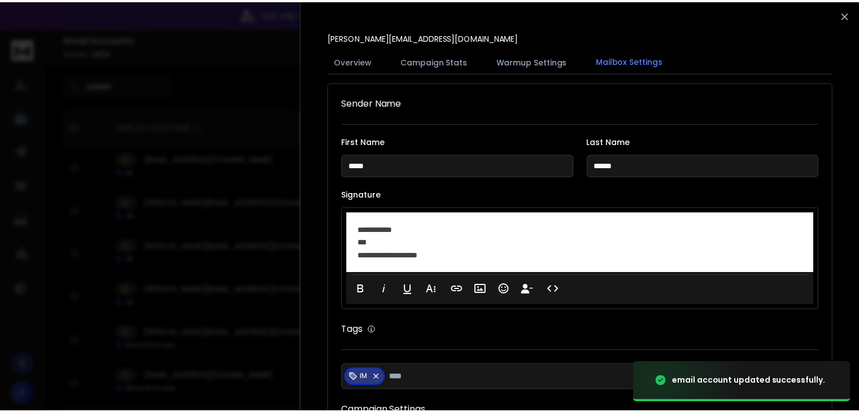
scroll to position [289, 0]
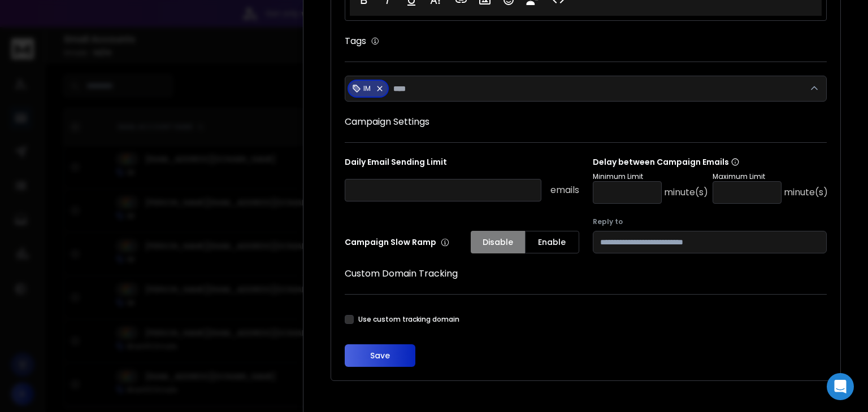
drag, startPoint x: 385, startPoint y: 187, endPoint x: 264, endPoint y: 189, distance: 121.5
click at [264, 189] on body "Get only verified leads with our AI-powered Lead Finder, starting at $22/mo Try…" at bounding box center [429, 206] width 859 height 412
type input "**"
click at [372, 353] on button "Save" at bounding box center [380, 356] width 71 height 23
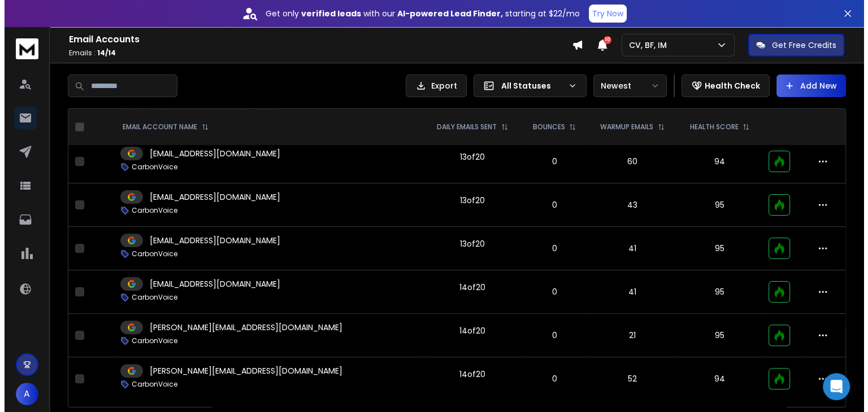
scroll to position [81, 0]
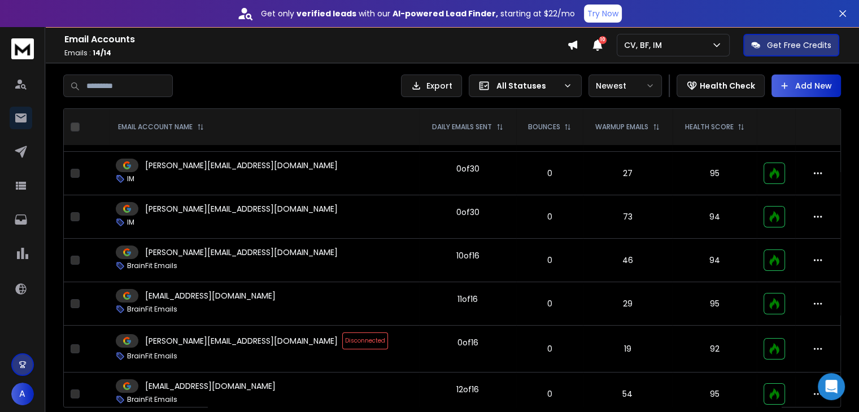
click at [342, 346] on span "Disconnected" at bounding box center [365, 341] width 46 height 17
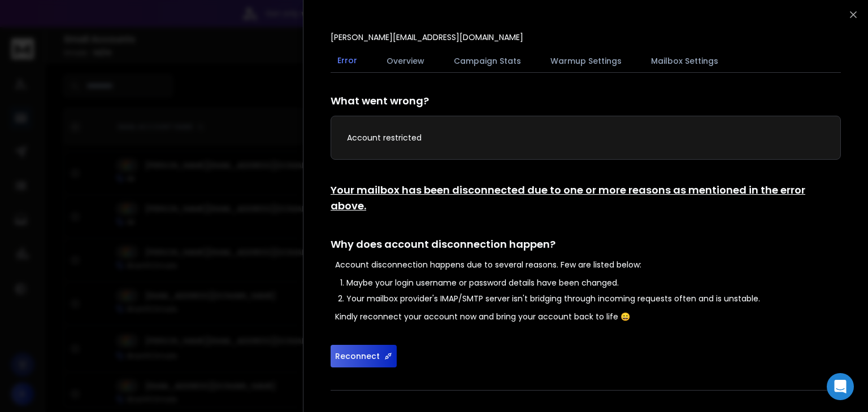
click at [368, 345] on button "Reconnect" at bounding box center [363, 356] width 66 height 23
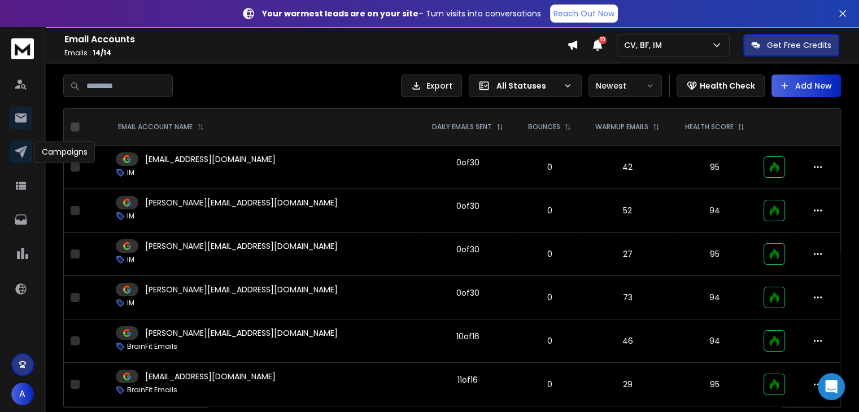
click at [23, 153] on icon at bounding box center [21, 152] width 12 height 12
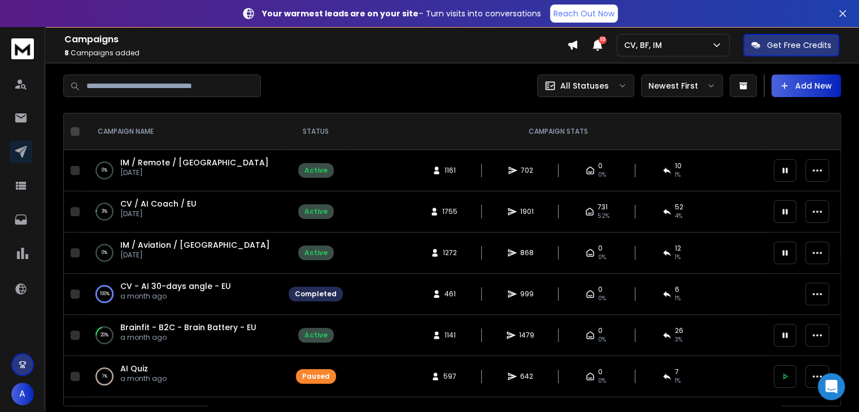
click at [224, 164] on div "0 % IM / Remote / [GEOGRAPHIC_DATA] [DATE]" at bounding box center [182, 170] width 175 height 27
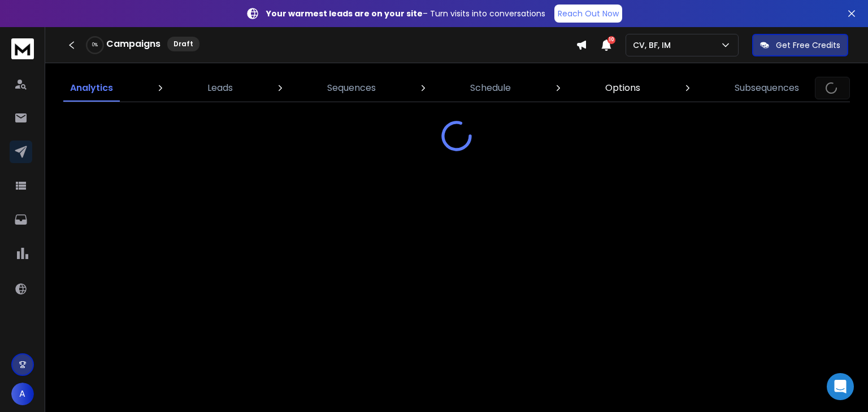
click at [626, 86] on p "Options" at bounding box center [622, 88] width 35 height 14
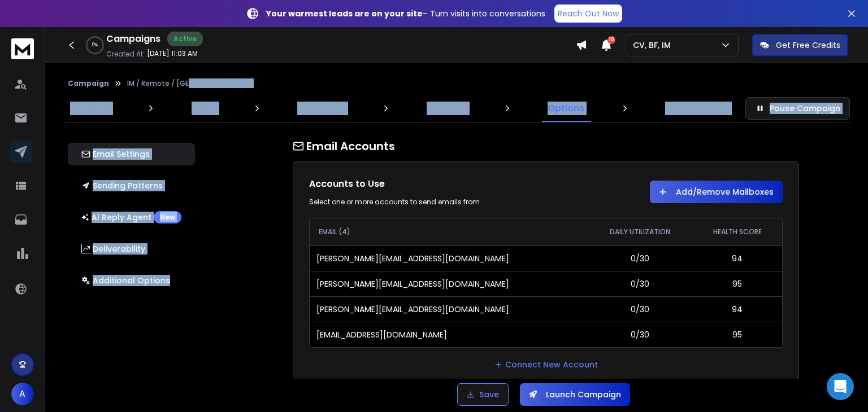
drag, startPoint x: 867, startPoint y: 73, endPoint x: 867, endPoint y: 139, distance: 66.1
click at [859, 139] on div "Campaign IM / Remote / [GEOGRAPHIC_DATA] Analytics Leads Sequences Schedule Opt…" at bounding box center [456, 108] width 822 height 91
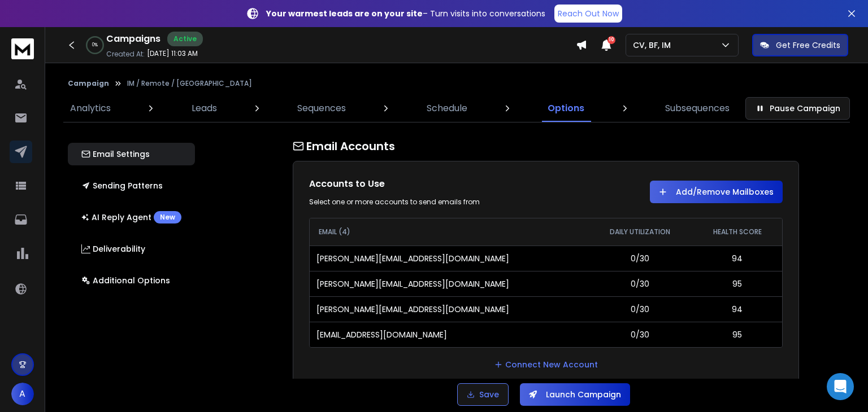
click at [859, 213] on div "Email Accounts Accounts to Use Select one or more accounts to send emails from …" at bounding box center [552, 258] width 679 height 241
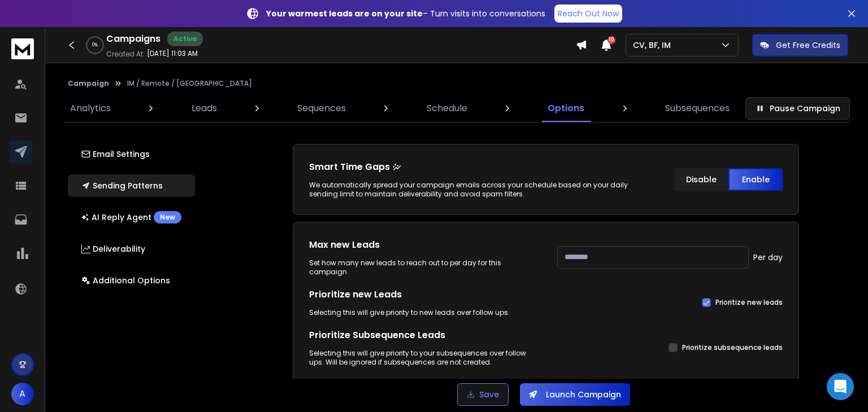
scroll to position [542, 0]
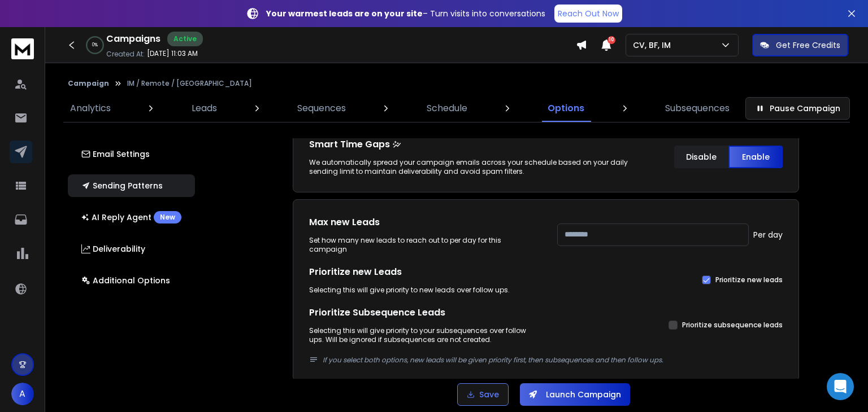
click at [756, 276] on label "Prioritize new leads" at bounding box center [748, 280] width 67 height 9
click at [711, 276] on button "Prioritize new leads" at bounding box center [706, 280] width 9 height 9
drag, startPoint x: 684, startPoint y: 235, endPoint x: 418, endPoint y: 220, distance: 266.5
click at [418, 220] on div "Max new Leads Set how many new leads to reach out to per day for this campaign …" at bounding box center [545, 235] width 473 height 38
type input "**"
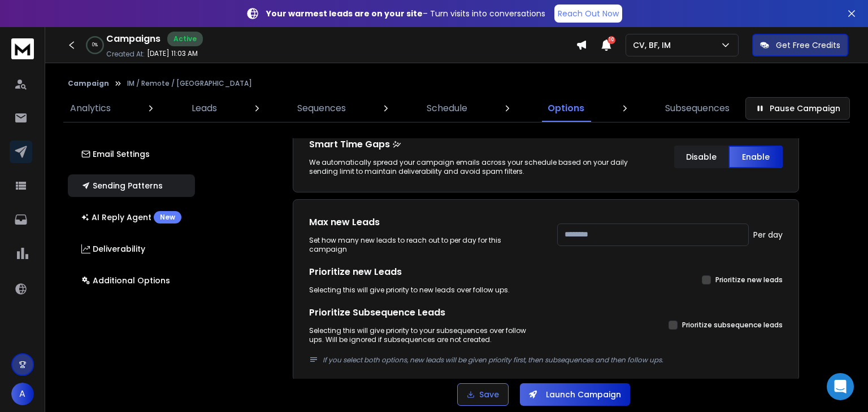
click at [838, 230] on div "Email Accounts Accounts to Use Select one or more accounts to send emails from …" at bounding box center [552, 258] width 679 height 241
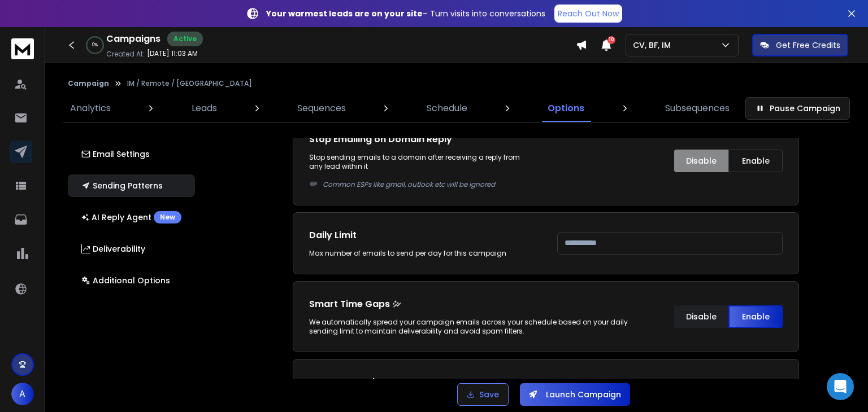
scroll to position [339, 0]
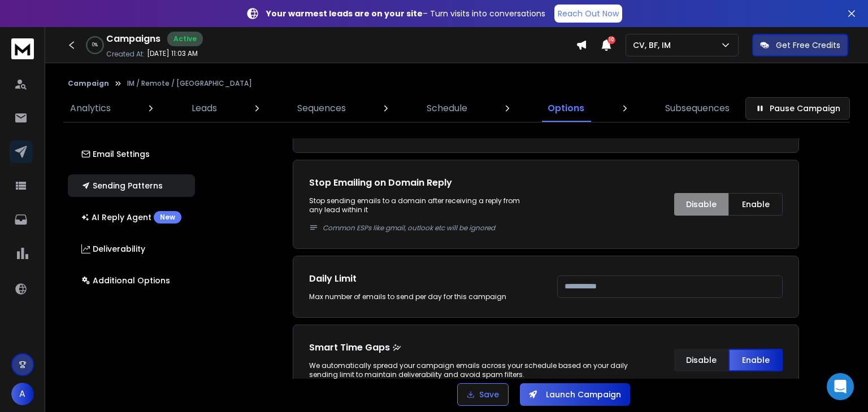
drag, startPoint x: 623, startPoint y: 278, endPoint x: 407, endPoint y: 253, distance: 217.8
type input "**"
click at [824, 258] on div "Email Accounts Accounts to Use Select one or more accounts to send emails from …" at bounding box center [552, 258] width 679 height 241
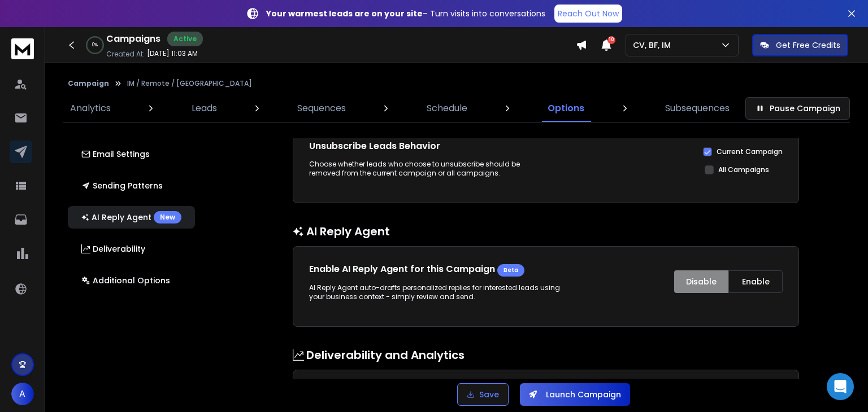
scroll to position [994, 0]
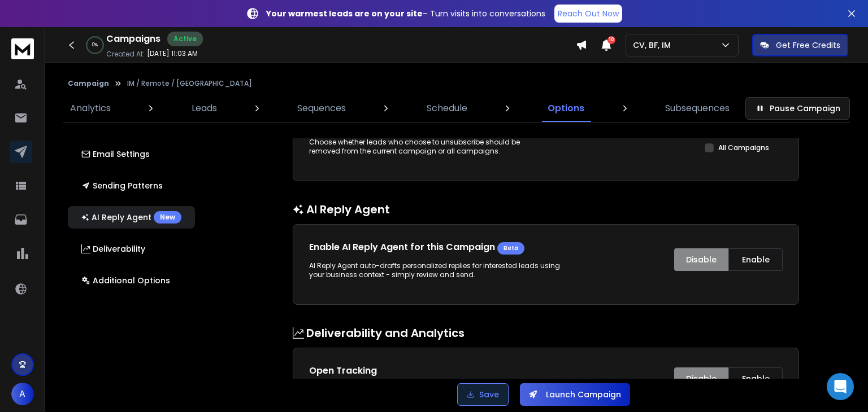
click at [468, 395] on icon "submit" at bounding box center [471, 395] width 8 height 8
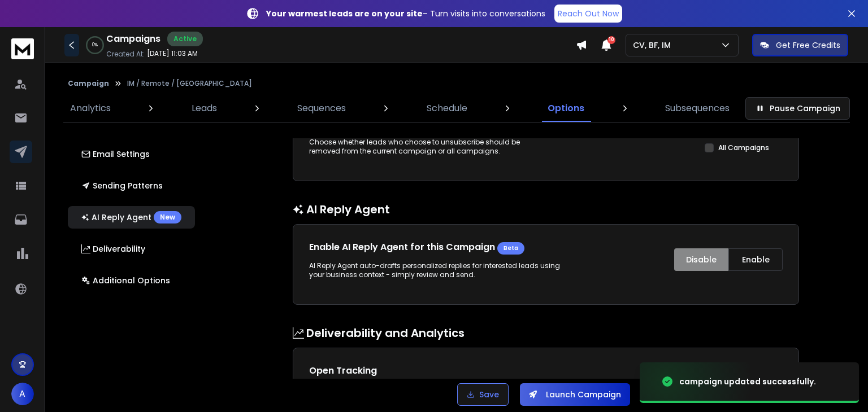
click at [69, 42] on icon at bounding box center [72, 45] width 10 height 10
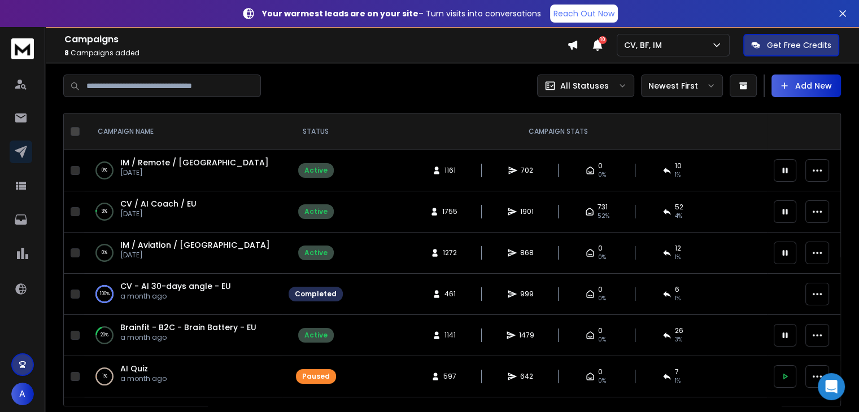
click at [183, 258] on p "[DATE]" at bounding box center [195, 255] width 150 height 9
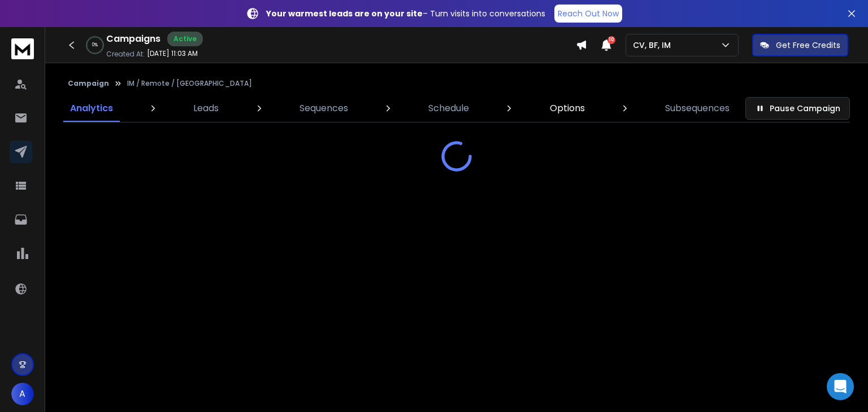
click at [584, 103] on p "Options" at bounding box center [567, 109] width 35 height 14
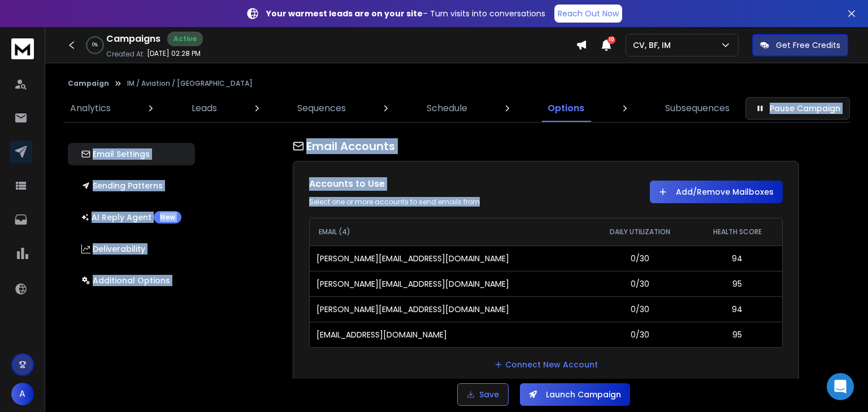
drag, startPoint x: 867, startPoint y: 104, endPoint x: 864, endPoint y: 193, distance: 88.8
click at [859, 154] on div "Campaign IM / Aviation / [GEOGRAPHIC_DATA] Analytics Leads Sequences Schedule O…" at bounding box center [456, 108] width 822 height 91
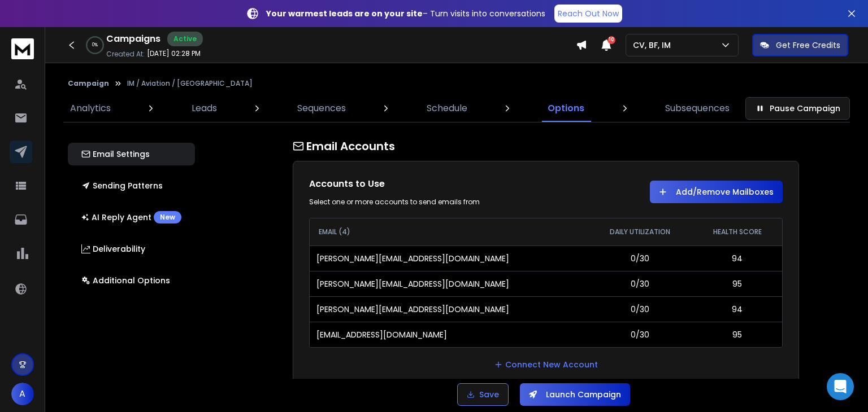
click at [856, 269] on div "Email Accounts Accounts to Use Select one or more accounts to send emails from …" at bounding box center [552, 258] width 679 height 241
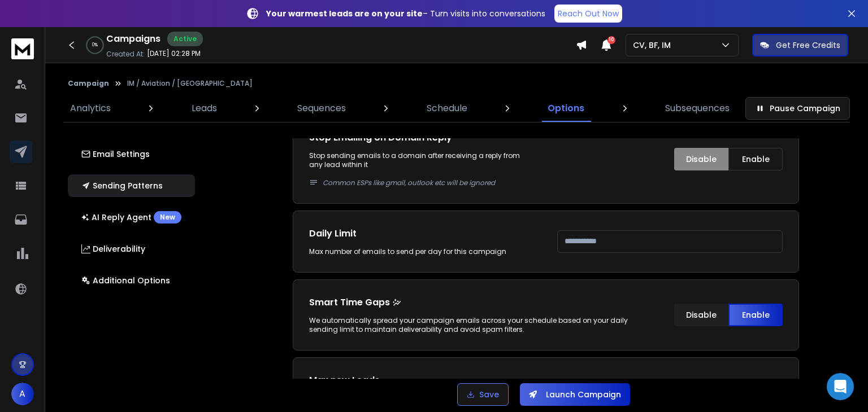
scroll to position [407, 0]
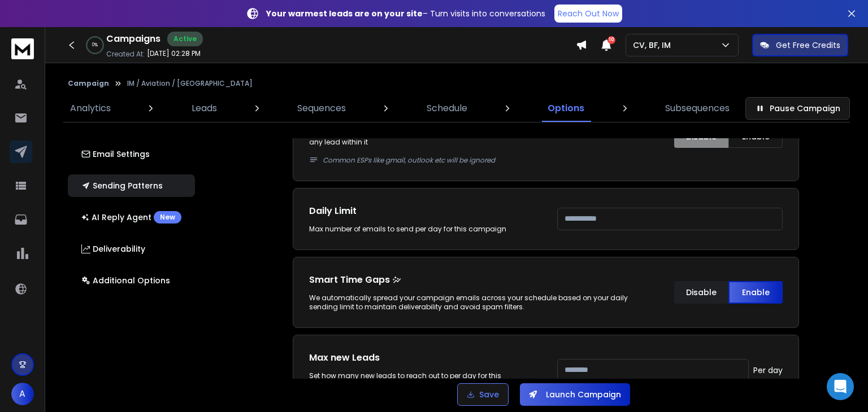
drag, startPoint x: 612, startPoint y: 221, endPoint x: 441, endPoint y: 209, distance: 171.6
click at [441, 209] on div "Daily Limit Max number of emails to send per day for this campaign **" at bounding box center [545, 218] width 473 height 29
type input "**"
click at [850, 251] on div "Email Accounts Accounts to Use Select one or more accounts to send emails from …" at bounding box center [552, 258] width 679 height 241
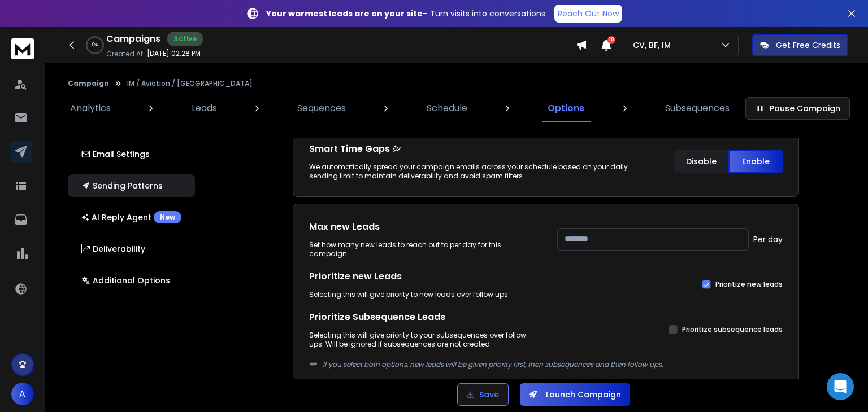
scroll to position [542, 0]
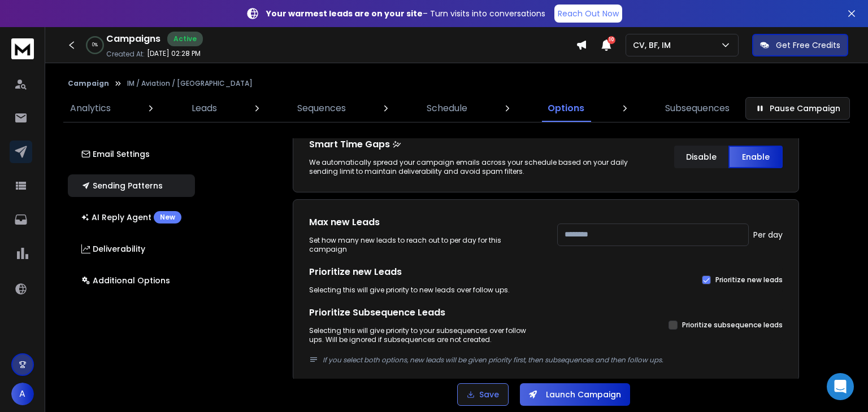
drag, startPoint x: 613, startPoint y: 230, endPoint x: 456, endPoint y: 246, distance: 157.8
click at [456, 246] on div "Max new Leads Set how many new leads to reach out to per day for this campaign …" at bounding box center [545, 235] width 473 height 38
type input "**"
click at [737, 276] on label "Prioritize new leads" at bounding box center [748, 280] width 67 height 9
click at [711, 276] on button "Prioritize new leads" at bounding box center [706, 280] width 9 height 9
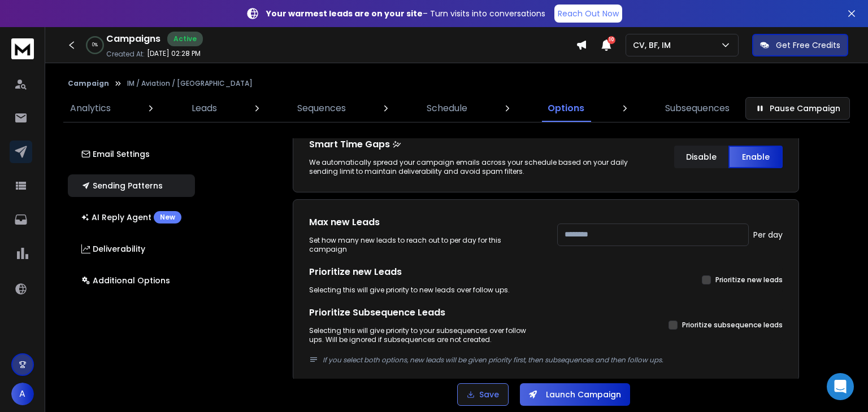
click at [480, 406] on div "Your warmest leads are on your site – Turn visits into conversations Reach Out …" at bounding box center [434, 206] width 868 height 412
click at [480, 398] on button "Save" at bounding box center [482, 395] width 51 height 23
click at [16, 156] on icon at bounding box center [21, 152] width 14 height 14
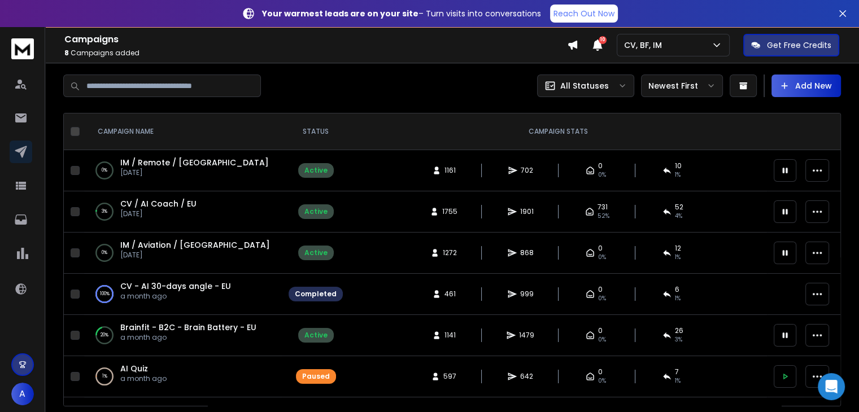
click at [193, 211] on p "[DATE]" at bounding box center [158, 214] width 76 height 9
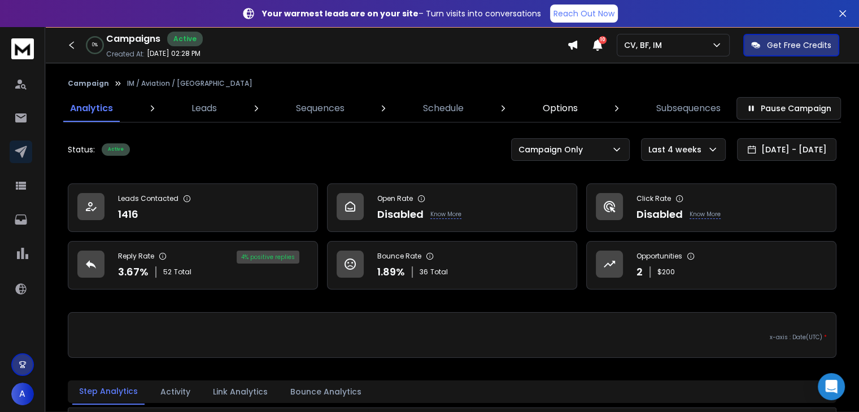
click at [564, 105] on p "Options" at bounding box center [560, 109] width 35 height 14
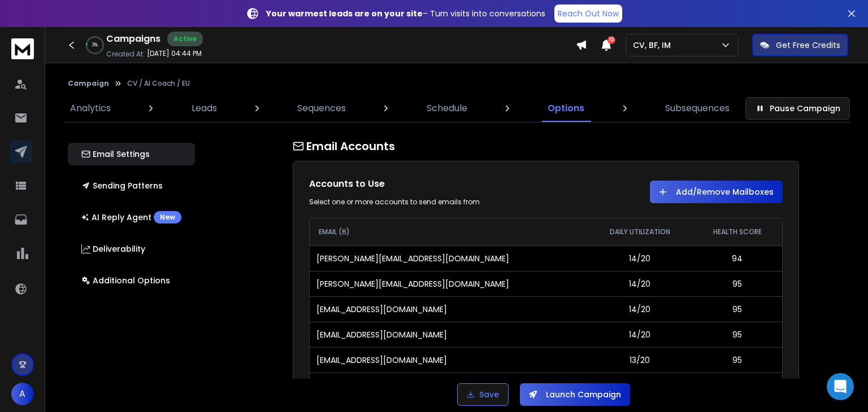
click at [821, 195] on div "Email Accounts Accounts to Use Select one or more accounts to send emails from …" at bounding box center [552, 258] width 679 height 241
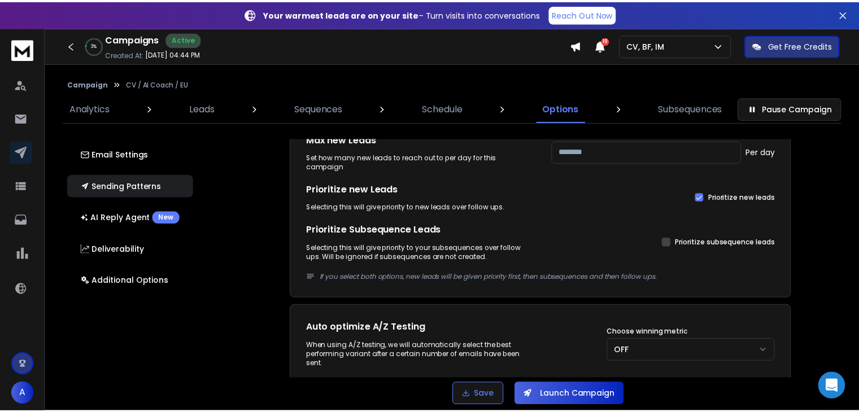
scroll to position [678, 0]
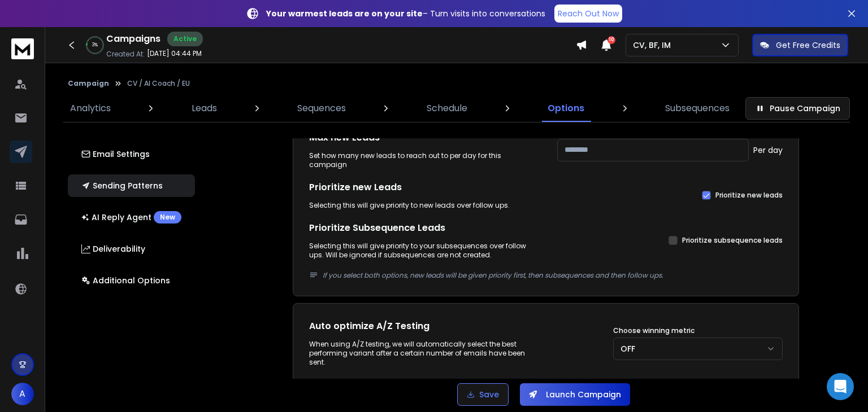
click at [737, 195] on label "Prioritize new leads" at bounding box center [748, 195] width 67 height 9
click at [711, 195] on button "Prioritize new leads" at bounding box center [706, 195] width 9 height 9
click at [487, 391] on button "Save" at bounding box center [482, 395] width 51 height 23
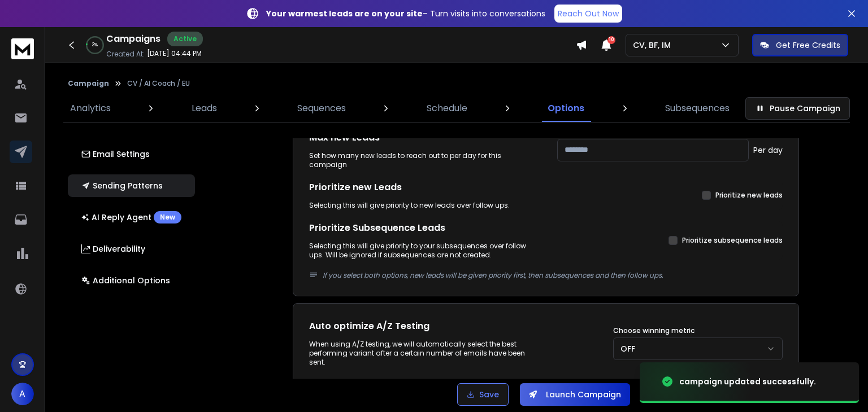
click at [14, 154] on icon at bounding box center [21, 152] width 14 height 14
